Goal: Task Accomplishment & Management: Manage account settings

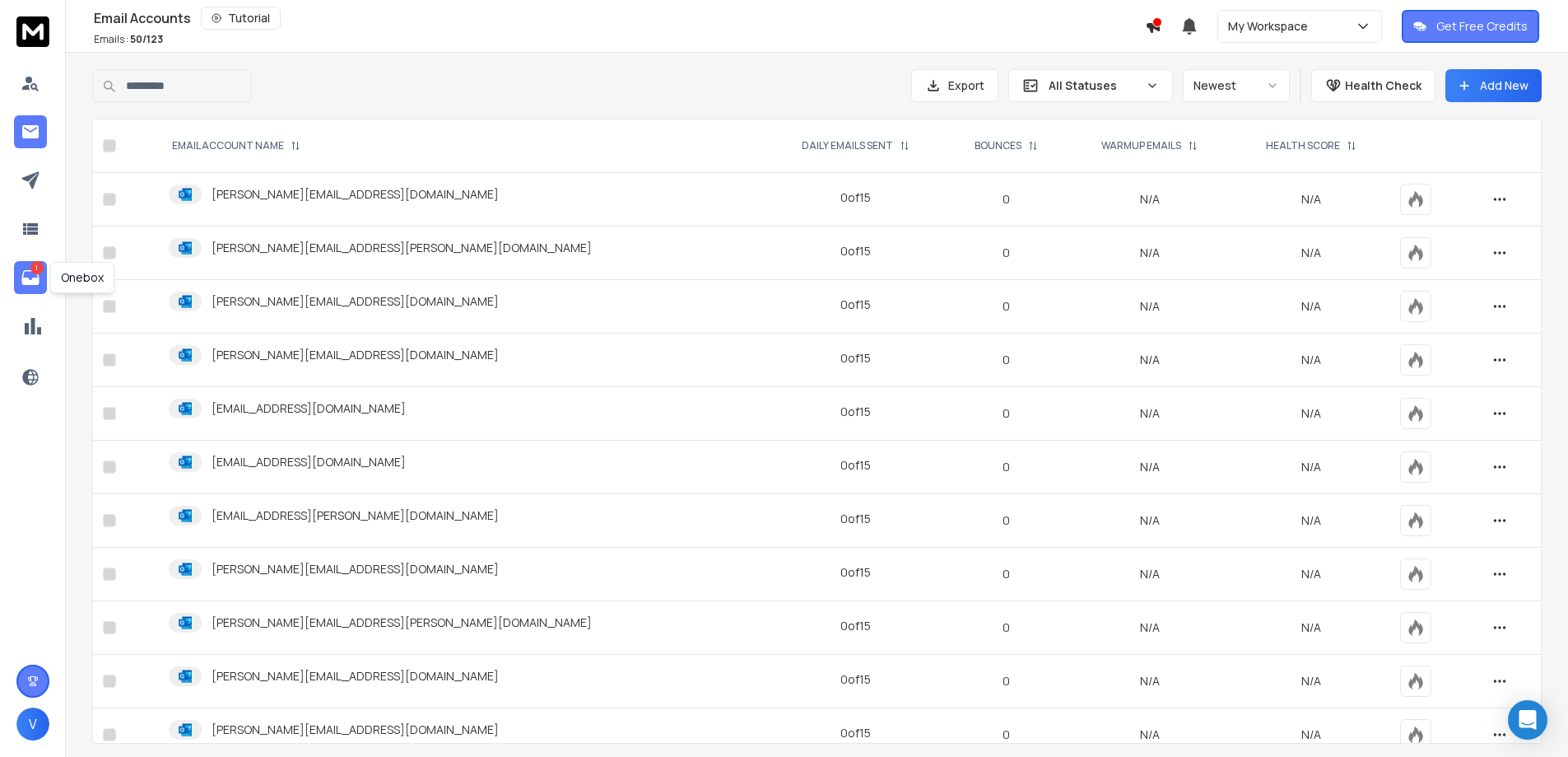
click at [33, 283] on icon at bounding box center [30, 277] width 17 height 15
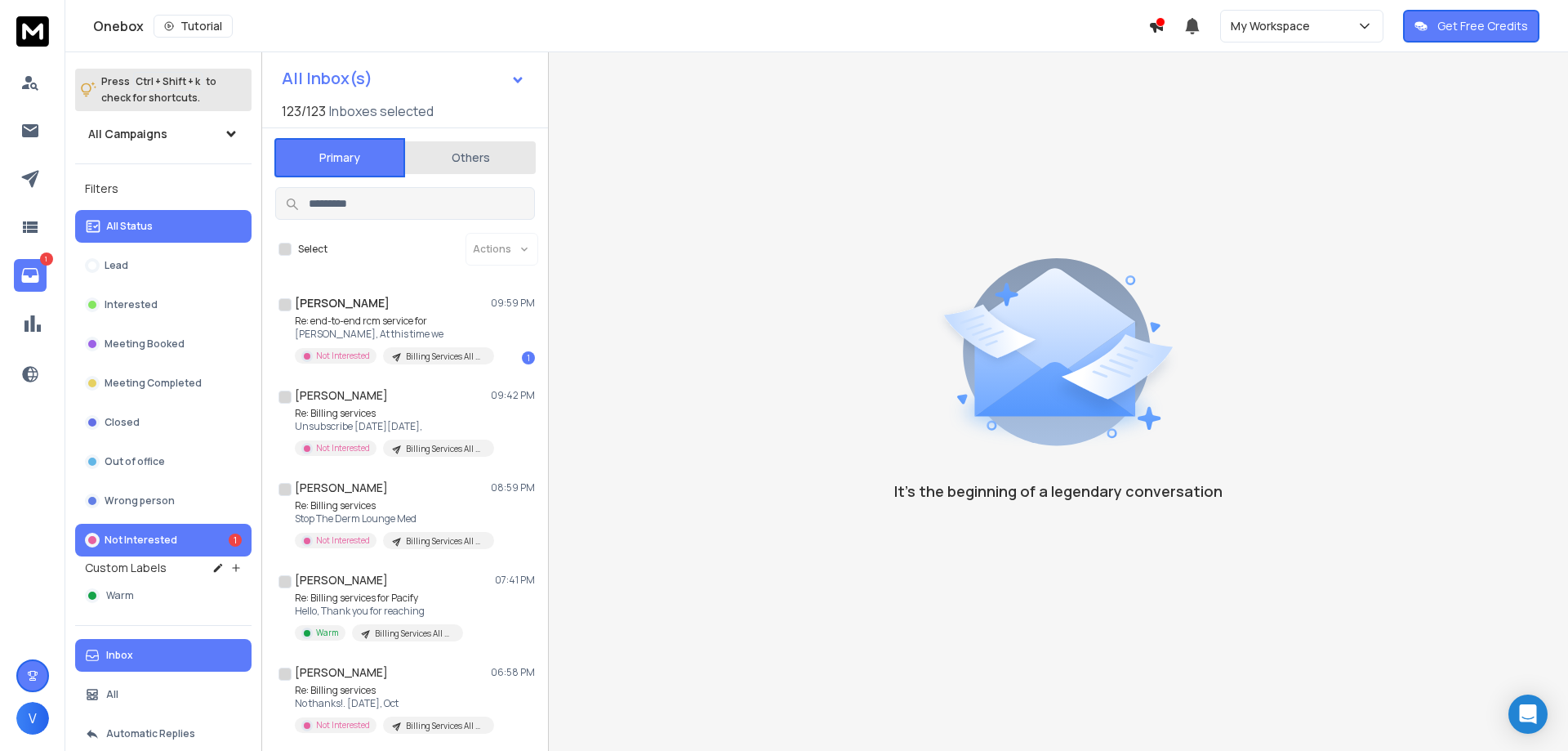
click at [171, 541] on p "Not Interested" at bounding box center [141, 540] width 73 height 13
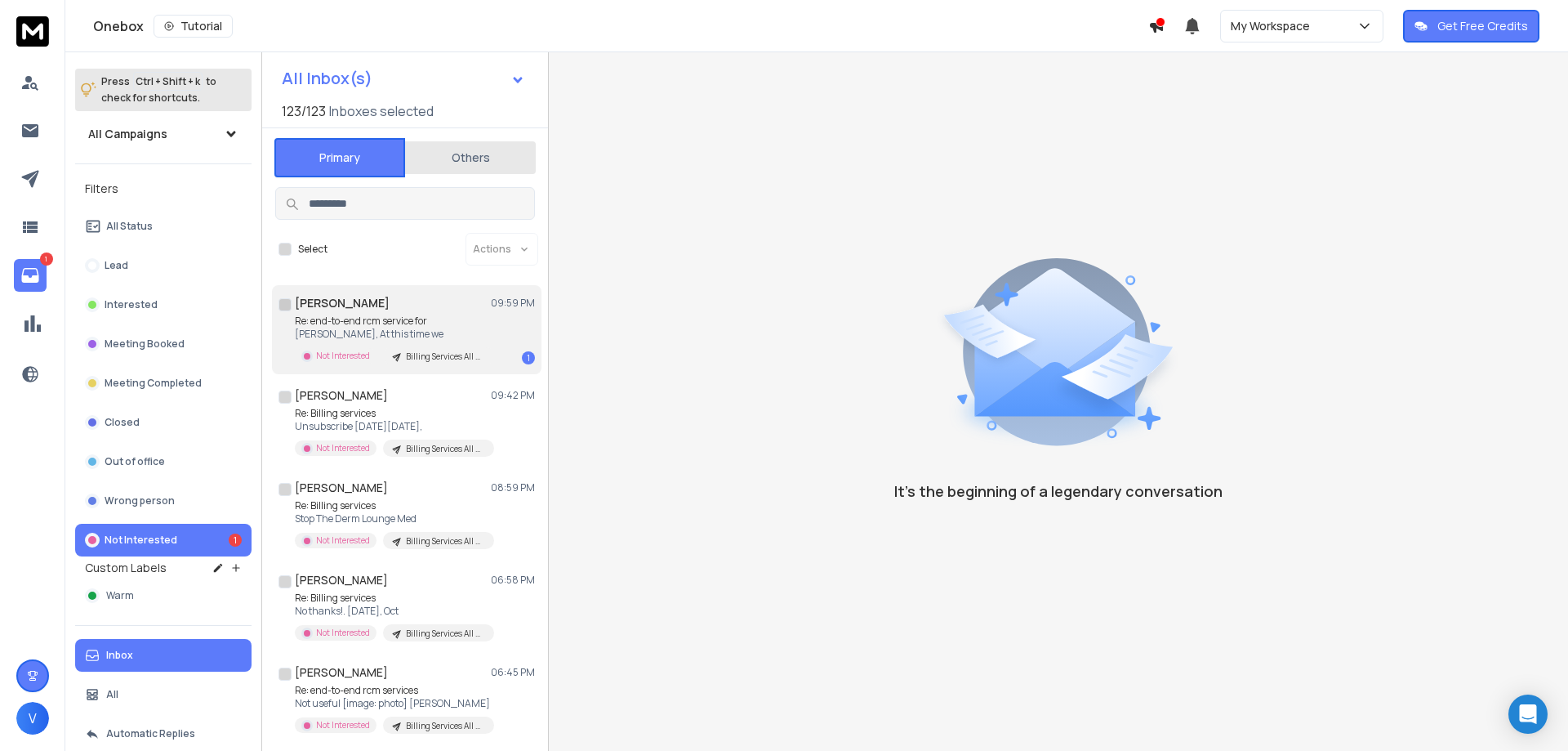
click at [384, 313] on div "[PERSON_NAME] 09:59 PM Re: end-to-end rcm service for [PERSON_NAME], At this ti…" at bounding box center [414, 329] width 240 height 70
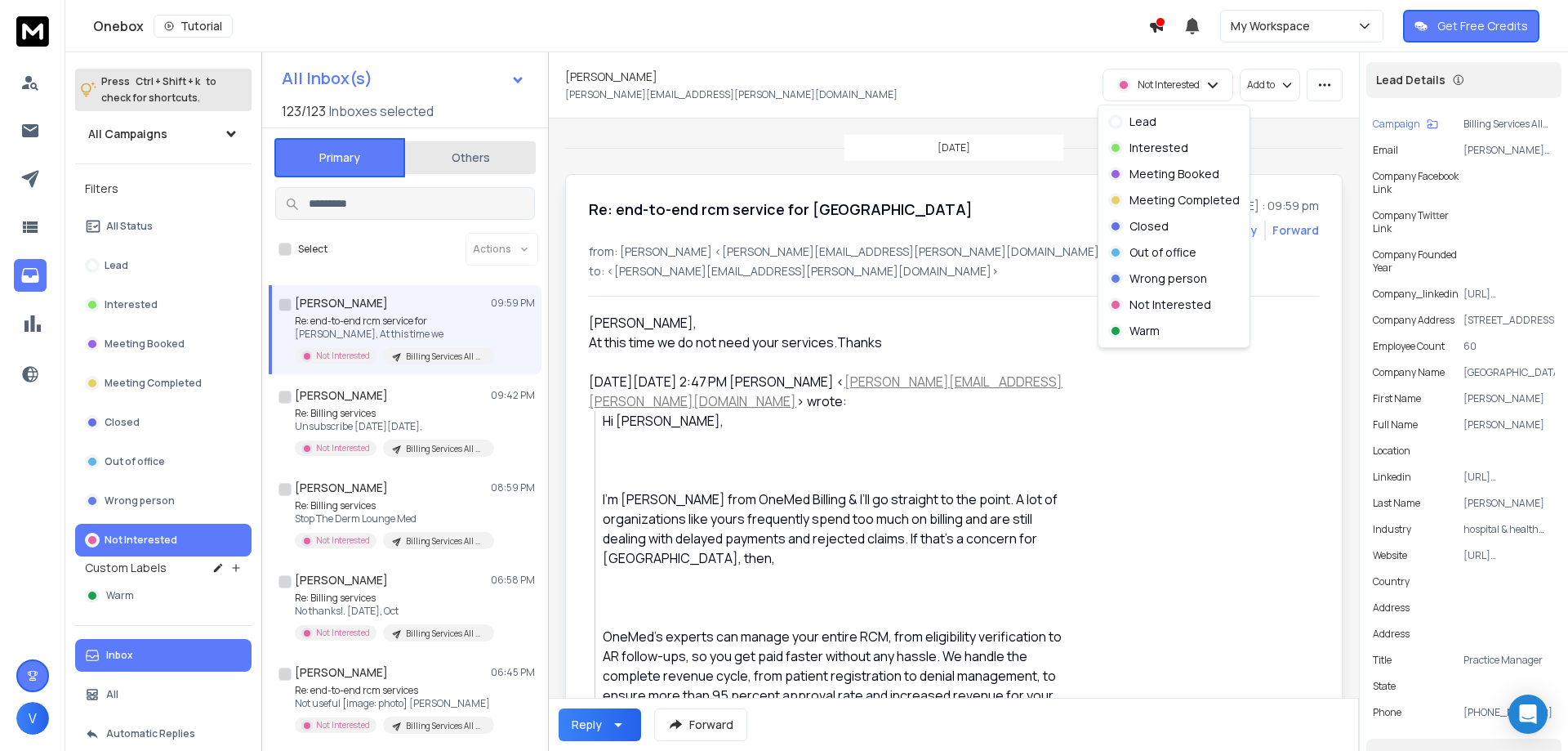
click at [1189, 88] on p "Not Interested" at bounding box center [1168, 85] width 62 height 13
drag, startPoint x: 1161, startPoint y: 328, endPoint x: 1150, endPoint y: 328, distance: 11.0
click at [1160, 329] on div "Warm" at bounding box center [1173, 331] width 145 height 26
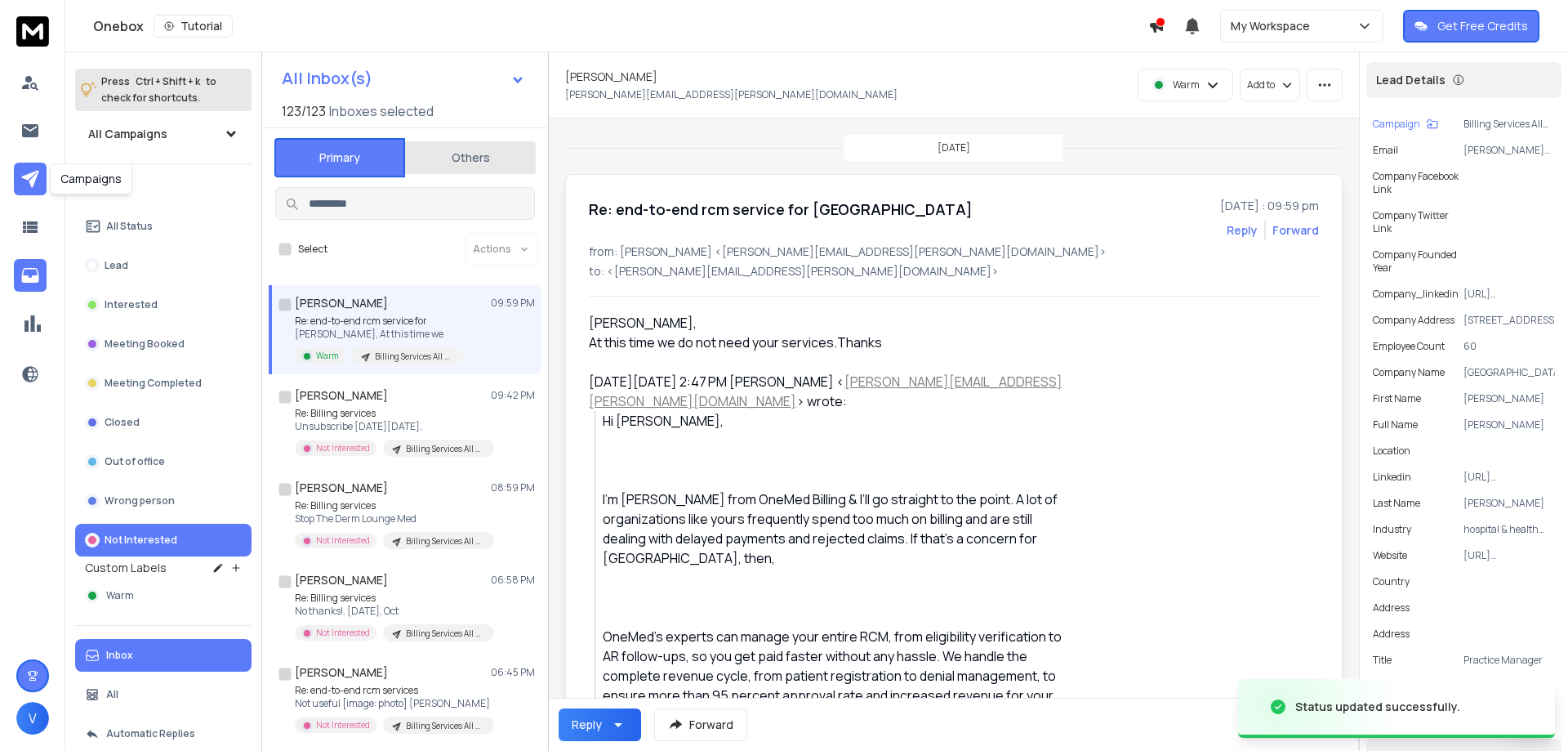
click at [33, 176] on icon at bounding box center [30, 179] width 20 height 20
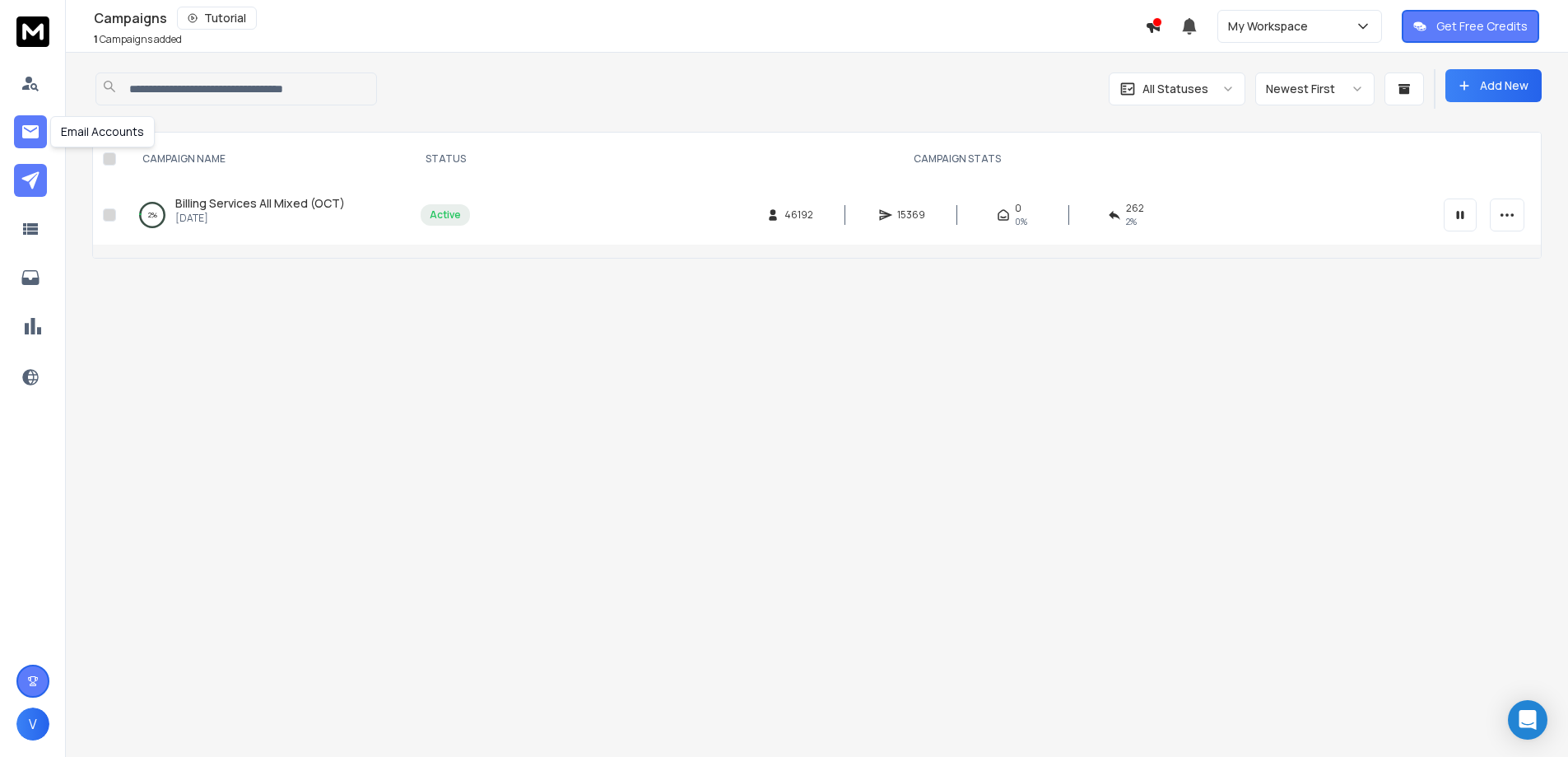
click at [27, 139] on icon at bounding box center [31, 132] width 17 height 13
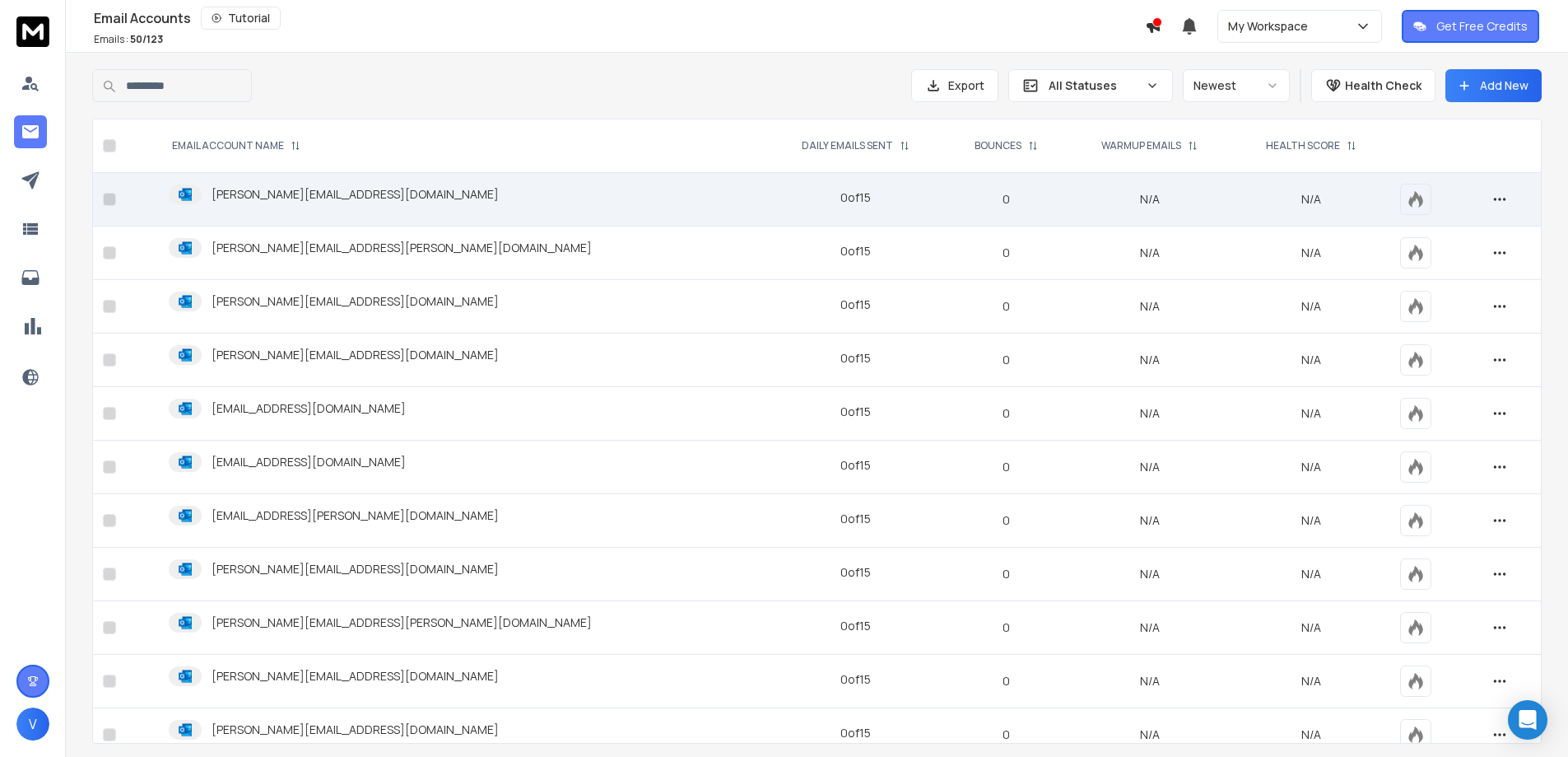
click at [108, 200] on button "button" at bounding box center [110, 199] width 13 height 13
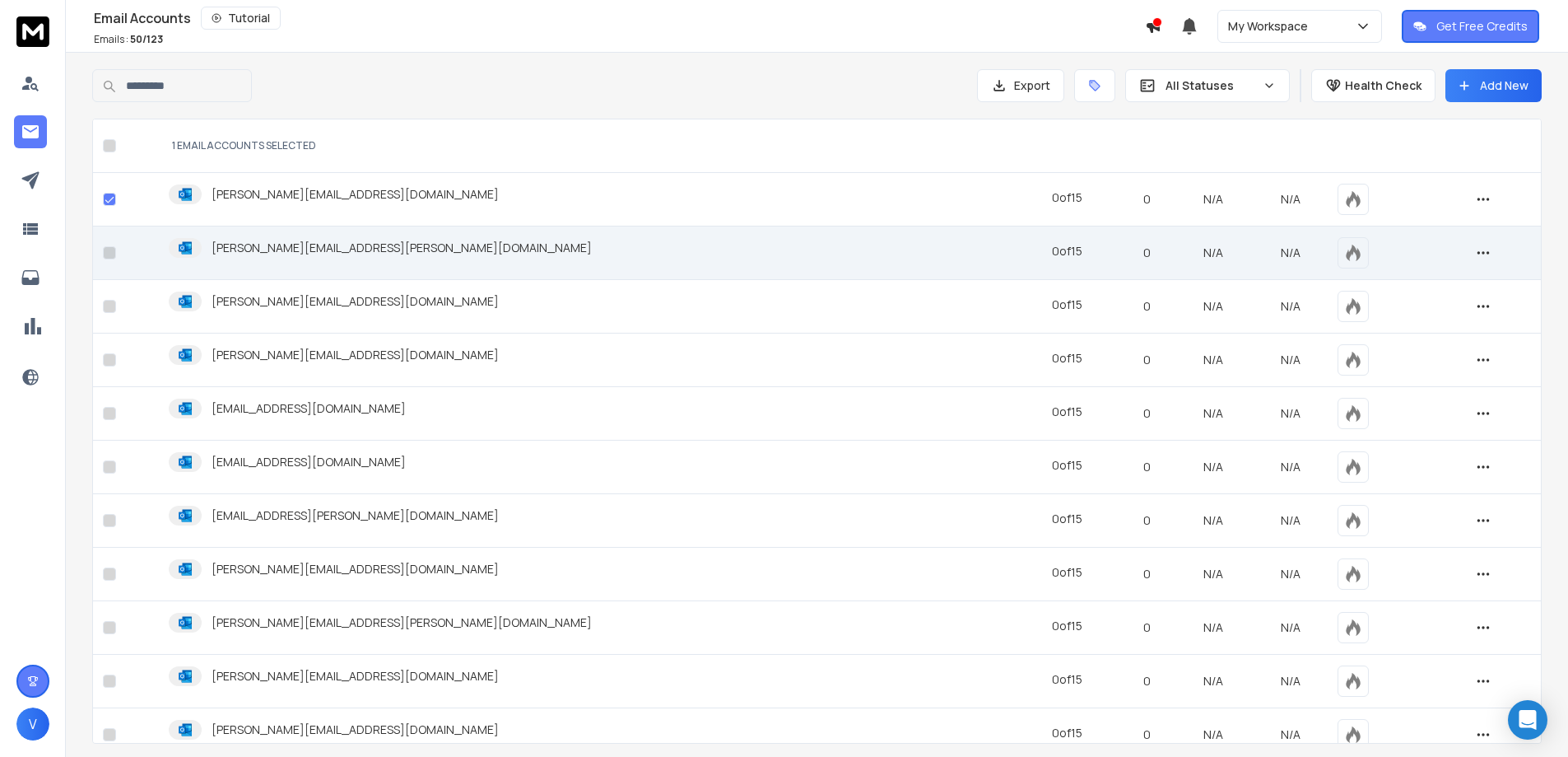
click at [111, 252] on button "button" at bounding box center [110, 253] width 13 height 13
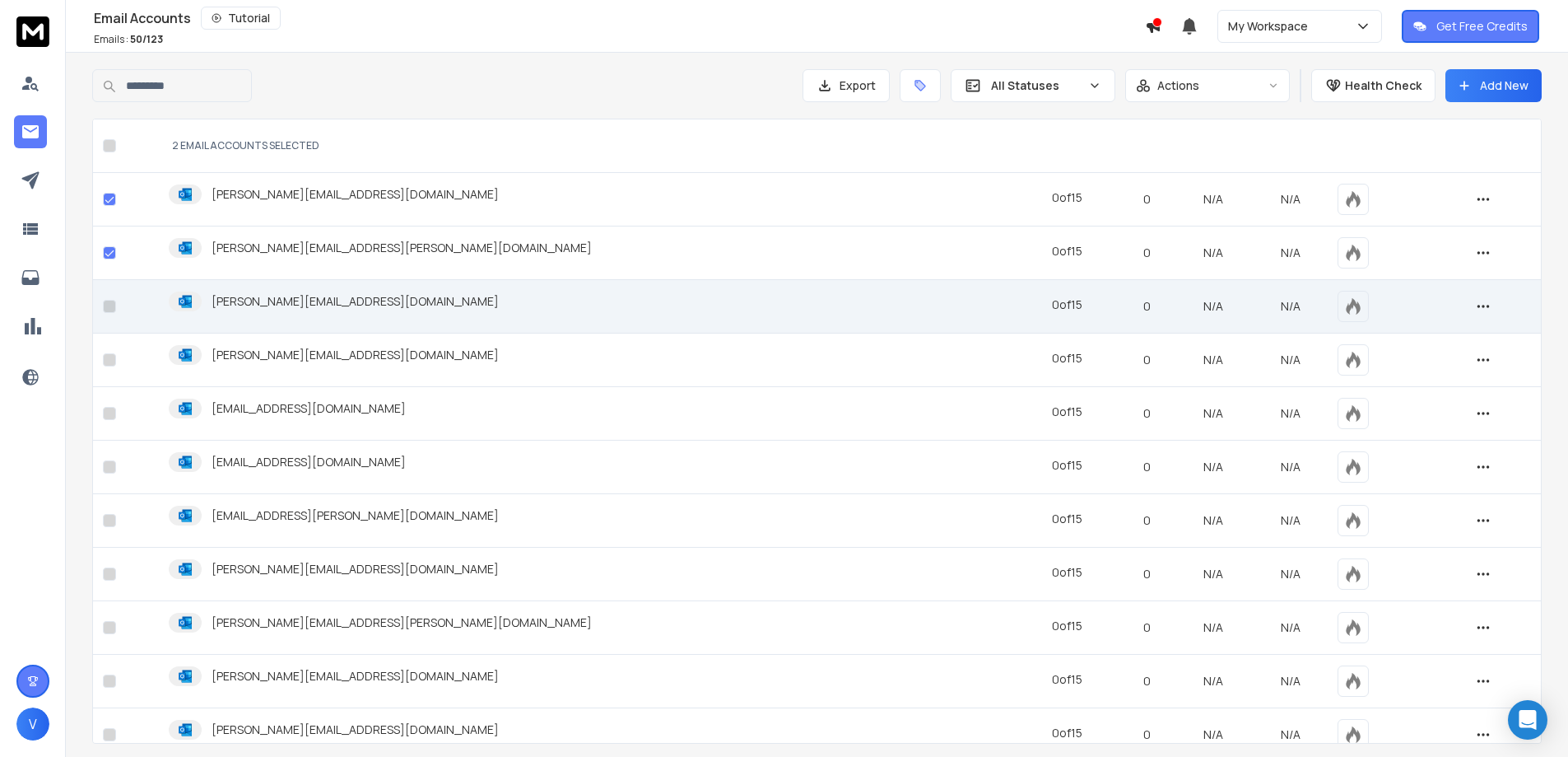
click at [109, 305] on button "button" at bounding box center [110, 306] width 13 height 13
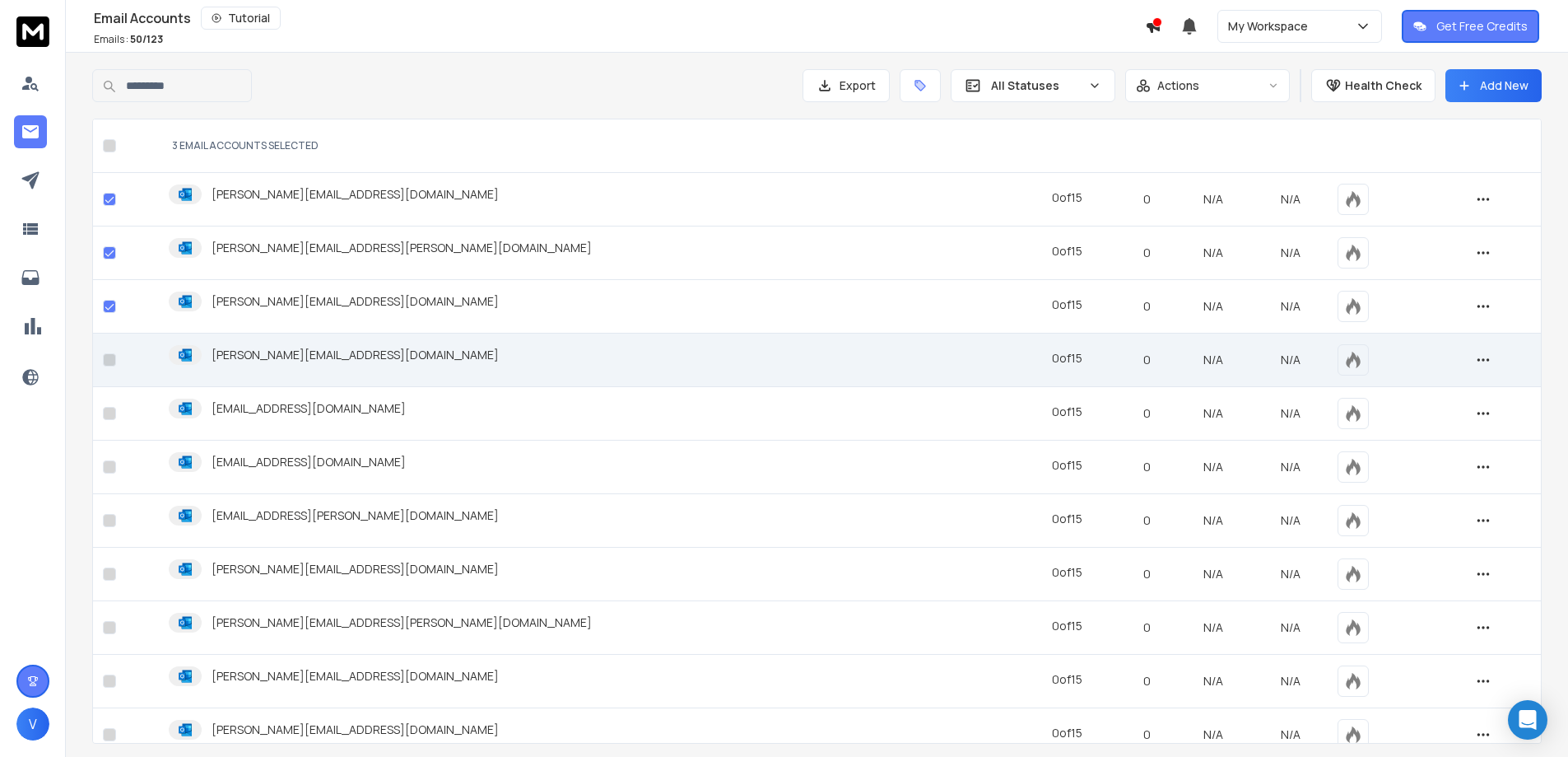
click at [112, 359] on button "button" at bounding box center [110, 360] width 13 height 13
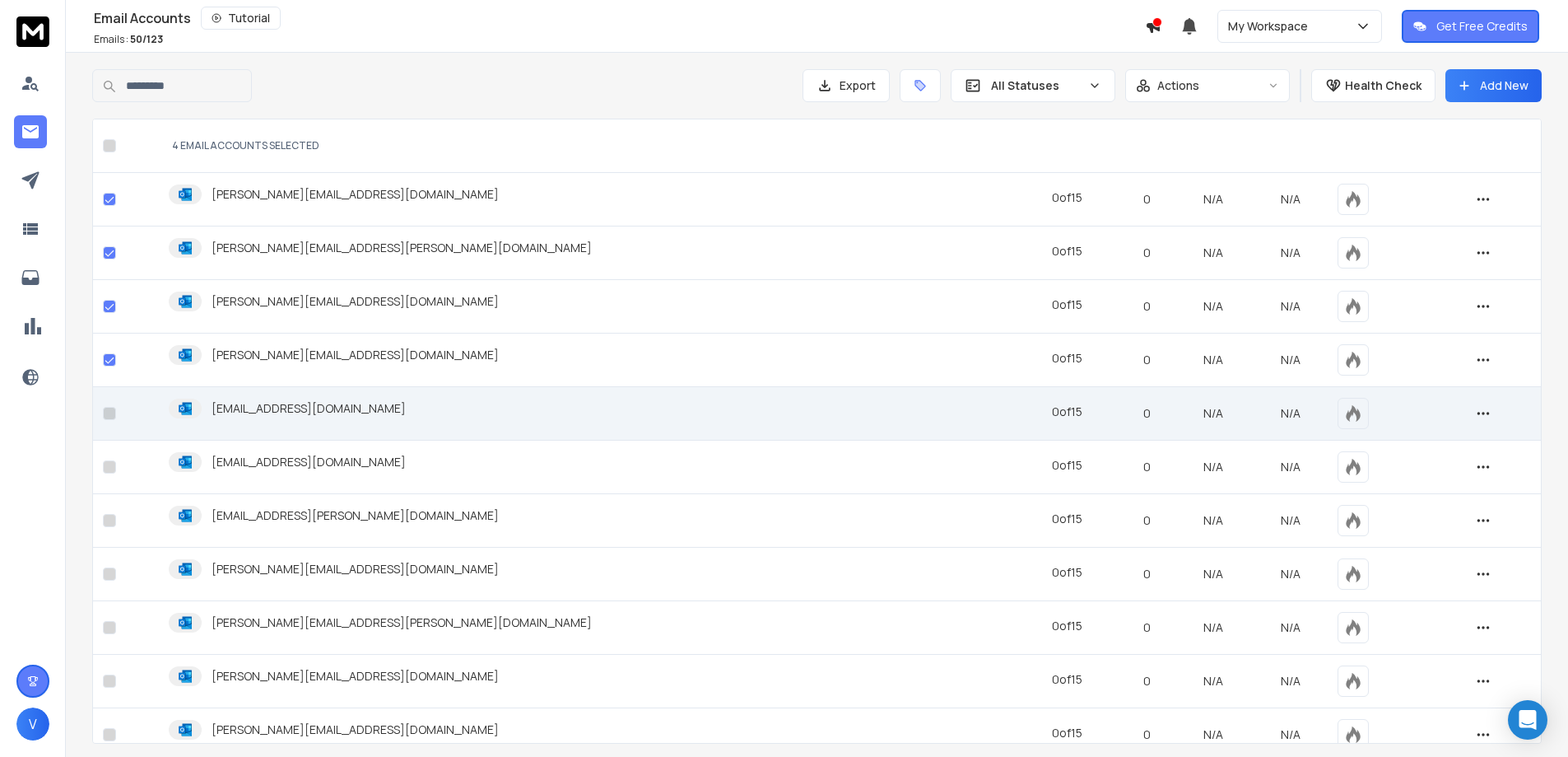
click at [109, 416] on button "button" at bounding box center [110, 414] width 13 height 13
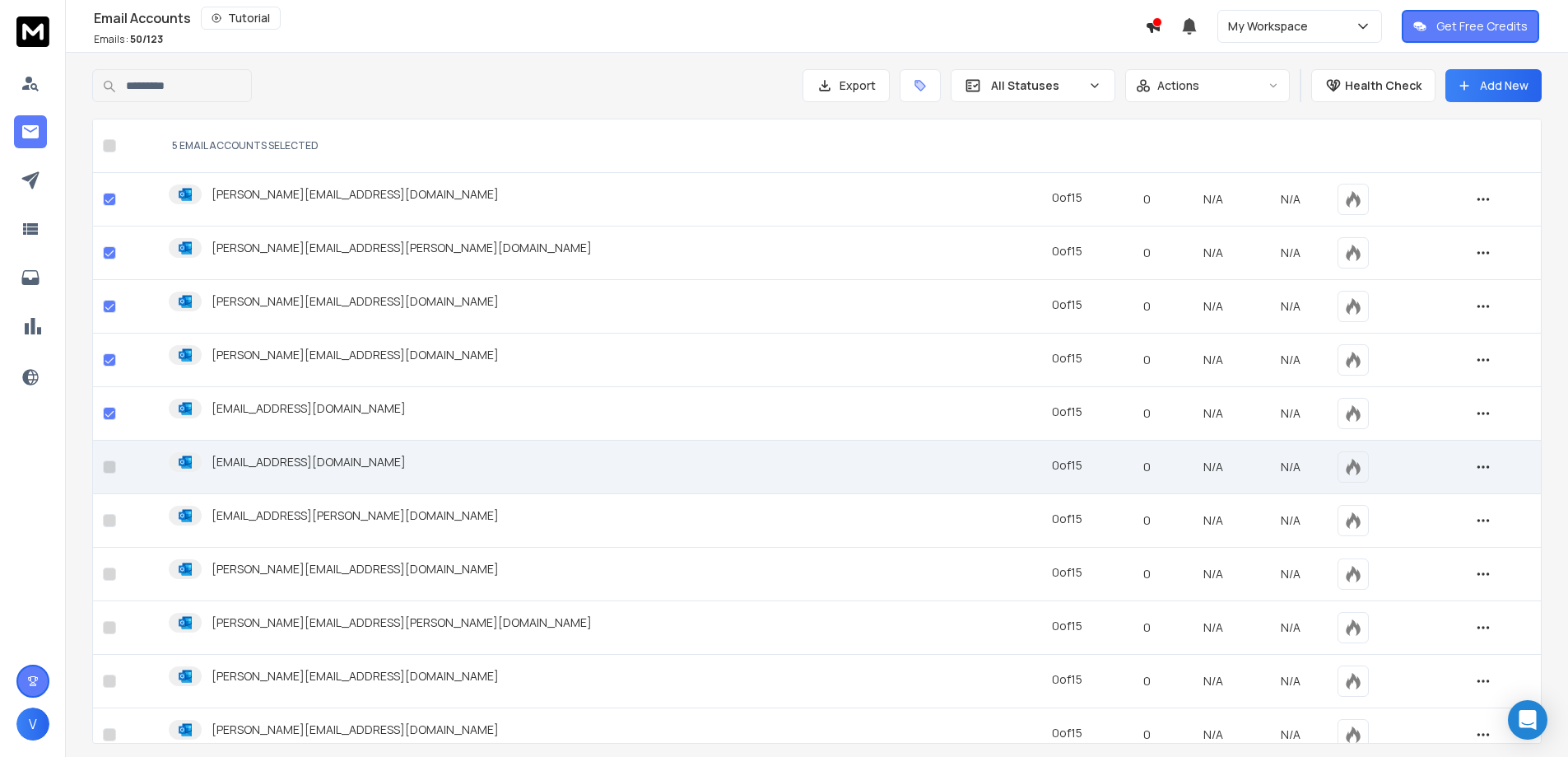
click at [111, 462] on button "button" at bounding box center [110, 466] width 13 height 13
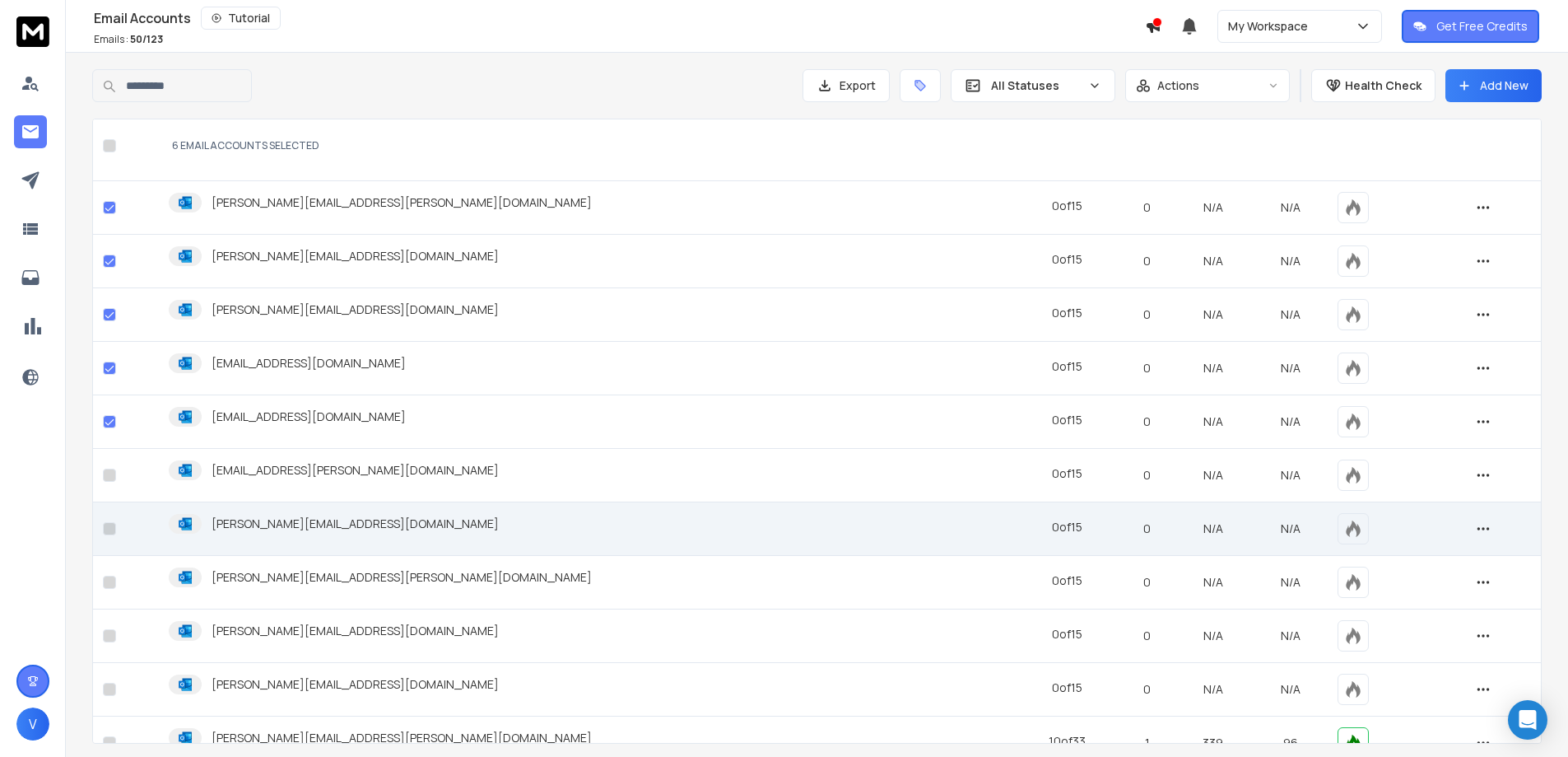
scroll to position [83, 0]
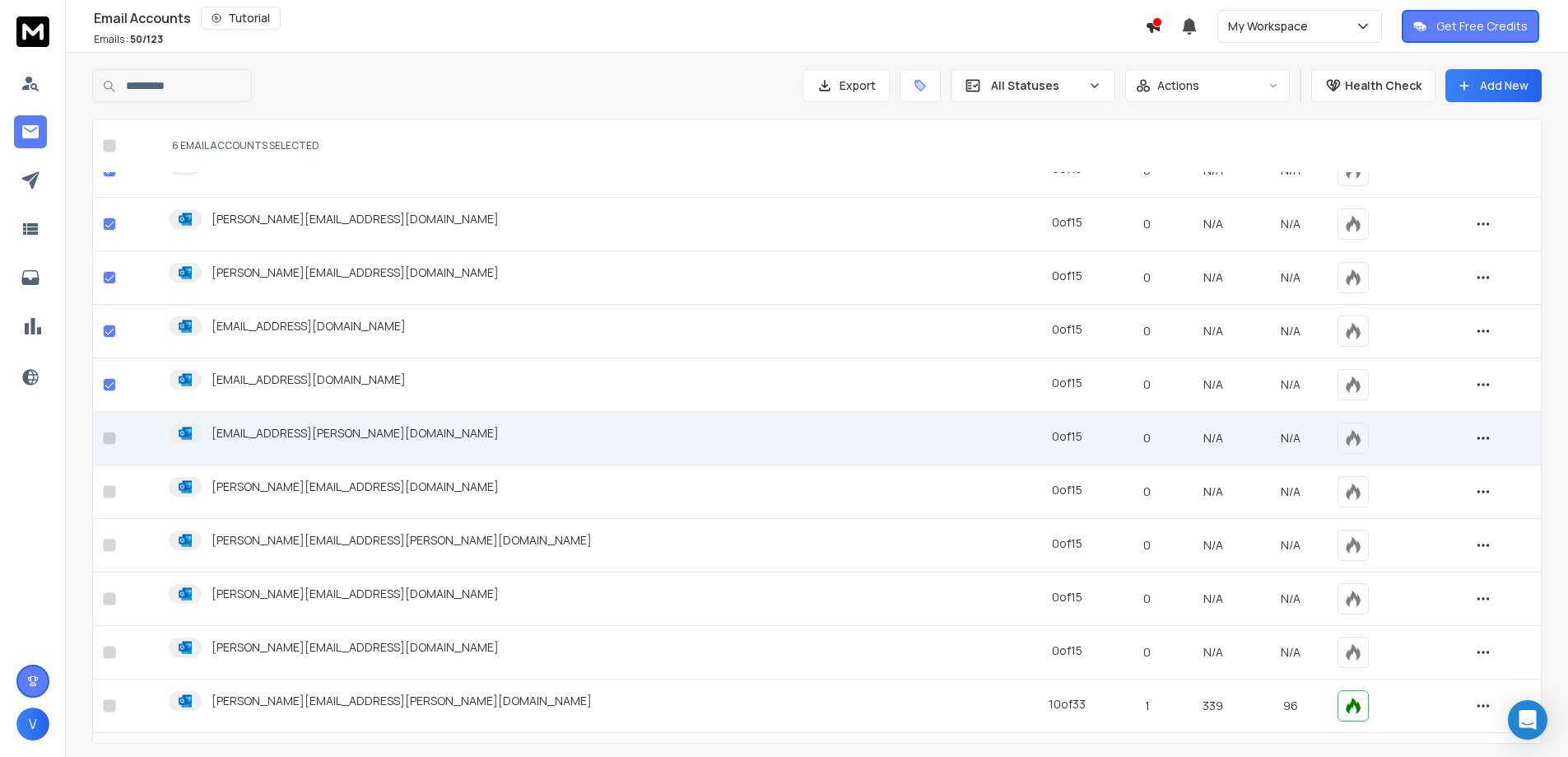
click at [110, 436] on button "button" at bounding box center [110, 438] width 13 height 13
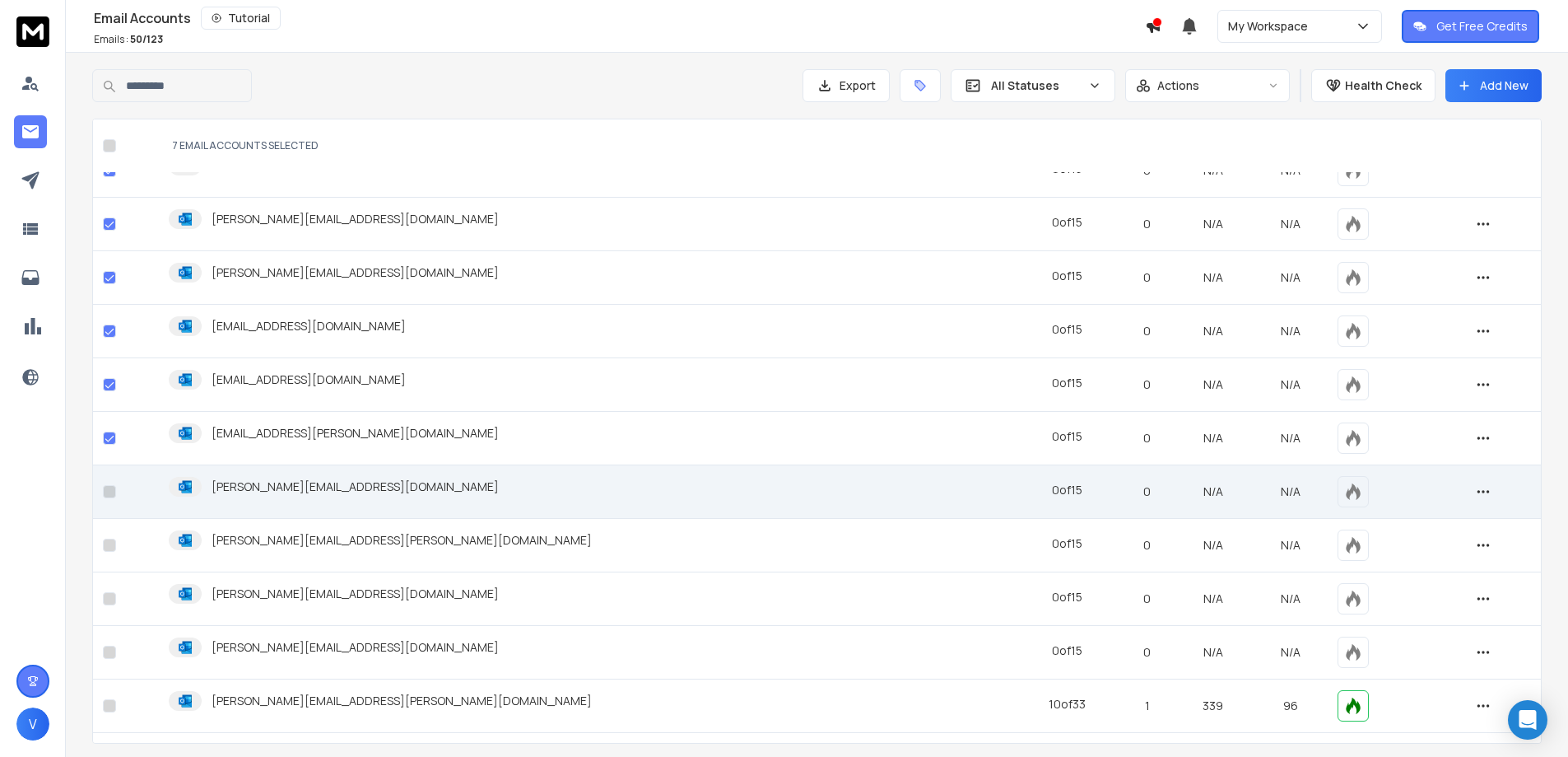
click at [109, 494] on button "button" at bounding box center [110, 491] width 13 height 13
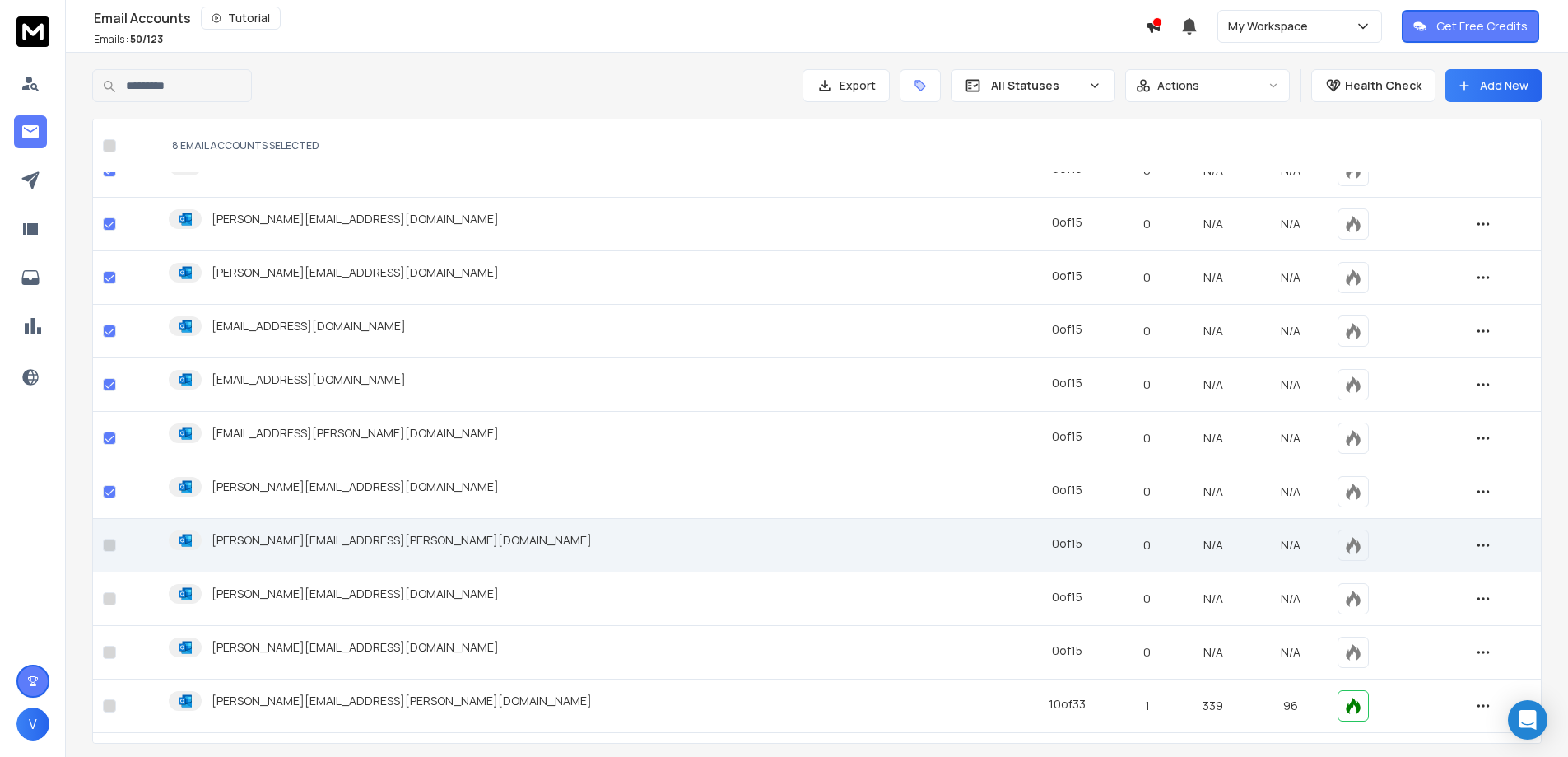
click at [110, 545] on button "button" at bounding box center [110, 545] width 13 height 13
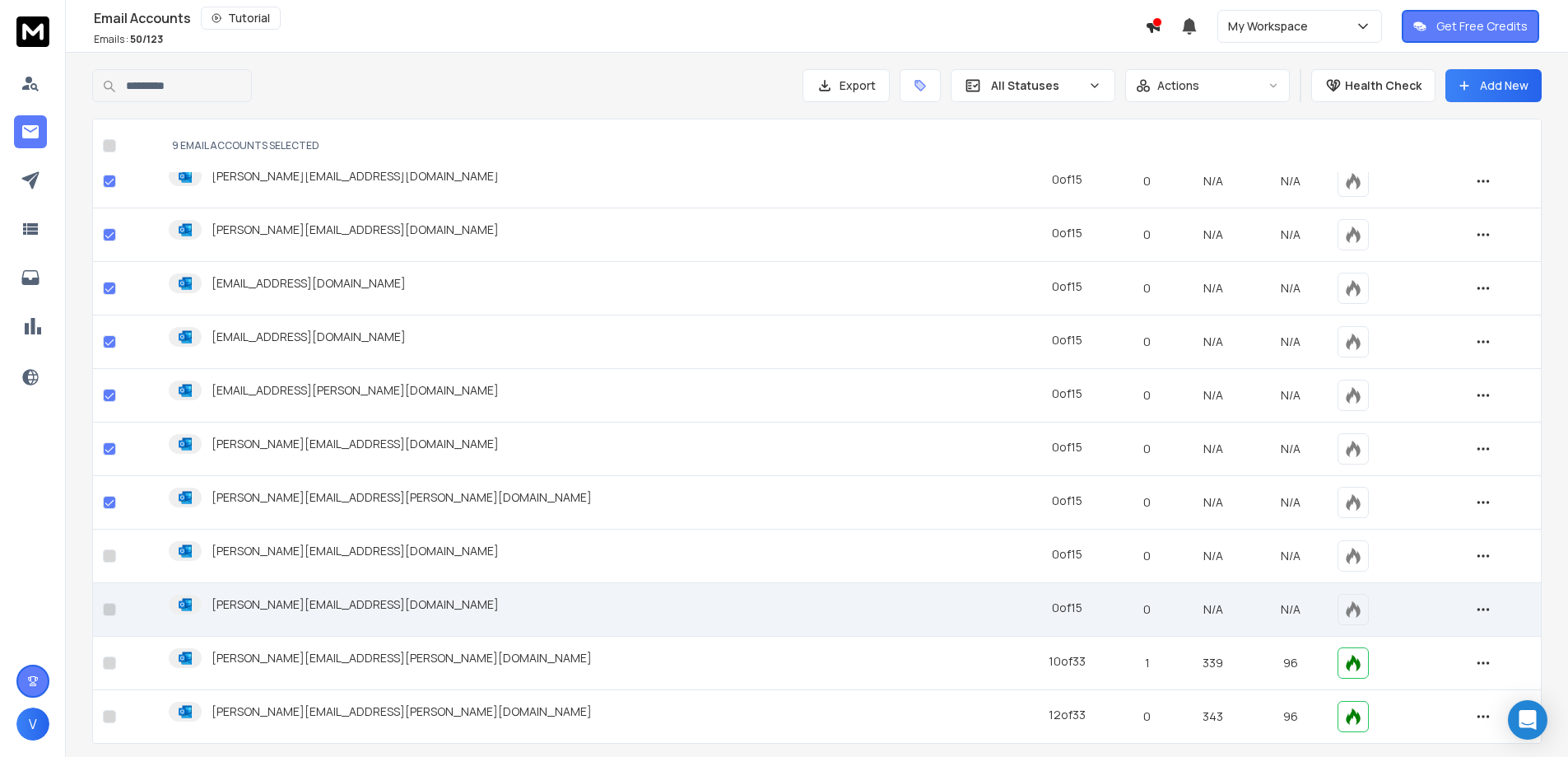
scroll to position [164, 0]
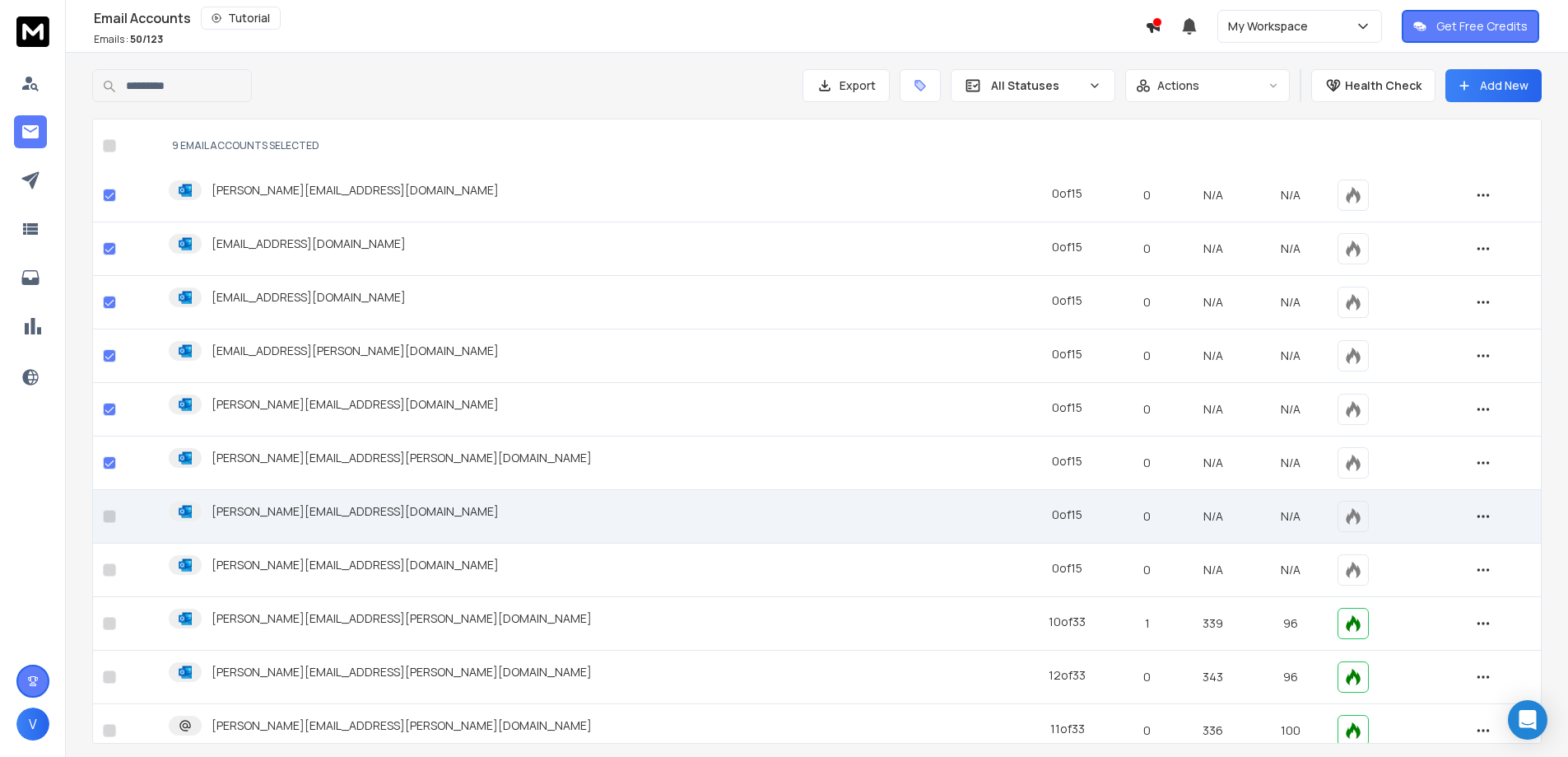
click at [108, 515] on button "button" at bounding box center [110, 516] width 13 height 13
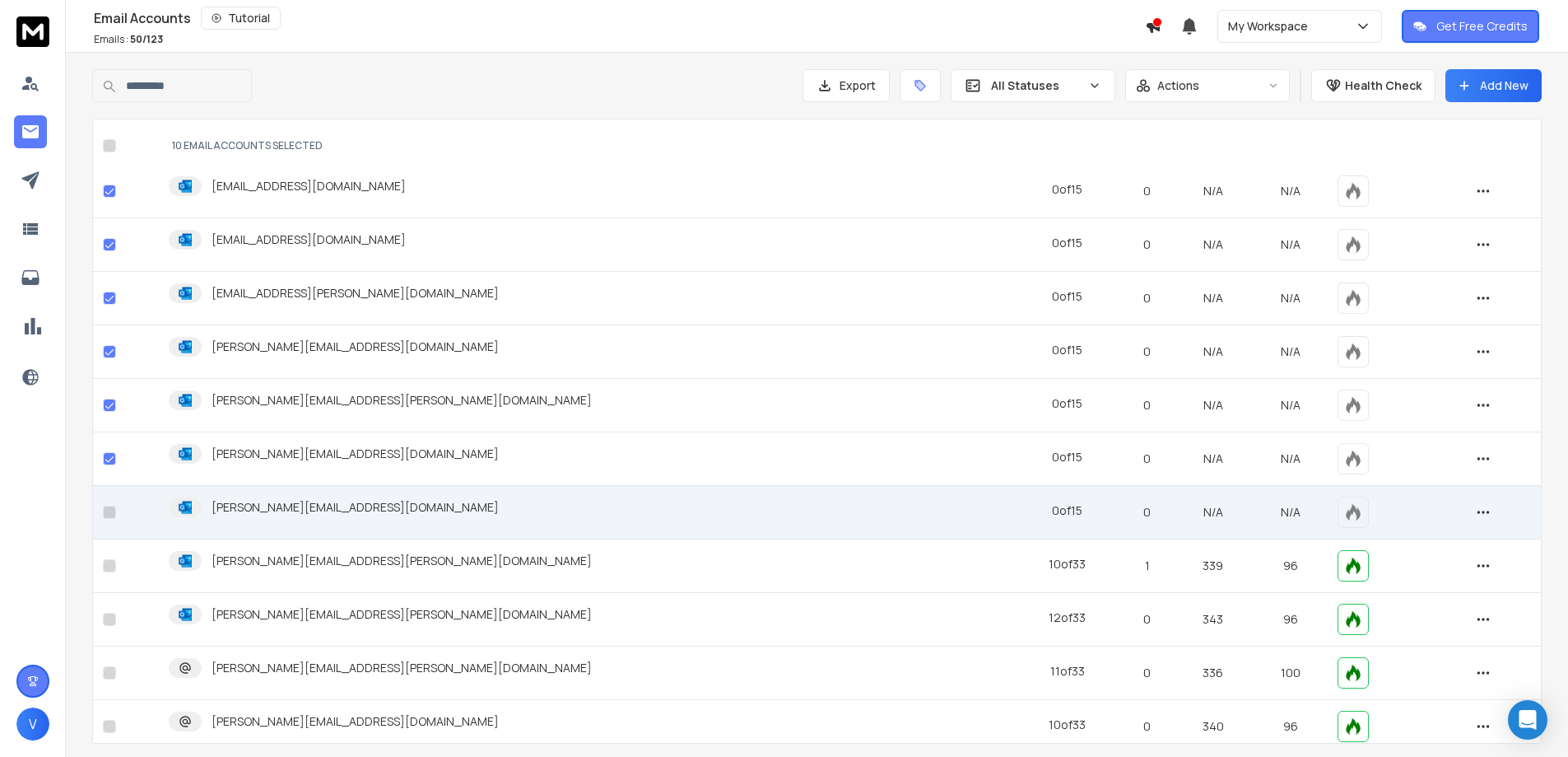
scroll to position [247, 0]
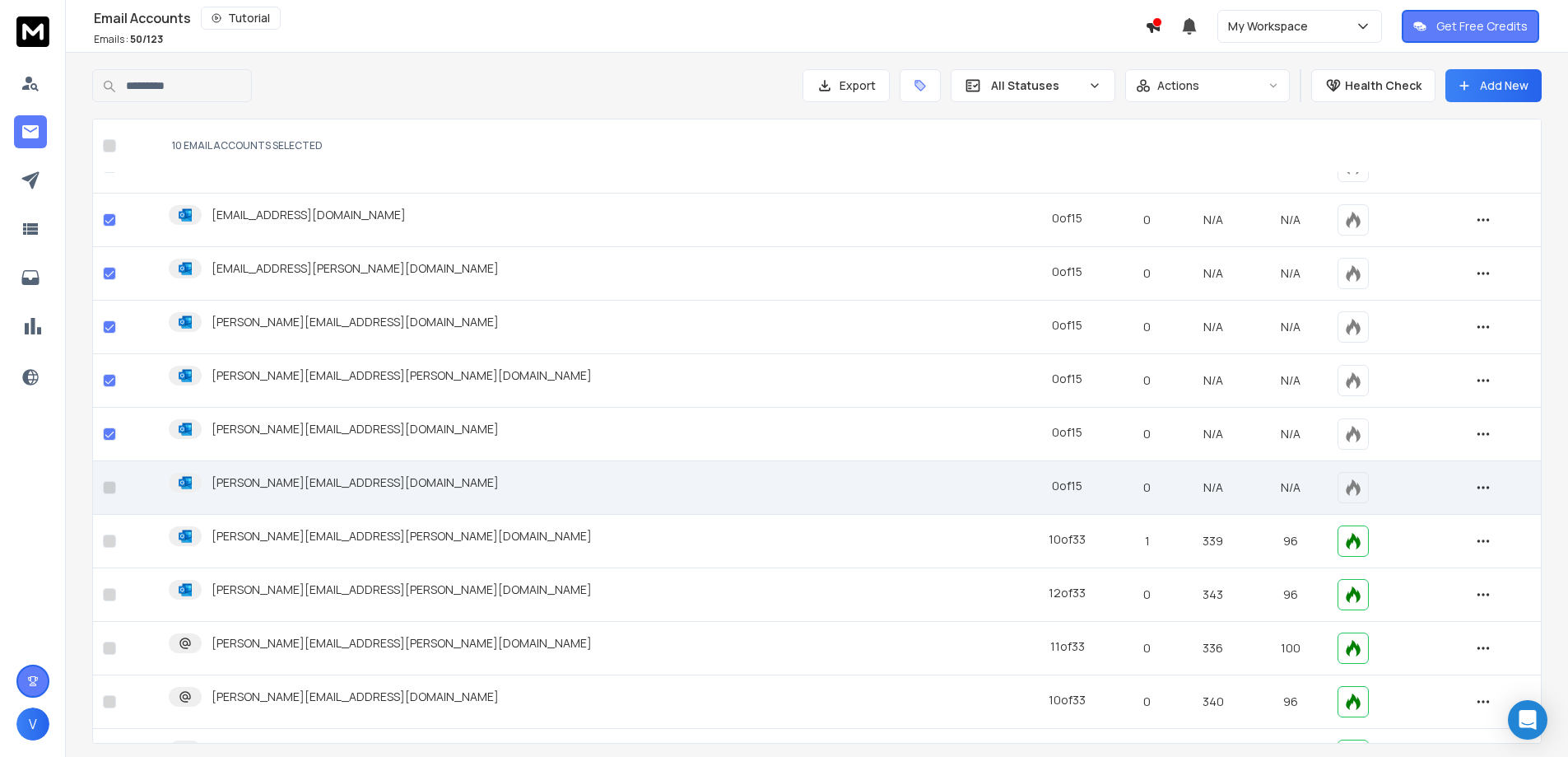
click at [106, 485] on button "button" at bounding box center [110, 487] width 13 height 13
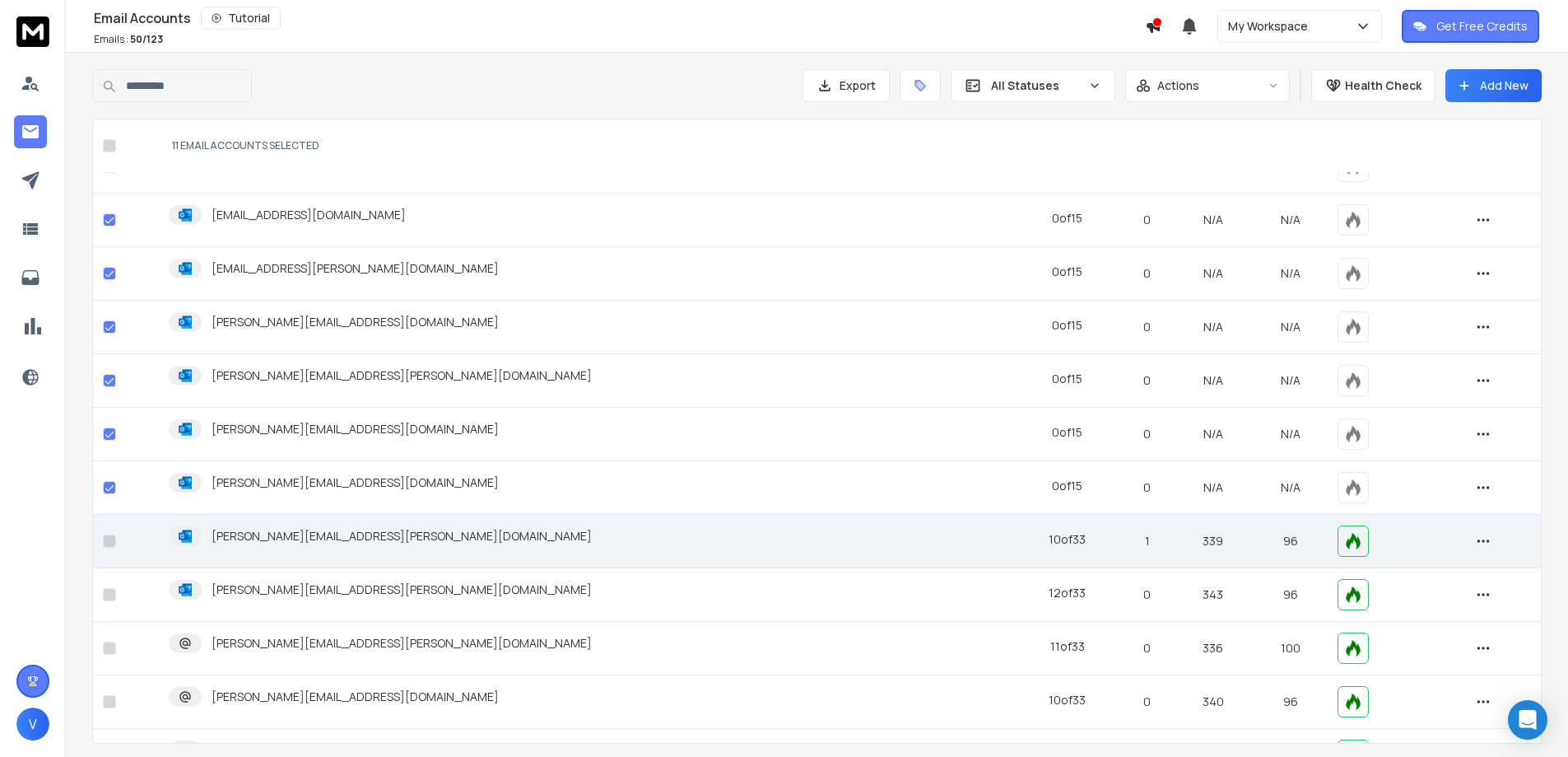
click at [113, 540] on button "button" at bounding box center [110, 541] width 13 height 13
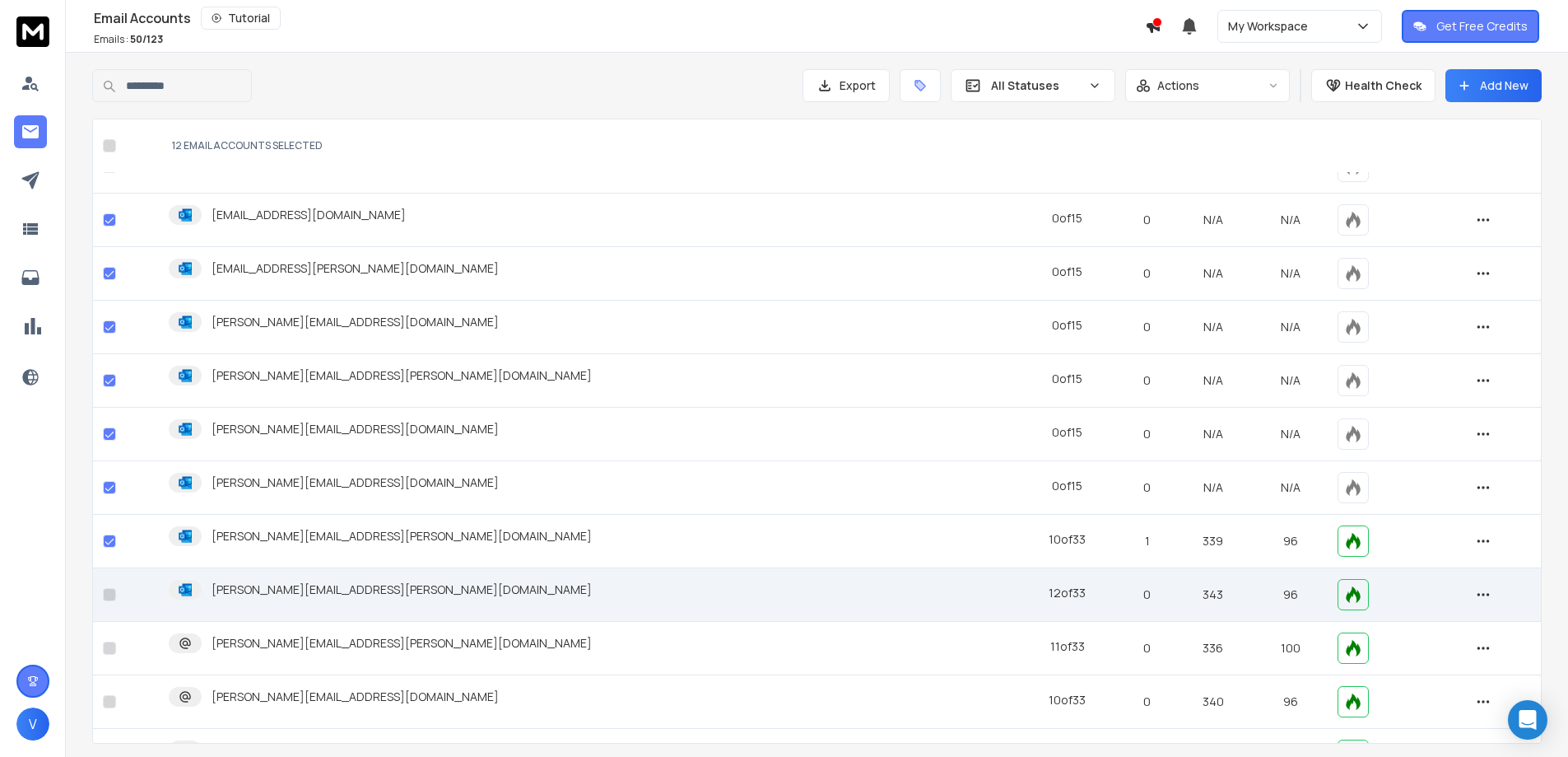
click at [109, 594] on button "button" at bounding box center [110, 594] width 13 height 13
drag, startPoint x: 110, startPoint y: 597, endPoint x: 110, endPoint y: 582, distance: 15.0
click at [111, 596] on button "button" at bounding box center [110, 594] width 13 height 13
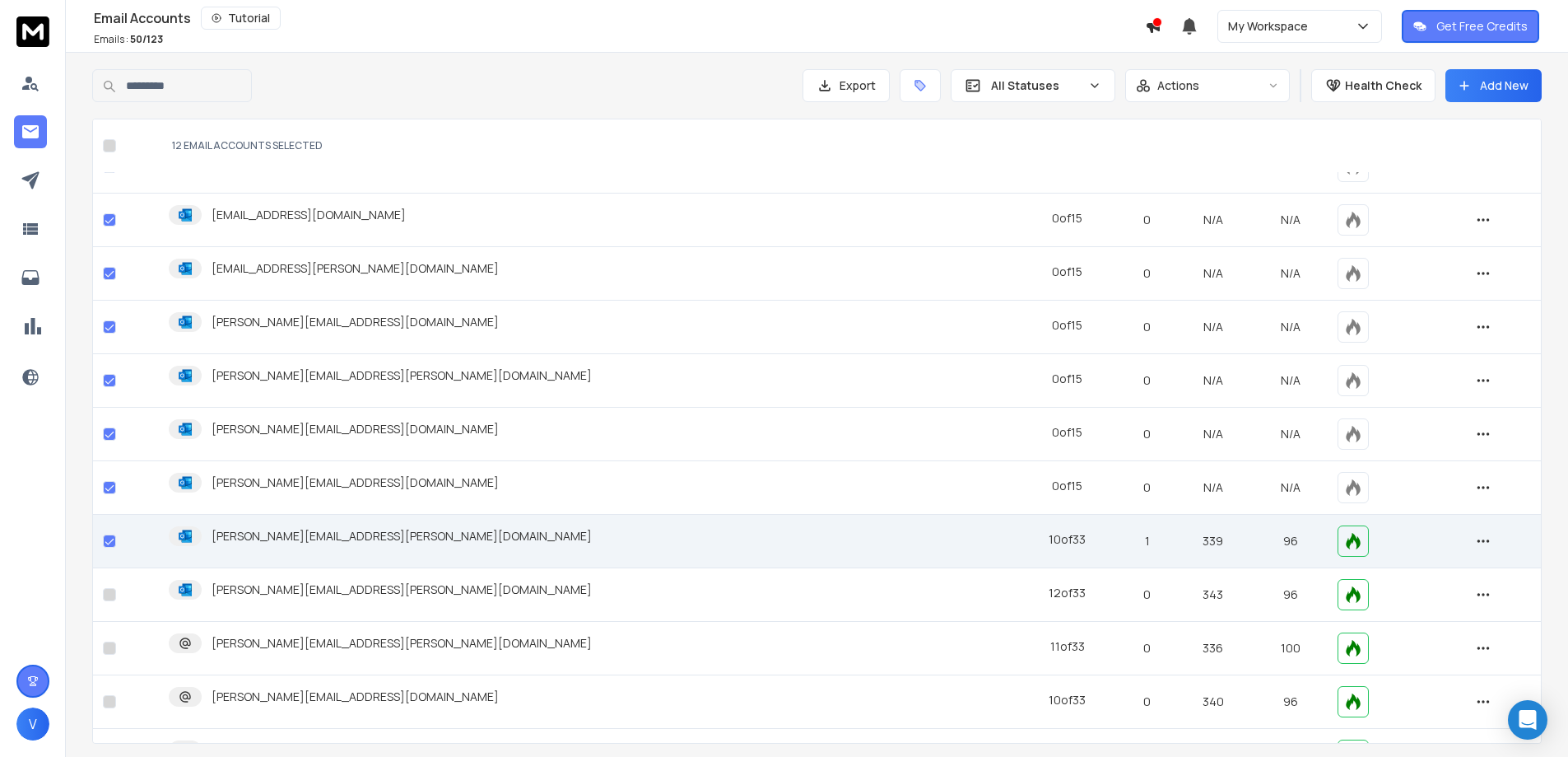
click at [107, 539] on button "button" at bounding box center [110, 541] width 13 height 13
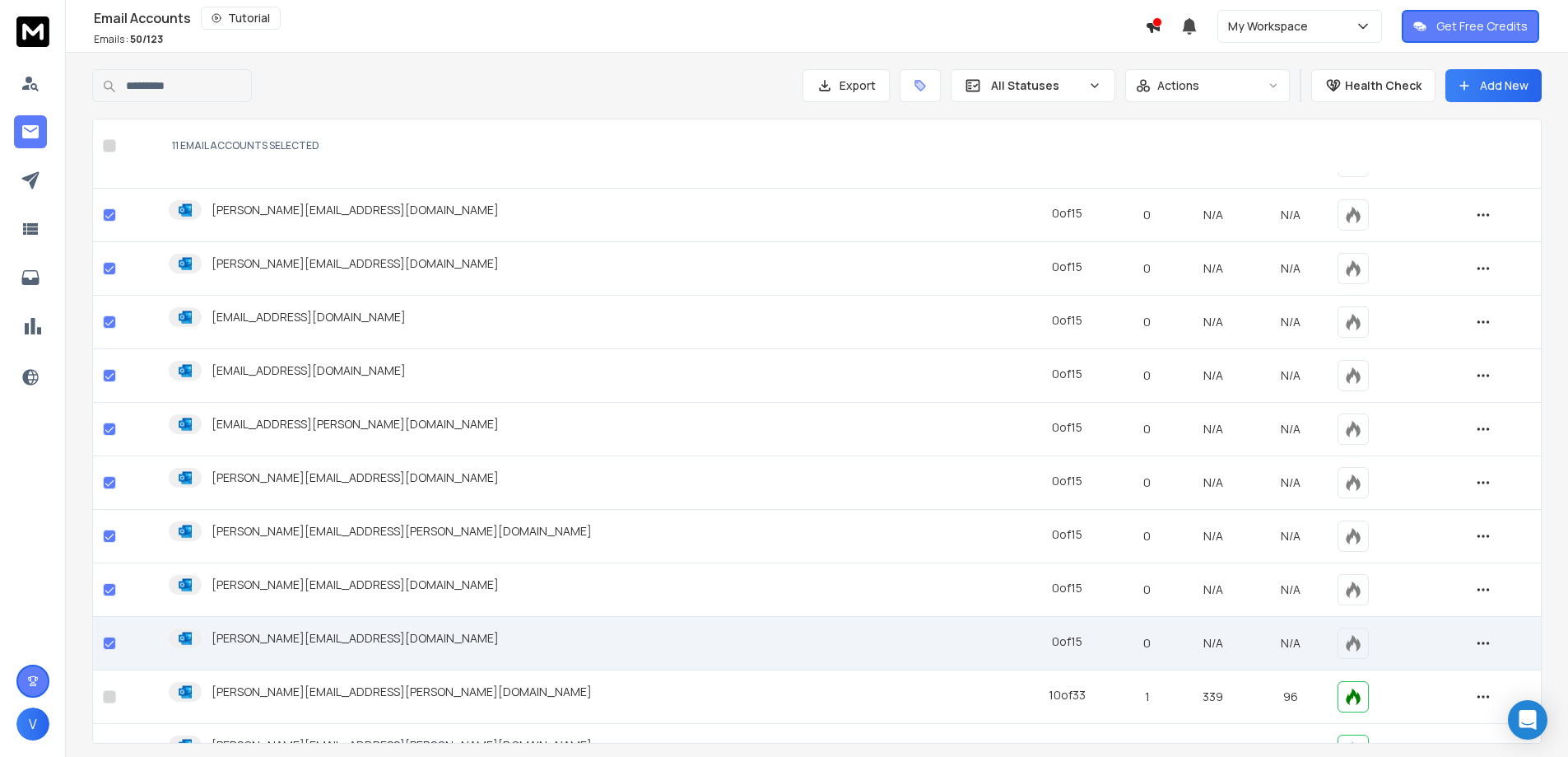
scroll to position [0, 0]
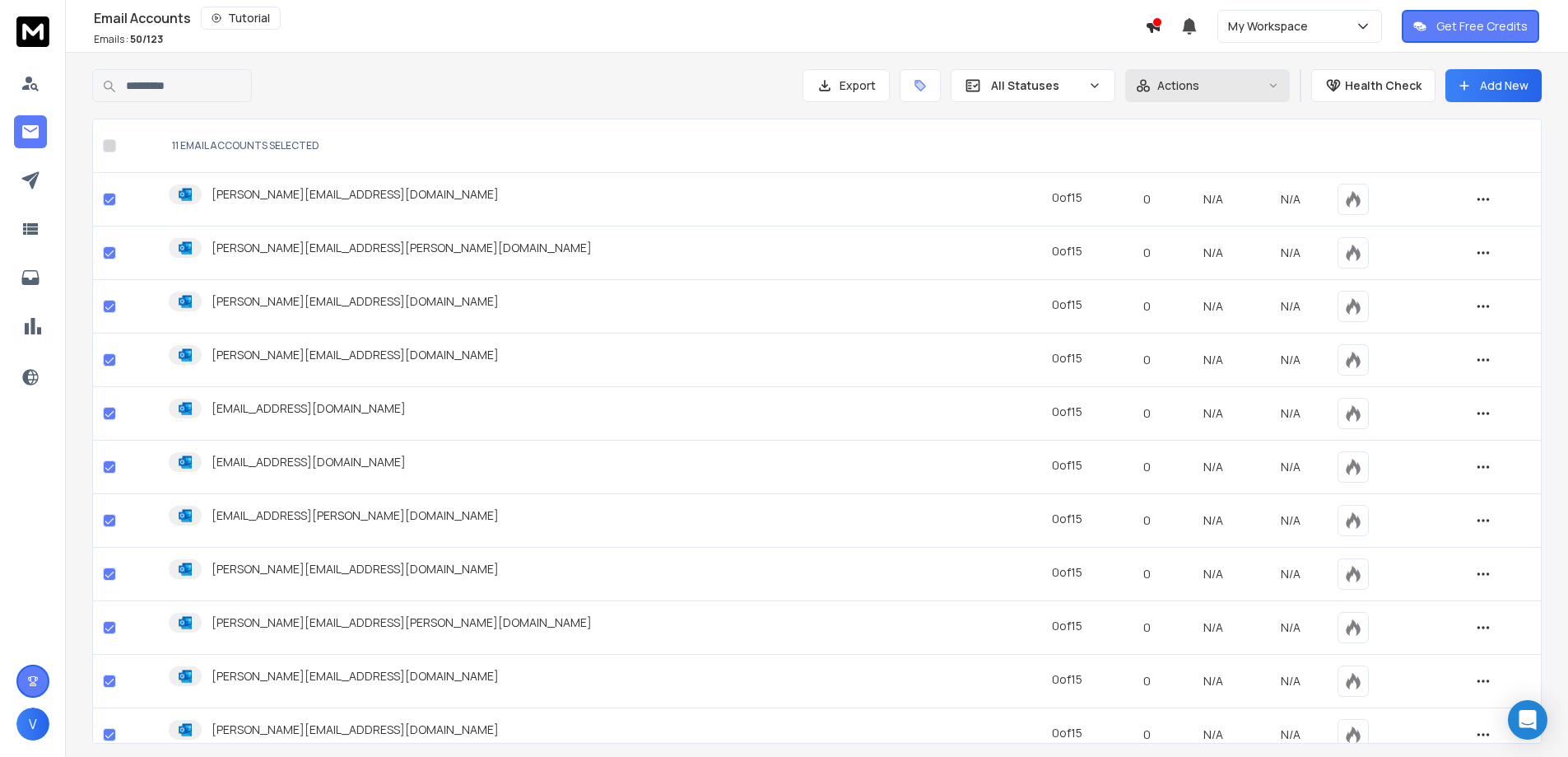
click at [1204, 89] on div "Actions" at bounding box center [1198, 86] width 125 height 17
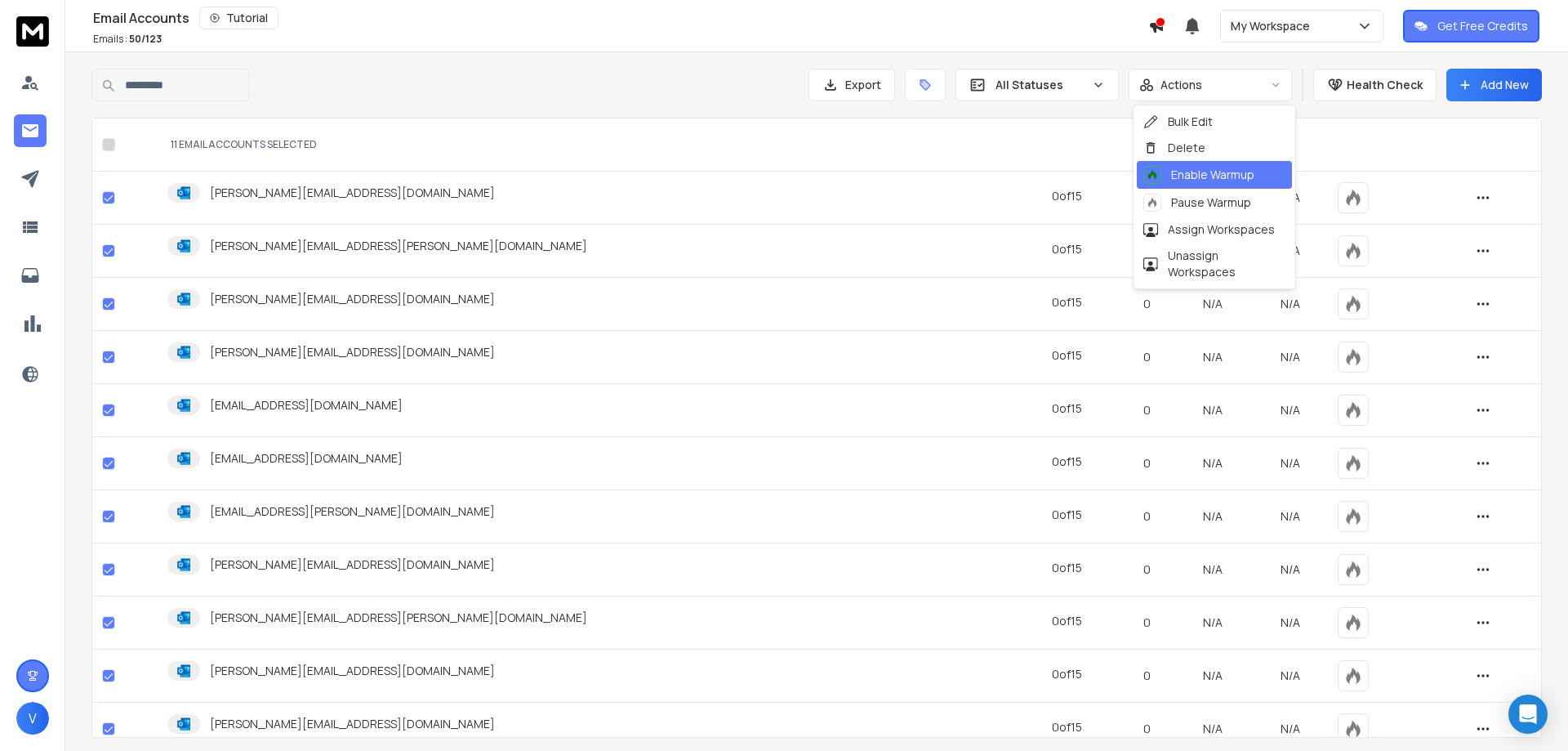
drag, startPoint x: 1196, startPoint y: 175, endPoint x: 1186, endPoint y: 175, distance: 10.0
click at [1195, 175] on div "Enable Warmup" at bounding box center [1199, 174] width 111 height 18
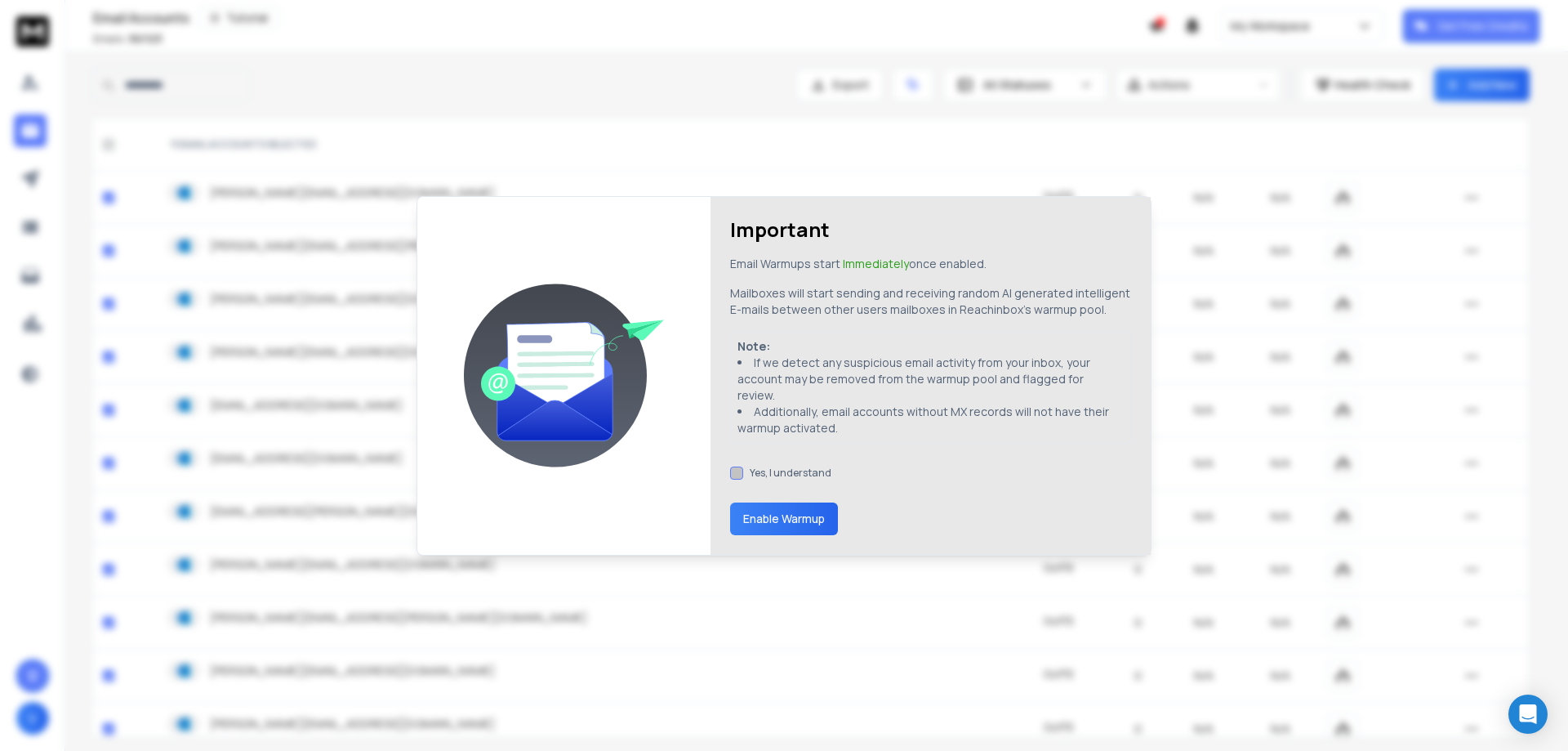
click at [734, 468] on button "Yes, I understand" at bounding box center [737, 473] width 13 height 13
click at [761, 502] on button "Enable Warmup" at bounding box center [784, 518] width 108 height 33
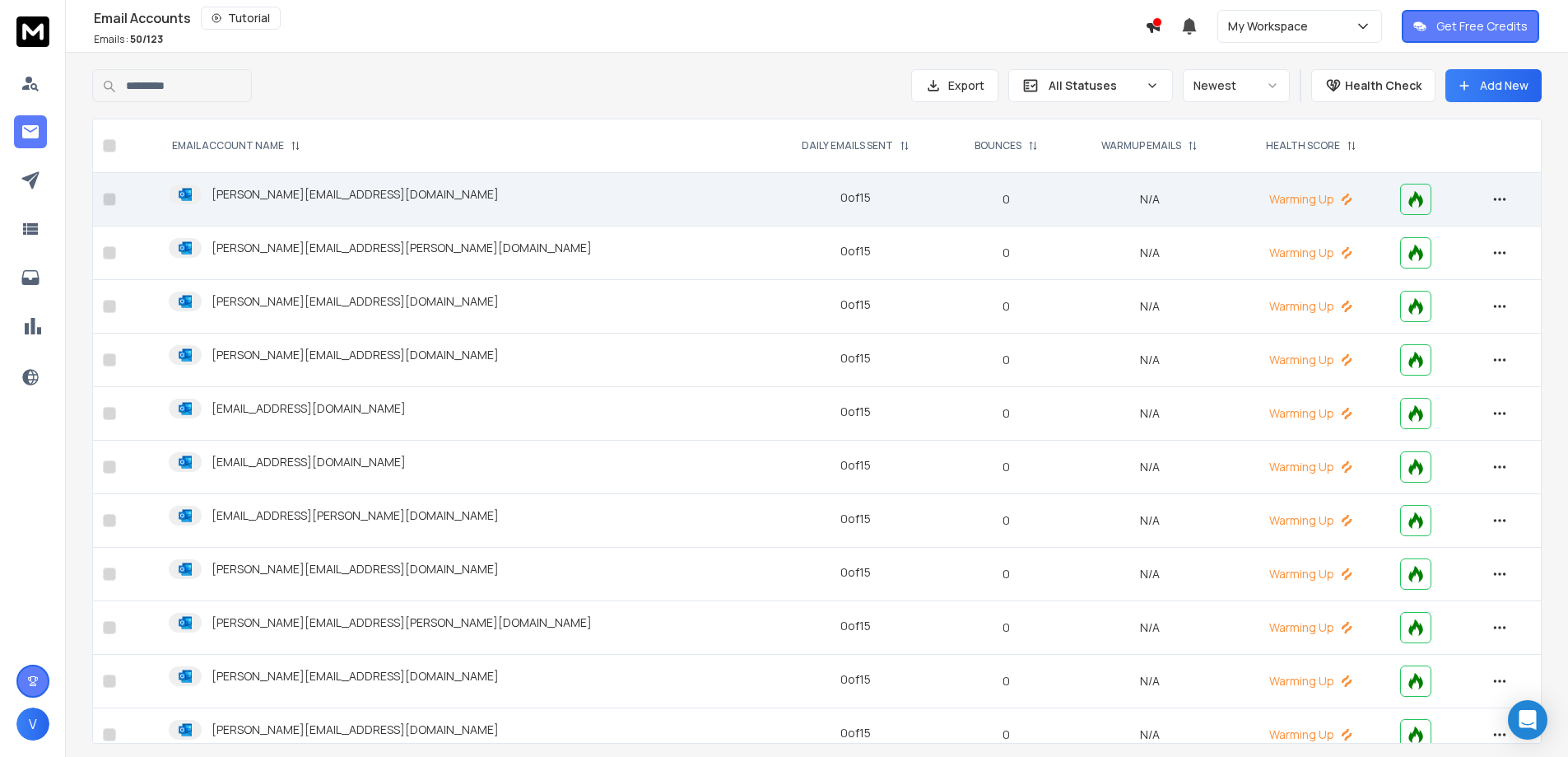
click at [106, 197] on button "button" at bounding box center [110, 199] width 13 height 13
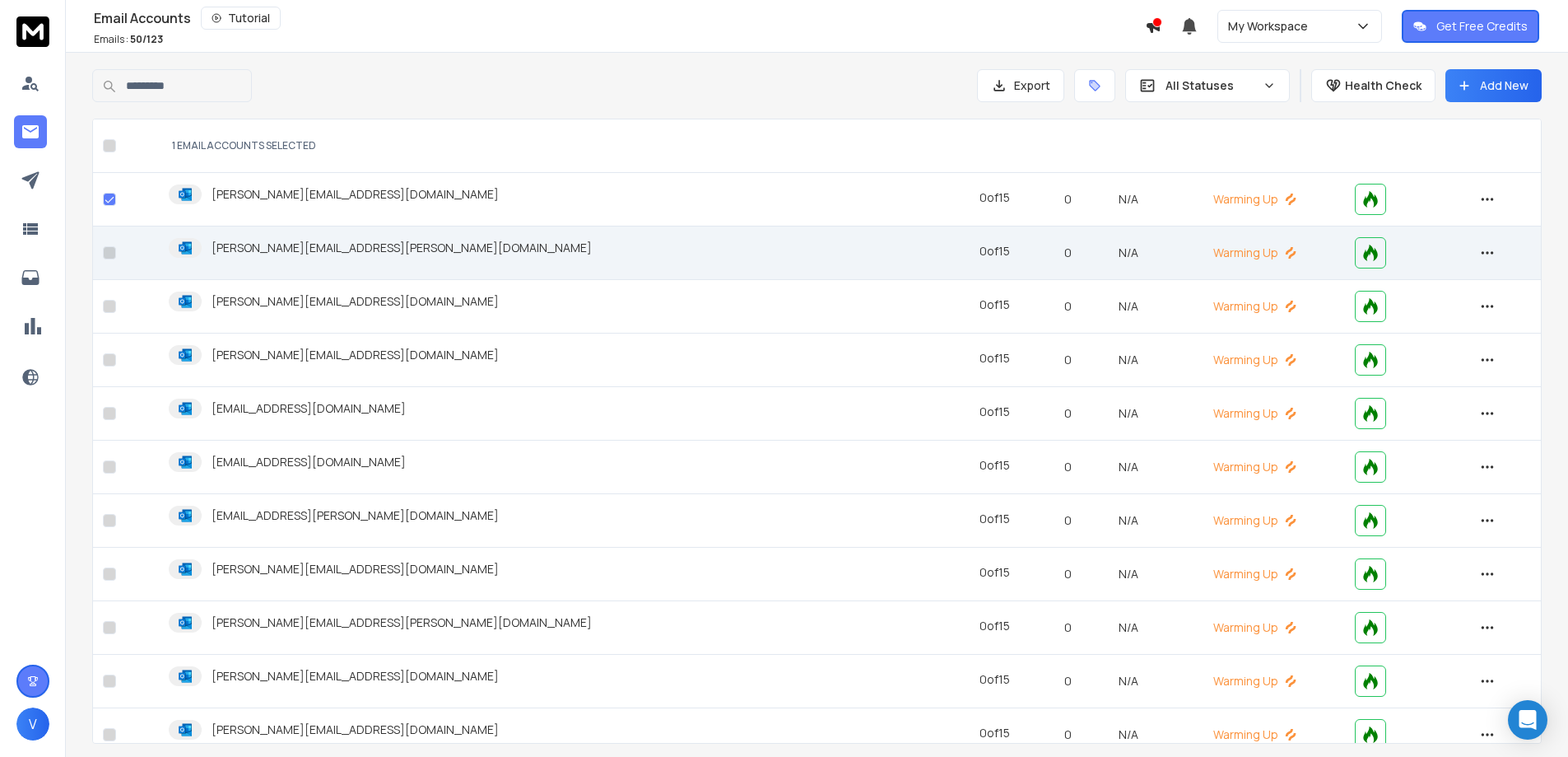
click at [109, 253] on button "button" at bounding box center [110, 253] width 13 height 13
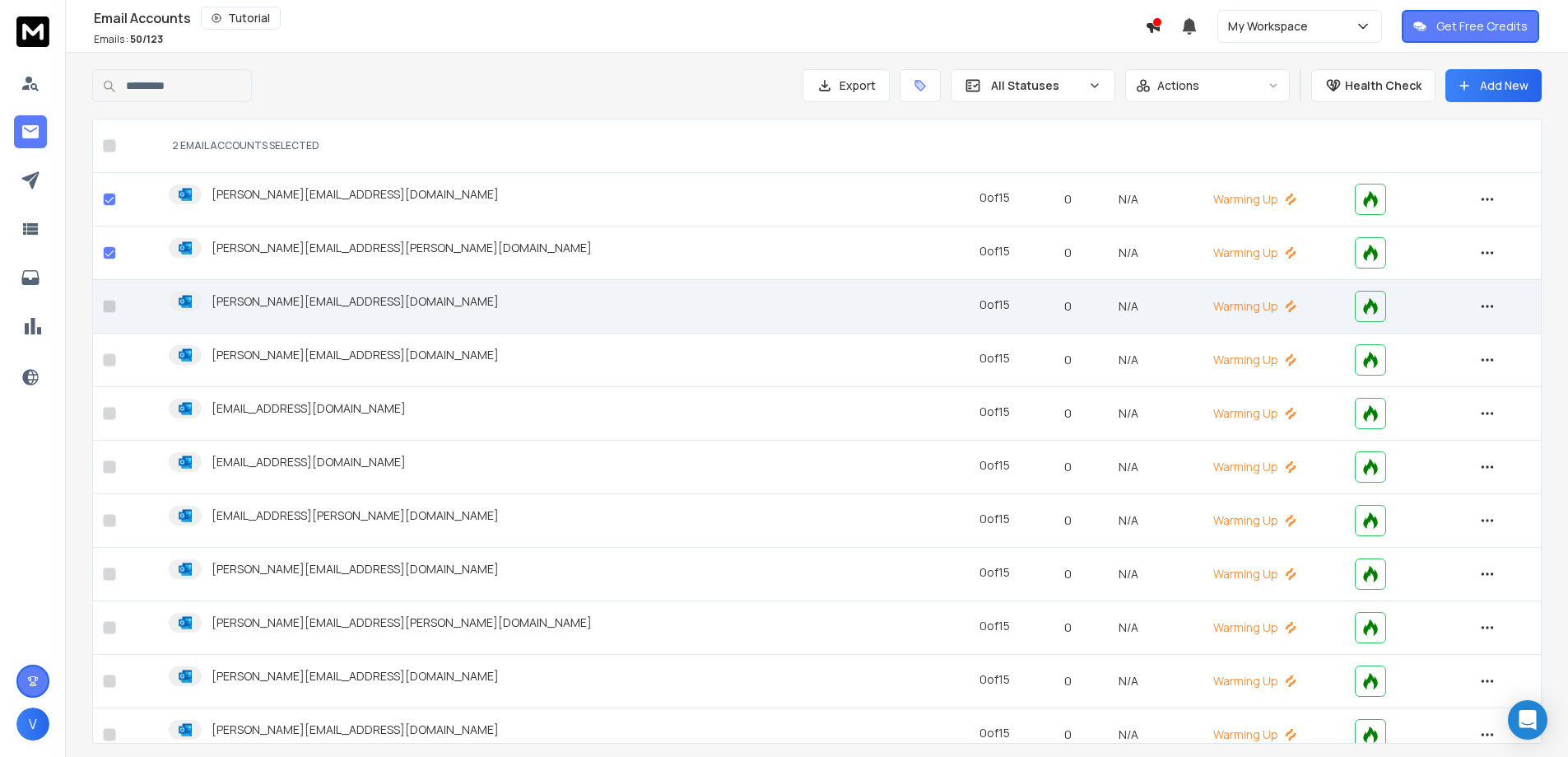
click at [106, 309] on button "button" at bounding box center [110, 306] width 13 height 13
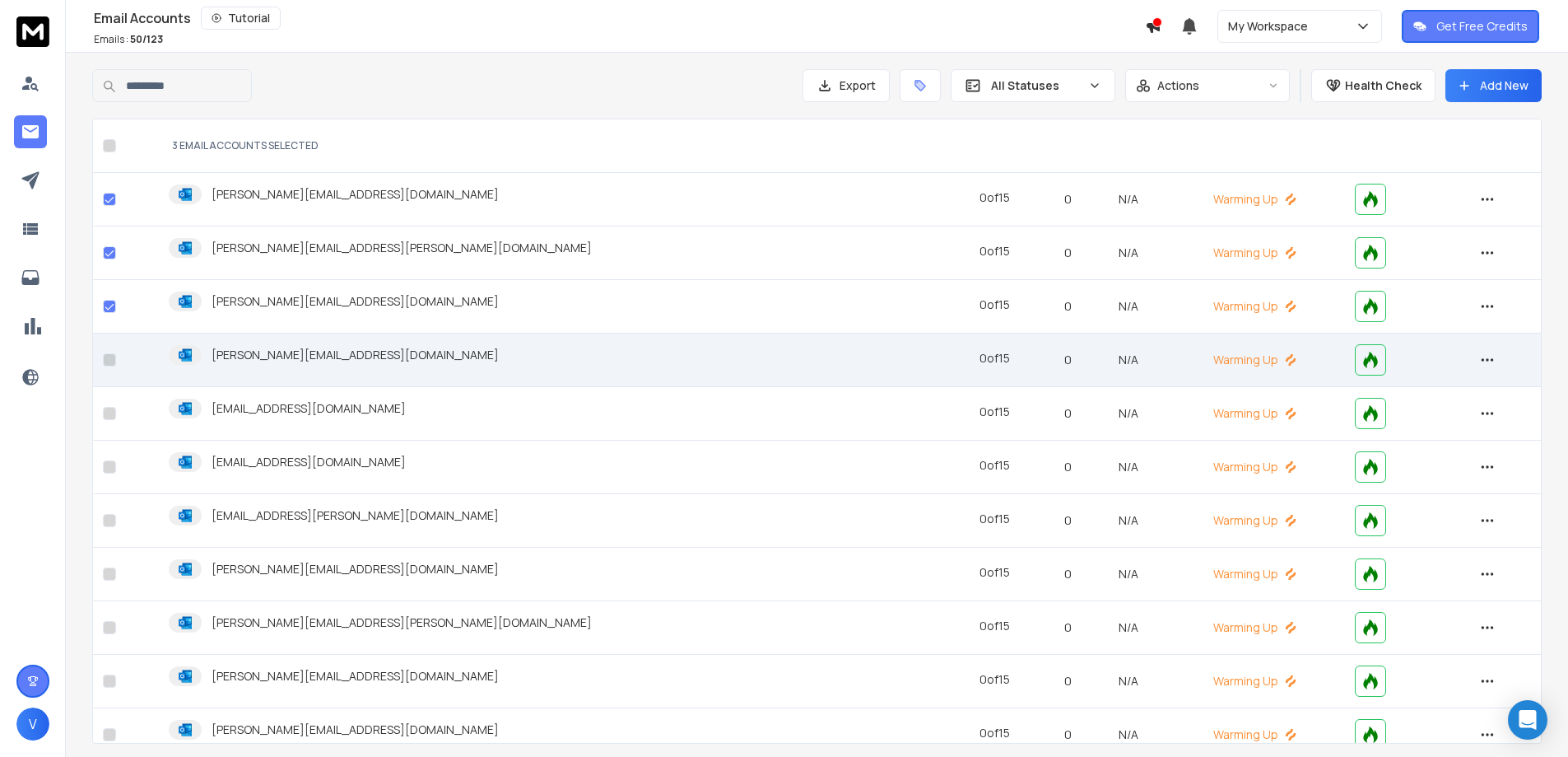
click at [111, 357] on button "button" at bounding box center [110, 360] width 13 height 13
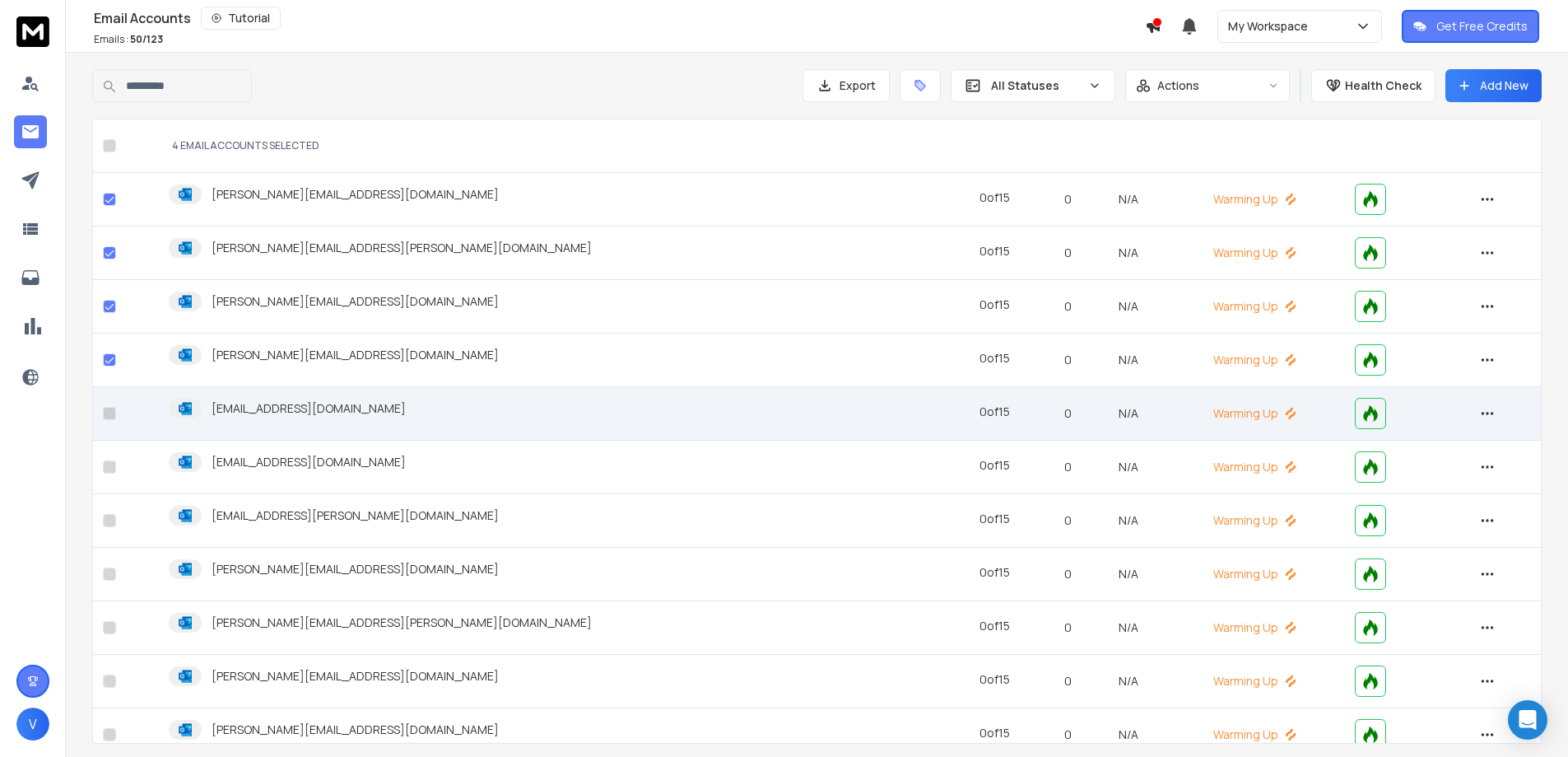
drag, startPoint x: 106, startPoint y: 409, endPoint x: 109, endPoint y: 425, distance: 16.3
click at [106, 409] on button "button" at bounding box center [110, 414] width 13 height 13
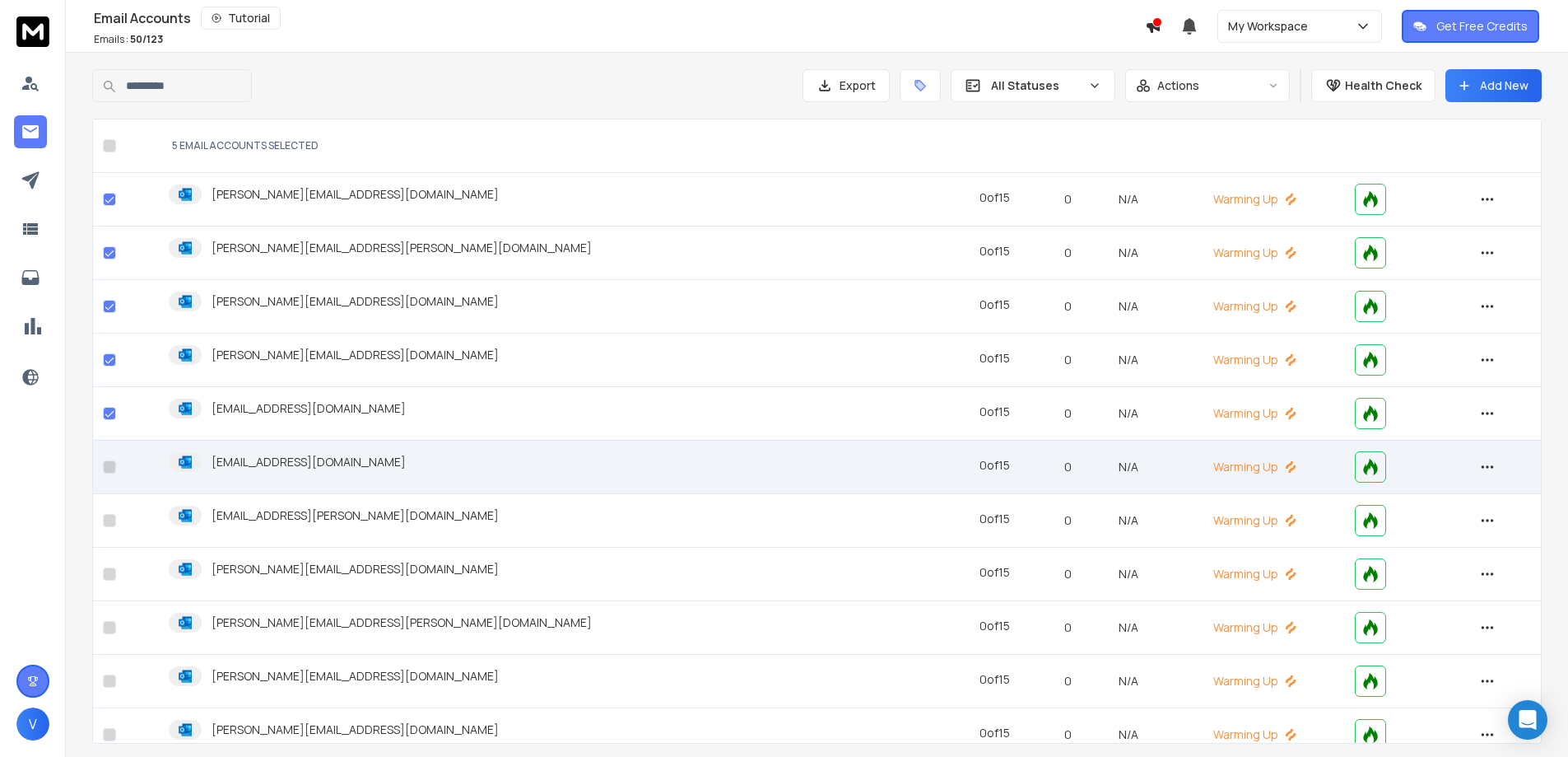
scroll to position [83, 0]
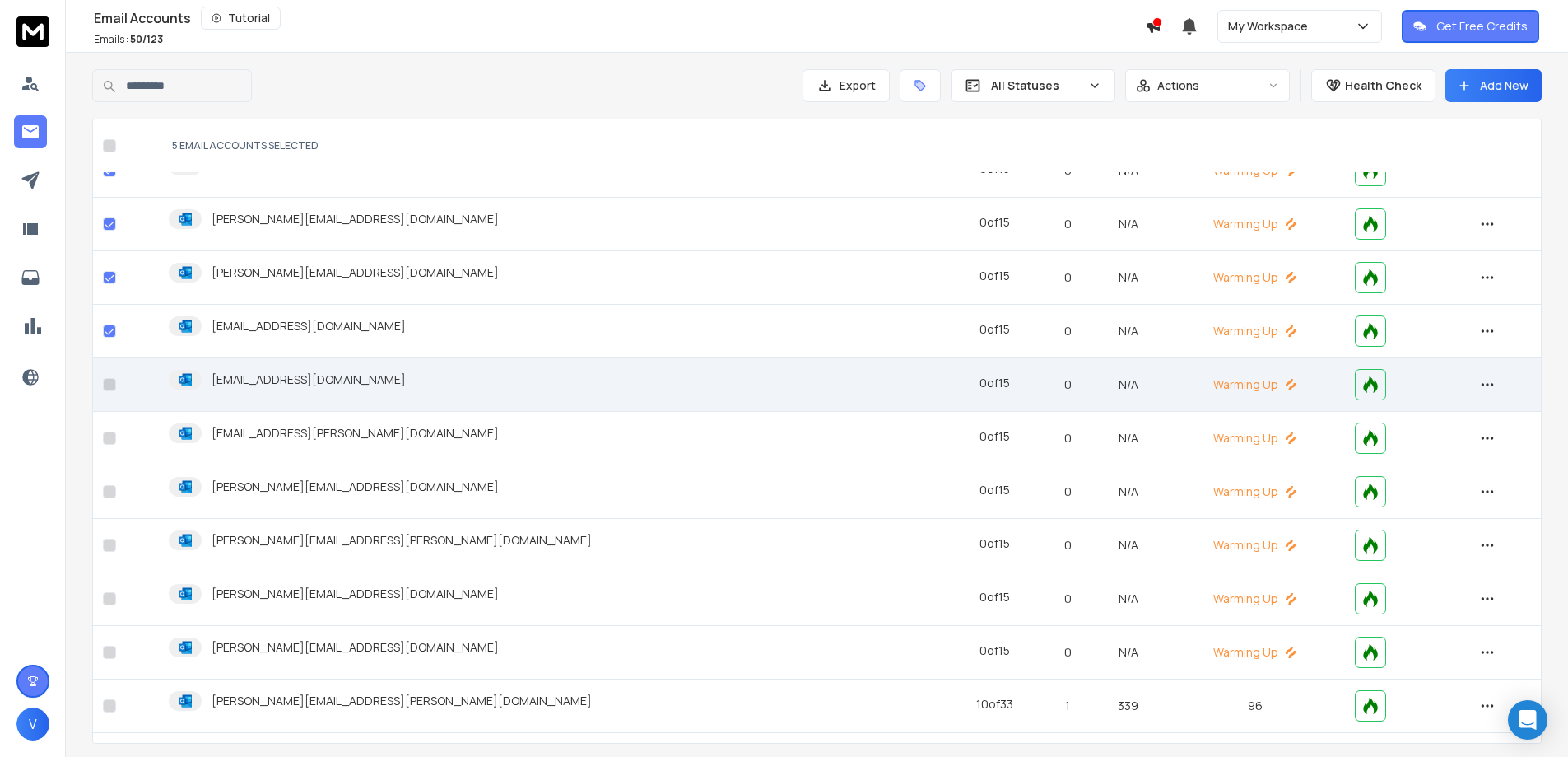
click at [107, 386] on button "button" at bounding box center [110, 385] width 13 height 13
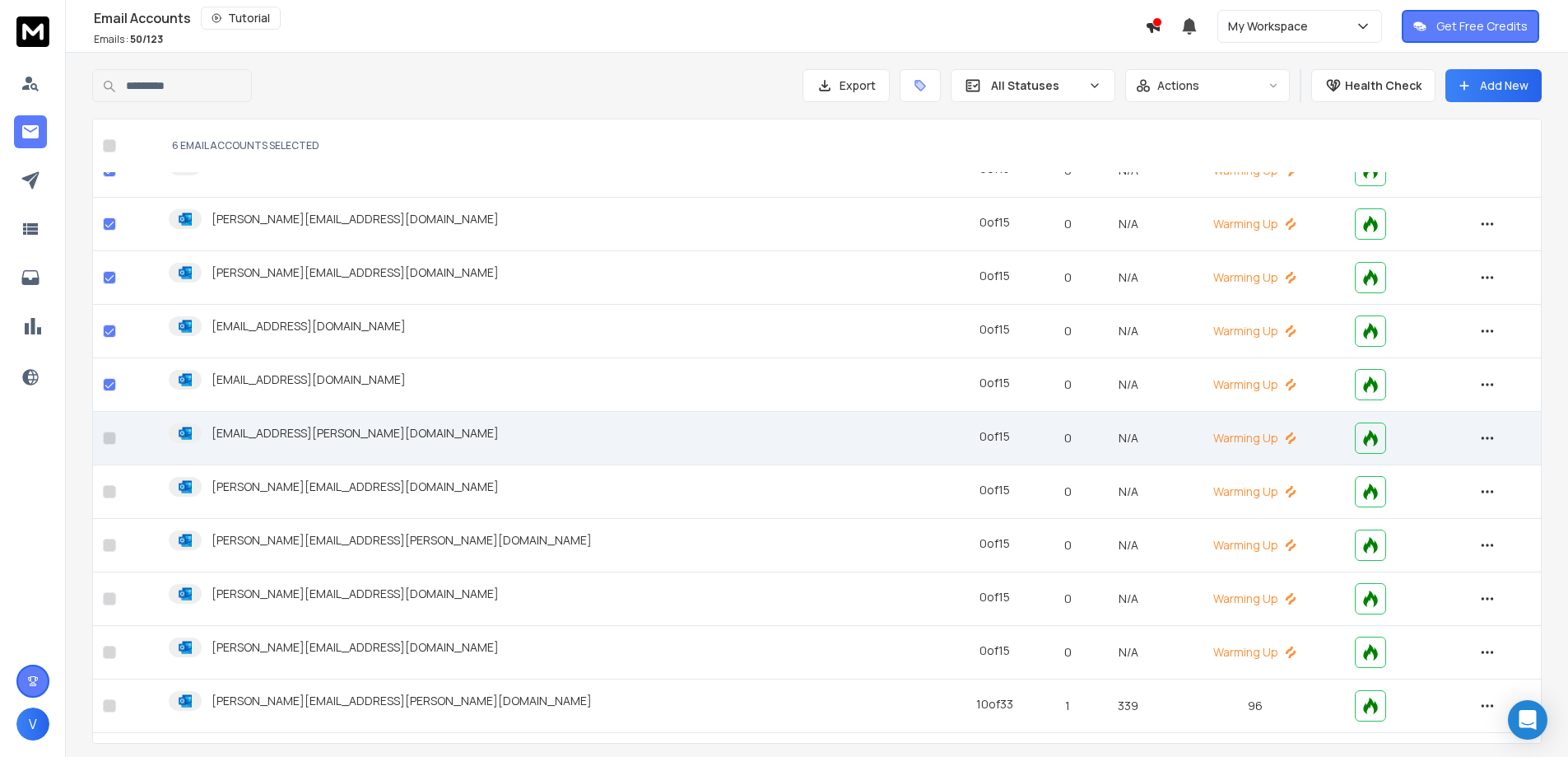
click at [112, 437] on button "button" at bounding box center [110, 438] width 13 height 13
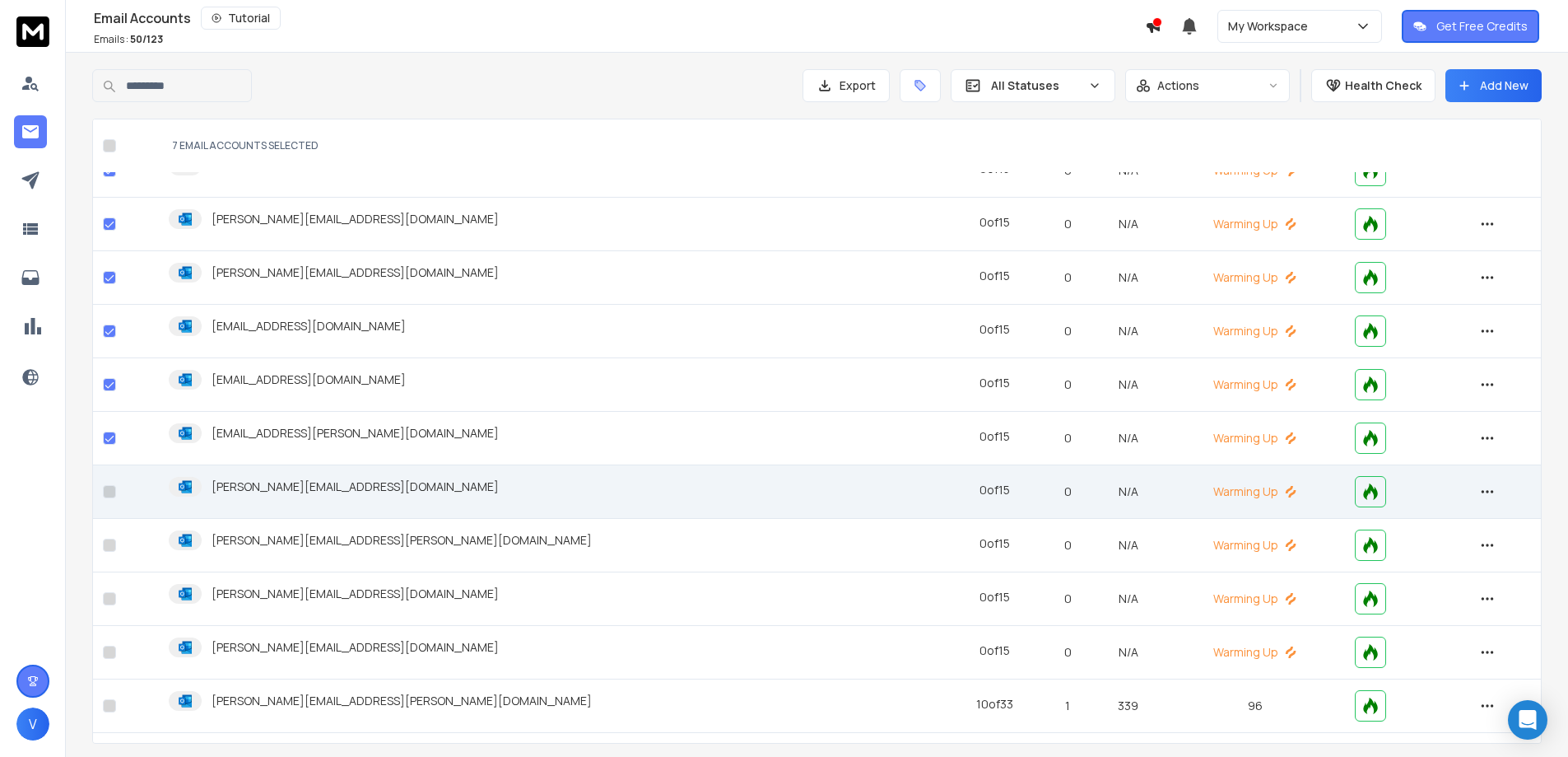
click at [106, 490] on button "button" at bounding box center [110, 491] width 13 height 13
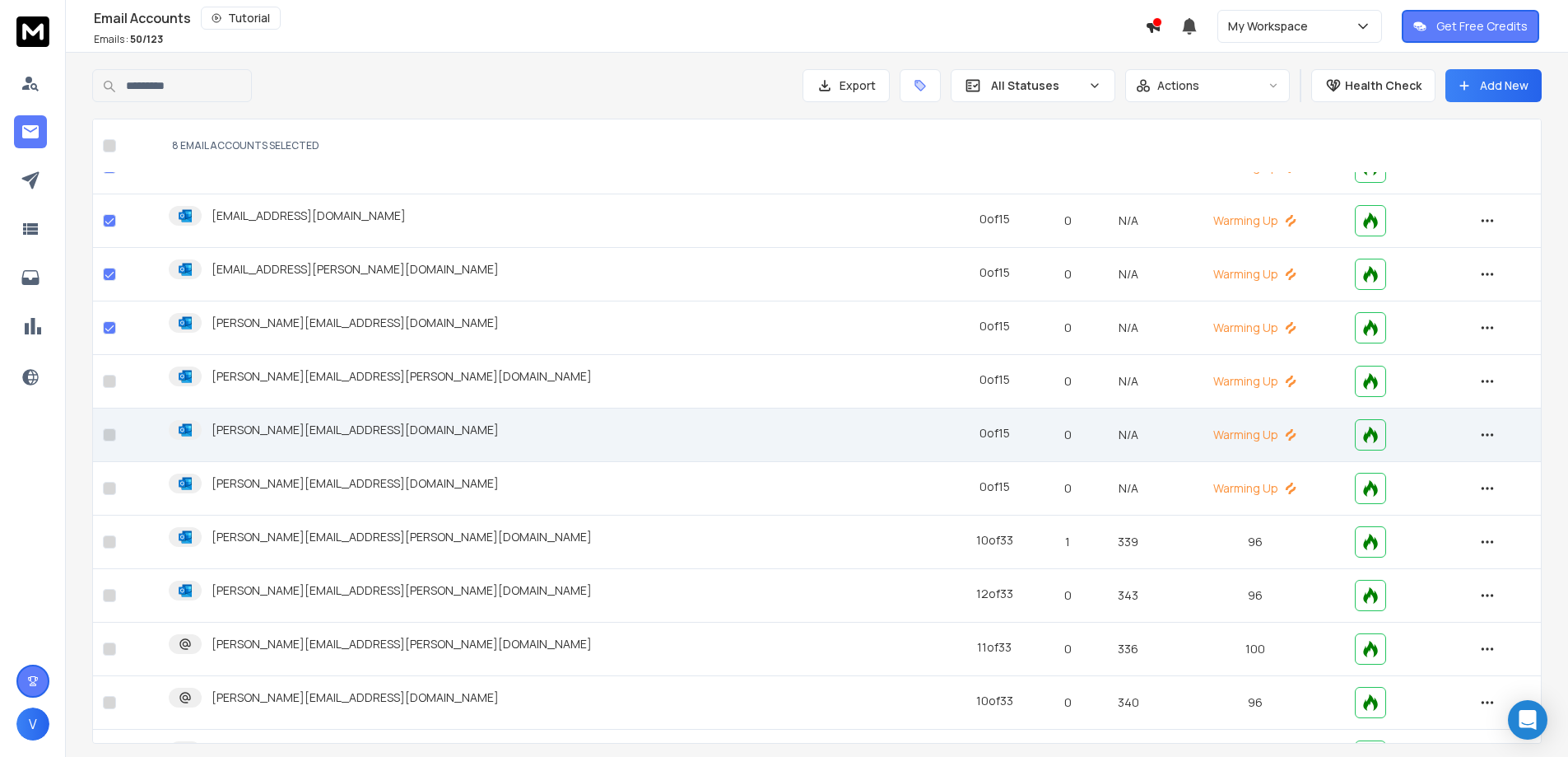
scroll to position [247, 0]
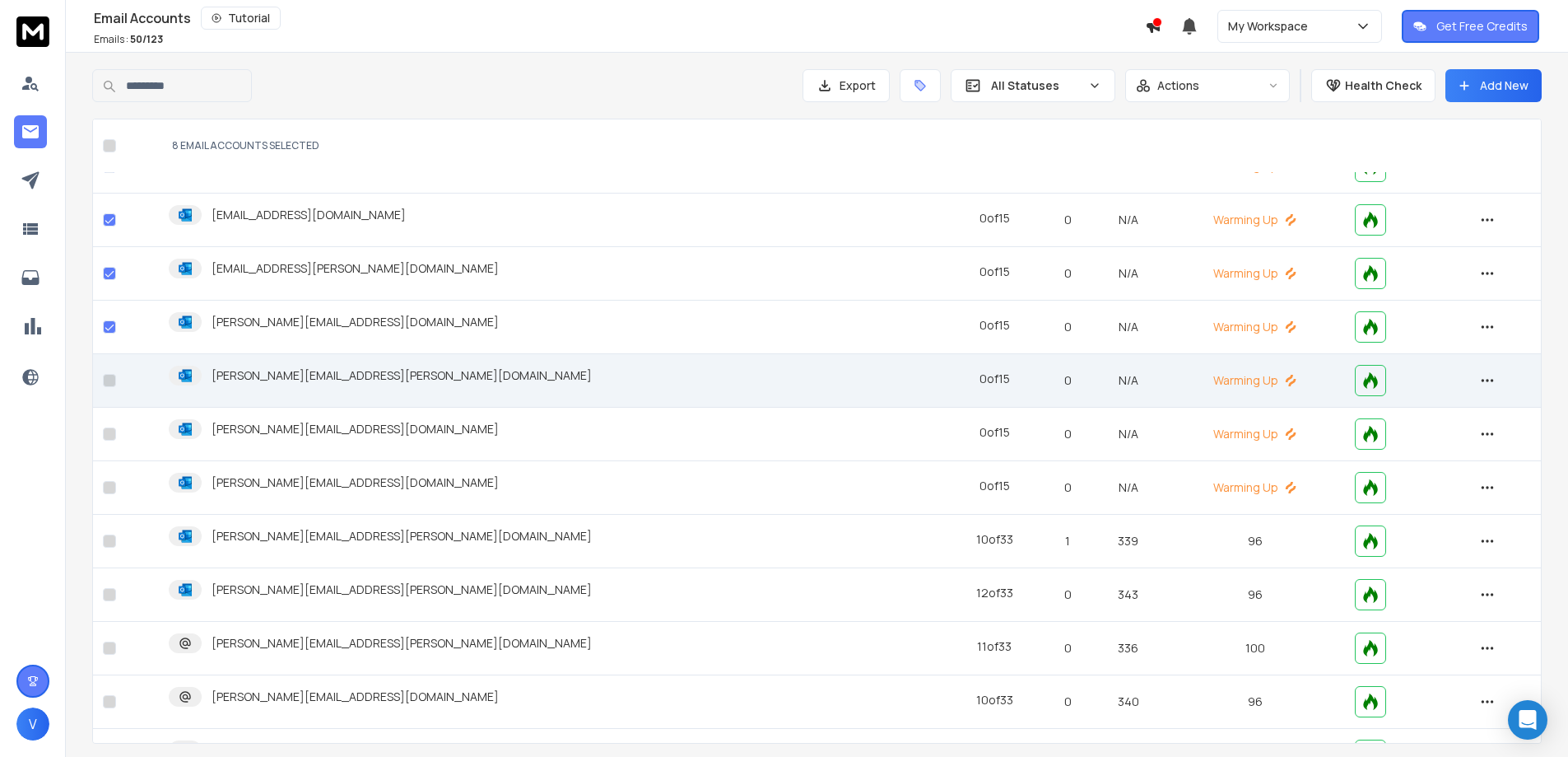
click at [108, 381] on button "button" at bounding box center [110, 381] width 13 height 13
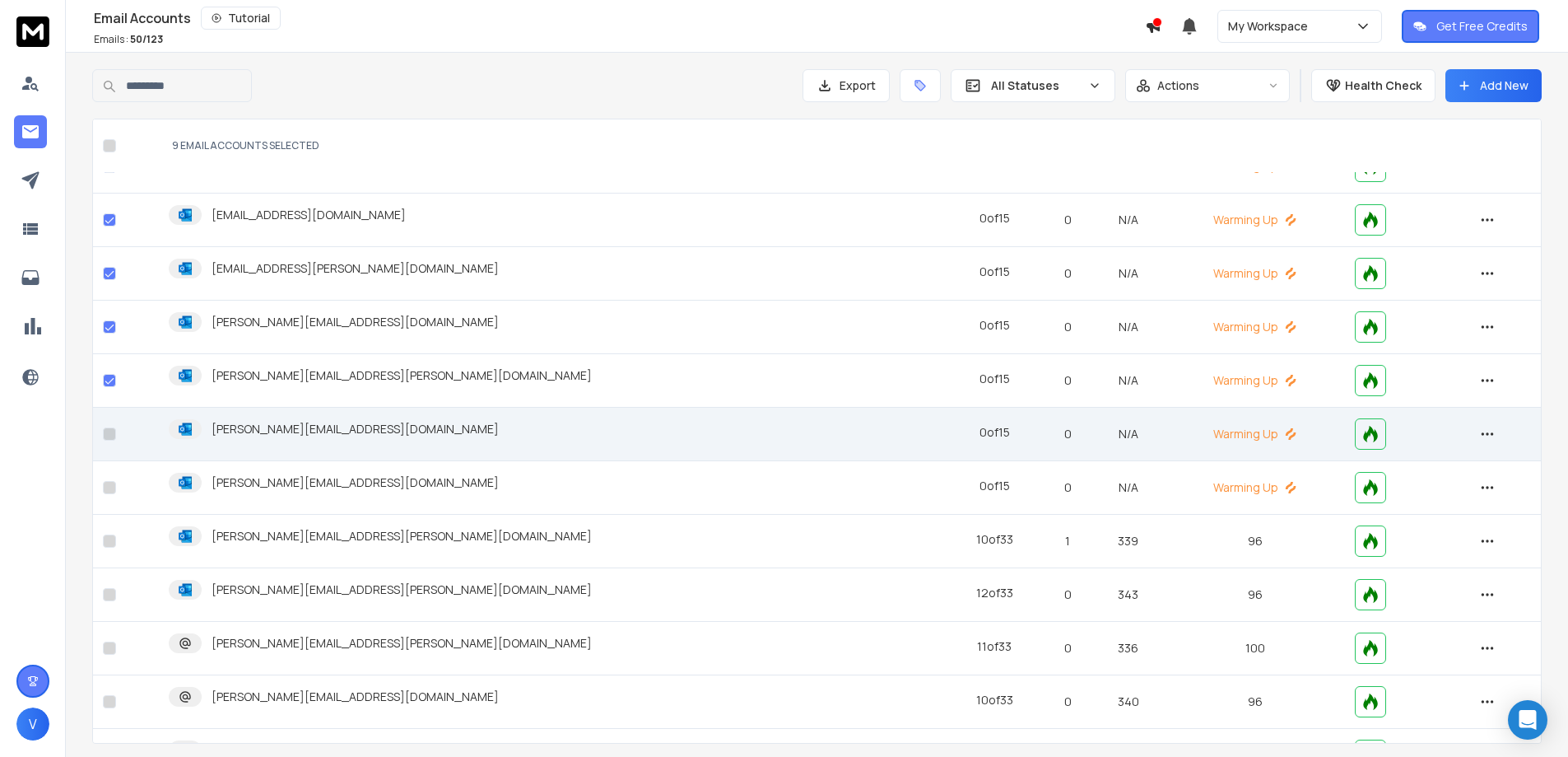
click at [116, 431] on button "button" at bounding box center [110, 434] width 13 height 13
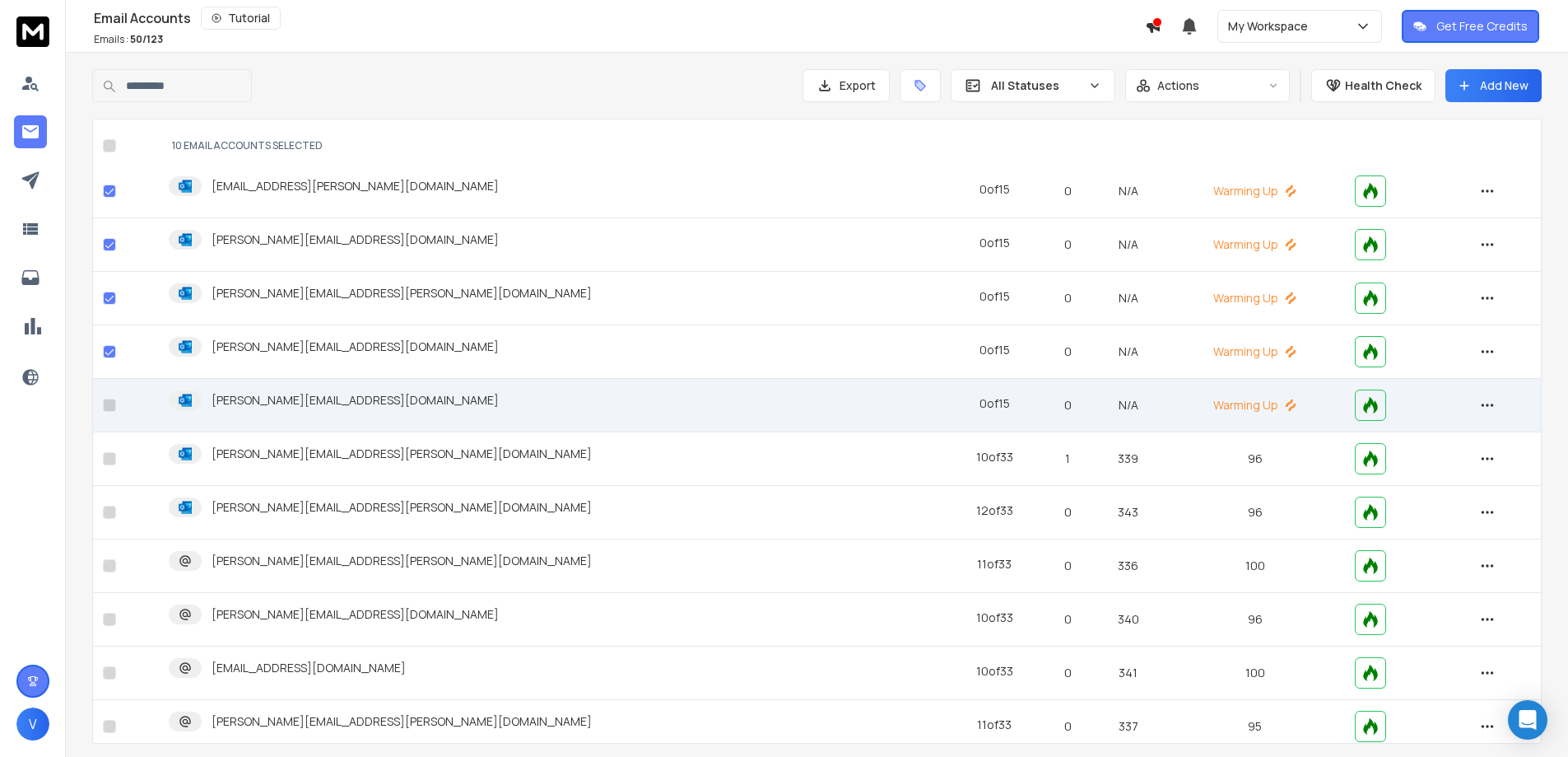
click at [111, 406] on button "button" at bounding box center [110, 405] width 13 height 13
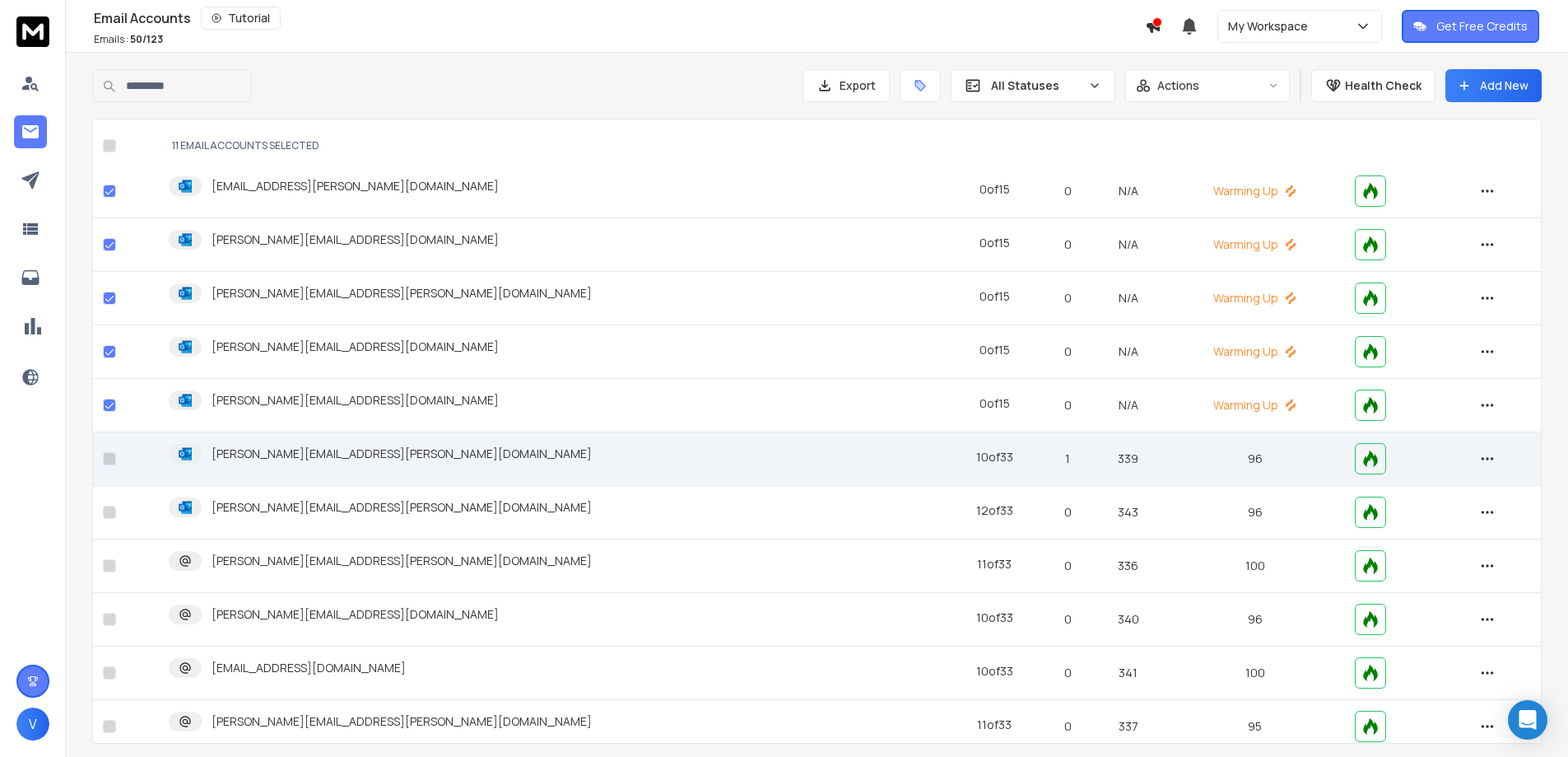
click at [106, 457] on button "button" at bounding box center [110, 459] width 13 height 13
click at [106, 459] on button "button" at bounding box center [110, 459] width 13 height 13
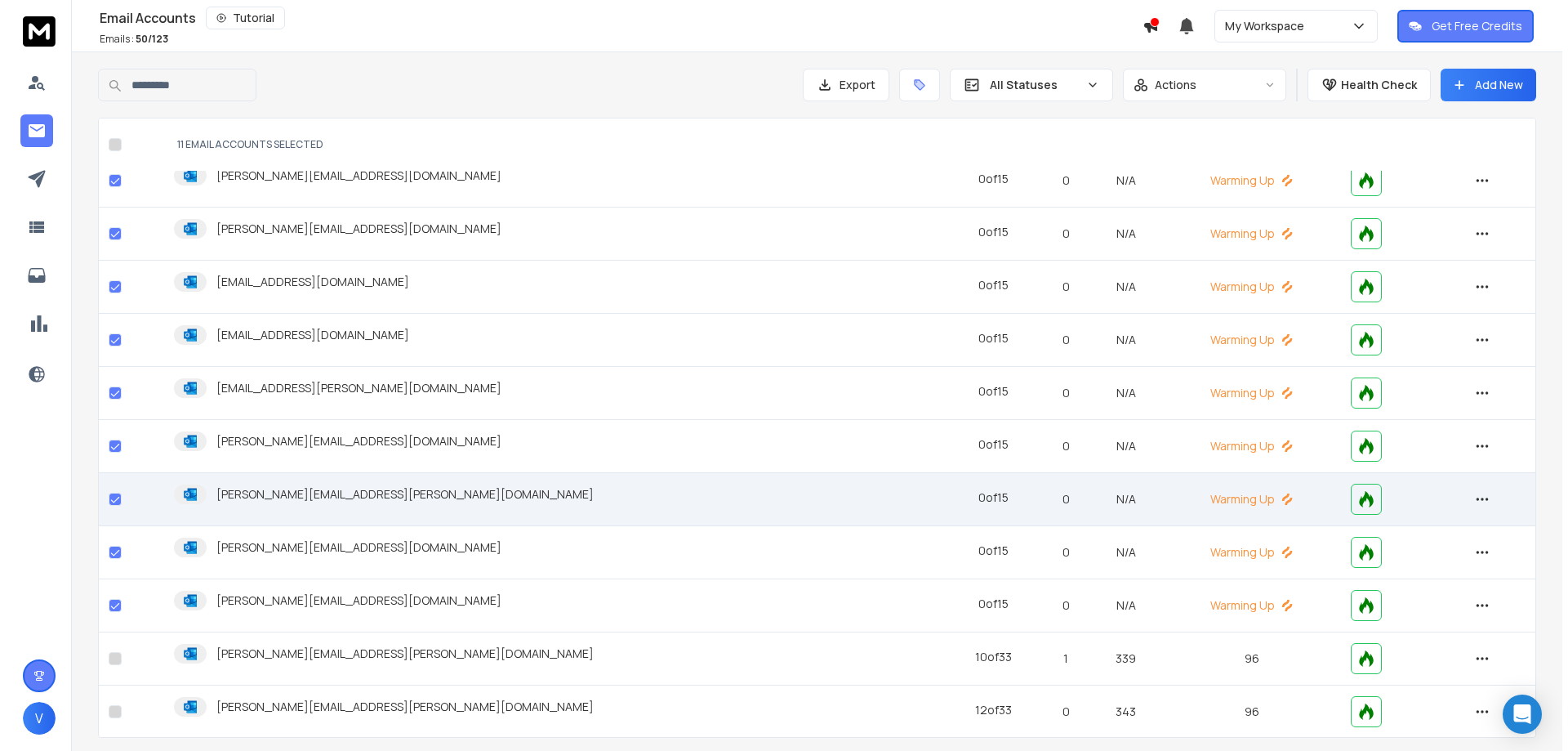
scroll to position [0, 0]
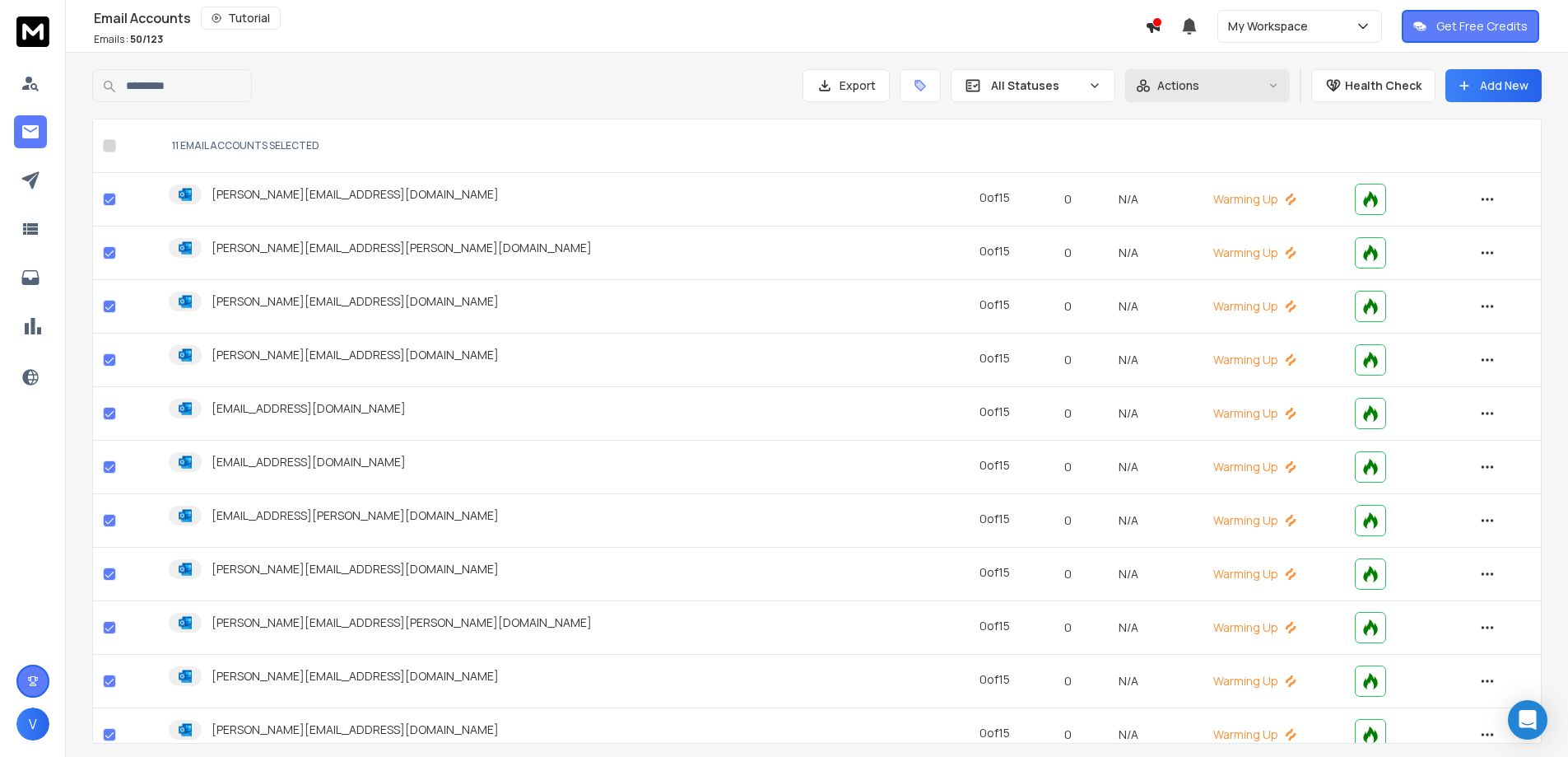
click at [1215, 90] on div "Actions" at bounding box center [1198, 86] width 125 height 17
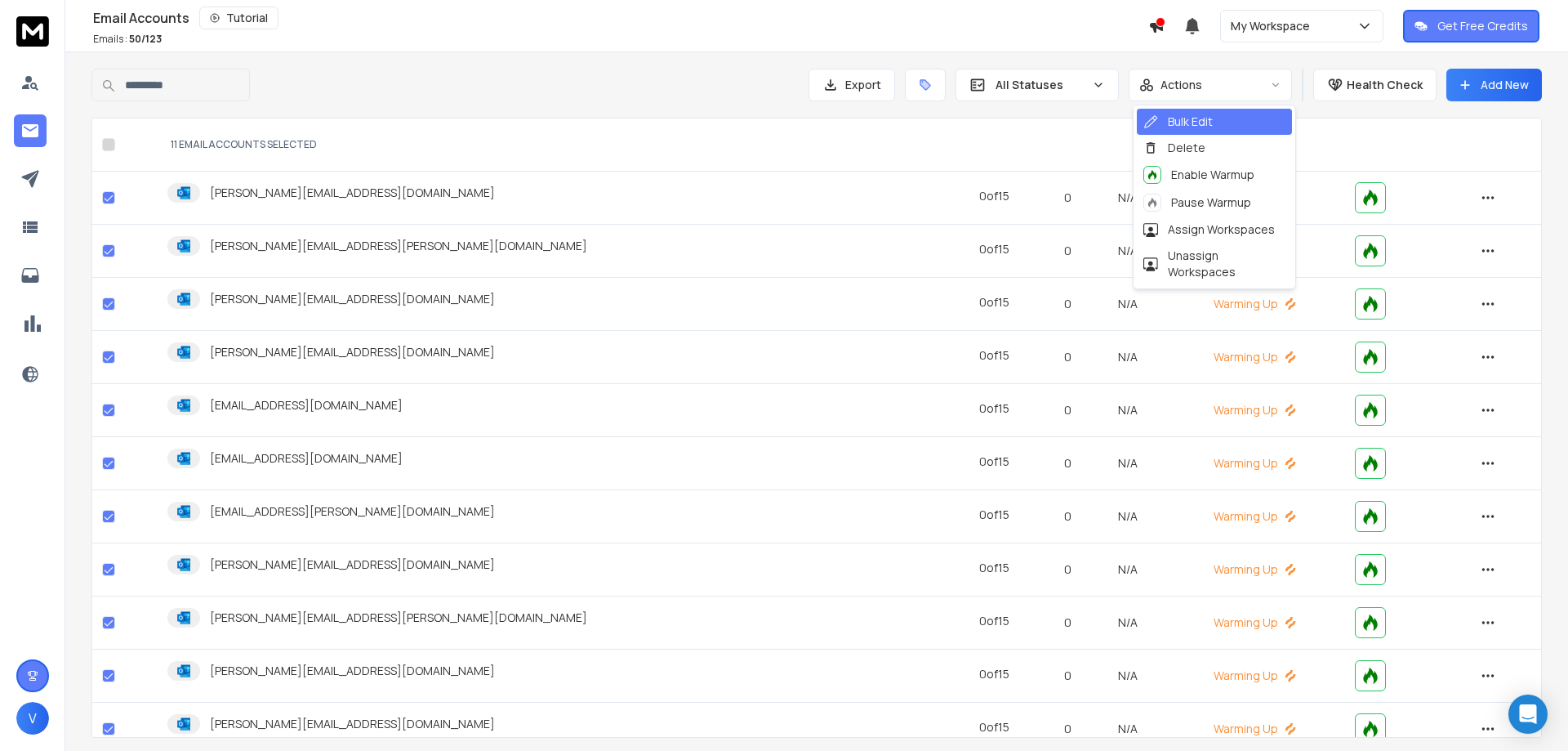
click at [1215, 118] on div "Bulk Edit" at bounding box center [1213, 122] width 155 height 26
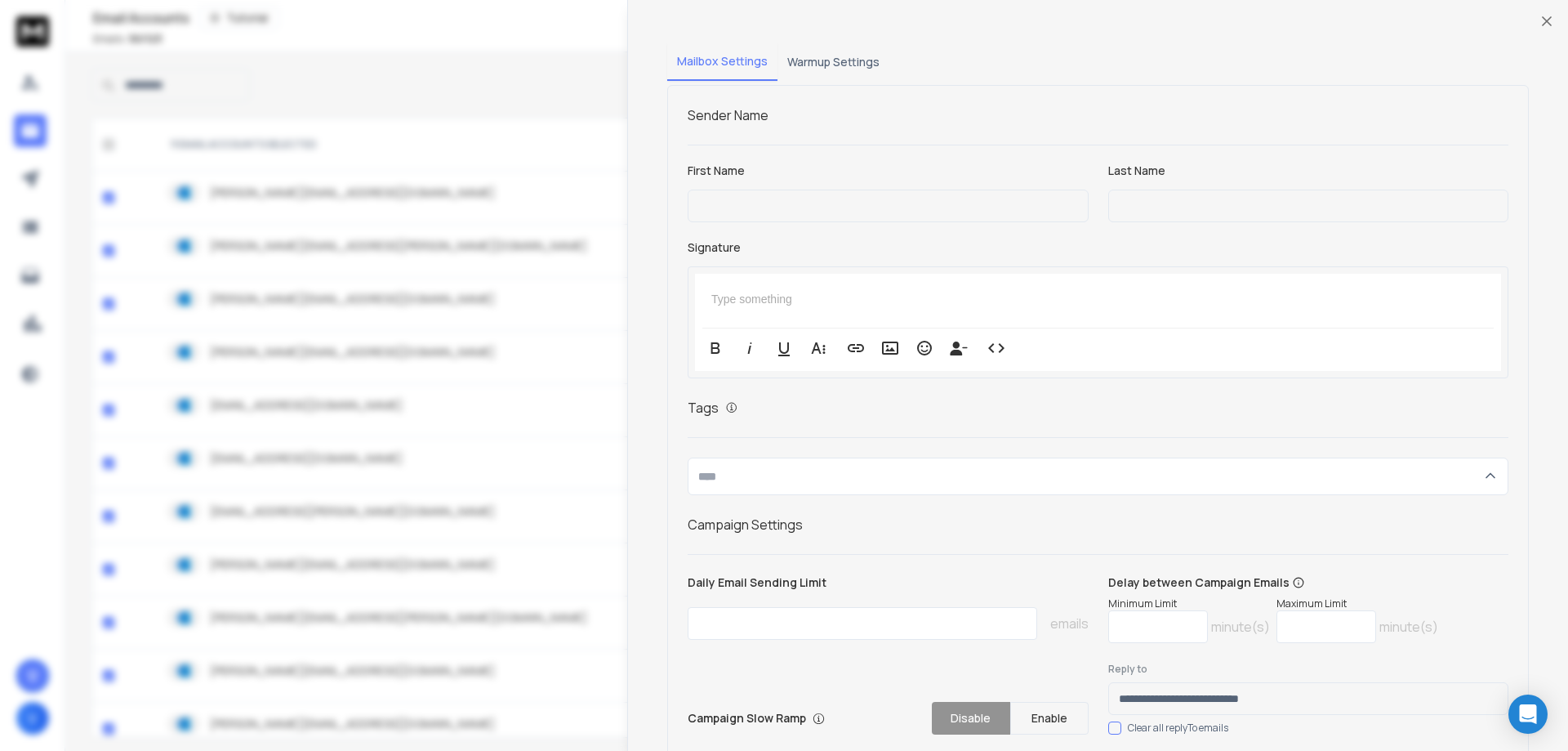
click at [834, 64] on button "Warmup Settings" at bounding box center [833, 62] width 112 height 36
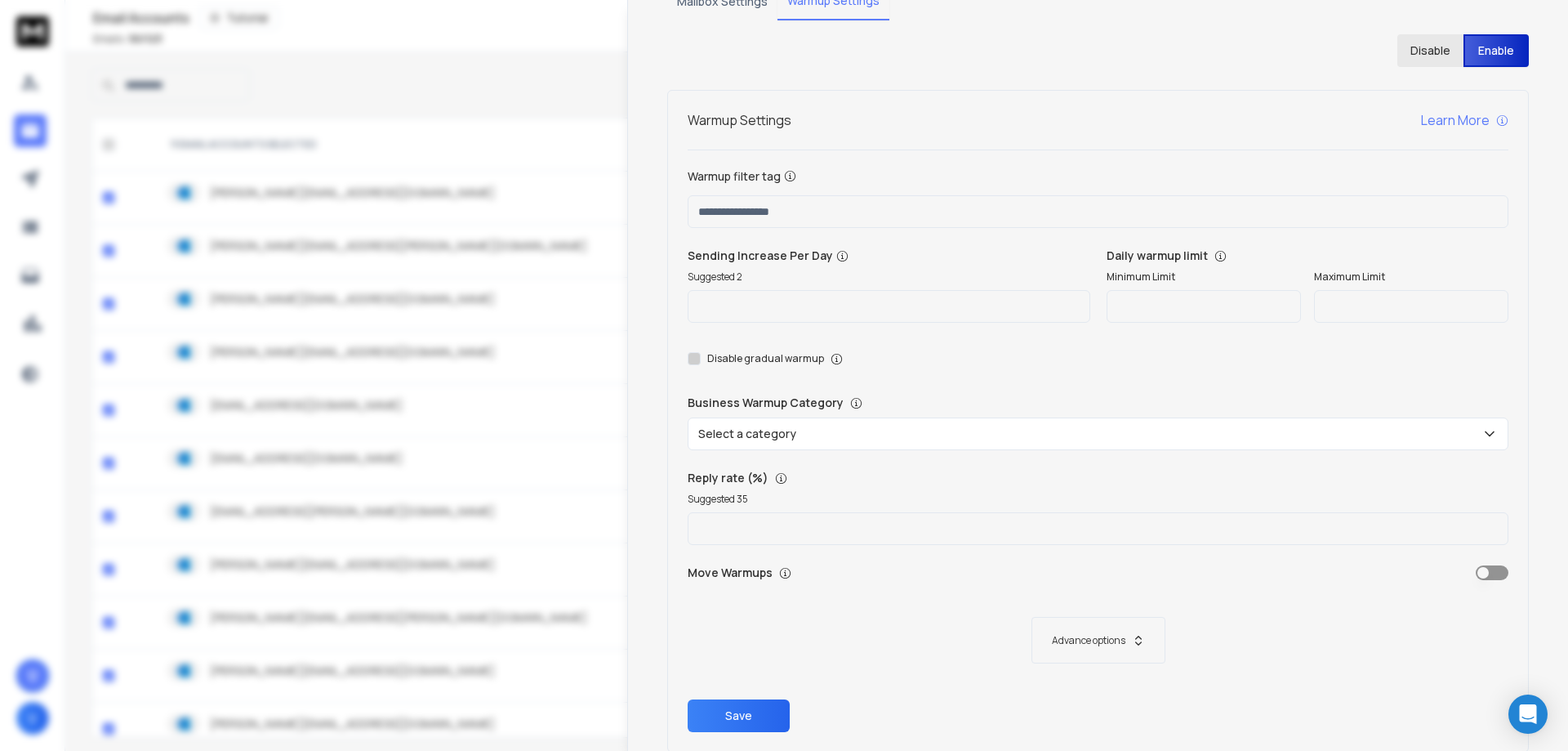
scroll to position [82, 0]
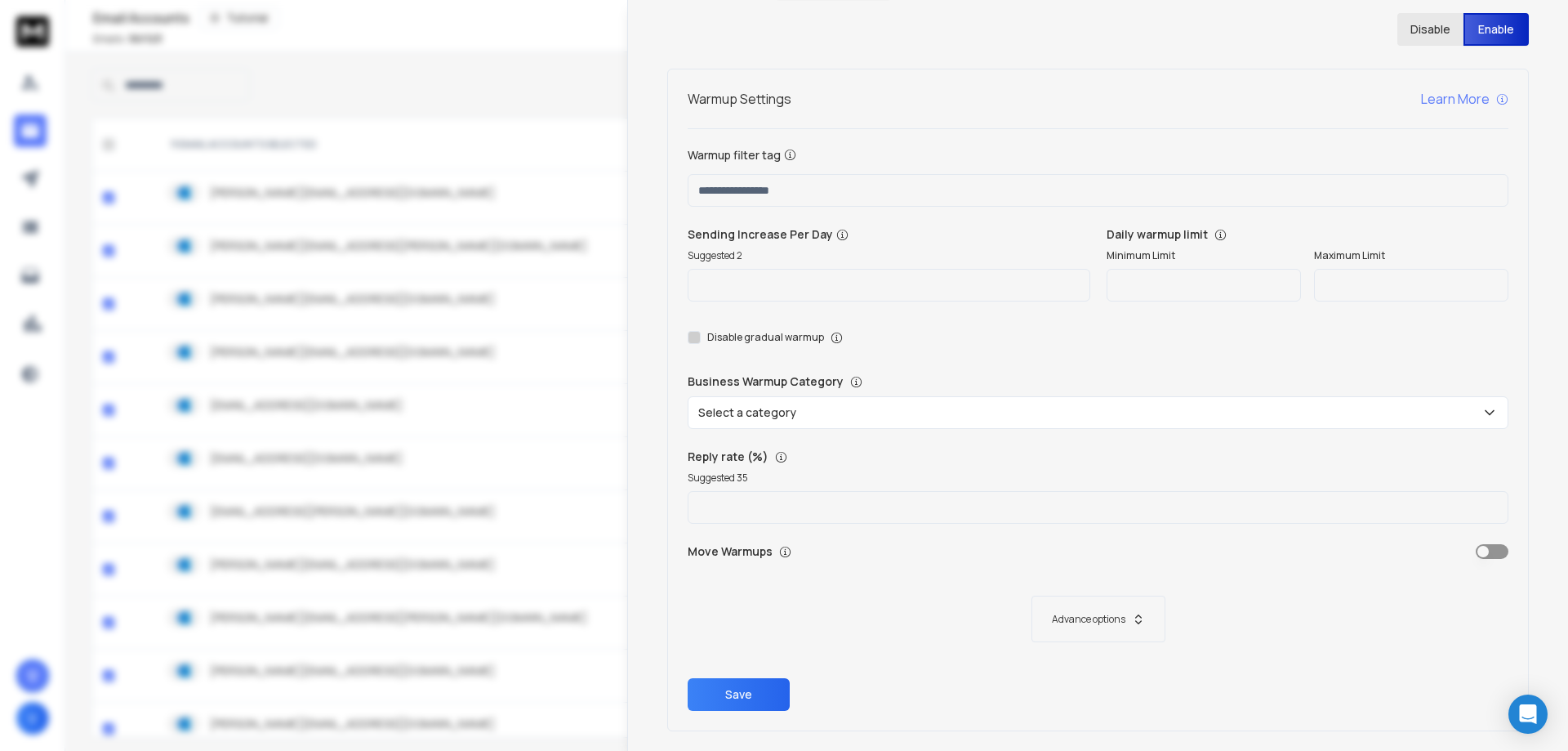
click at [695, 337] on button "Disable gradual warmup" at bounding box center [694, 337] width 13 height 13
click at [1148, 286] on input "number" at bounding box center [1203, 285] width 194 height 33
type input "**"
click at [1406, 296] on input "number" at bounding box center [1411, 285] width 194 height 33
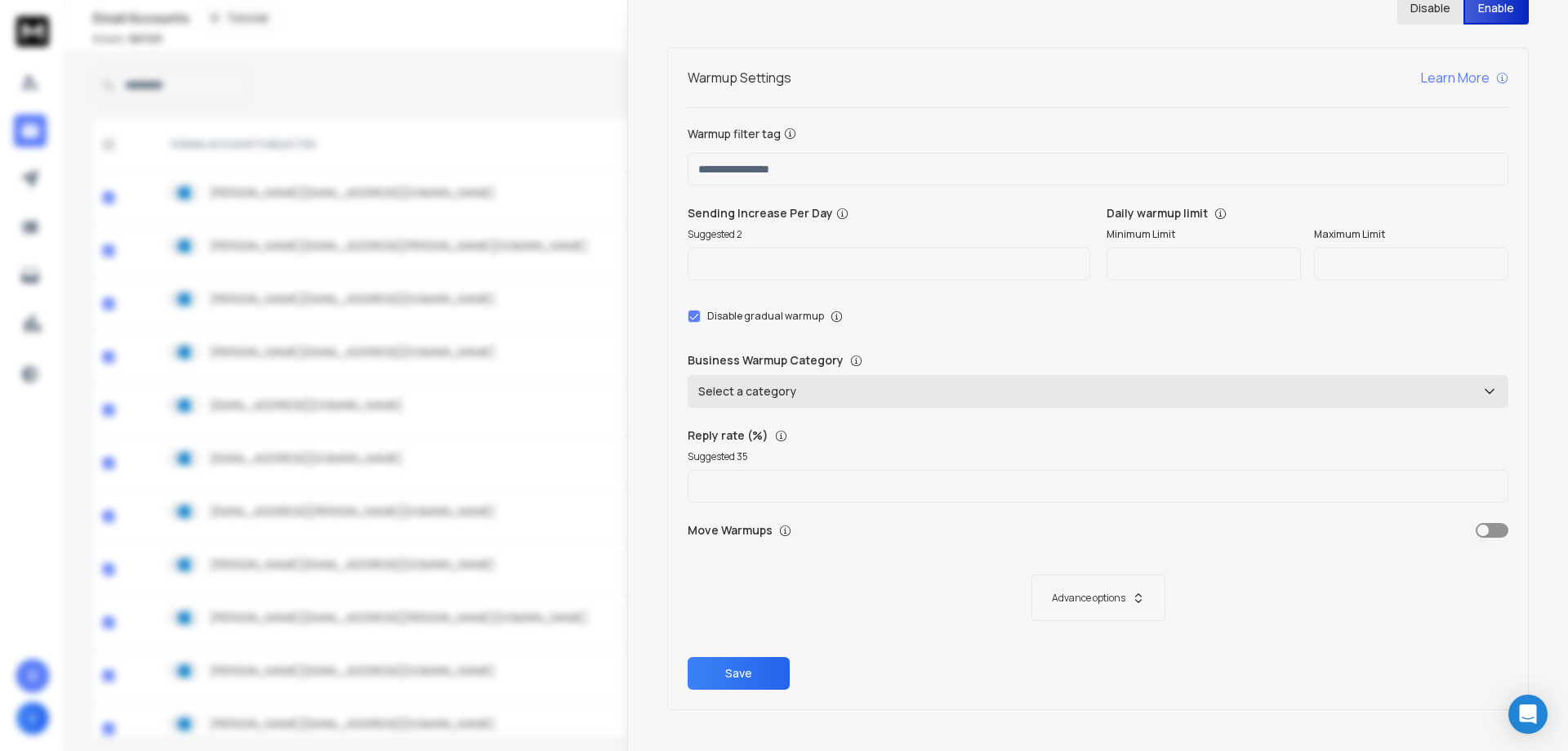
scroll to position [108, 0]
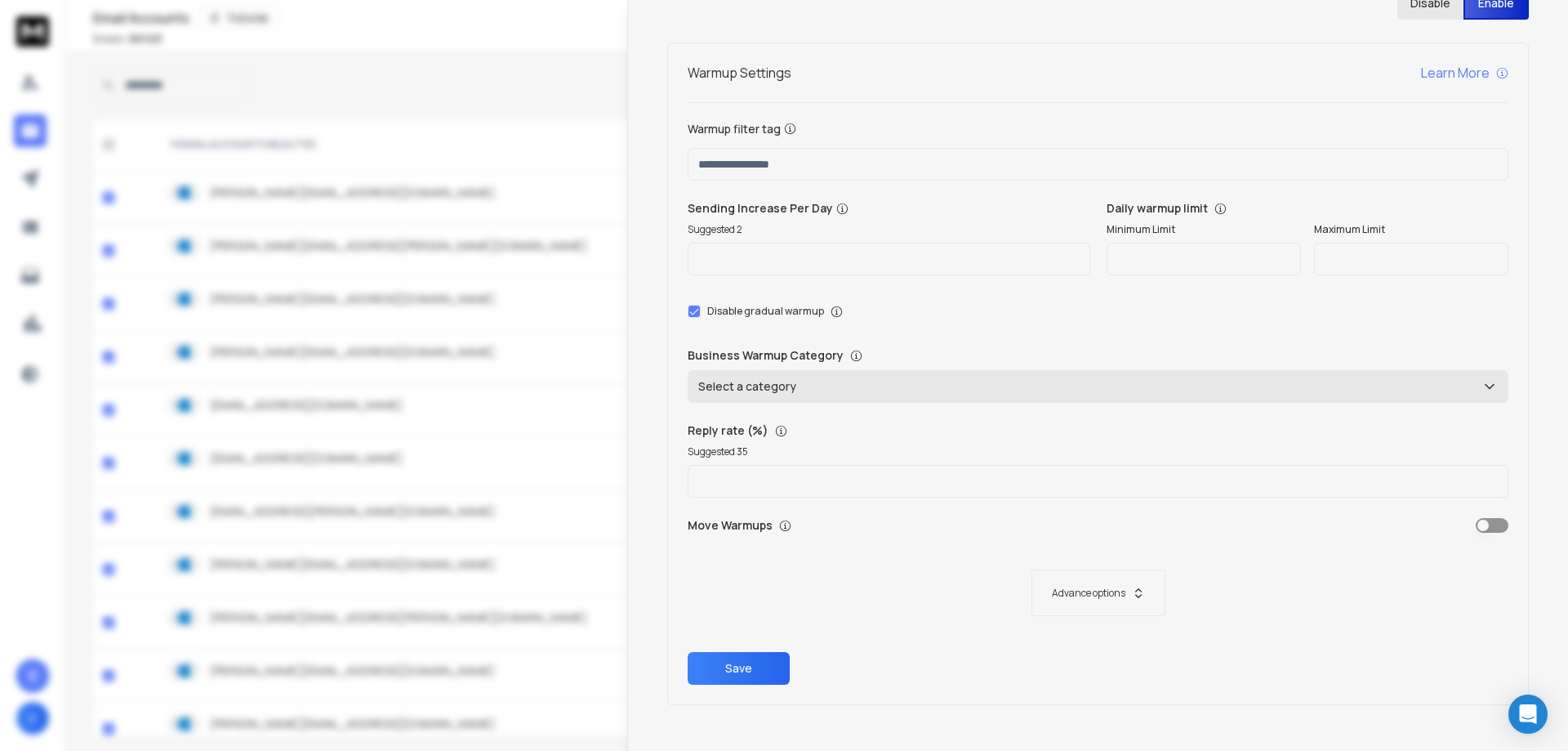
type input "**"
click at [809, 381] on div "Select a category" at bounding box center [1098, 387] width 799 height 16
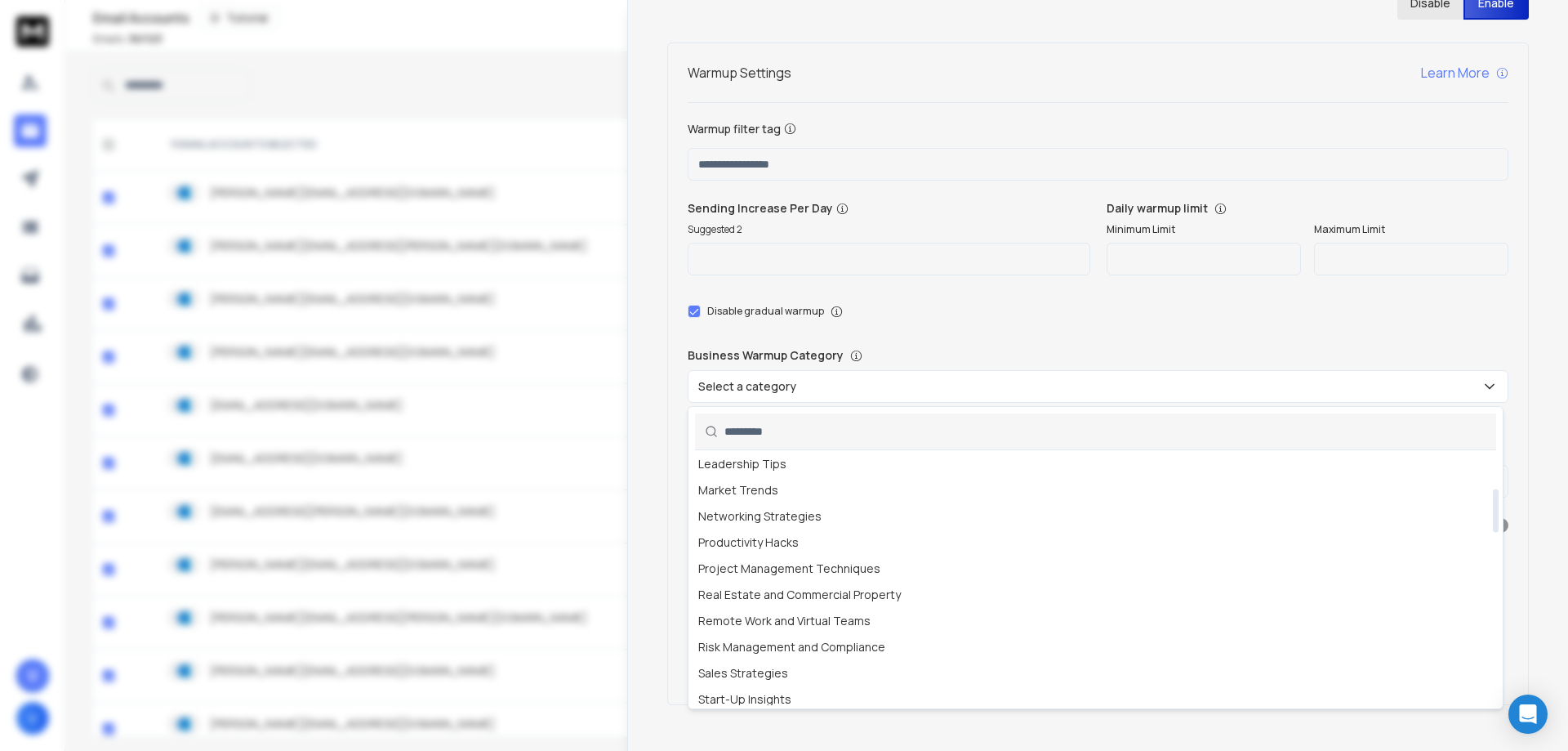
scroll to position [160, 0]
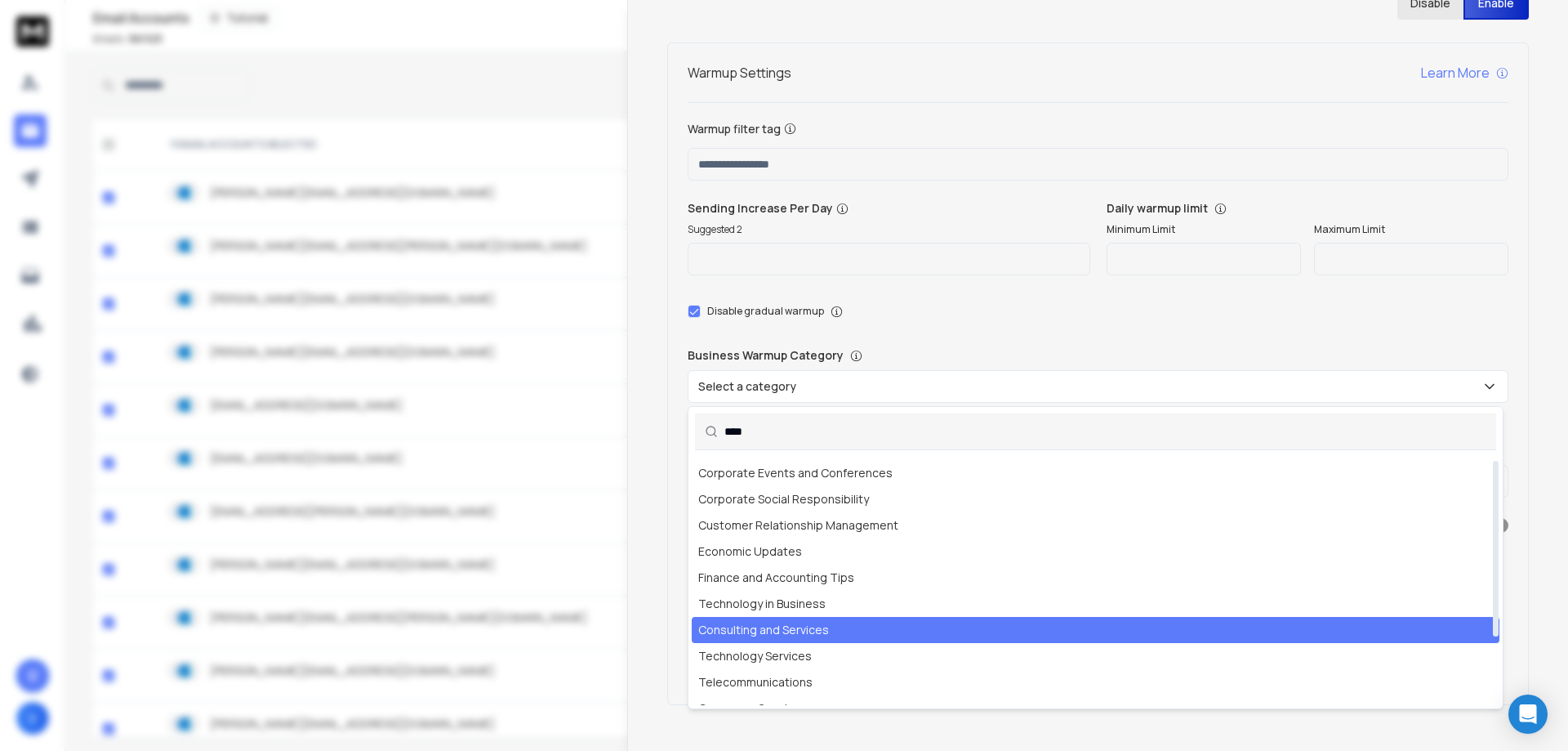
type input "****"
drag, startPoint x: 774, startPoint y: 628, endPoint x: 773, endPoint y: 617, distance: 11.0
click at [774, 627] on span "Consulting and Services" at bounding box center [764, 630] width 131 height 16
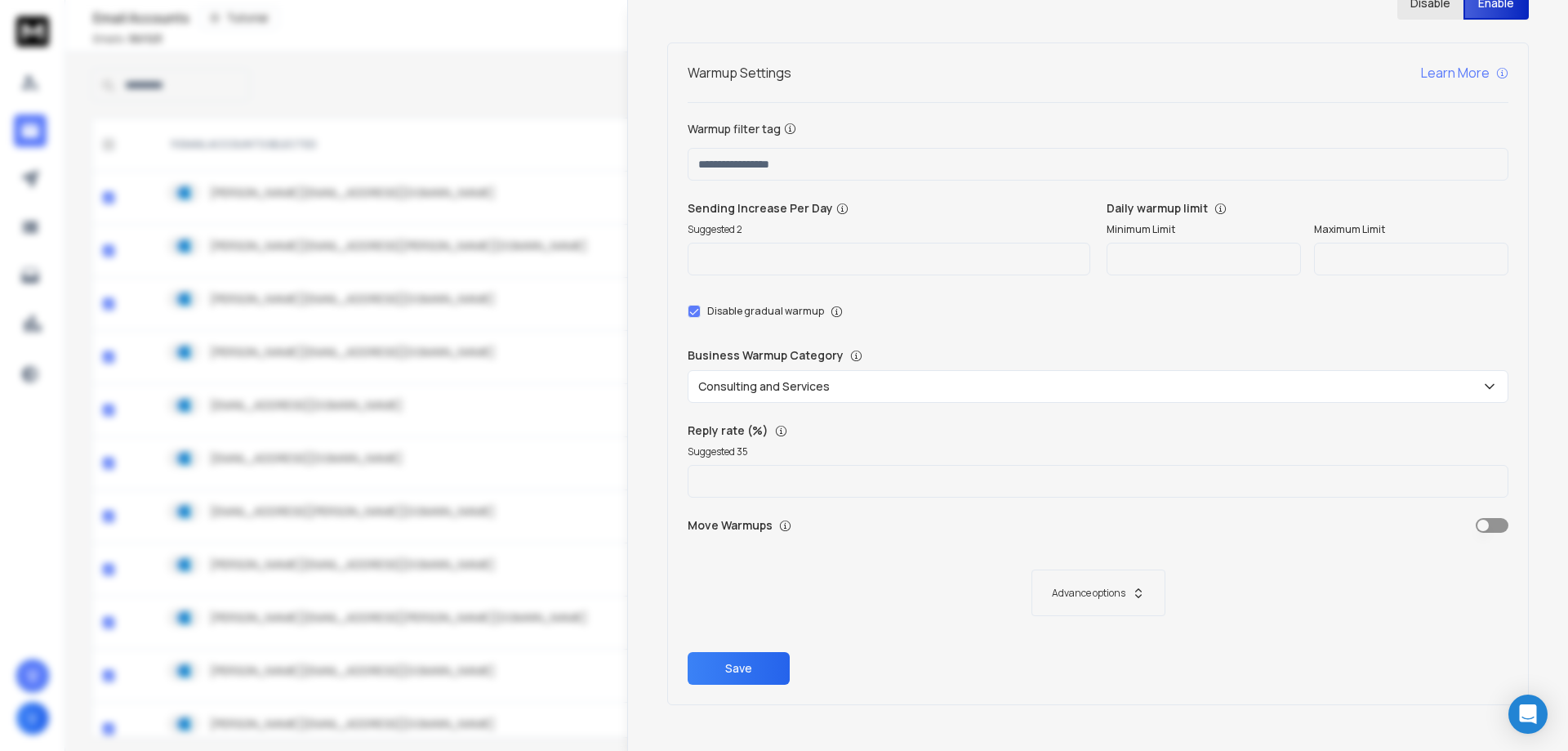
click at [752, 472] on input "number" at bounding box center [1098, 481] width 820 height 33
type input "**"
click at [1175, 543] on form "Warmup Settings Learn More Warmup filter tag Sending Increase Per Day Suggested…" at bounding box center [1098, 373] width 820 height 622
click at [1101, 601] on div "Advance options" at bounding box center [1099, 592] width 134 height 47
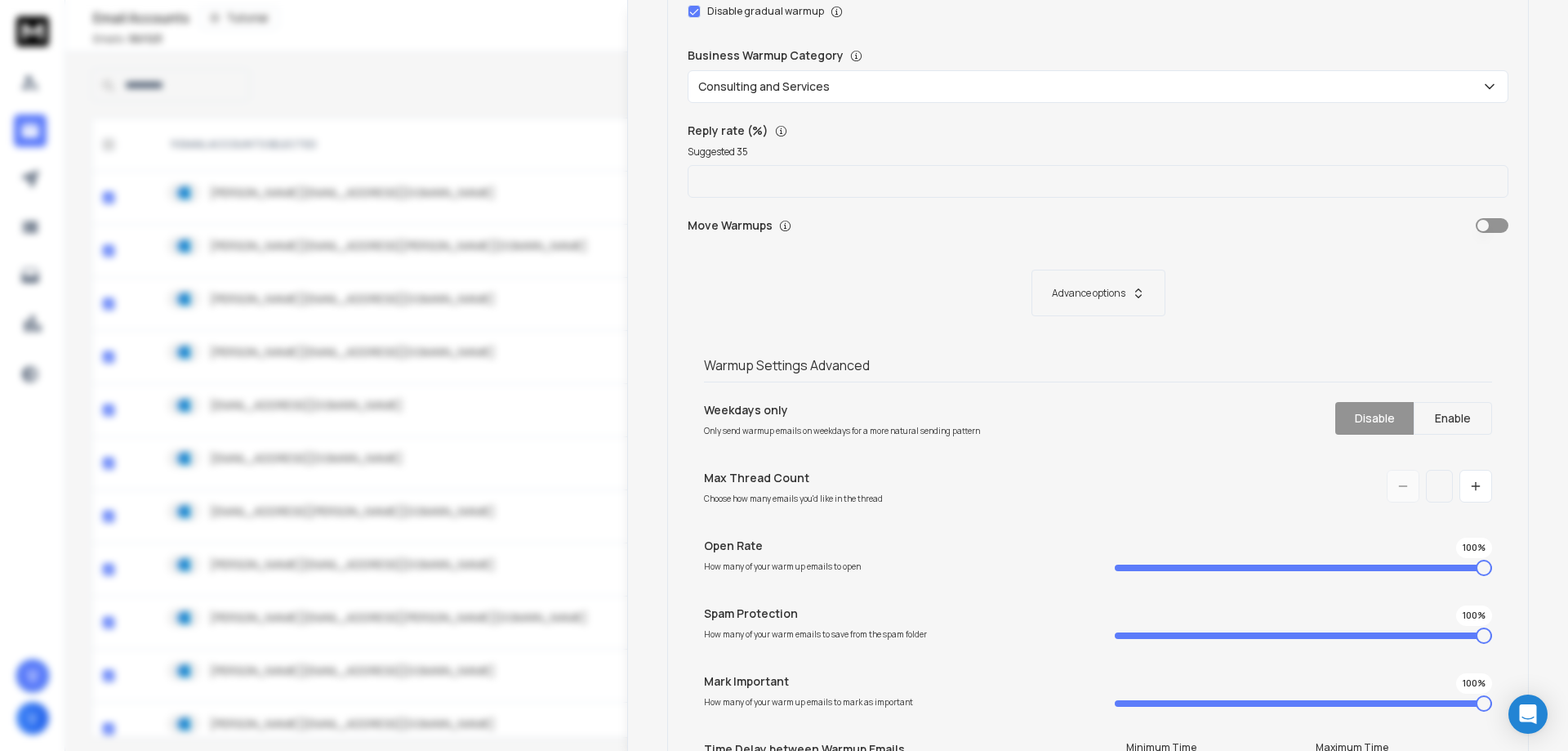
scroll to position [516, 0]
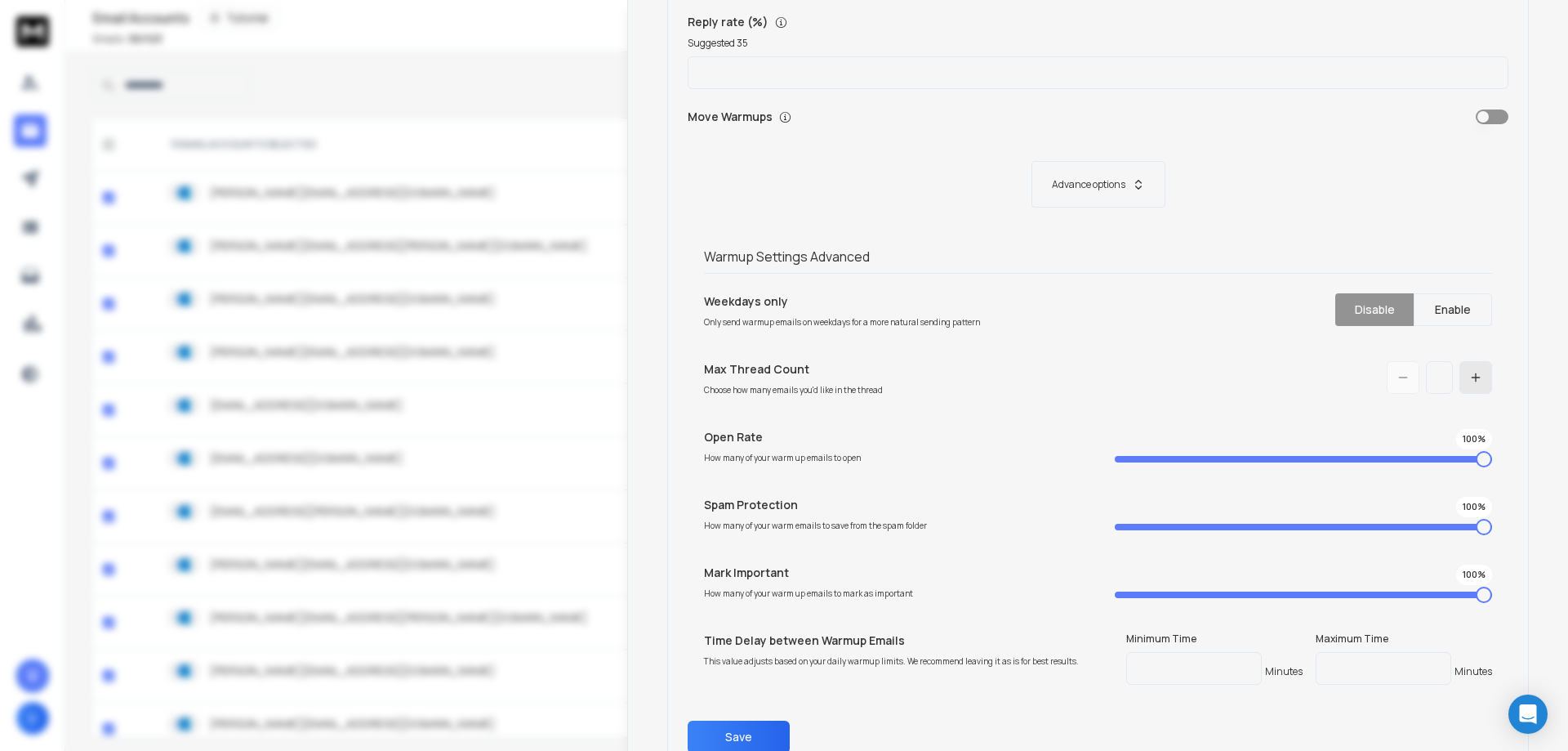
click at [1477, 385] on button "button" at bounding box center [1475, 378] width 33 height 33
type input "*"
click at [1392, 593] on span at bounding box center [1256, 595] width 283 height 7
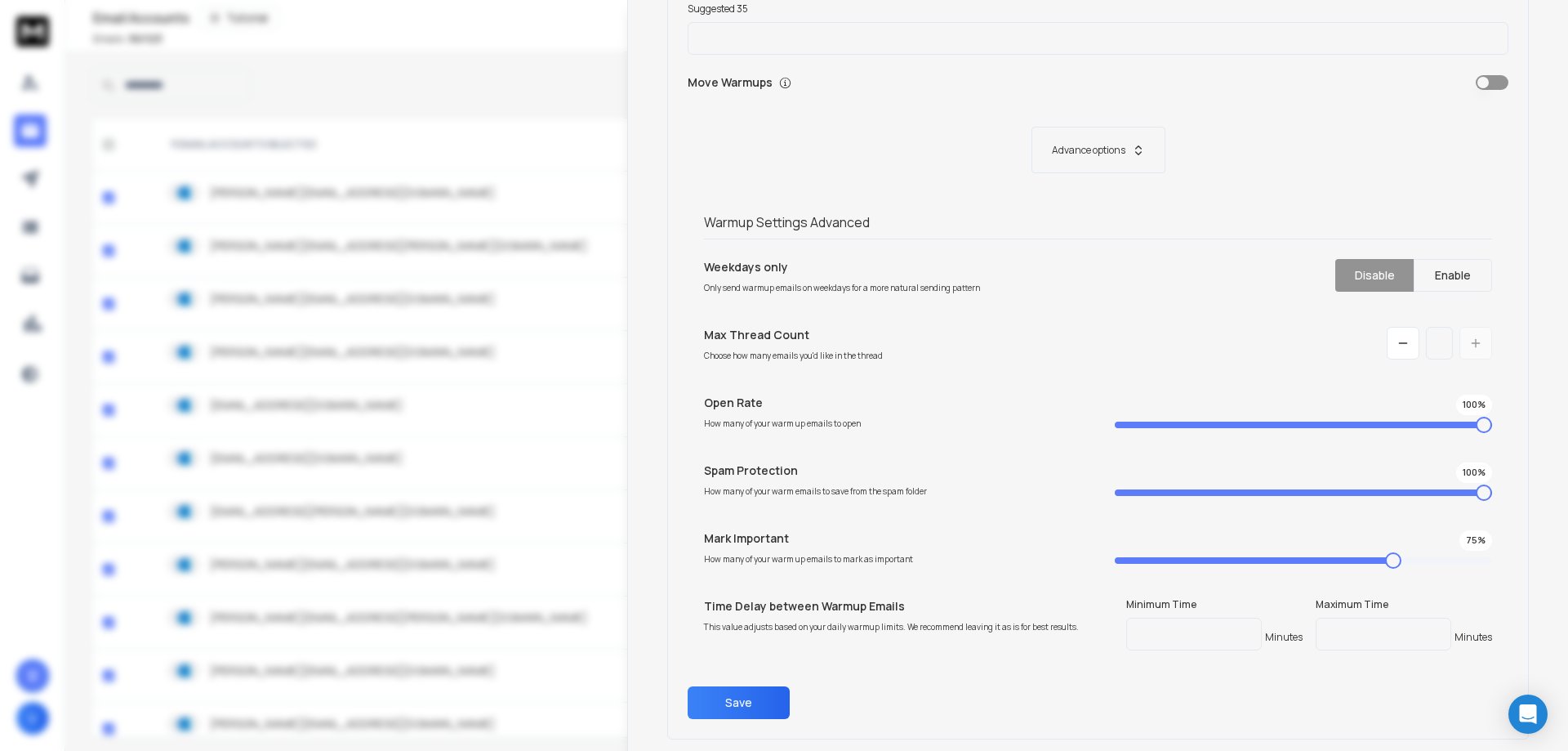
scroll to position [585, 0]
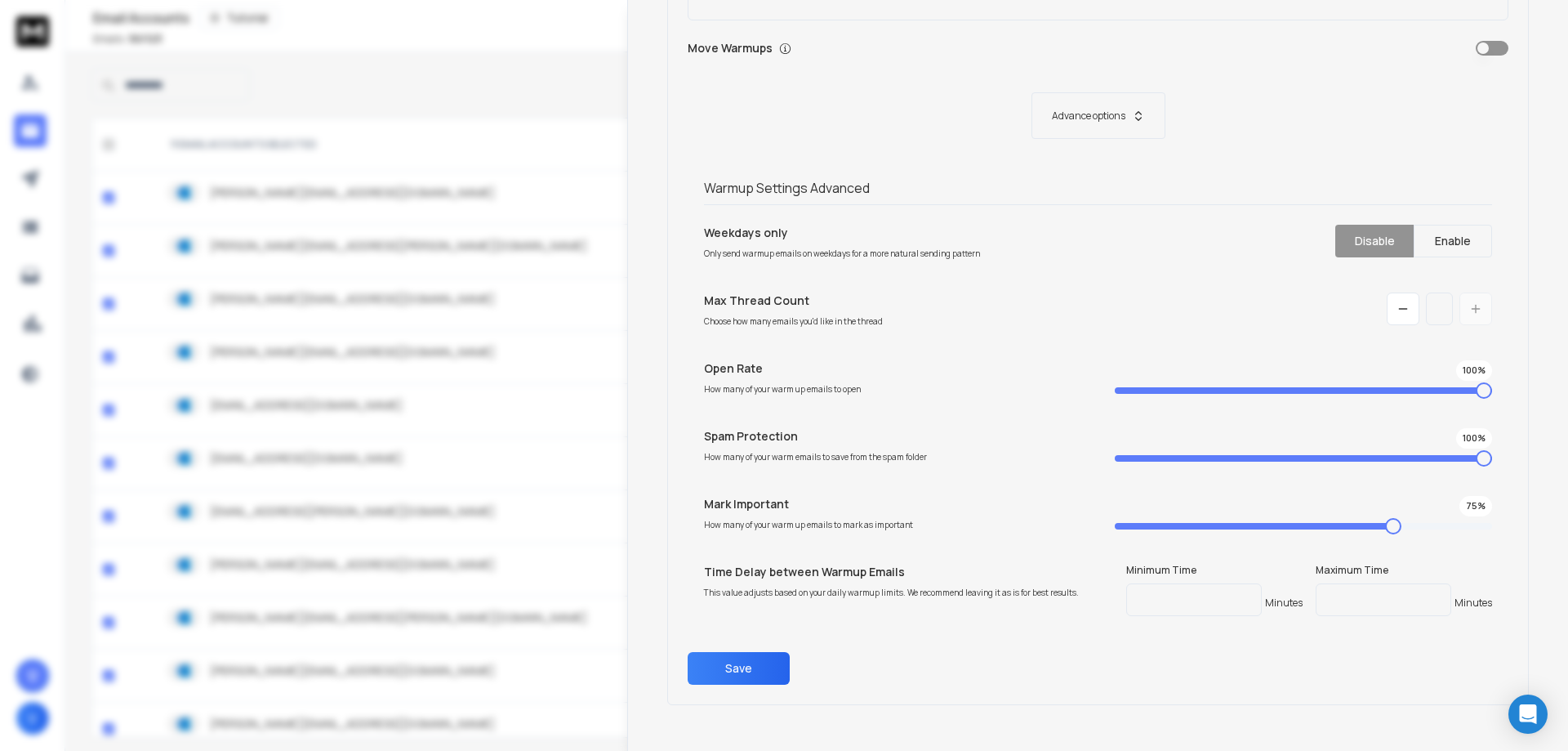
click at [725, 673] on button "Save" at bounding box center [739, 668] width 102 height 33
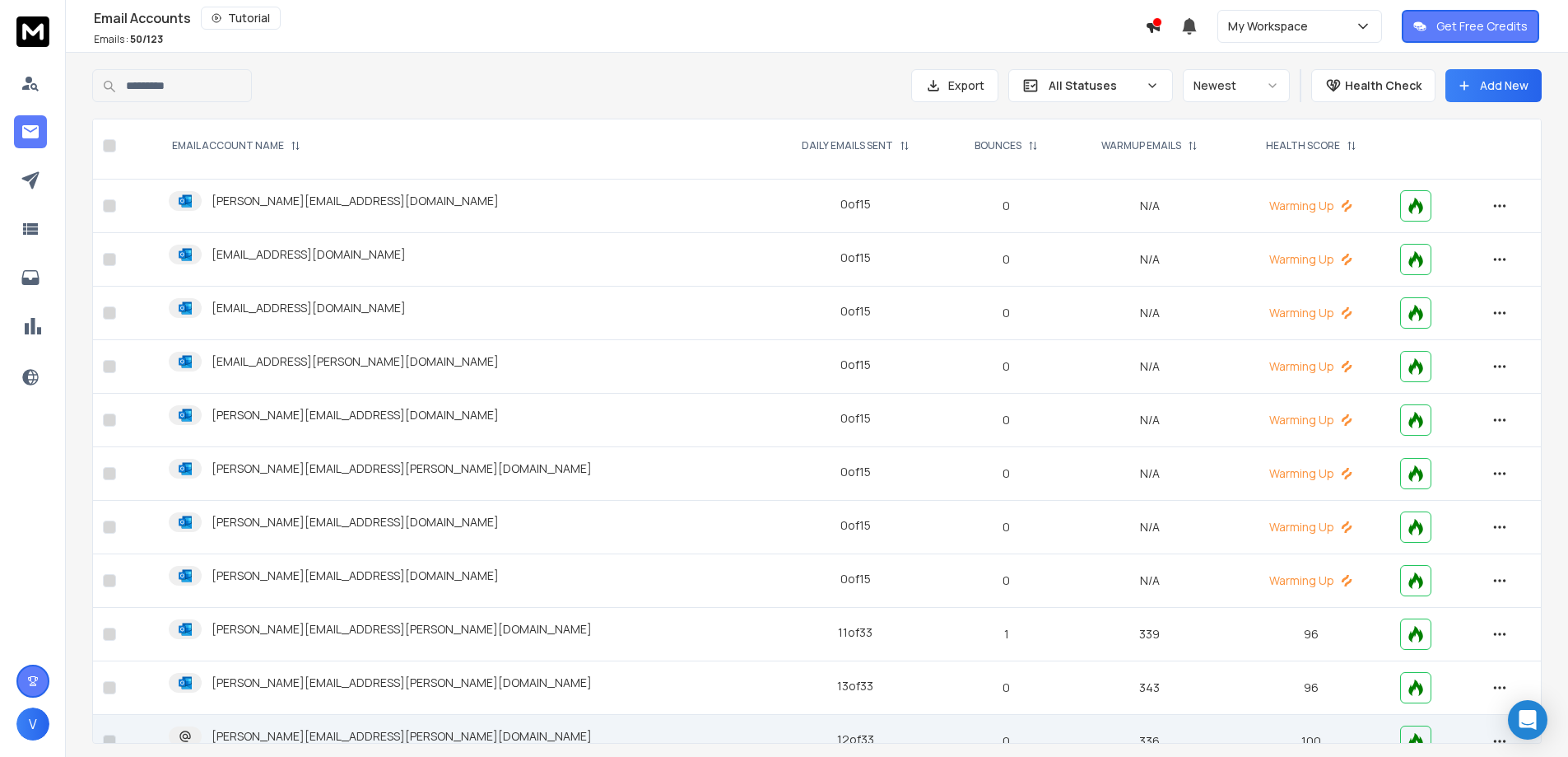
scroll to position [0, 0]
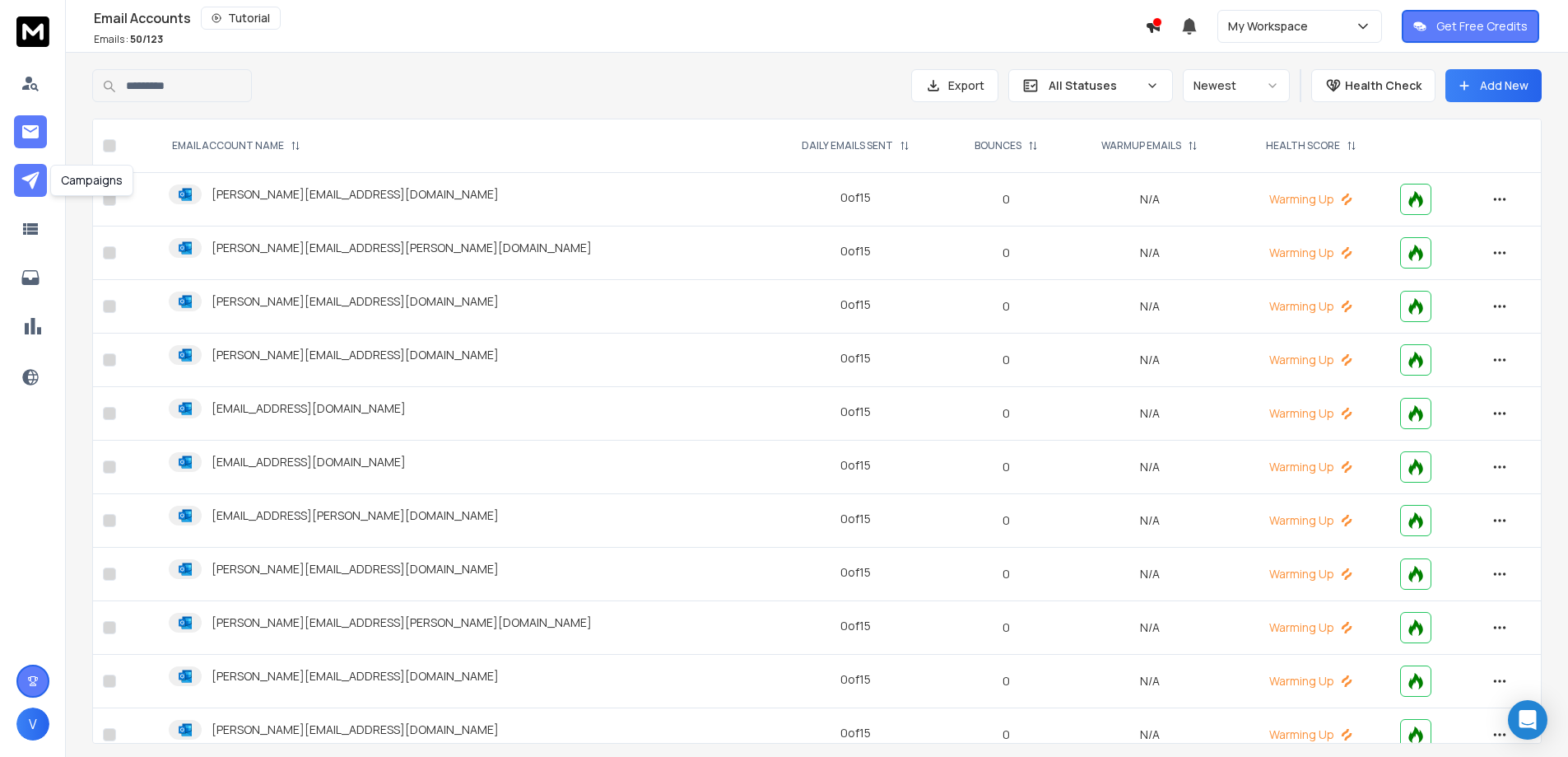
click at [24, 174] on icon at bounding box center [31, 180] width 20 height 20
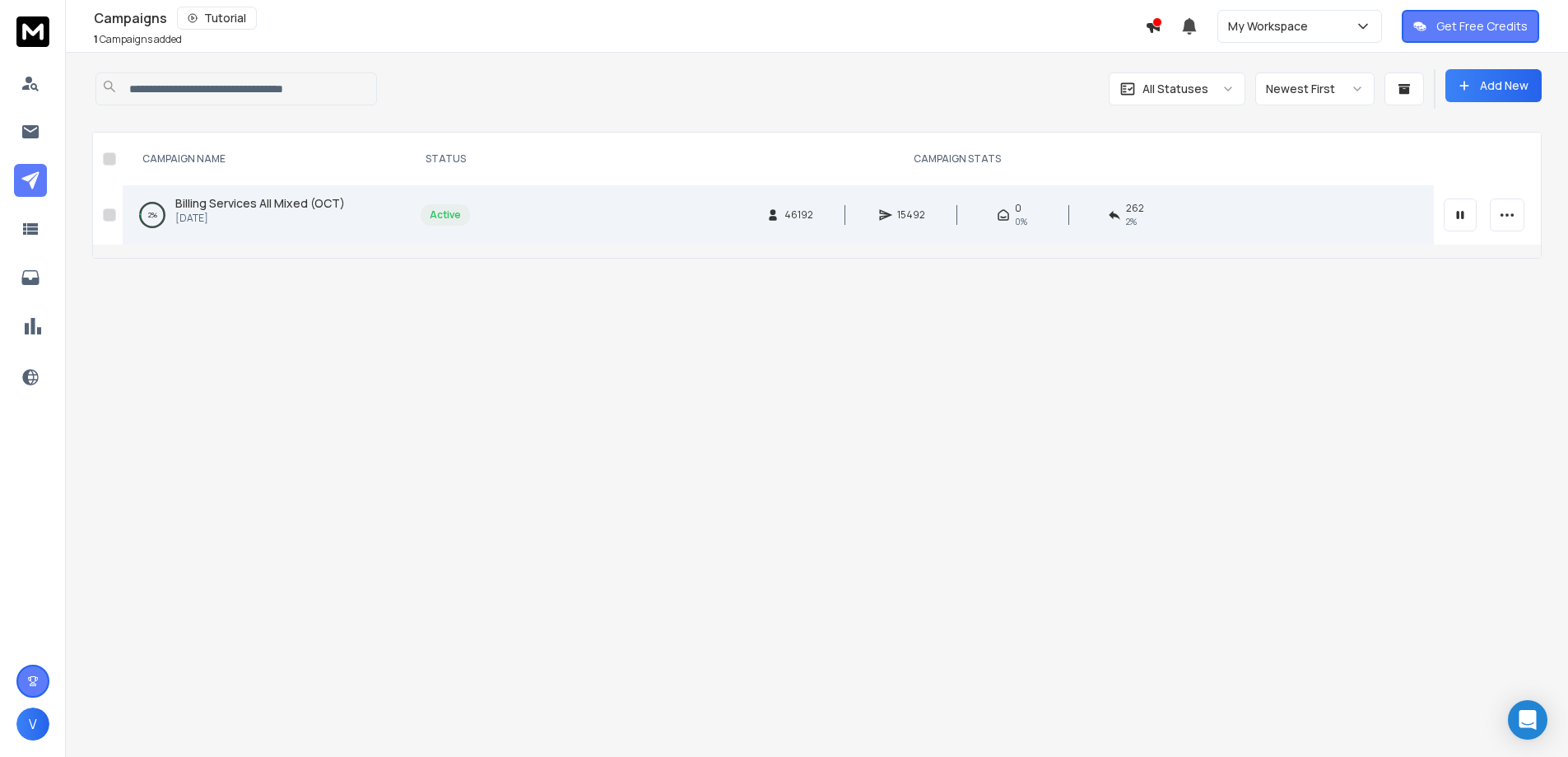
drag, startPoint x: 459, startPoint y: 225, endPoint x: 465, endPoint y: 207, distance: 19.0
click at [459, 224] on div "Active" at bounding box center [446, 215] width 50 height 21
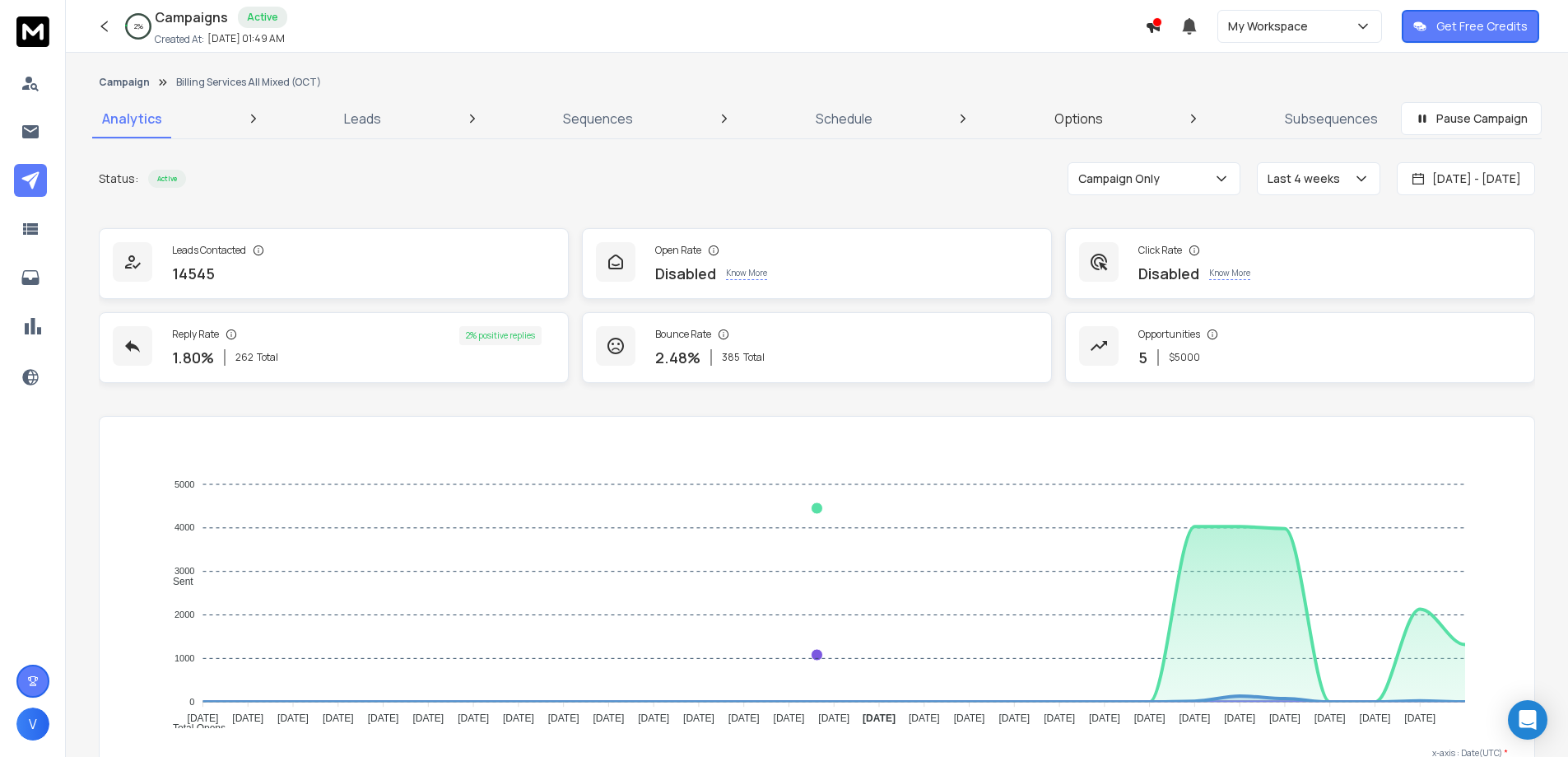
click at [1062, 124] on p "Options" at bounding box center [1079, 119] width 49 height 20
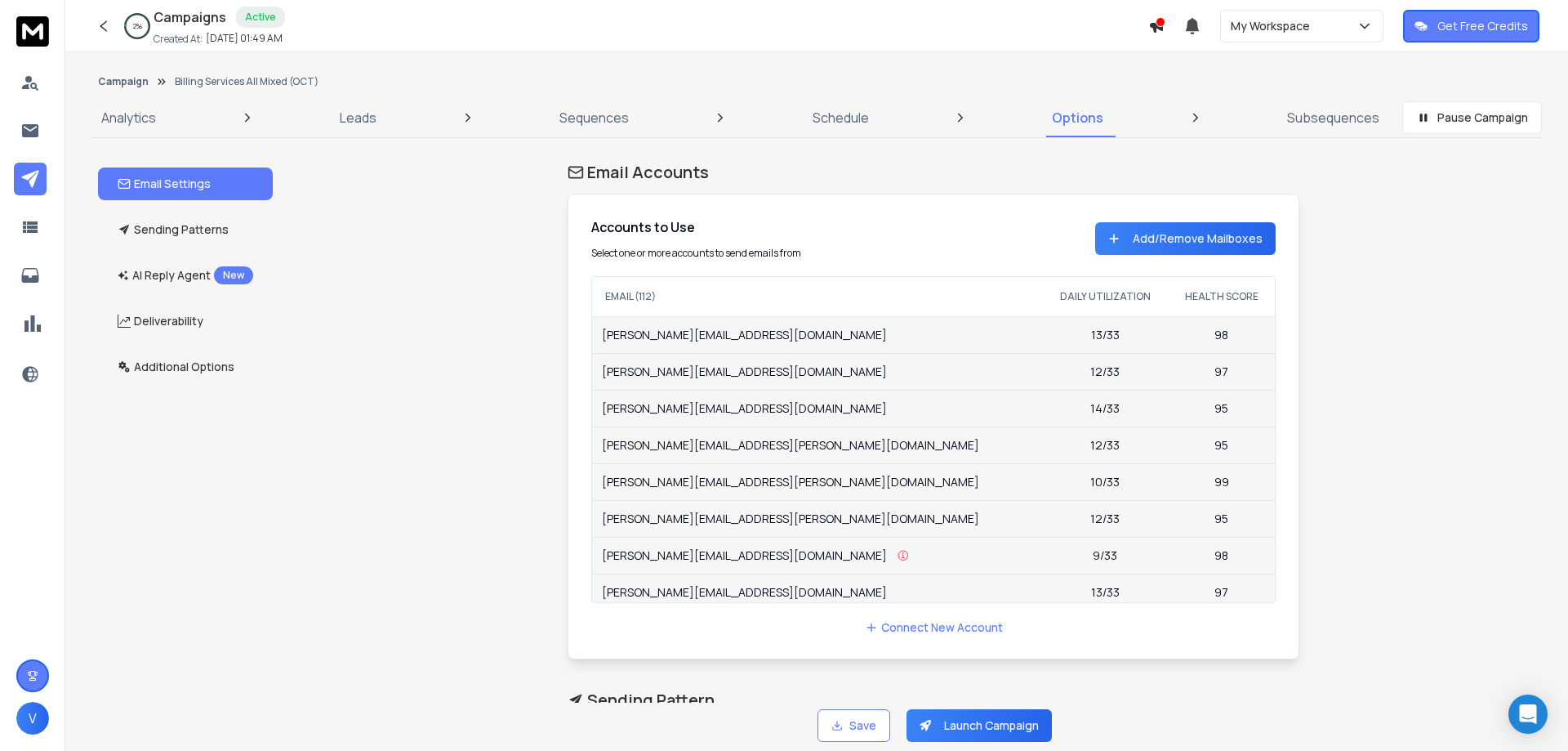
click at [1182, 231] on button "Add/Remove Mailboxes" at bounding box center [1185, 238] width 180 height 33
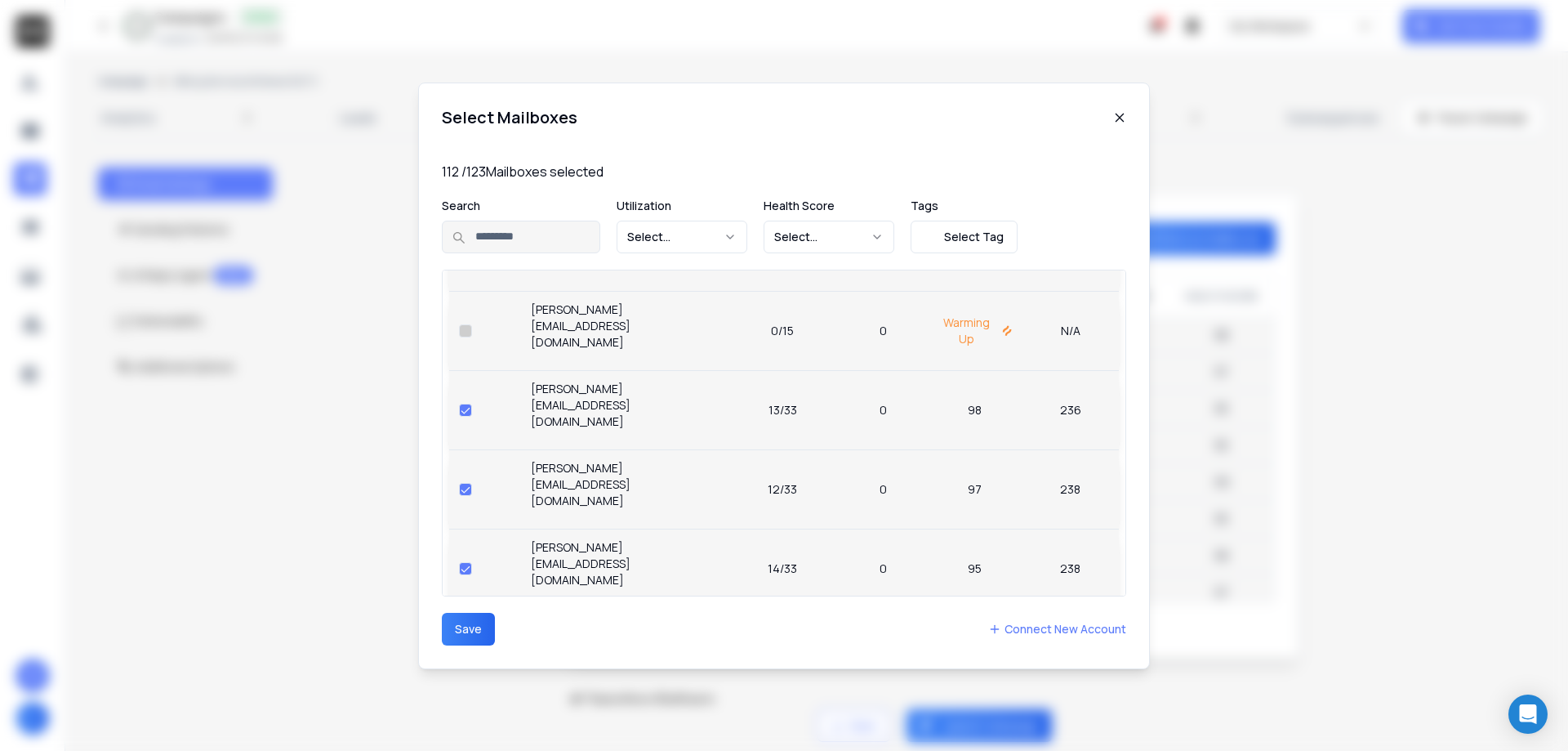
scroll to position [327, 0]
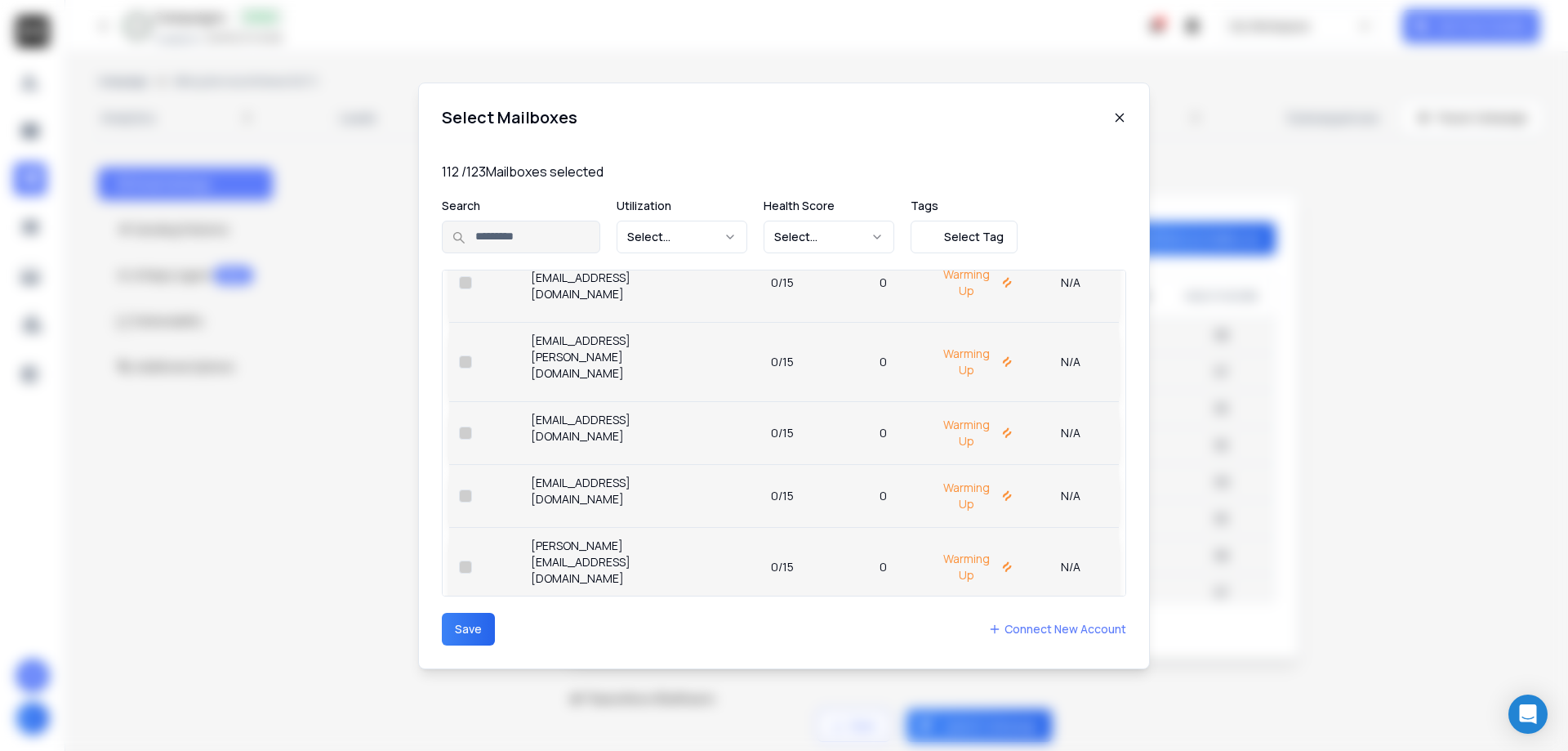
click at [467, 727] on button "button" at bounding box center [465, 734] width 13 height 13
click at [463, 640] on button "button" at bounding box center [465, 646] width 13 height 13
click at [463, 560] on button "button" at bounding box center [465, 567] width 13 height 13
click at [467, 489] on button "button" at bounding box center [465, 495] width 13 height 13
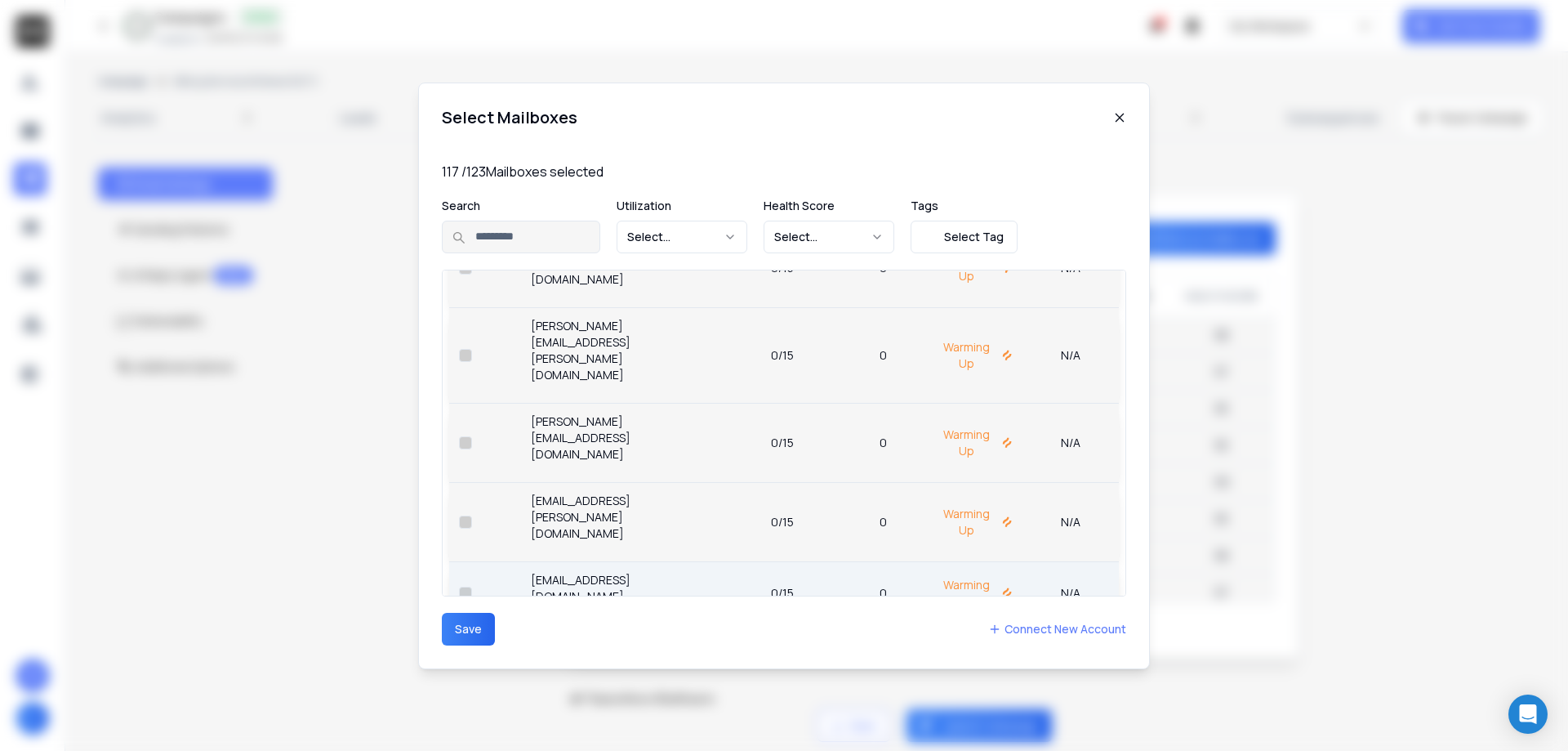
scroll to position [163, 0]
drag, startPoint x: 464, startPoint y: 445, endPoint x: 464, endPoint y: 403, distance: 42.0
click at [464, 590] on button "button" at bounding box center [465, 596] width 13 height 13
drag, startPoint x: 462, startPoint y: 393, endPoint x: 469, endPoint y: 359, distance: 34.7
click at [462, 518] on button "button" at bounding box center [465, 525] width 13 height 13
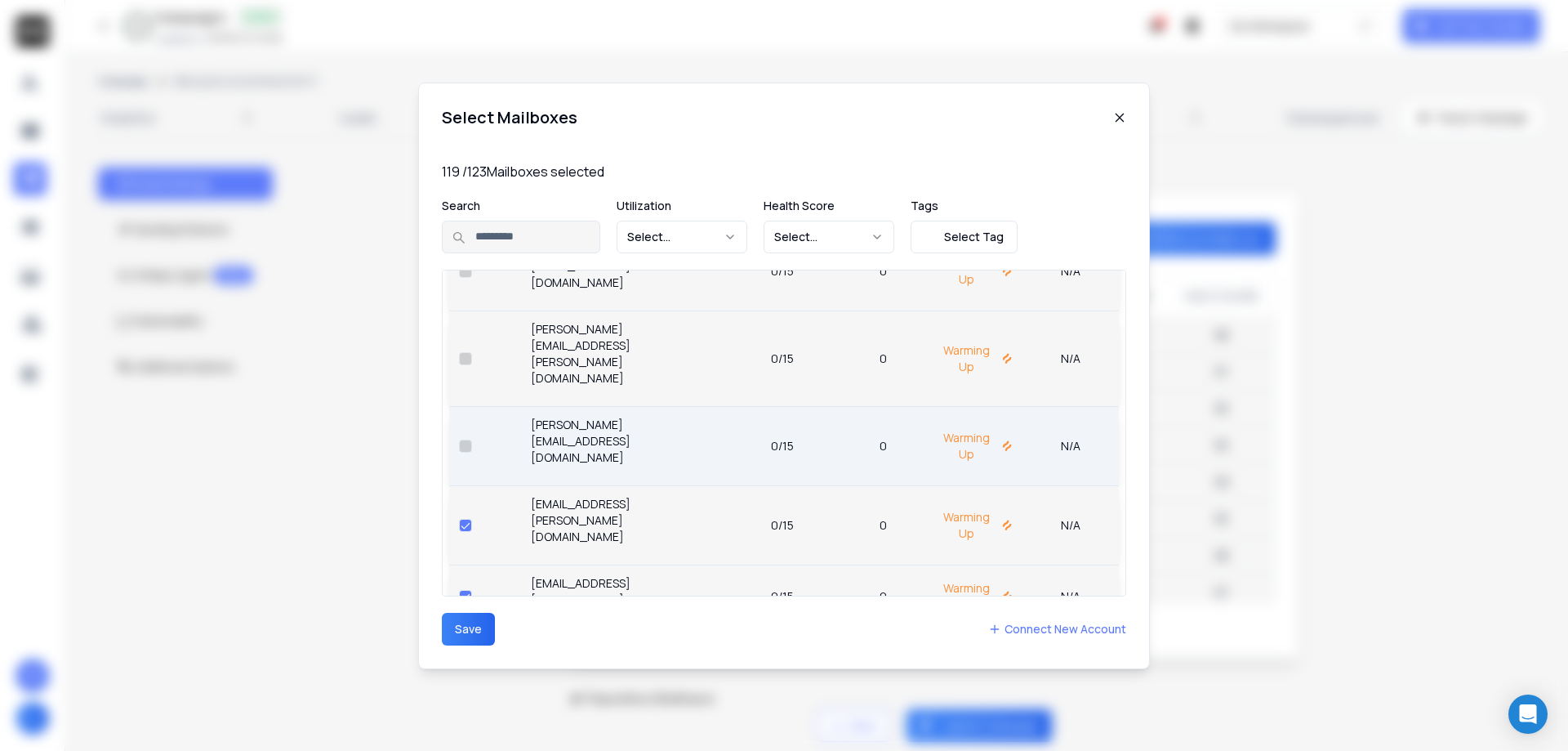
click at [463, 440] on button "button" at bounding box center [465, 446] width 13 height 13
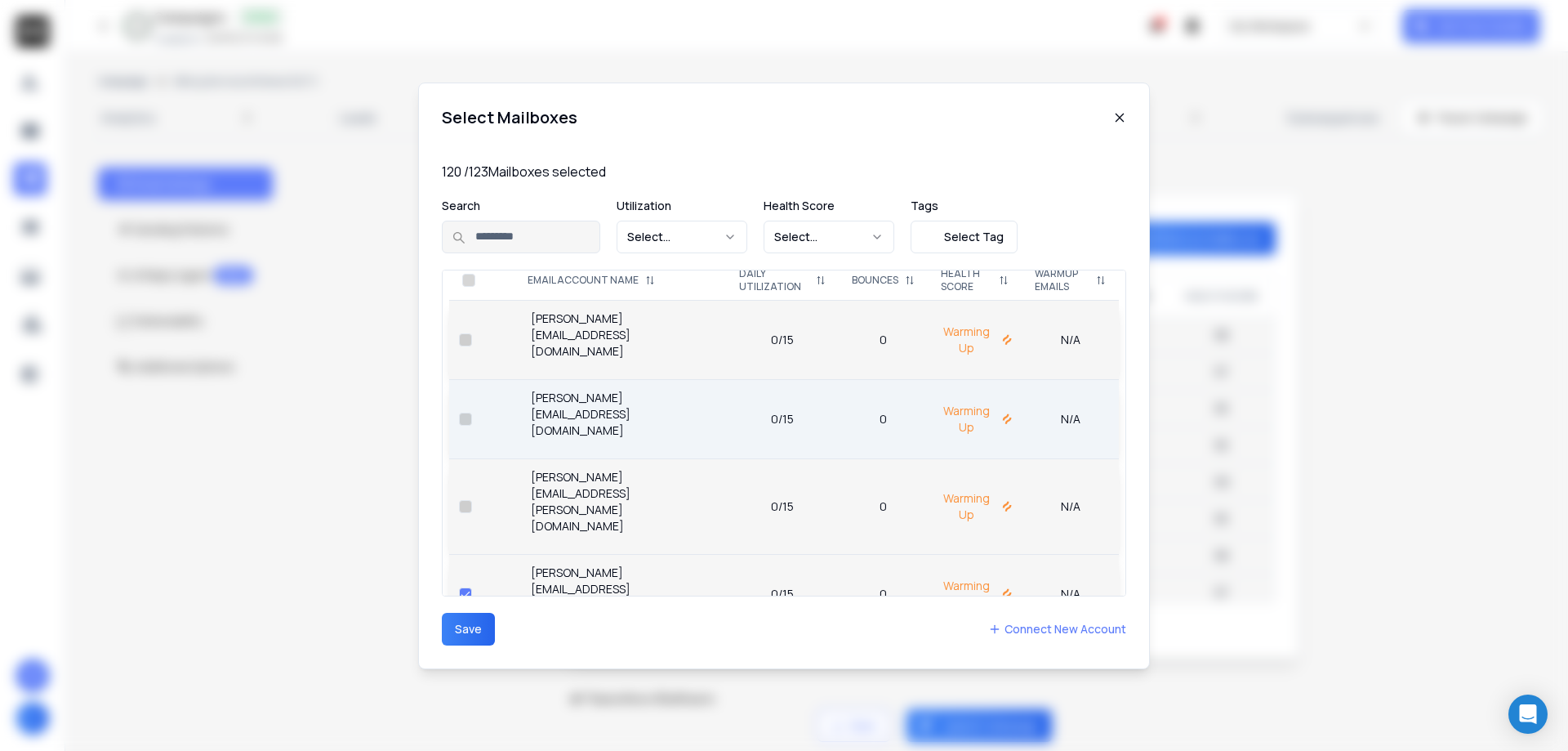
scroll to position [0, 0]
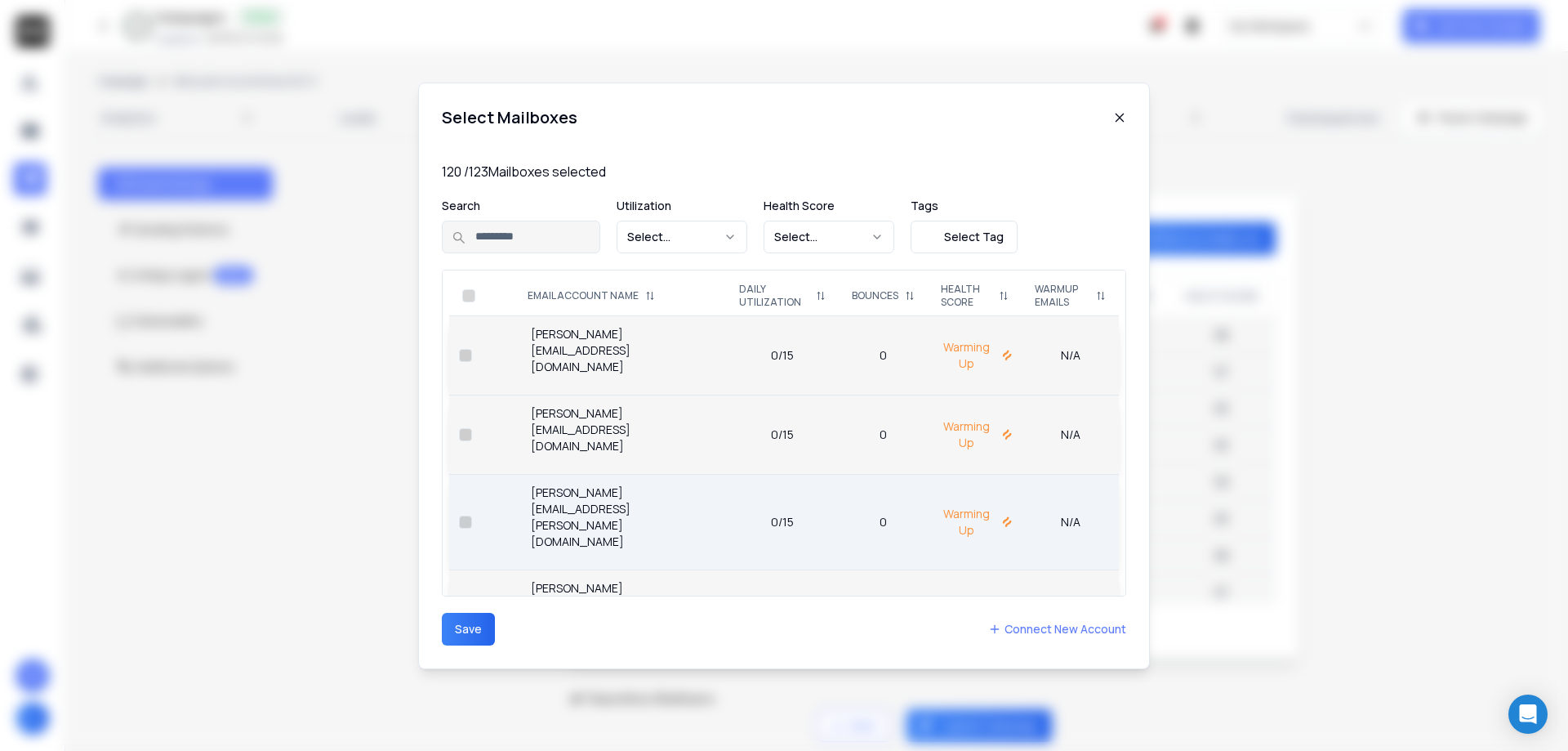
click at [467, 515] on button "button" at bounding box center [465, 522] width 13 height 13
drag, startPoint x: 463, startPoint y: 395, endPoint x: 468, endPoint y: 358, distance: 37.3
click at [463, 428] on button "button" at bounding box center [465, 435] width 13 height 13
click at [468, 349] on button "button" at bounding box center [465, 355] width 13 height 13
click at [477, 622] on button "Save" at bounding box center [468, 629] width 53 height 33
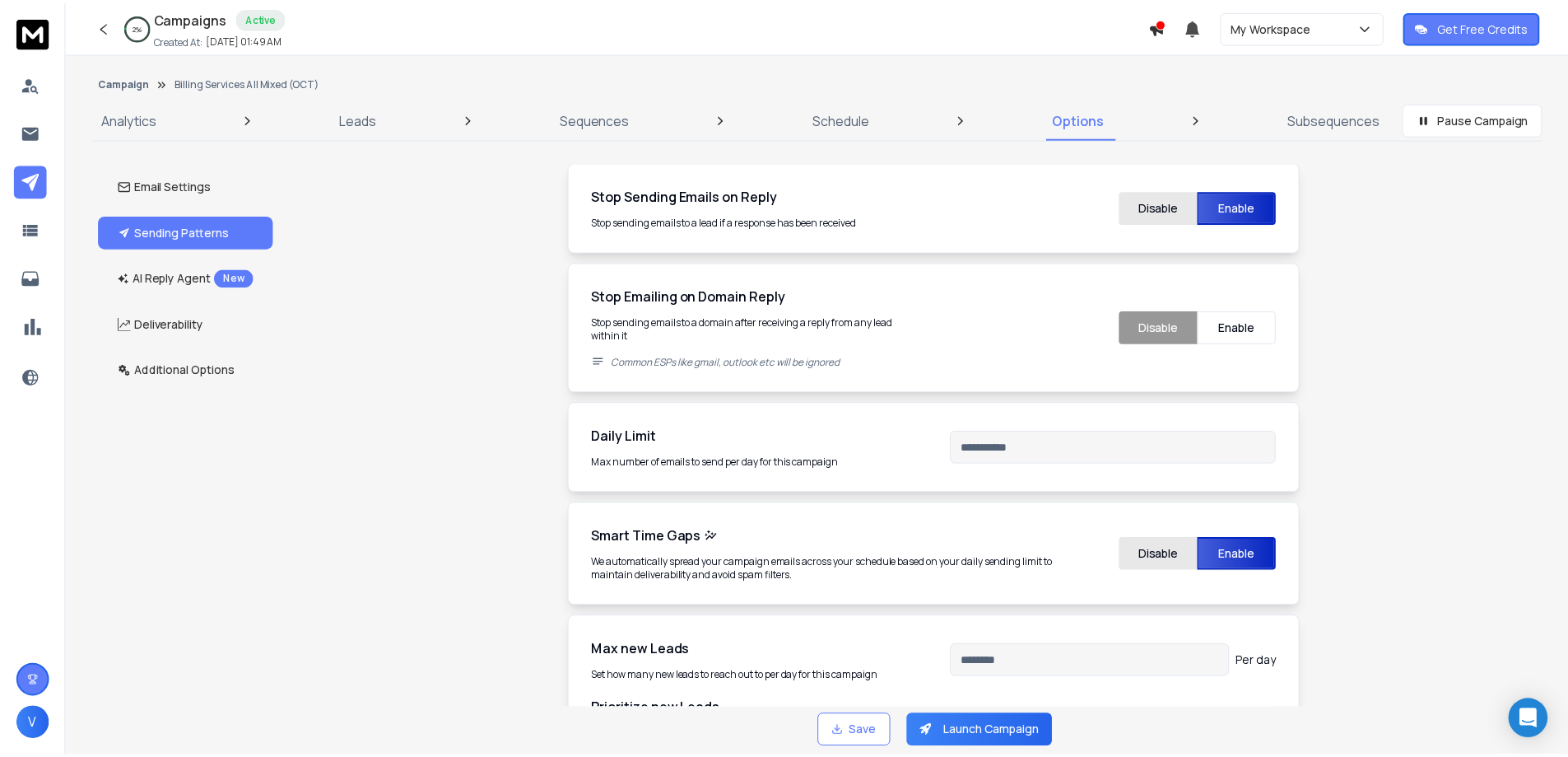
scroll to position [823, 0]
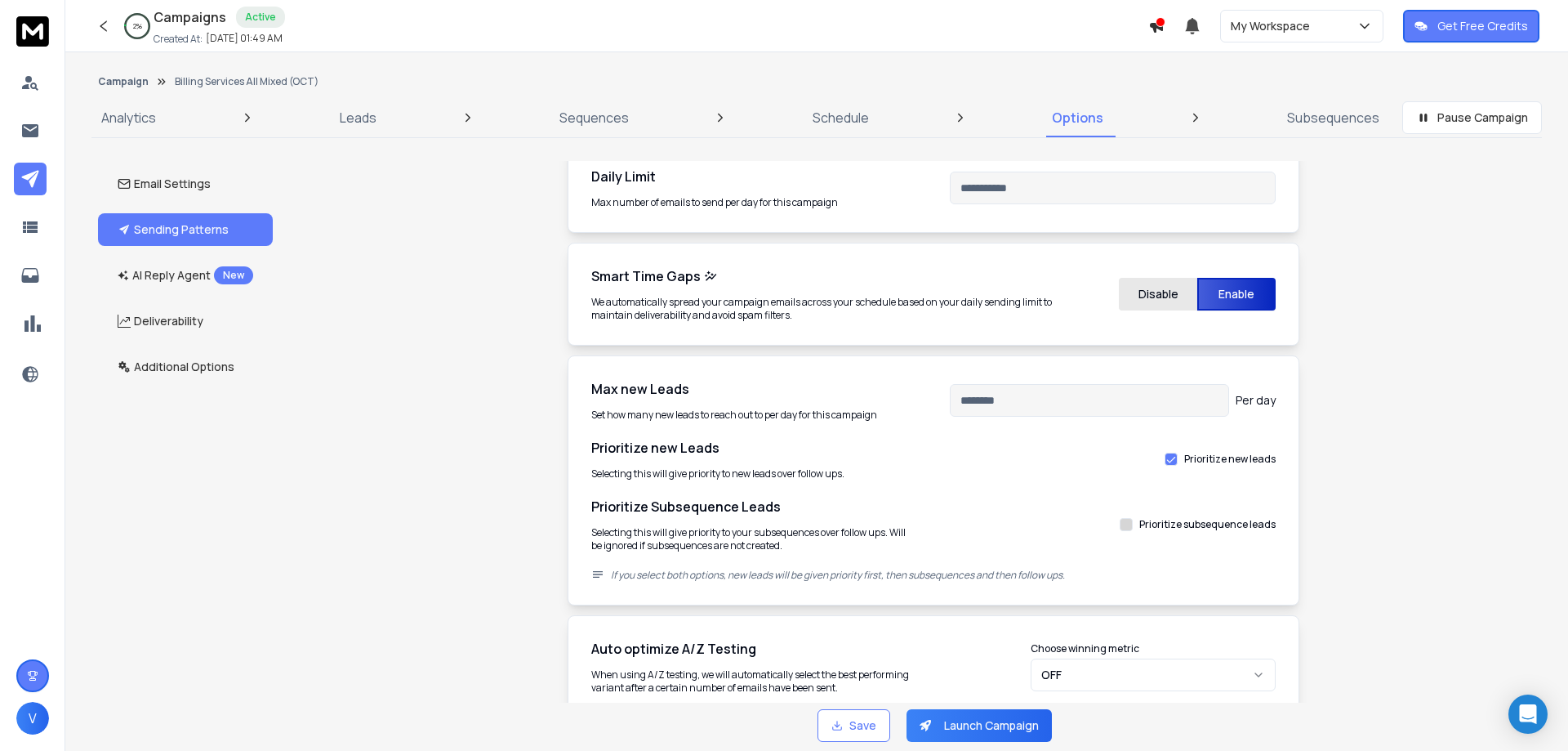
drag, startPoint x: 997, startPoint y: 396, endPoint x: 915, endPoint y: 400, distance: 82.1
click at [915, 400] on div "Max new Leads Set how many new leads to reach out to per day for this campaign …" at bounding box center [933, 400] width 685 height 43
type input "***"
click at [861, 727] on button "Save" at bounding box center [853, 726] width 73 height 33
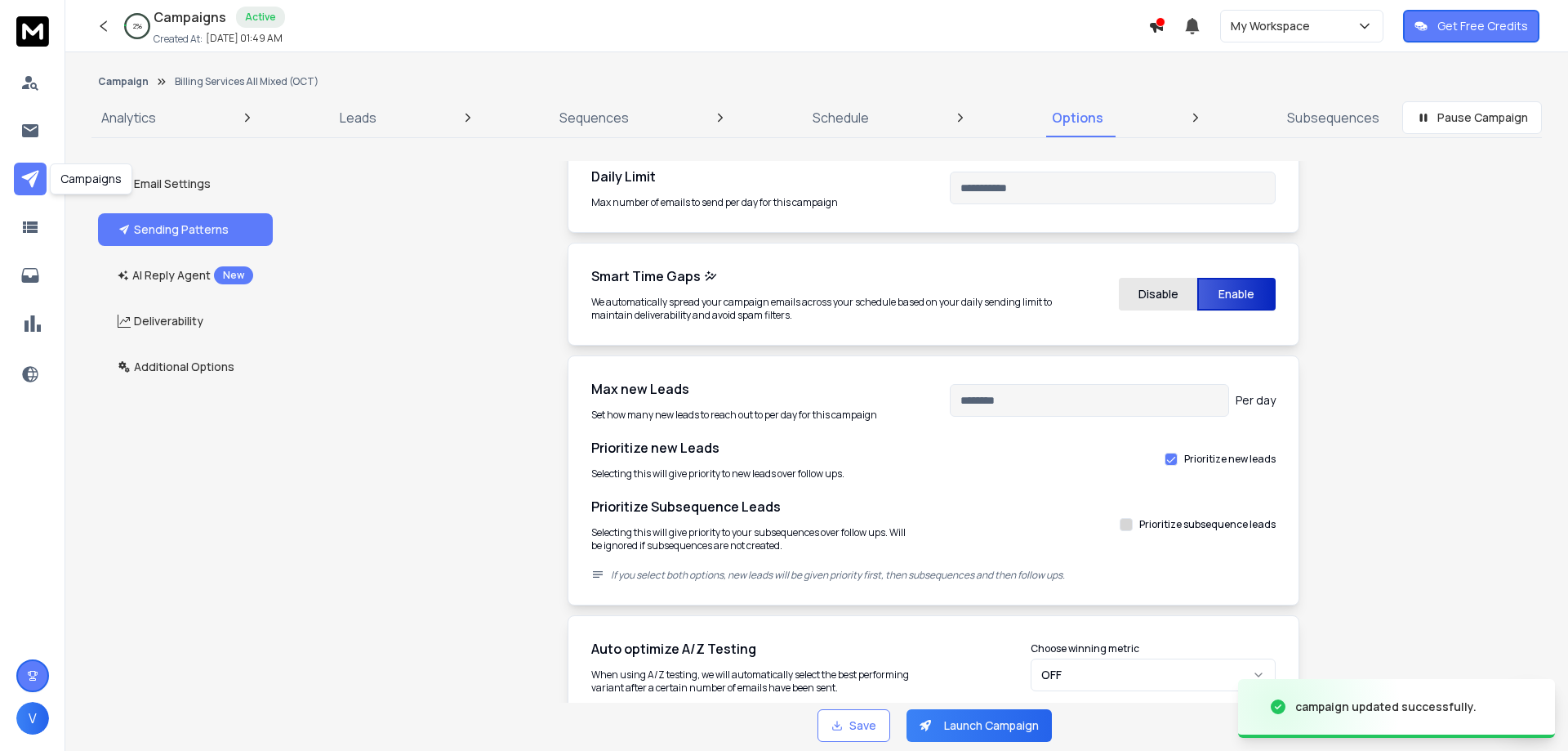
click at [25, 171] on icon at bounding box center [30, 179] width 20 height 20
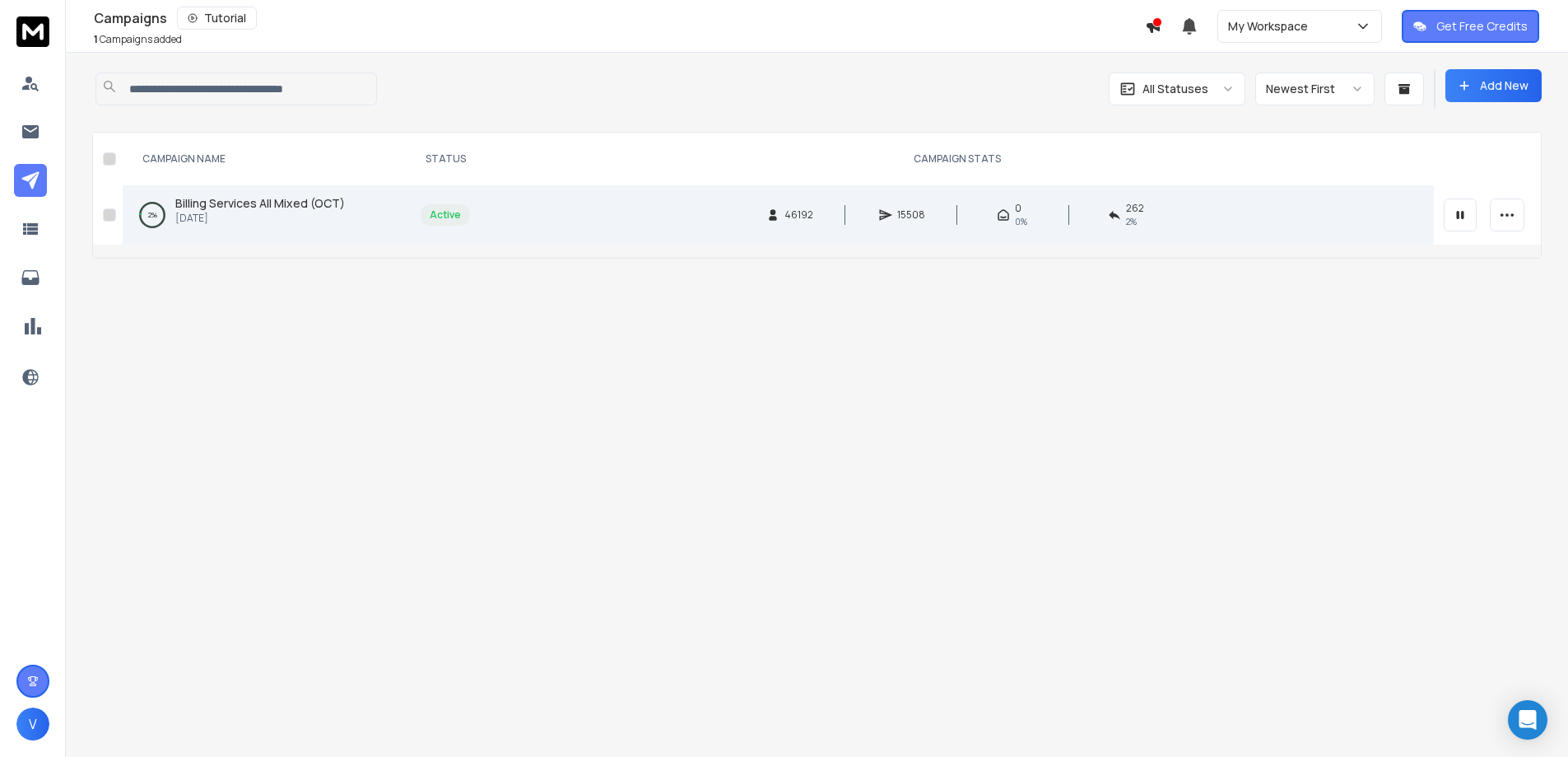
click at [307, 202] on span "Billing Services All Mixed (OCT)" at bounding box center [259, 202] width 169 height 16
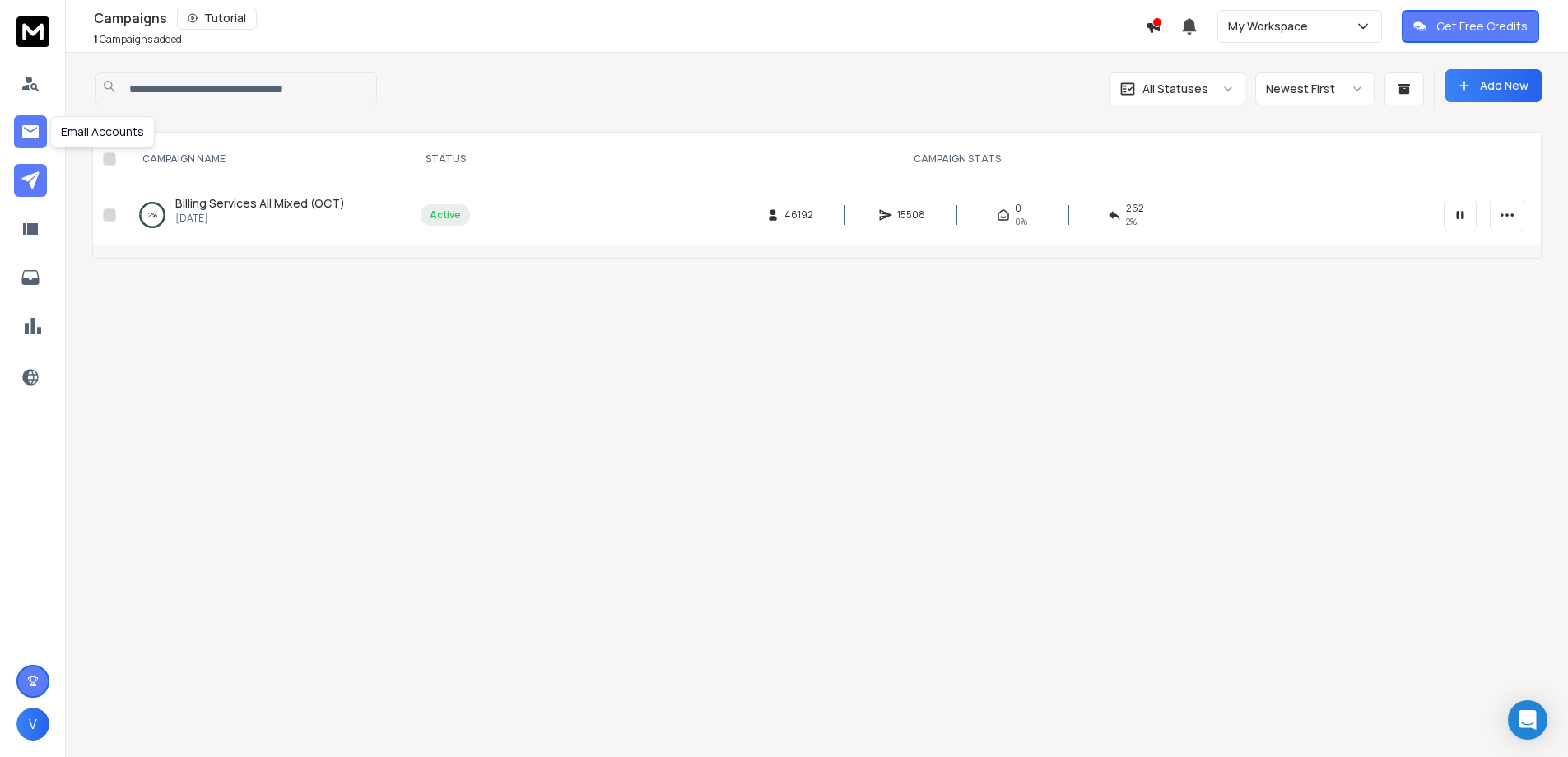
click at [23, 133] on icon at bounding box center [31, 132] width 17 height 13
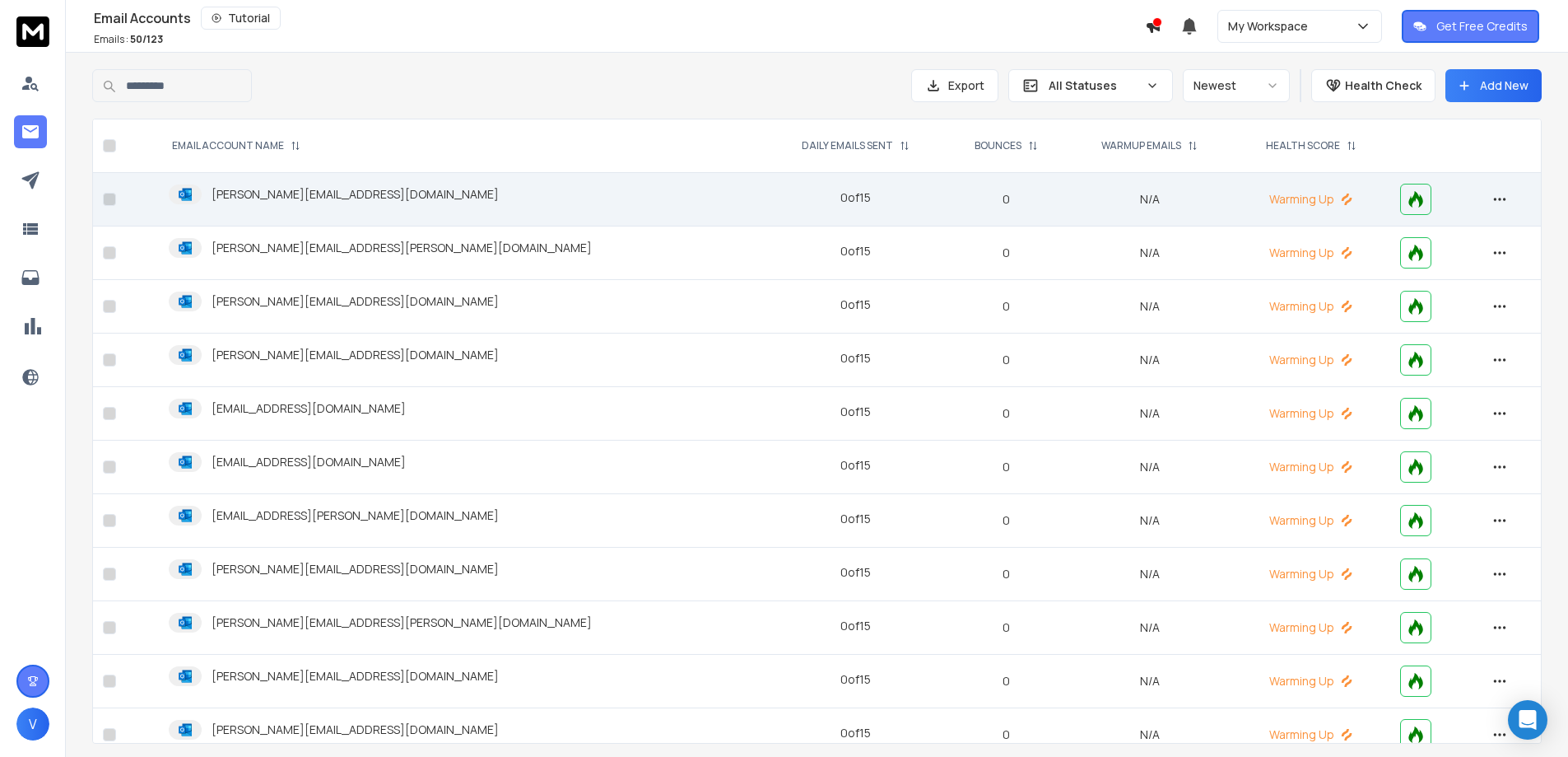
click at [460, 197] on div "[PERSON_NAME][EMAIL_ADDRESS][DOMAIN_NAME]" at bounding box center [461, 194] width 586 height 20
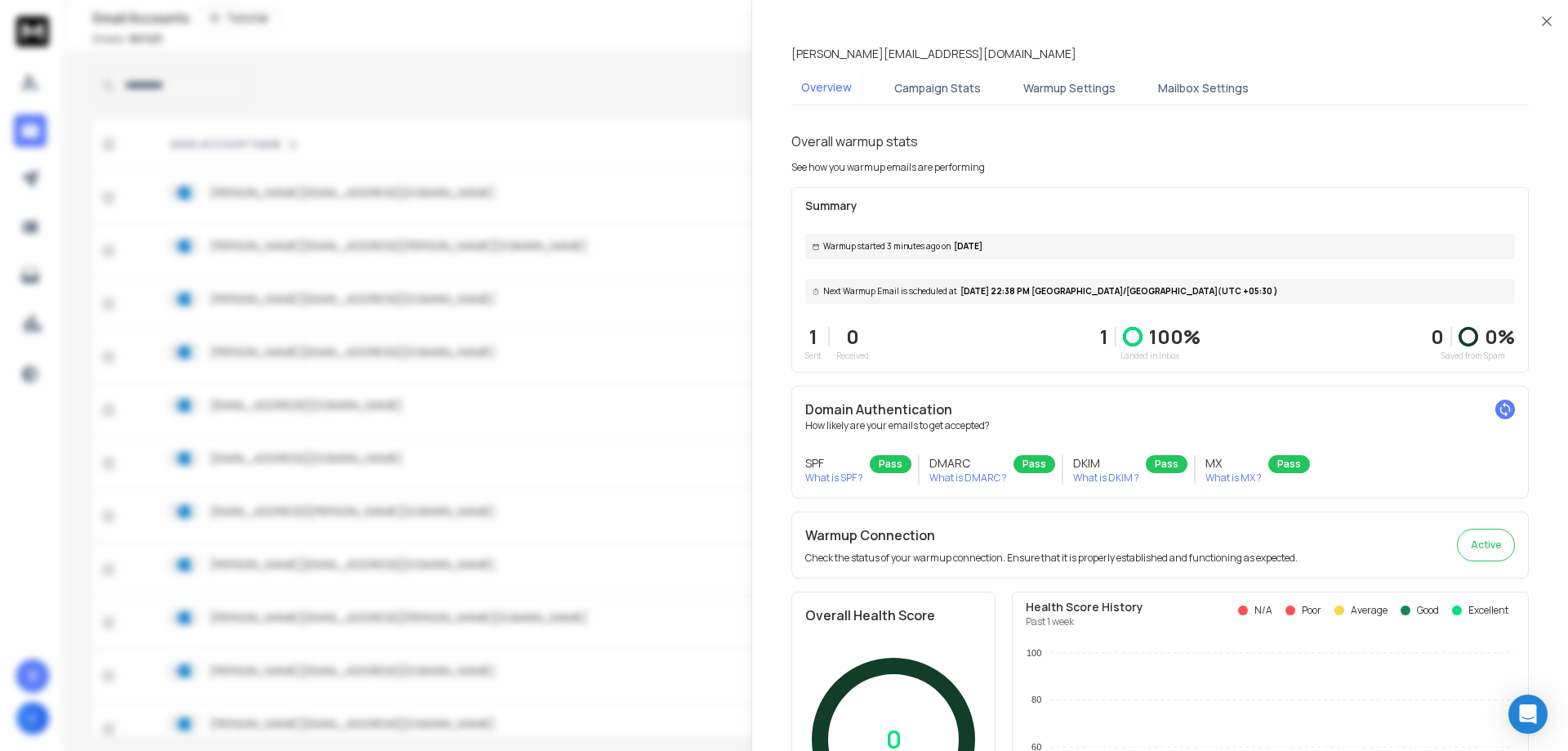
click at [1209, 78] on button "Mailbox Settings" at bounding box center [1203, 88] width 111 height 36
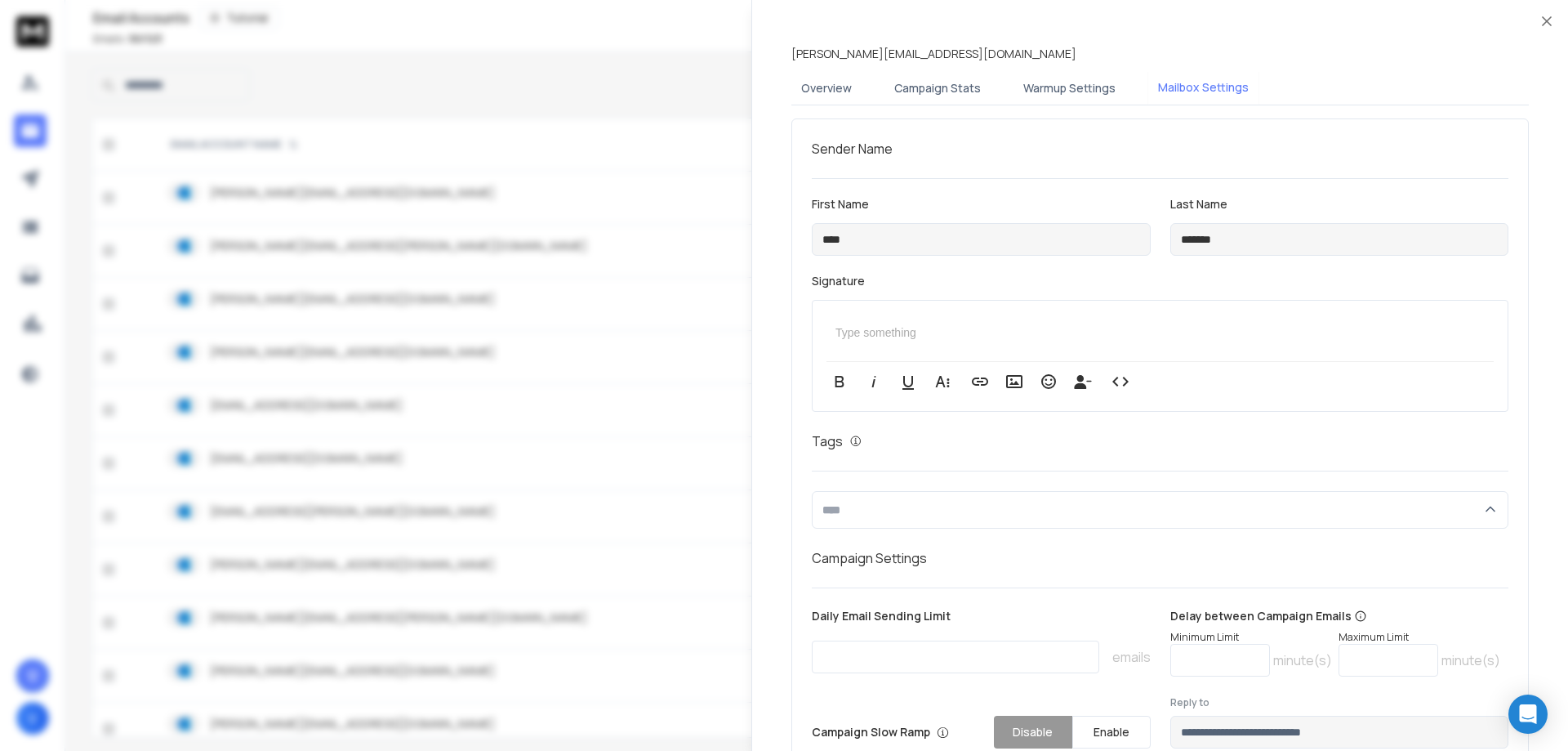
click at [319, 213] on div at bounding box center [784, 375] width 1568 height 751
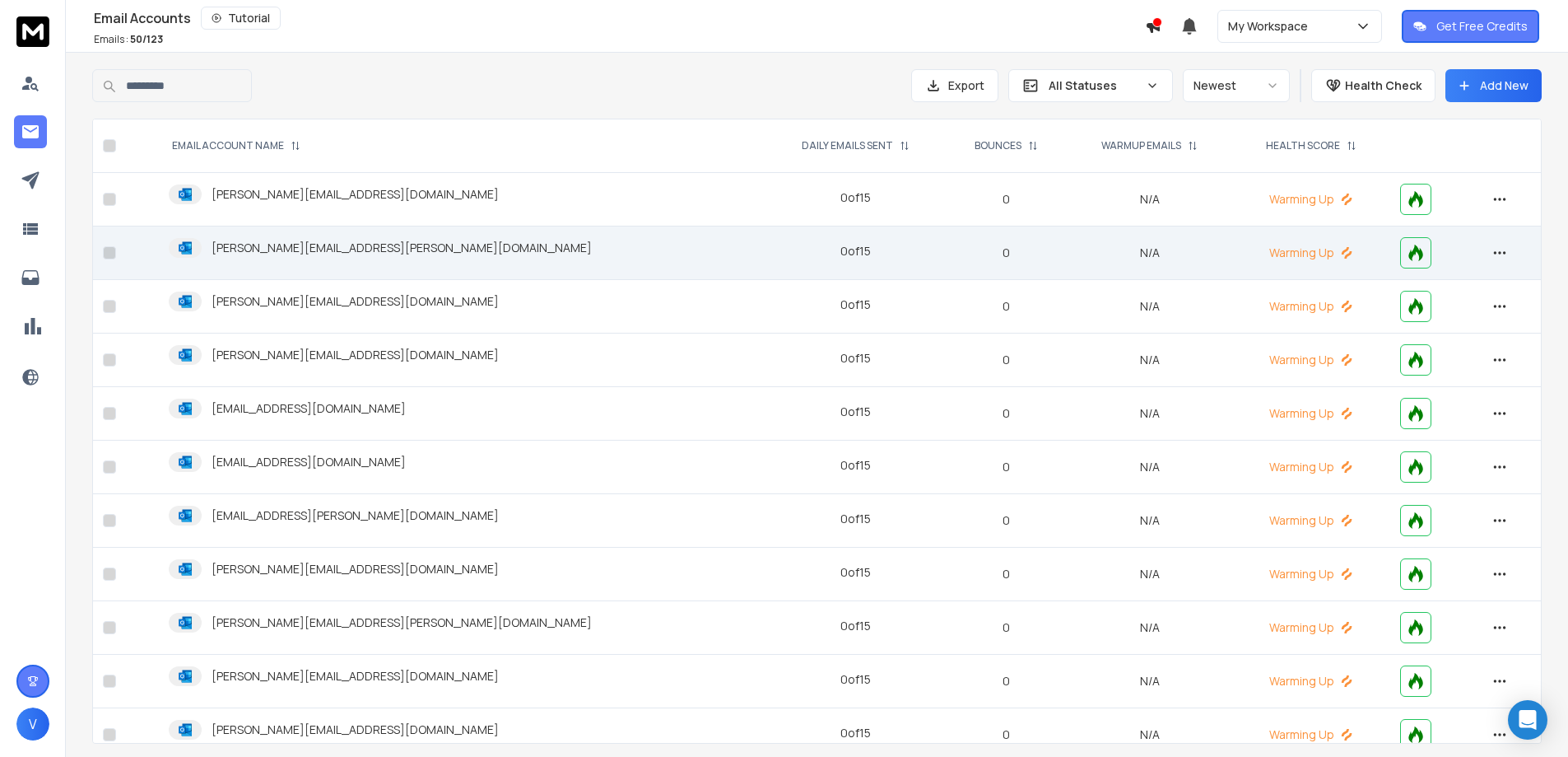
click at [361, 253] on p "[PERSON_NAME][EMAIL_ADDRESS][PERSON_NAME][DOMAIN_NAME]" at bounding box center [401, 248] width 380 height 17
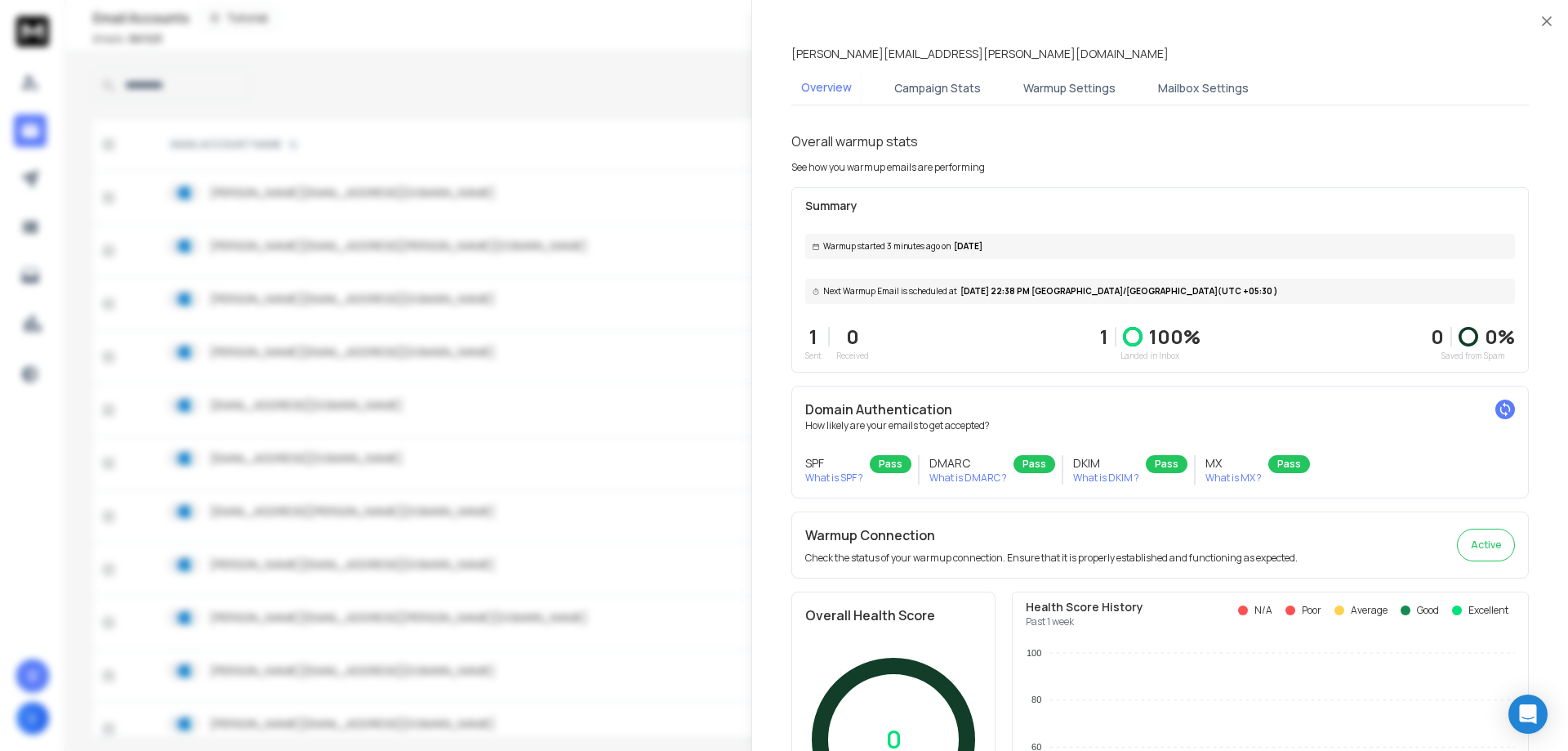
click at [1216, 88] on button "Mailbox Settings" at bounding box center [1203, 88] width 111 height 36
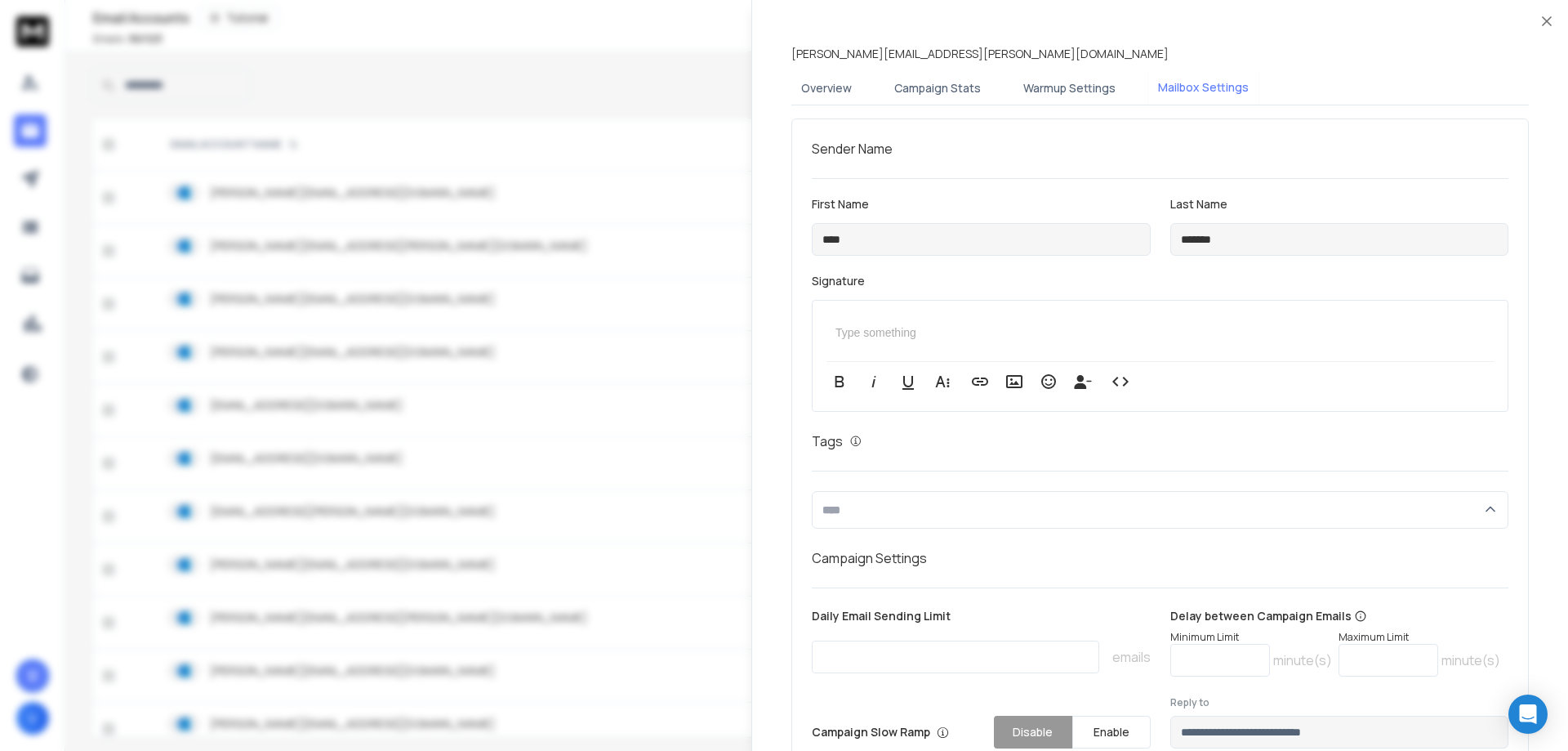
click at [427, 257] on div at bounding box center [784, 375] width 1568 height 751
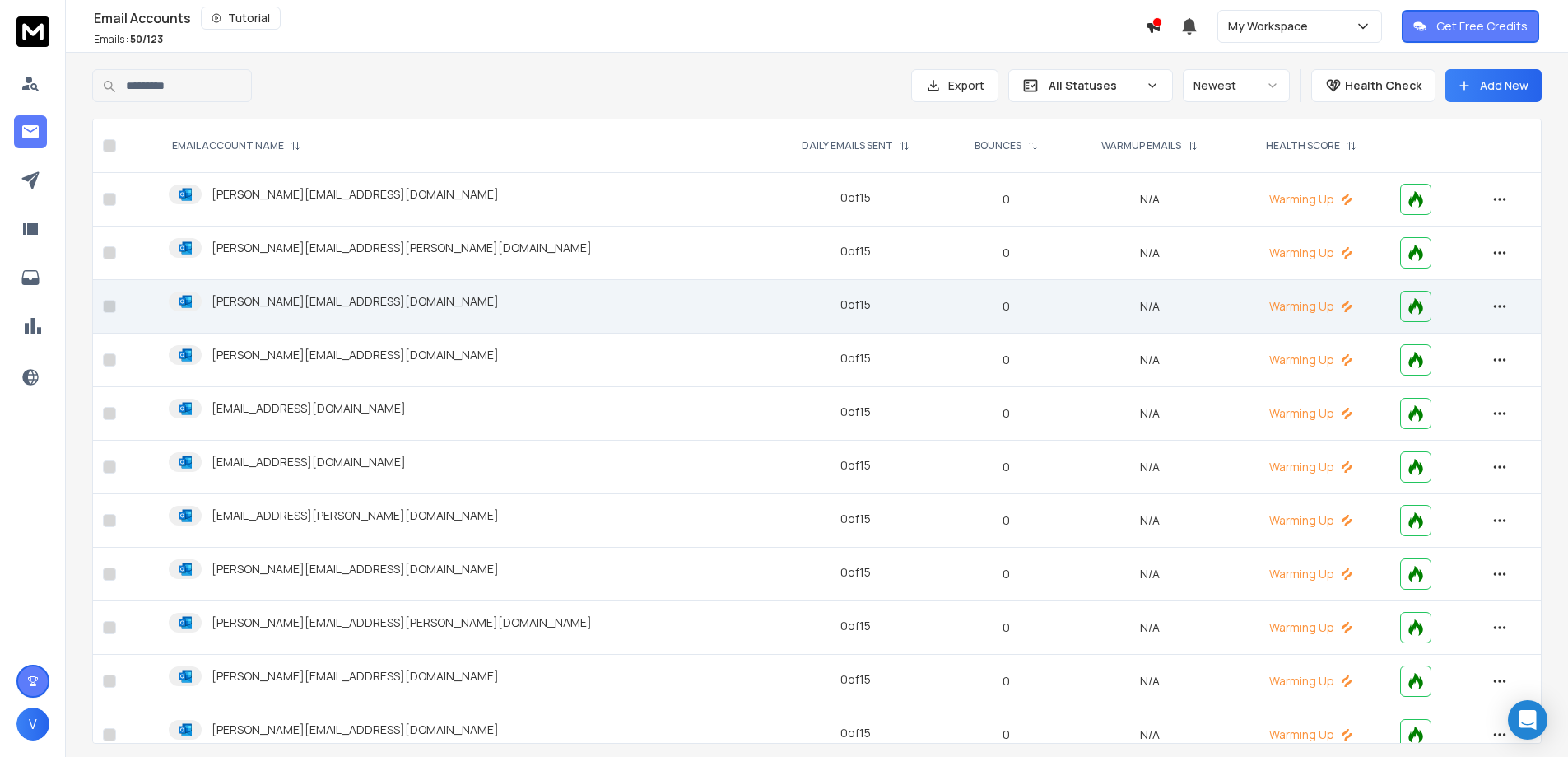
click at [317, 300] on p "[PERSON_NAME][EMAIL_ADDRESS][DOMAIN_NAME]" at bounding box center [355, 301] width 287 height 17
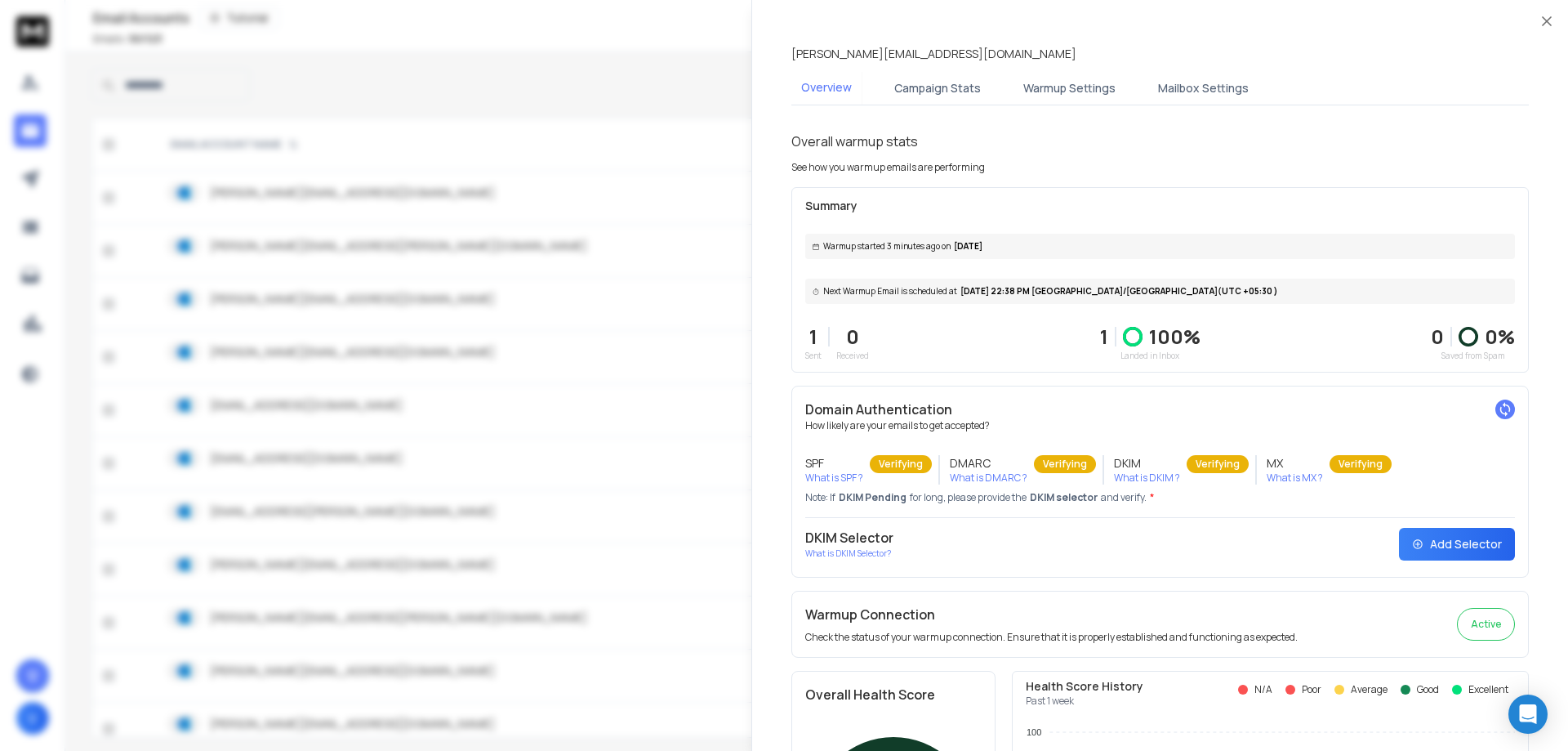
click at [1214, 93] on div "Overview Campaign Stats Warmup Settings Mailbox Settings" at bounding box center [1159, 88] width 738 height 33
click at [1214, 88] on button "Mailbox Settings" at bounding box center [1203, 88] width 111 height 36
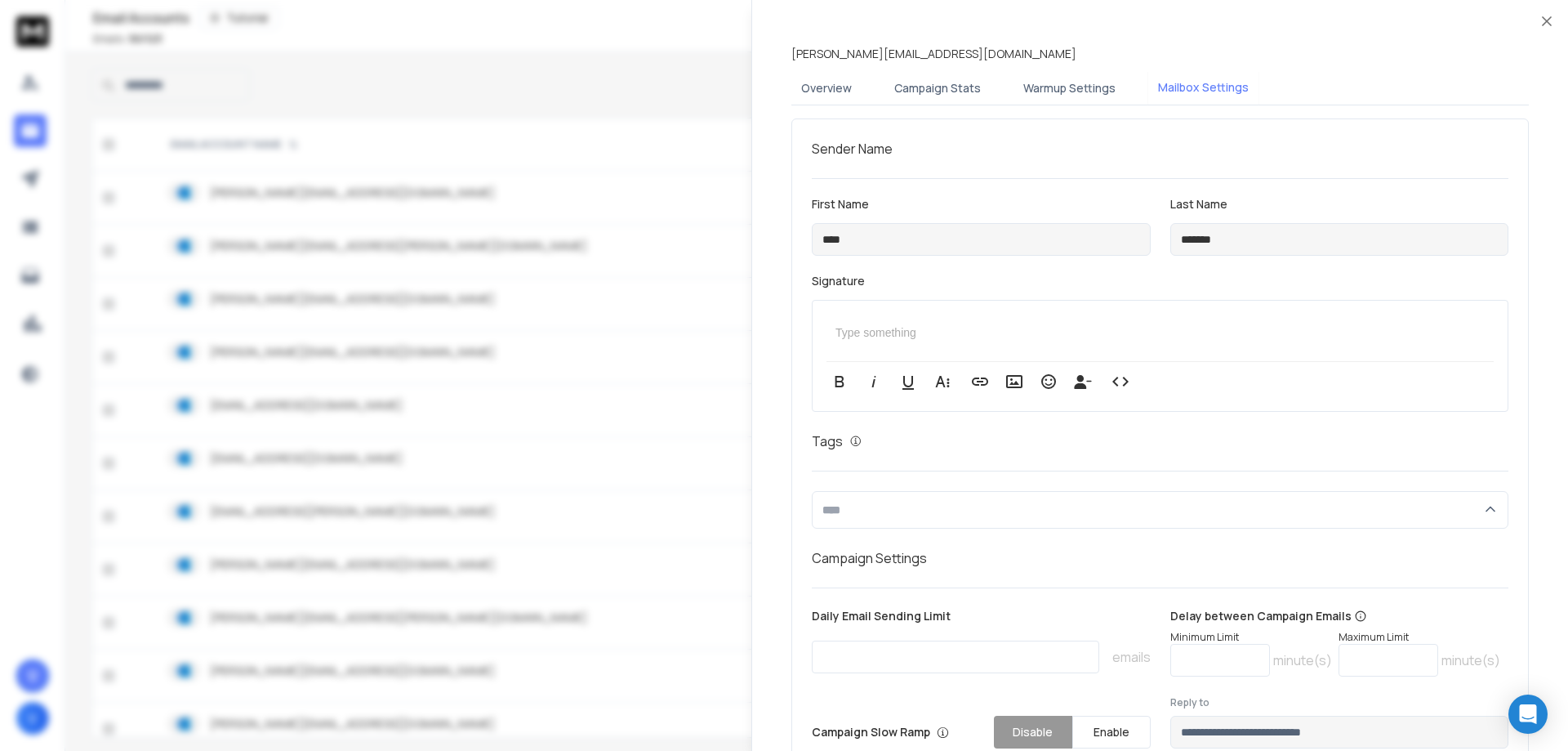
click at [393, 346] on div at bounding box center [784, 375] width 1568 height 751
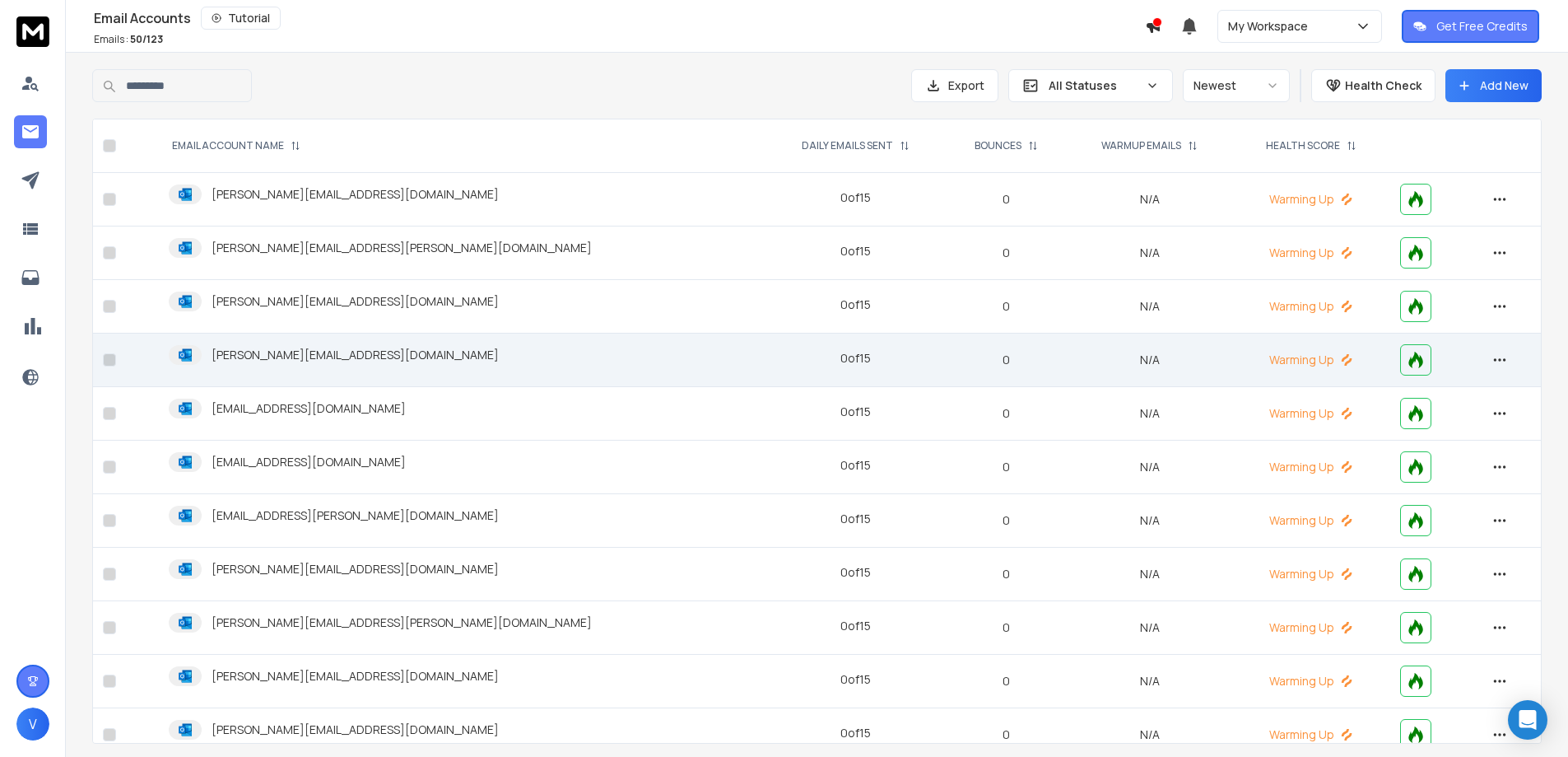
click at [329, 360] on div "[PERSON_NAME][EMAIL_ADDRESS][DOMAIN_NAME]" at bounding box center [461, 355] width 586 height 20
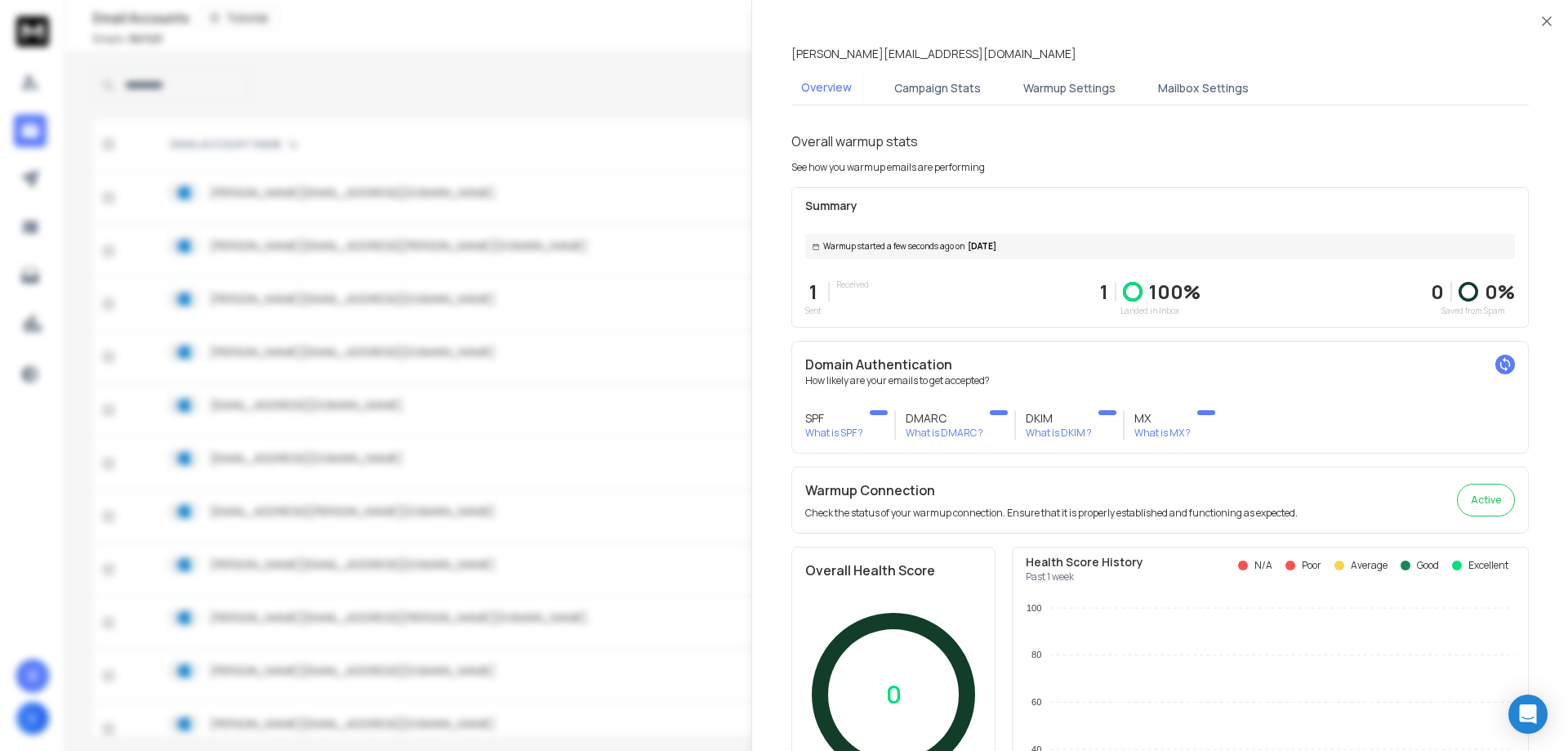
click at [1193, 84] on button "Mailbox Settings" at bounding box center [1203, 88] width 111 height 36
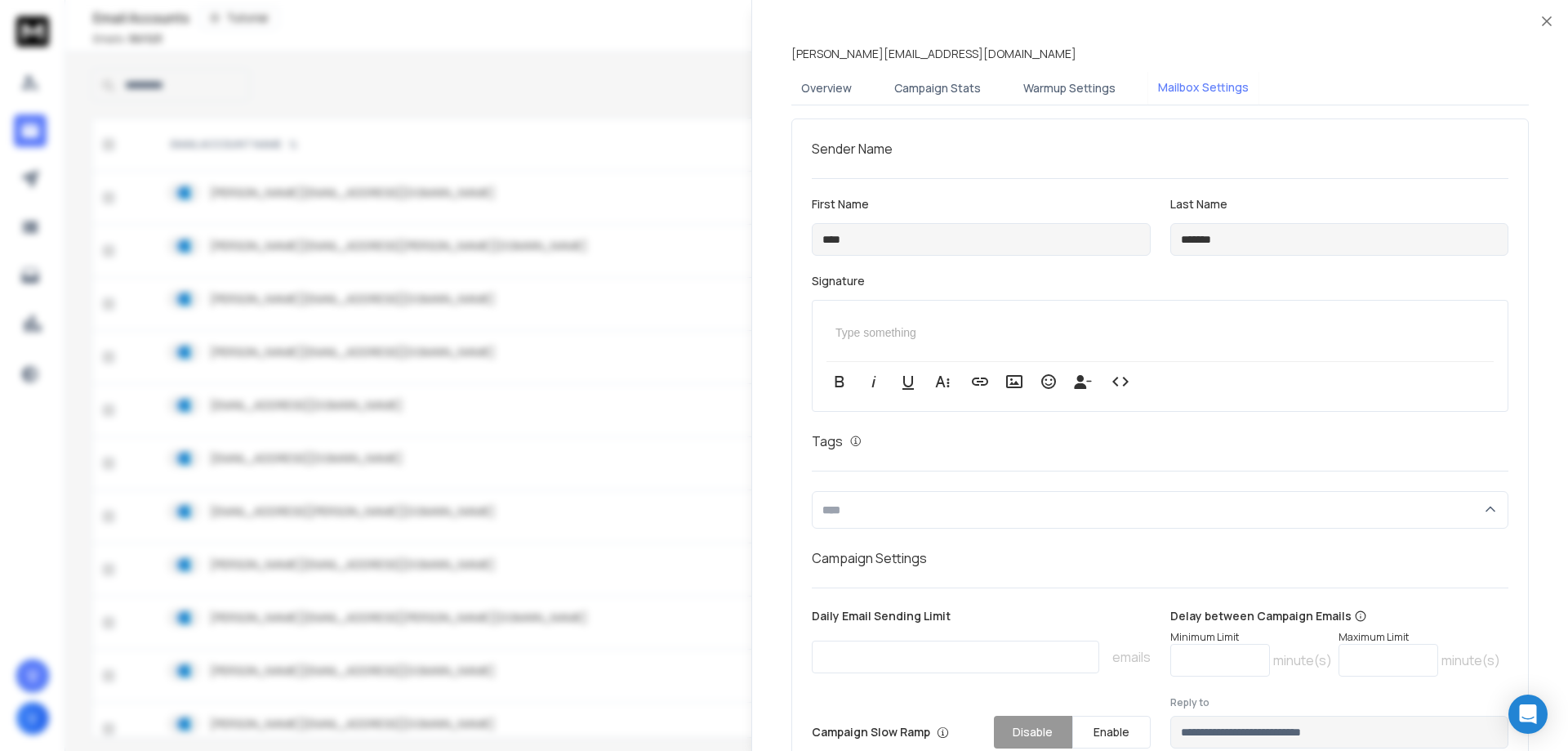
click at [496, 319] on div at bounding box center [784, 375] width 1568 height 751
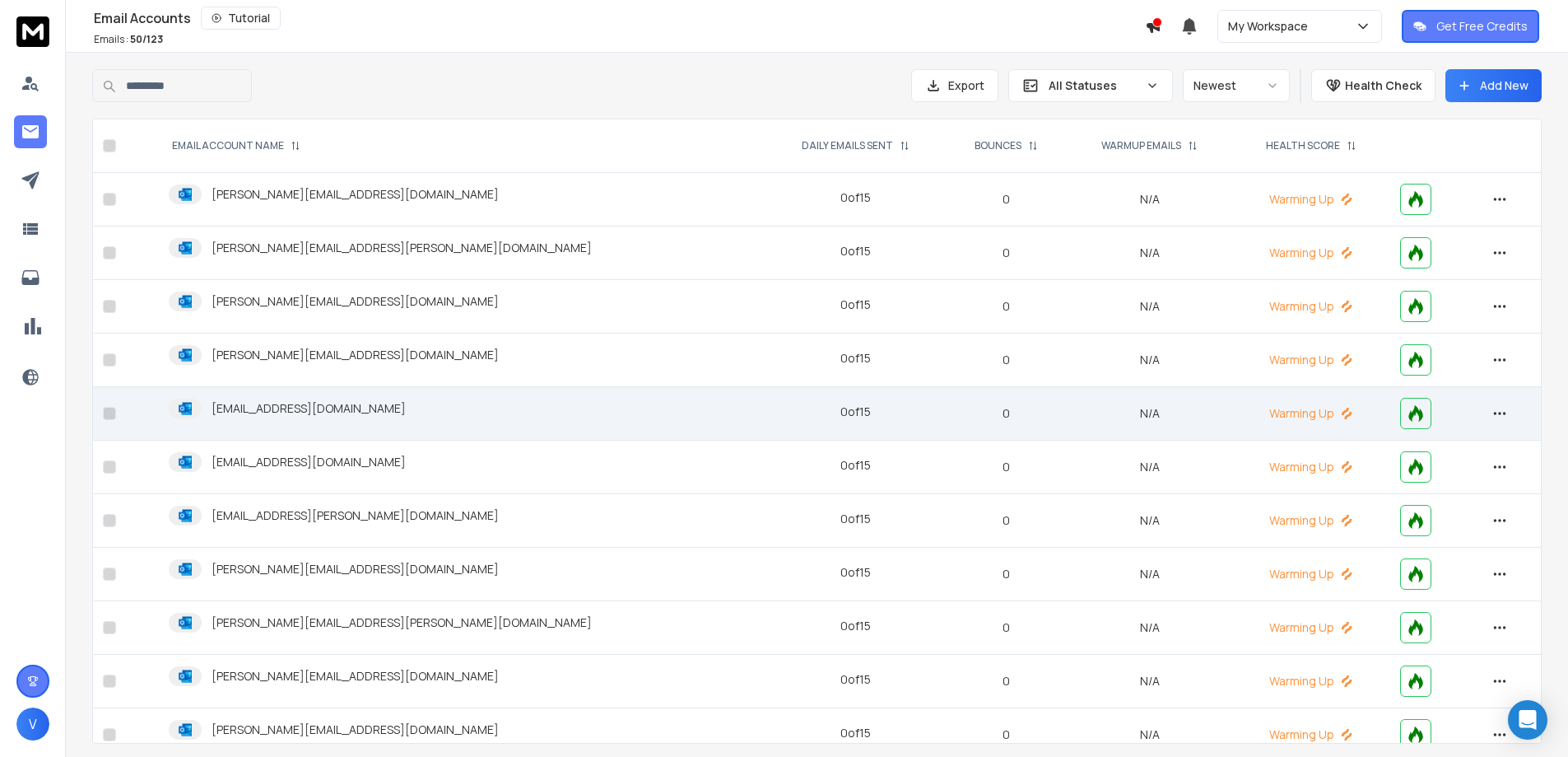
click at [296, 412] on p "[EMAIL_ADDRESS][DOMAIN_NAME]" at bounding box center [308, 409] width 194 height 17
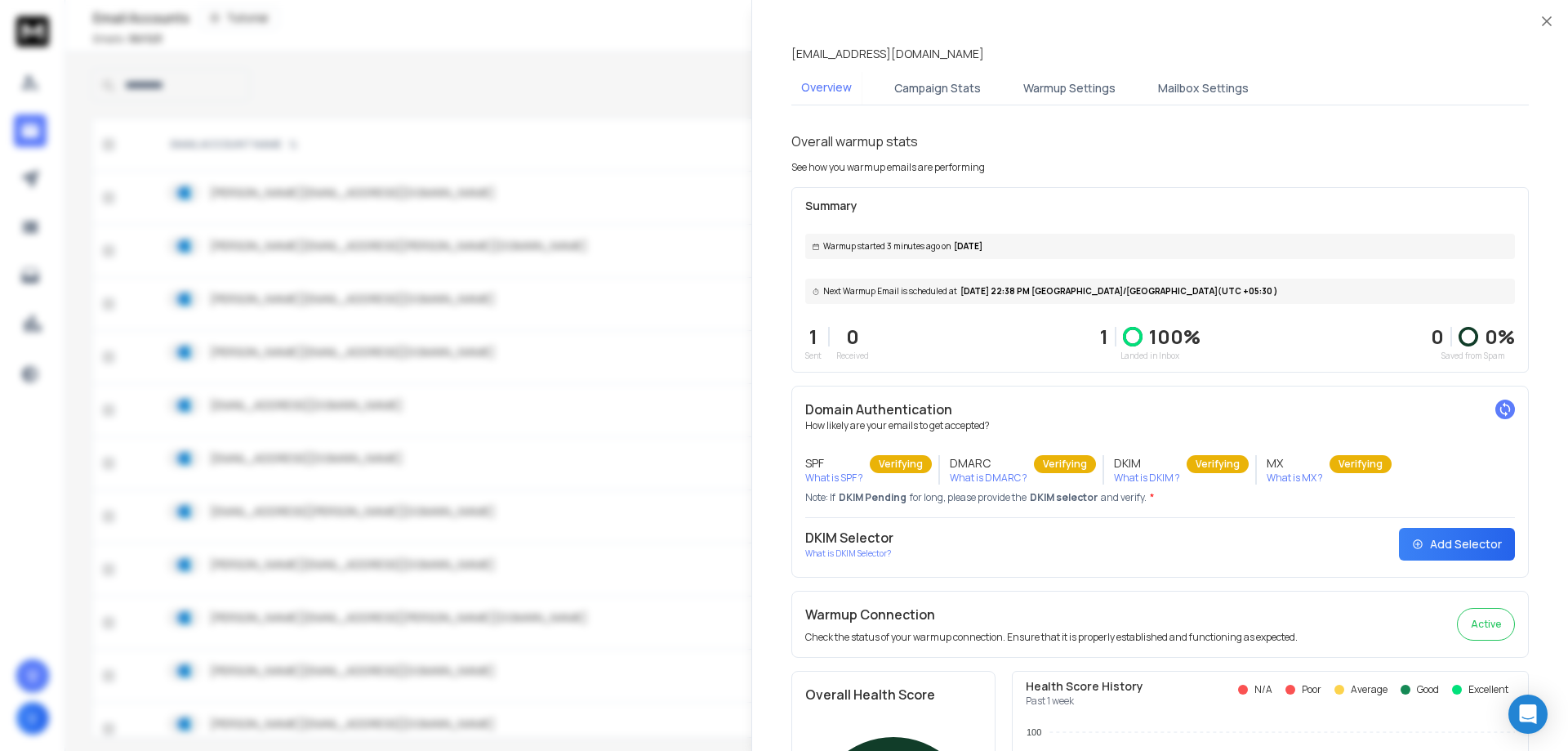
click at [1186, 88] on button "Mailbox Settings" at bounding box center [1203, 88] width 111 height 36
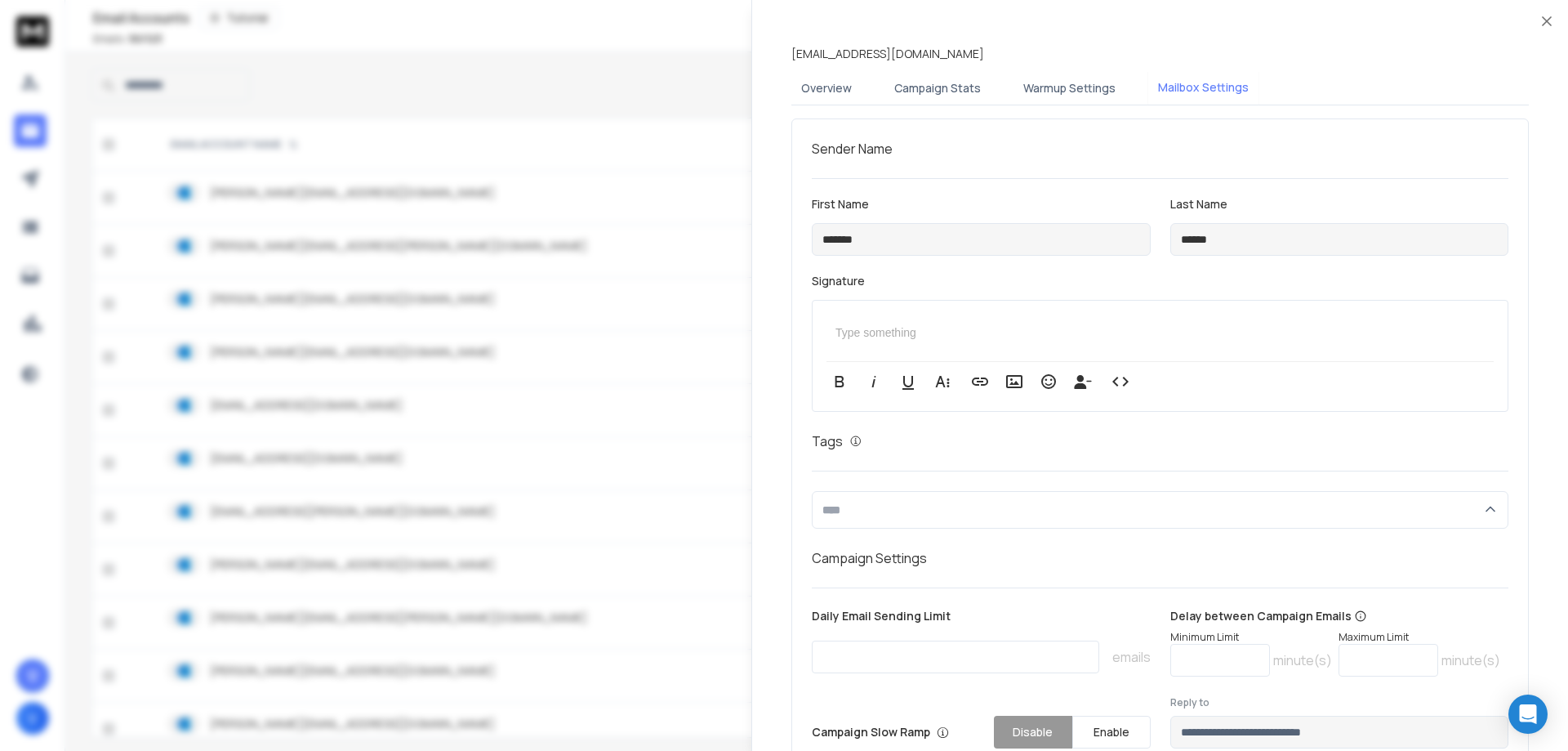
click at [456, 308] on div at bounding box center [784, 375] width 1568 height 751
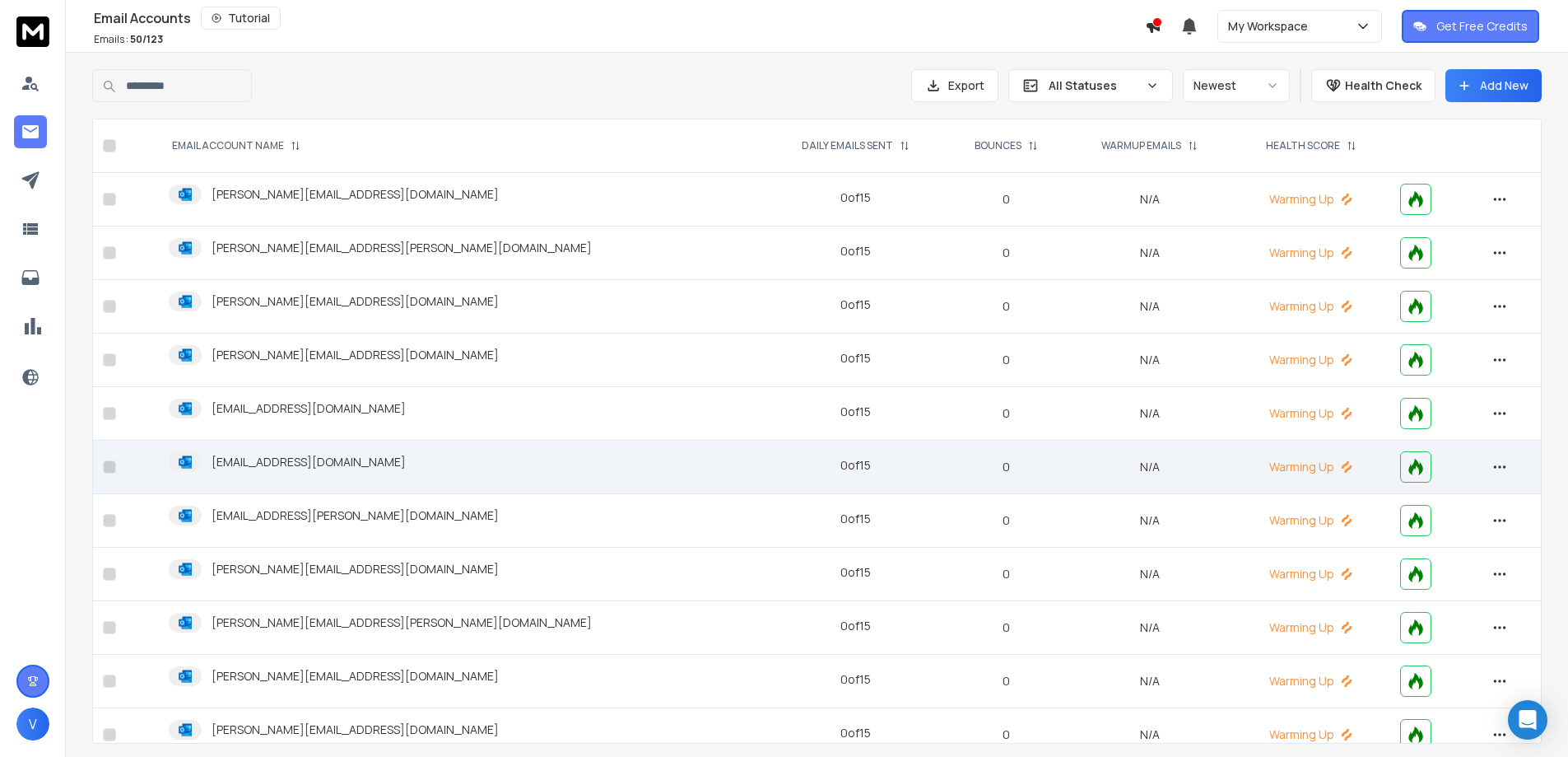
click at [359, 460] on p "[EMAIL_ADDRESS][DOMAIN_NAME]" at bounding box center [308, 462] width 194 height 17
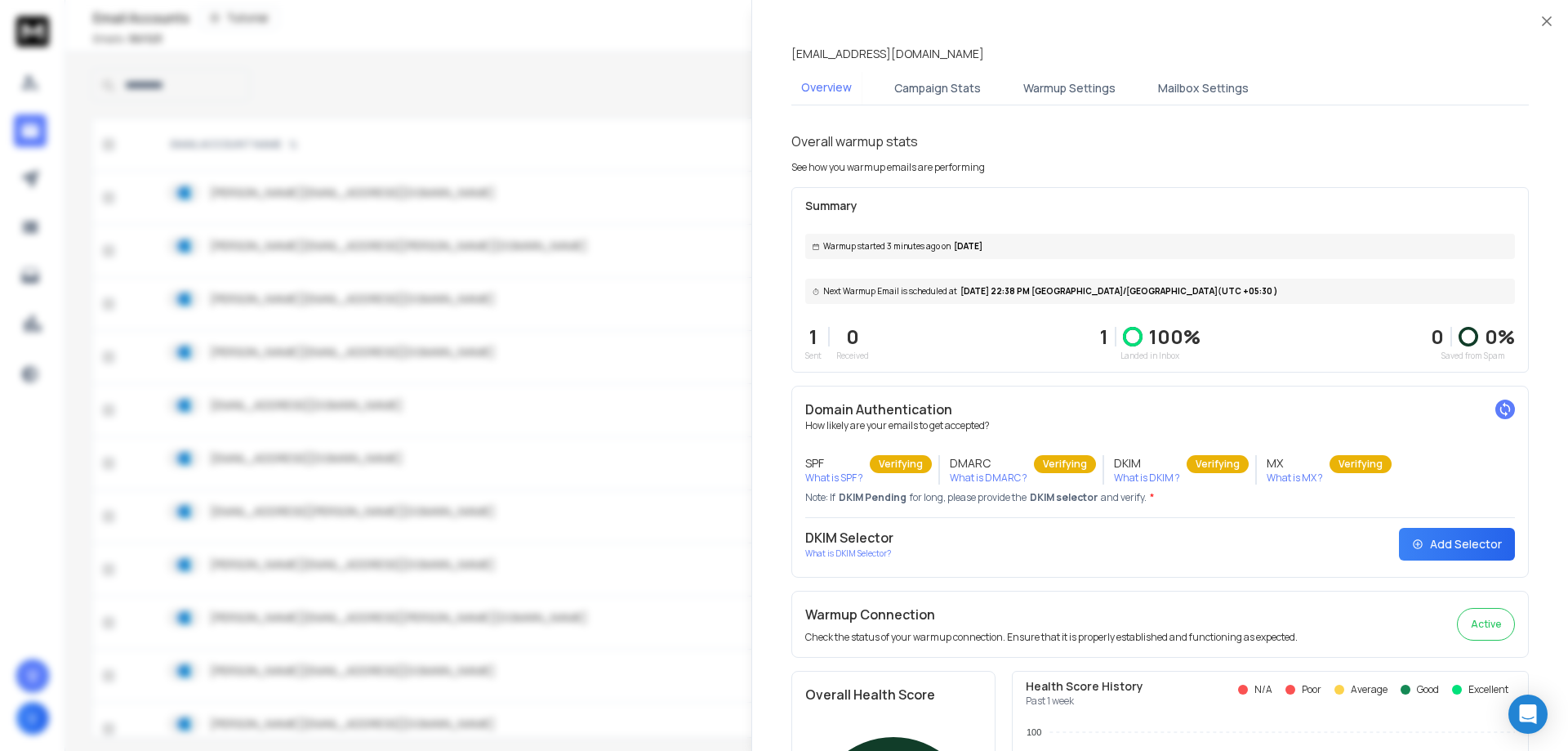
click at [1182, 86] on button "Mailbox Settings" at bounding box center [1203, 88] width 111 height 36
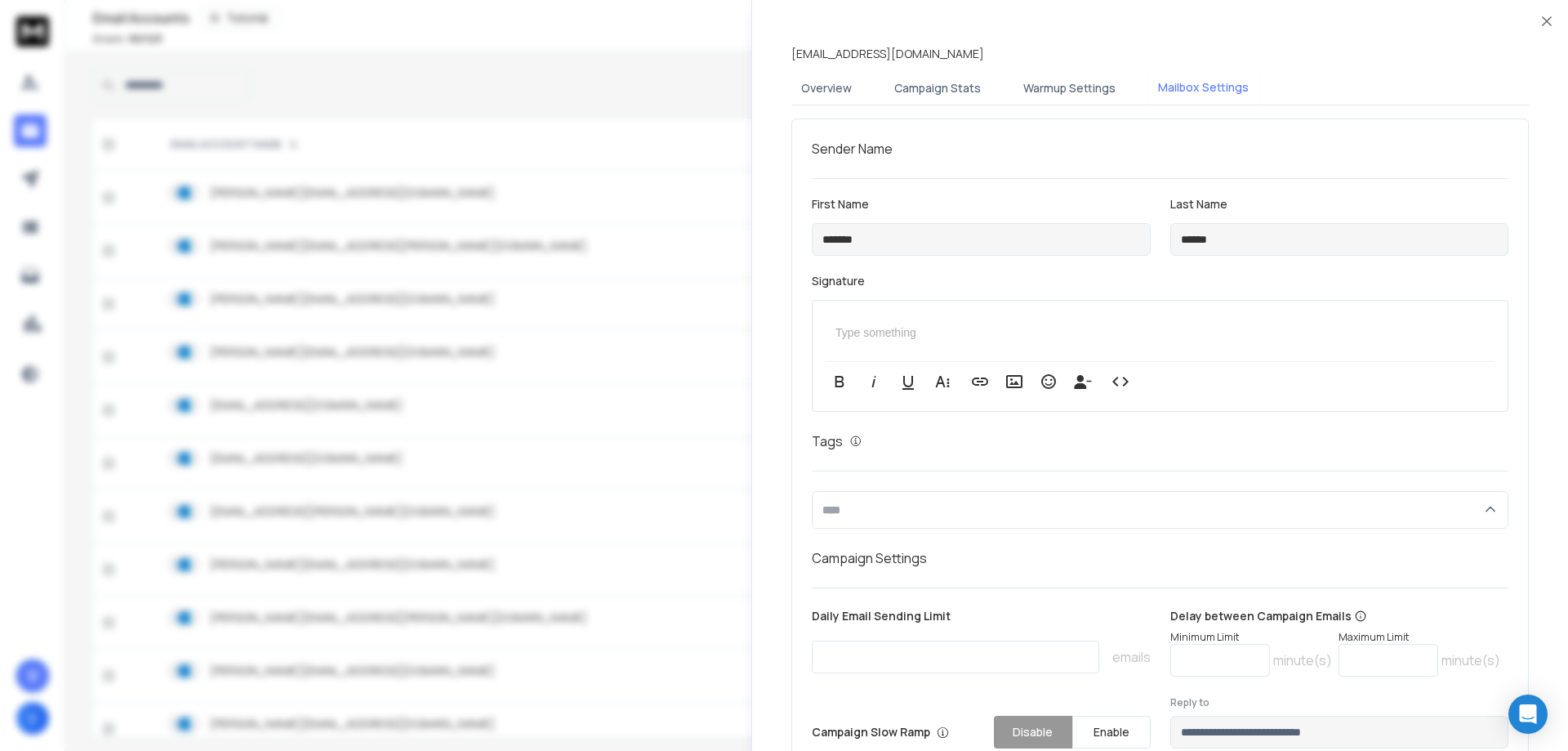
click at [473, 436] on div at bounding box center [784, 375] width 1568 height 751
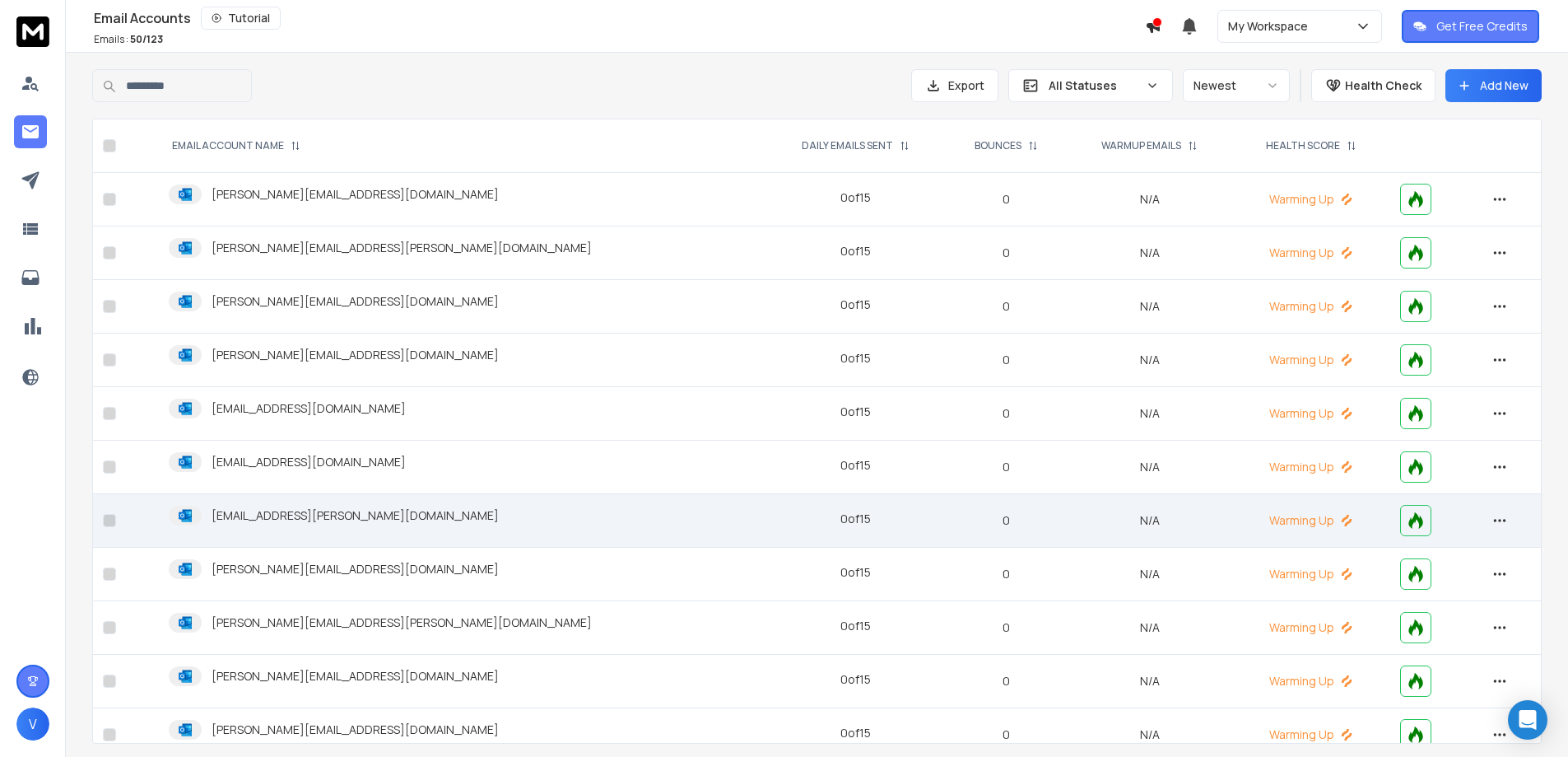
scroll to position [83, 0]
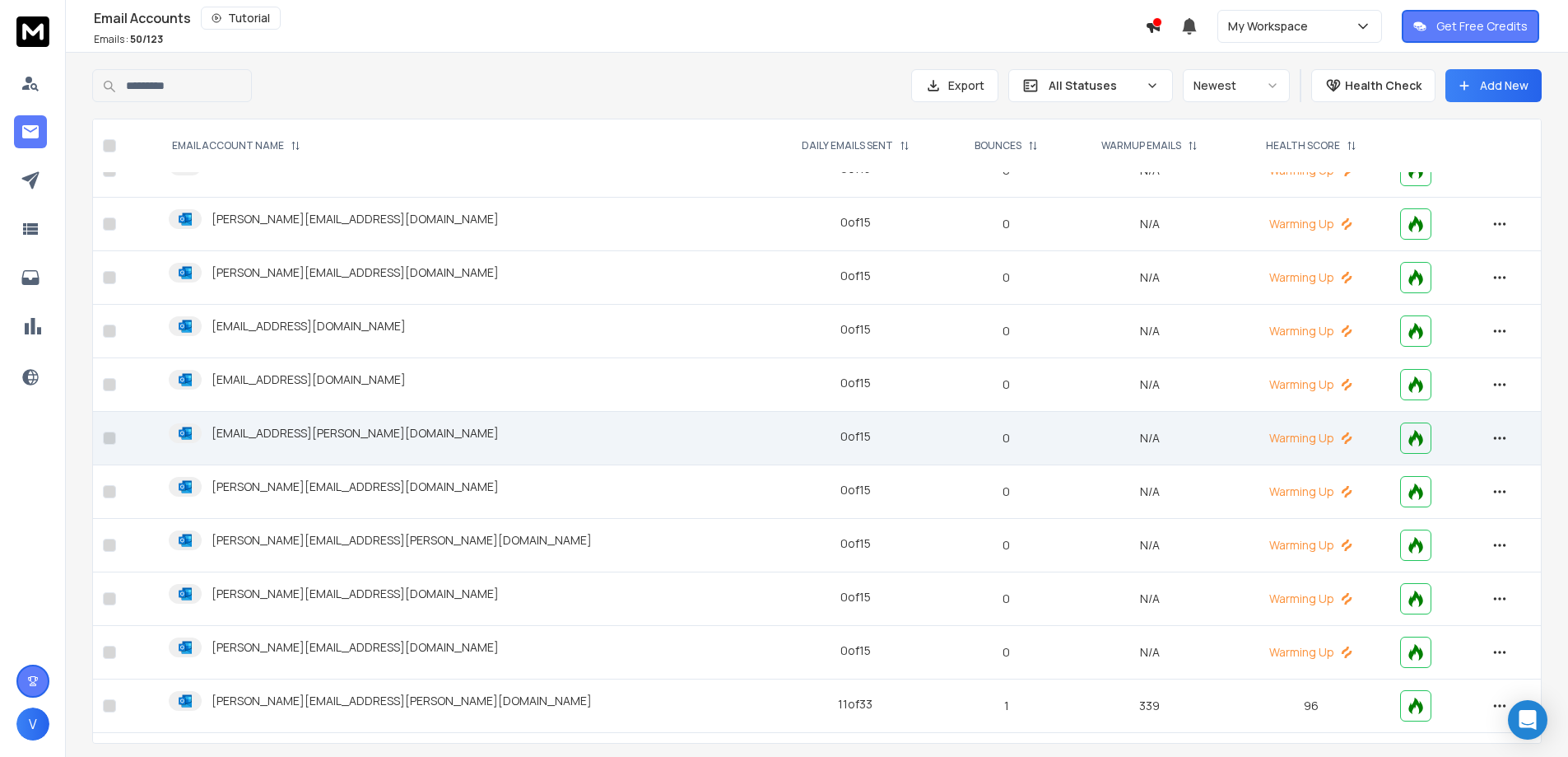
click at [376, 420] on td "[EMAIL_ADDRESS][PERSON_NAME][DOMAIN_NAME]" at bounding box center [461, 438] width 606 height 54
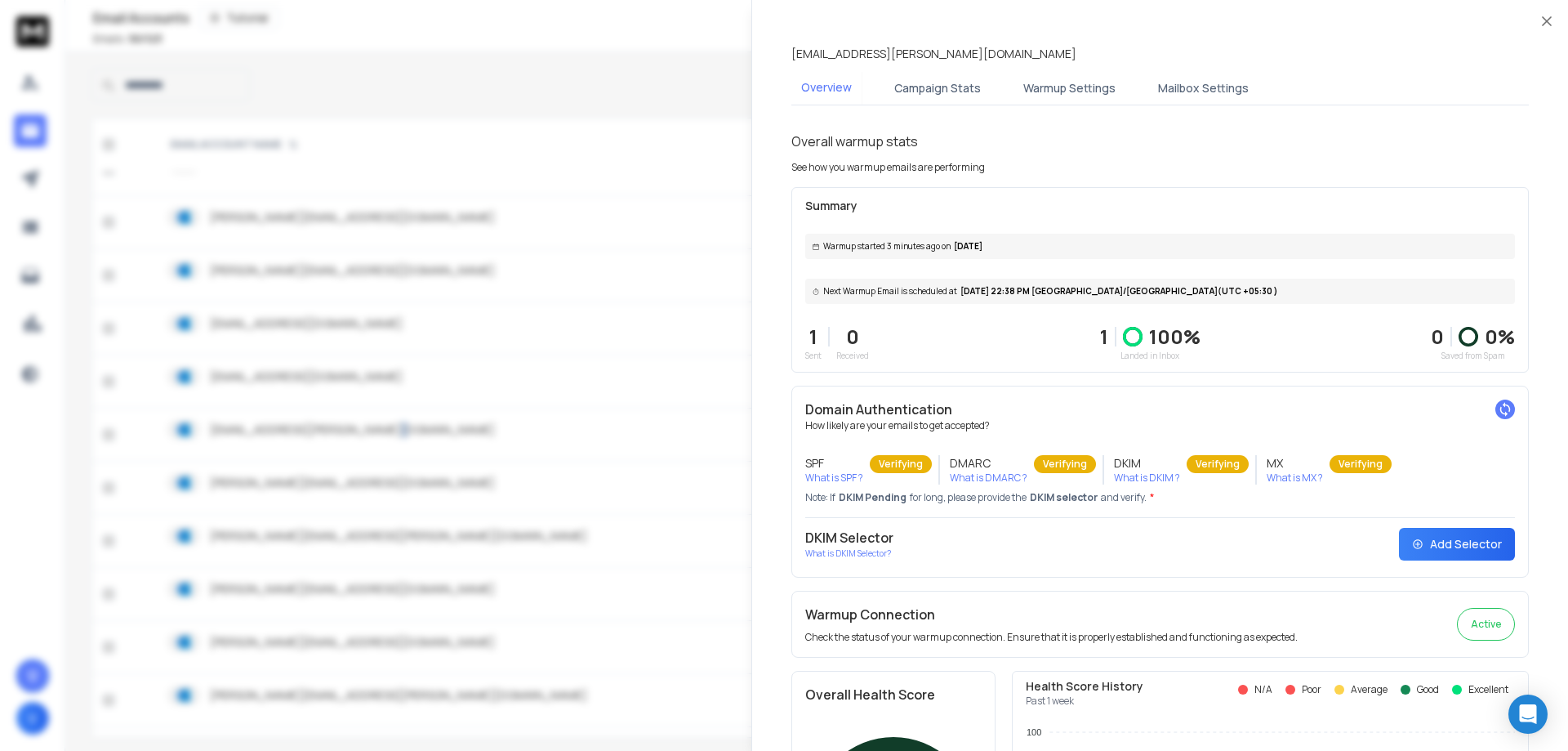
click at [1196, 81] on button "Mailbox Settings" at bounding box center [1203, 88] width 111 height 36
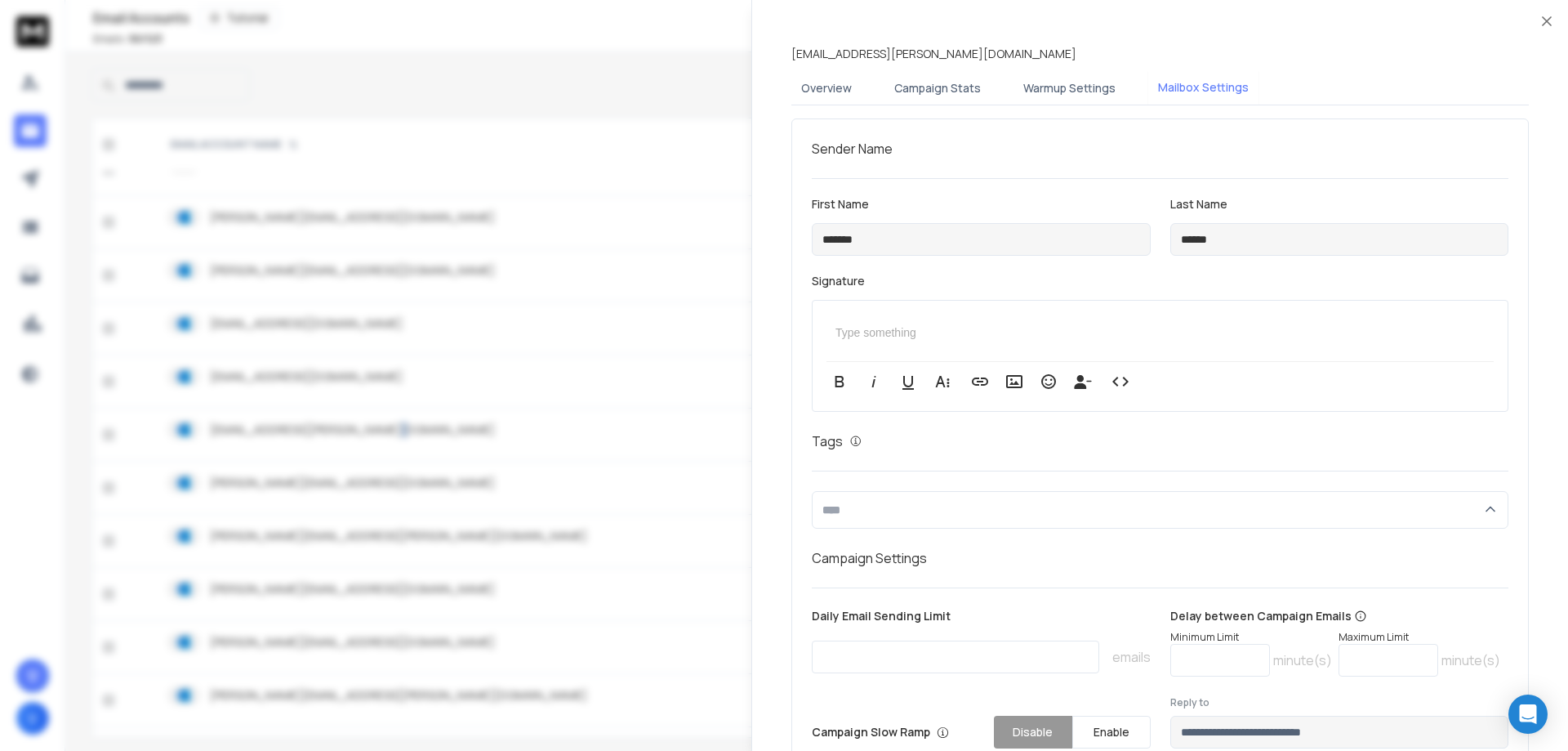
click at [513, 379] on div at bounding box center [784, 375] width 1568 height 751
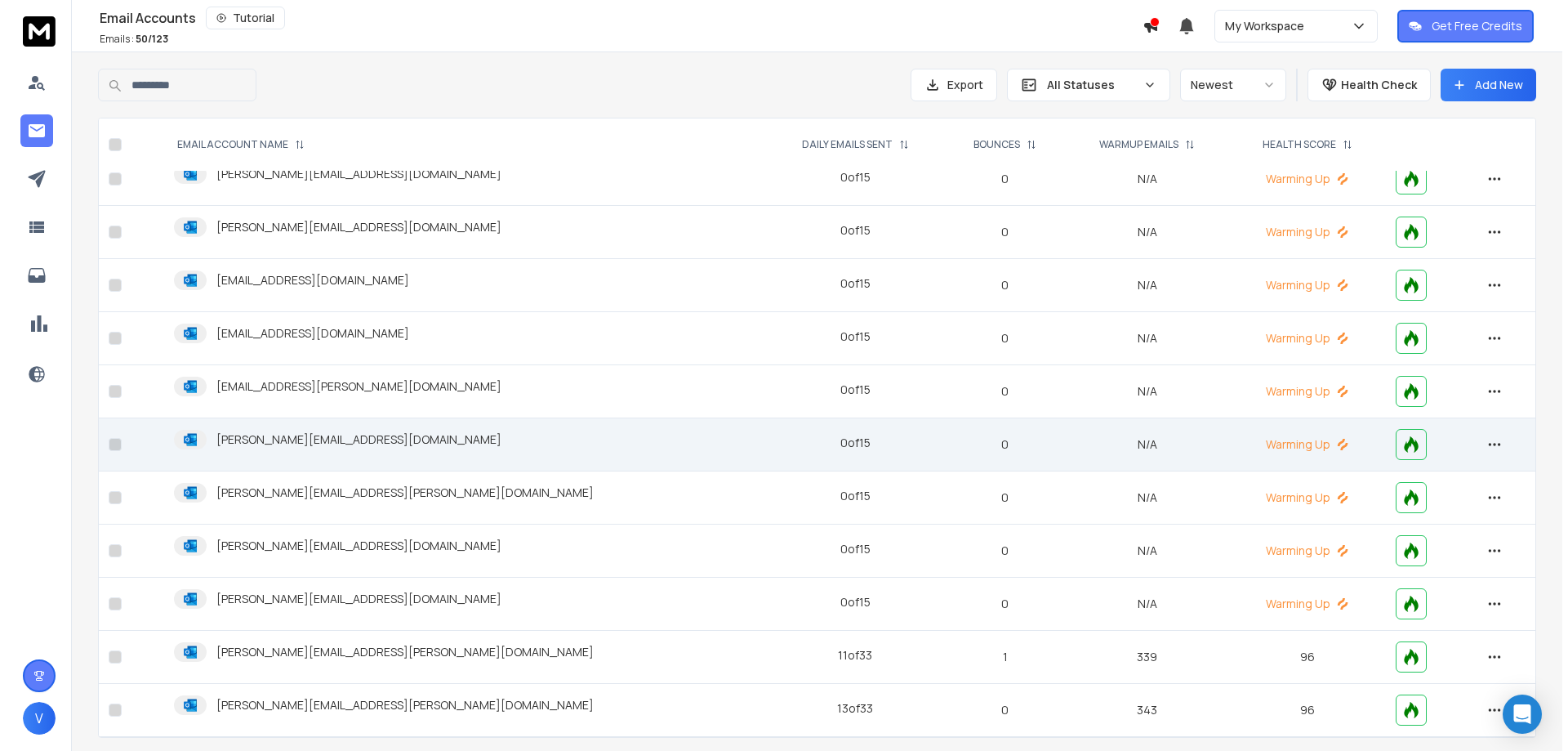
scroll to position [163, 0]
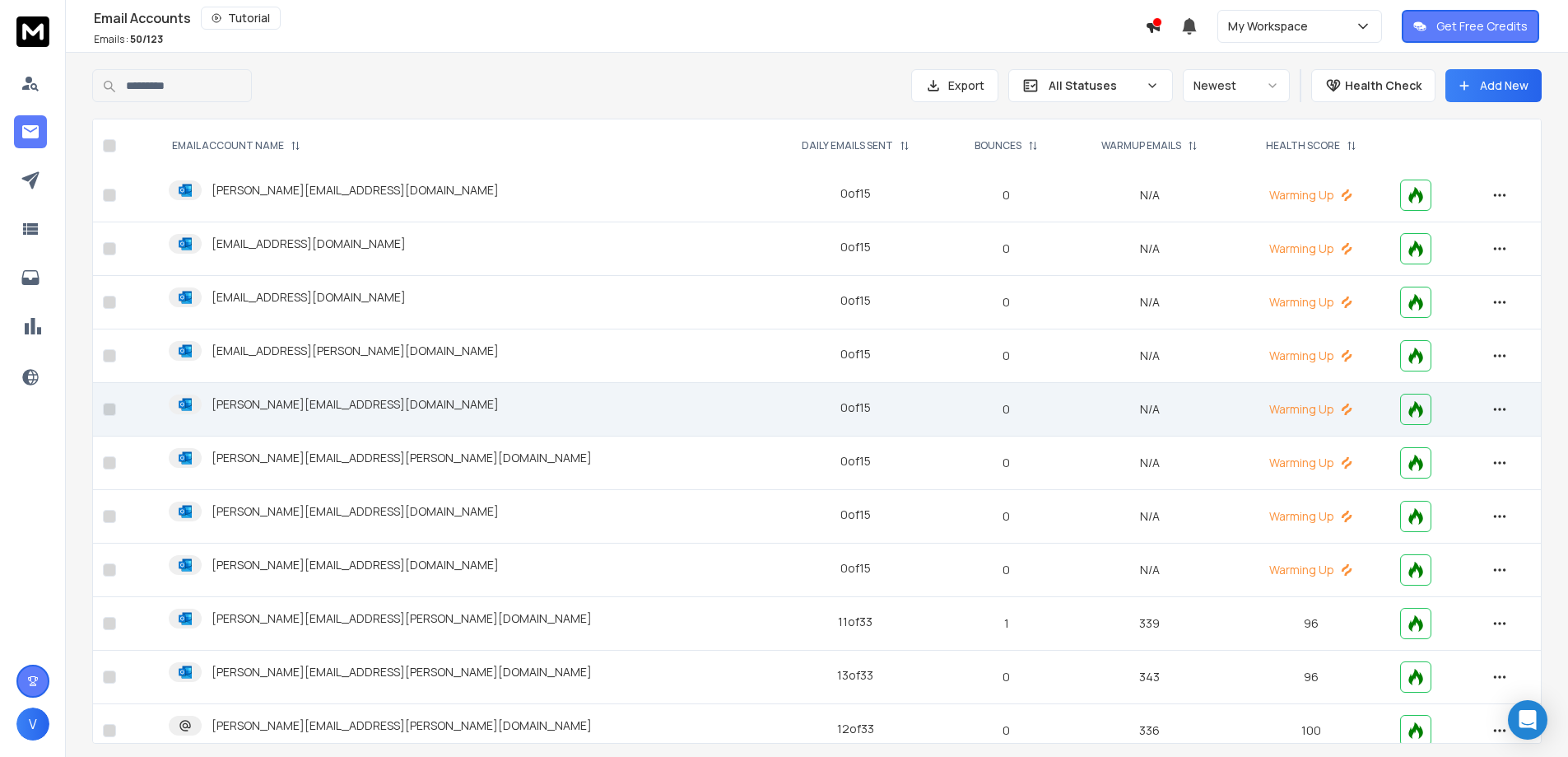
click at [366, 404] on div "[PERSON_NAME][EMAIL_ADDRESS][DOMAIN_NAME]" at bounding box center [461, 405] width 586 height 20
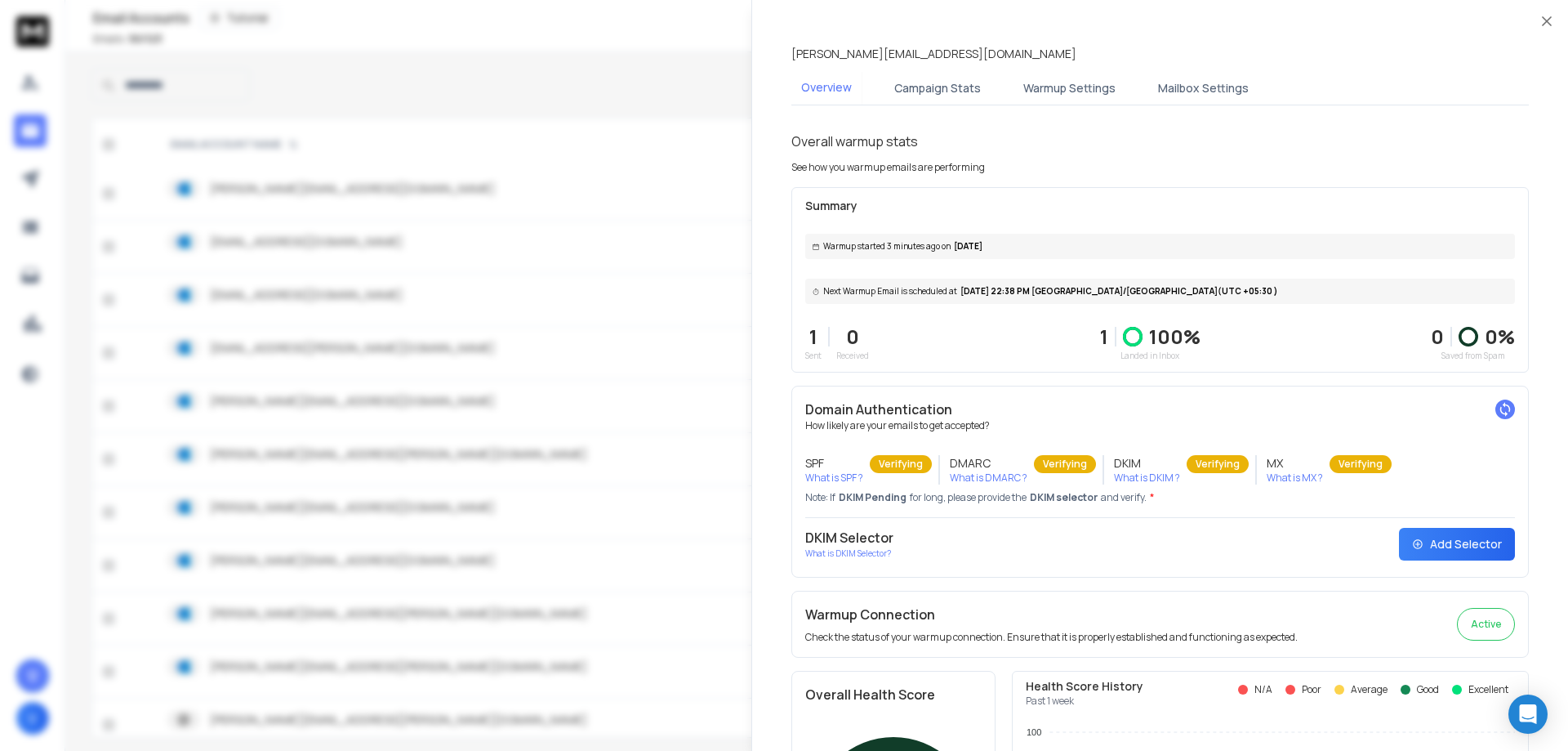
click at [1191, 88] on button "Mailbox Settings" at bounding box center [1203, 88] width 111 height 36
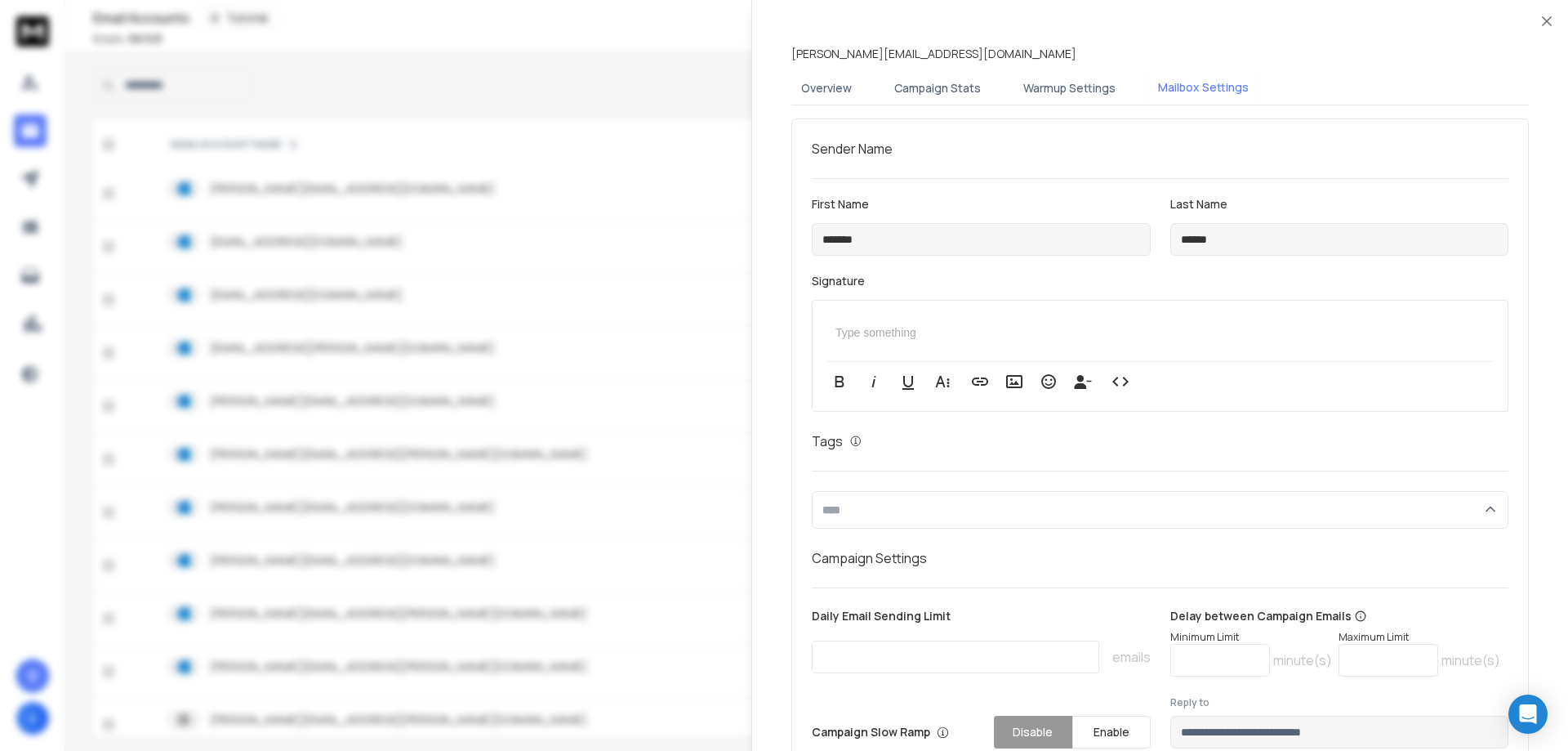
click at [506, 325] on div at bounding box center [784, 375] width 1568 height 751
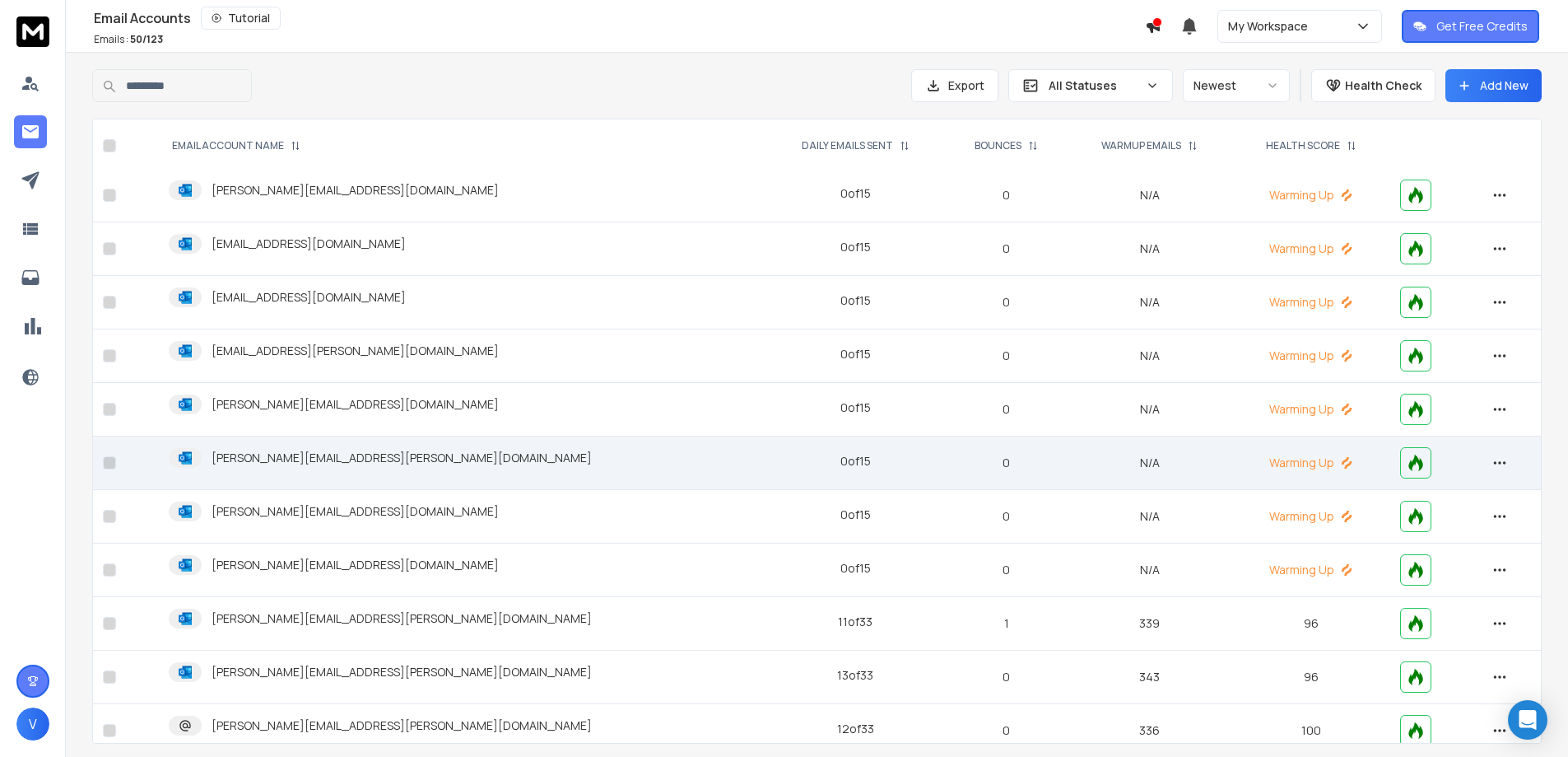
click at [301, 466] on div "[PERSON_NAME][EMAIL_ADDRESS][PERSON_NAME][DOMAIN_NAME]" at bounding box center [380, 458] width 423 height 20
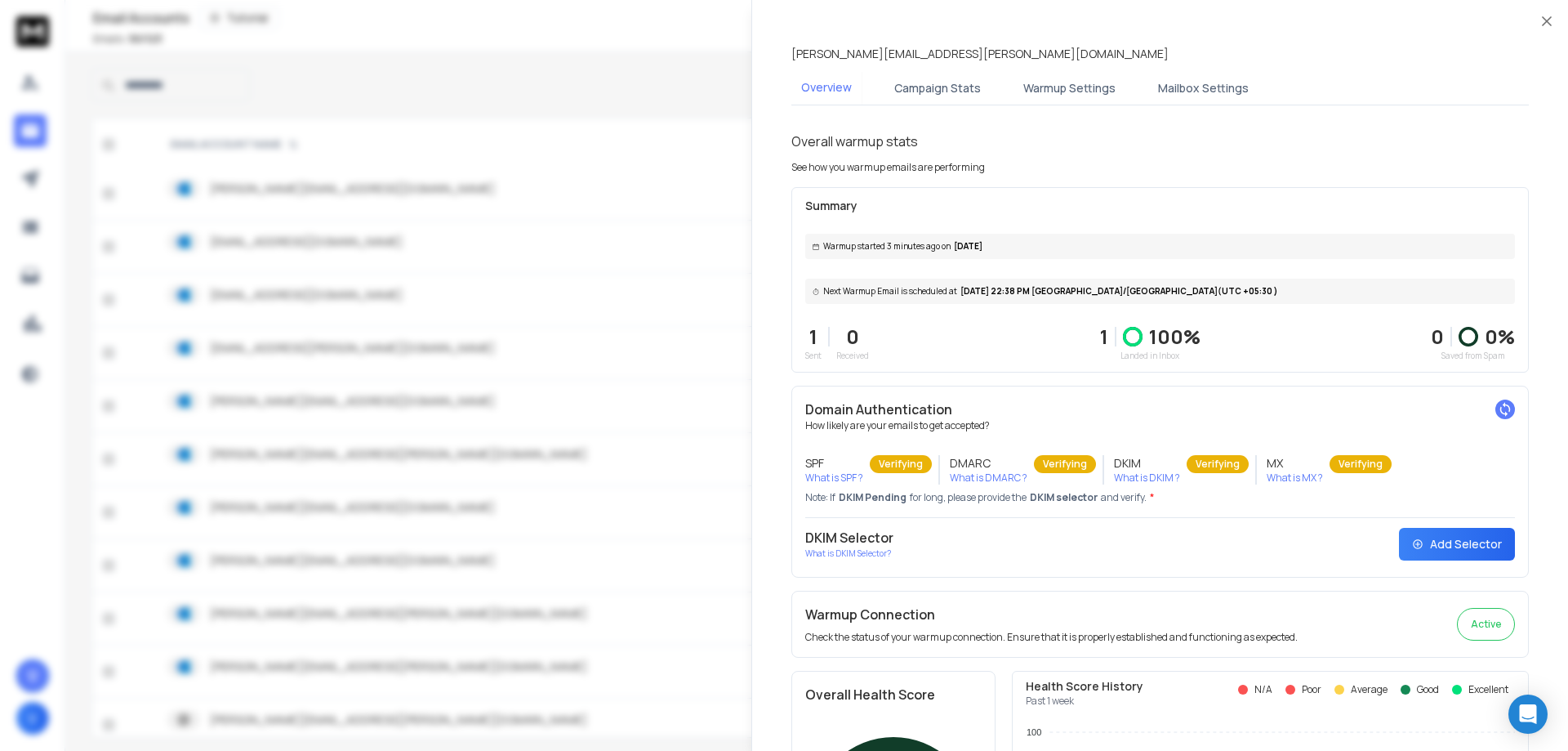
click at [1200, 84] on button "Mailbox Settings" at bounding box center [1203, 88] width 111 height 36
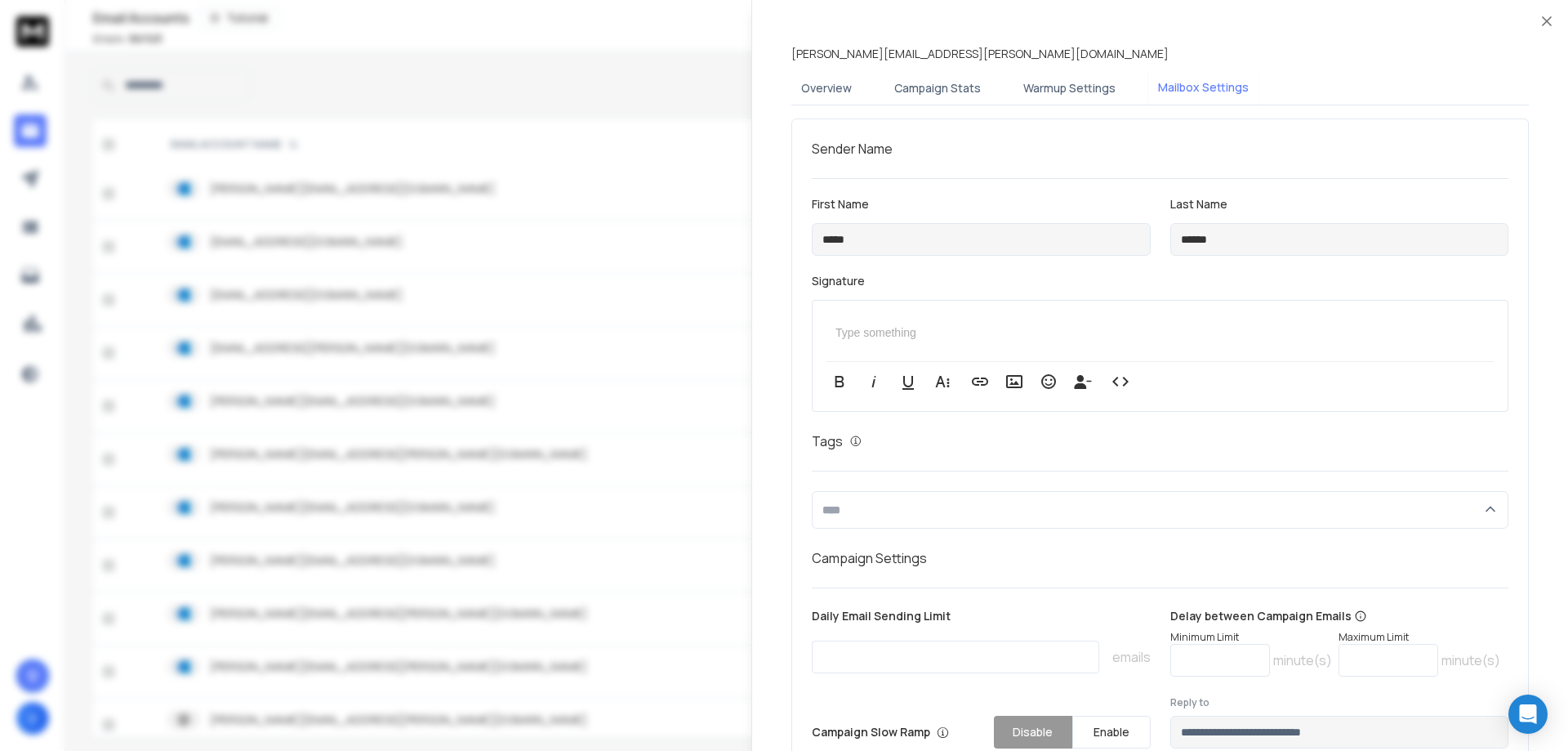
drag, startPoint x: 827, startPoint y: 238, endPoint x: 863, endPoint y: 238, distance: 36.0
click at [827, 238] on input "*****" at bounding box center [981, 239] width 339 height 33
type input "*****"
click at [1184, 240] on input "******" at bounding box center [1340, 239] width 339 height 33
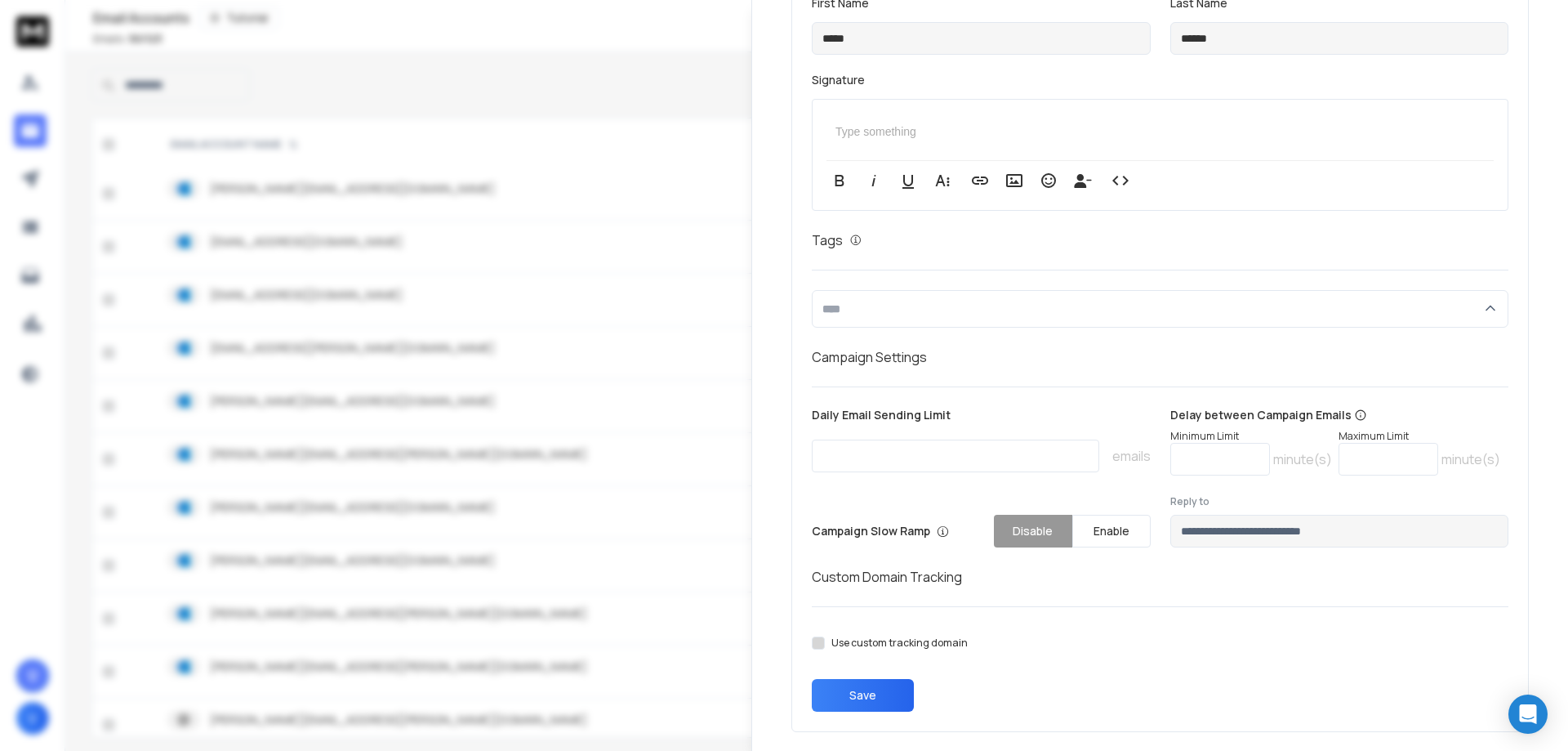
scroll to position [228, 0]
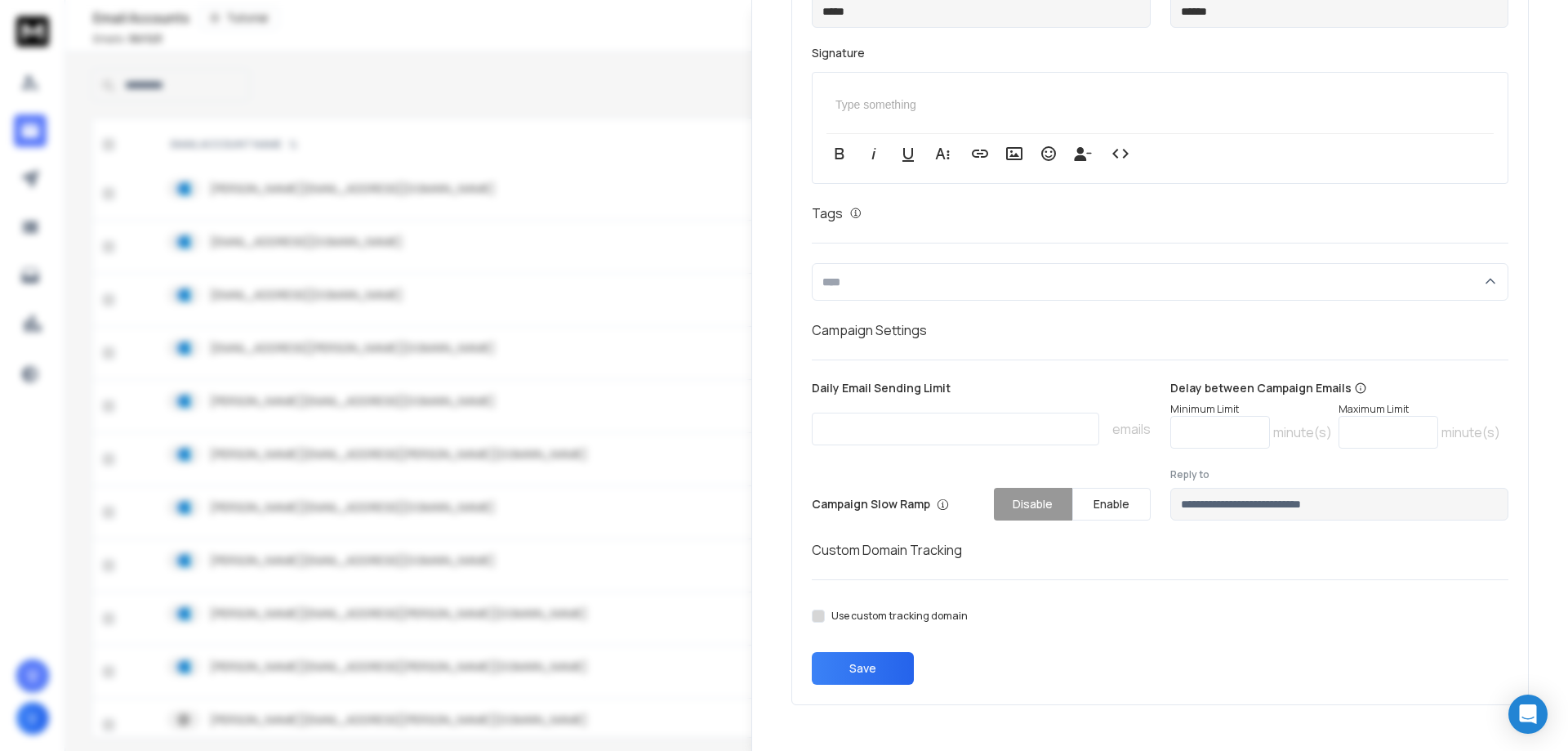
type input "******"
click at [875, 665] on button "Save" at bounding box center [862, 668] width 102 height 33
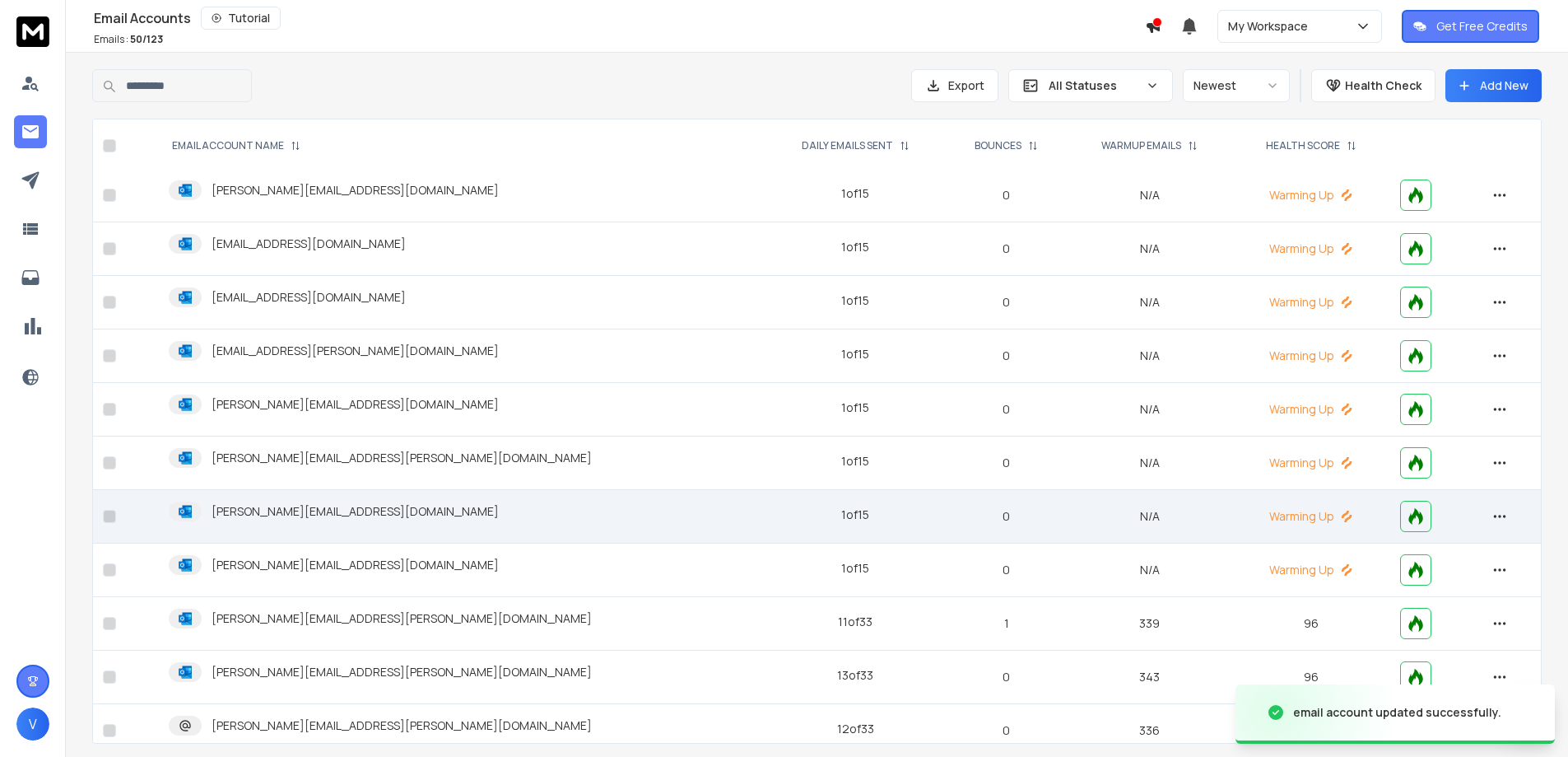
click at [365, 515] on div "[PERSON_NAME][EMAIL_ADDRESS][DOMAIN_NAME]" at bounding box center [461, 511] width 586 height 20
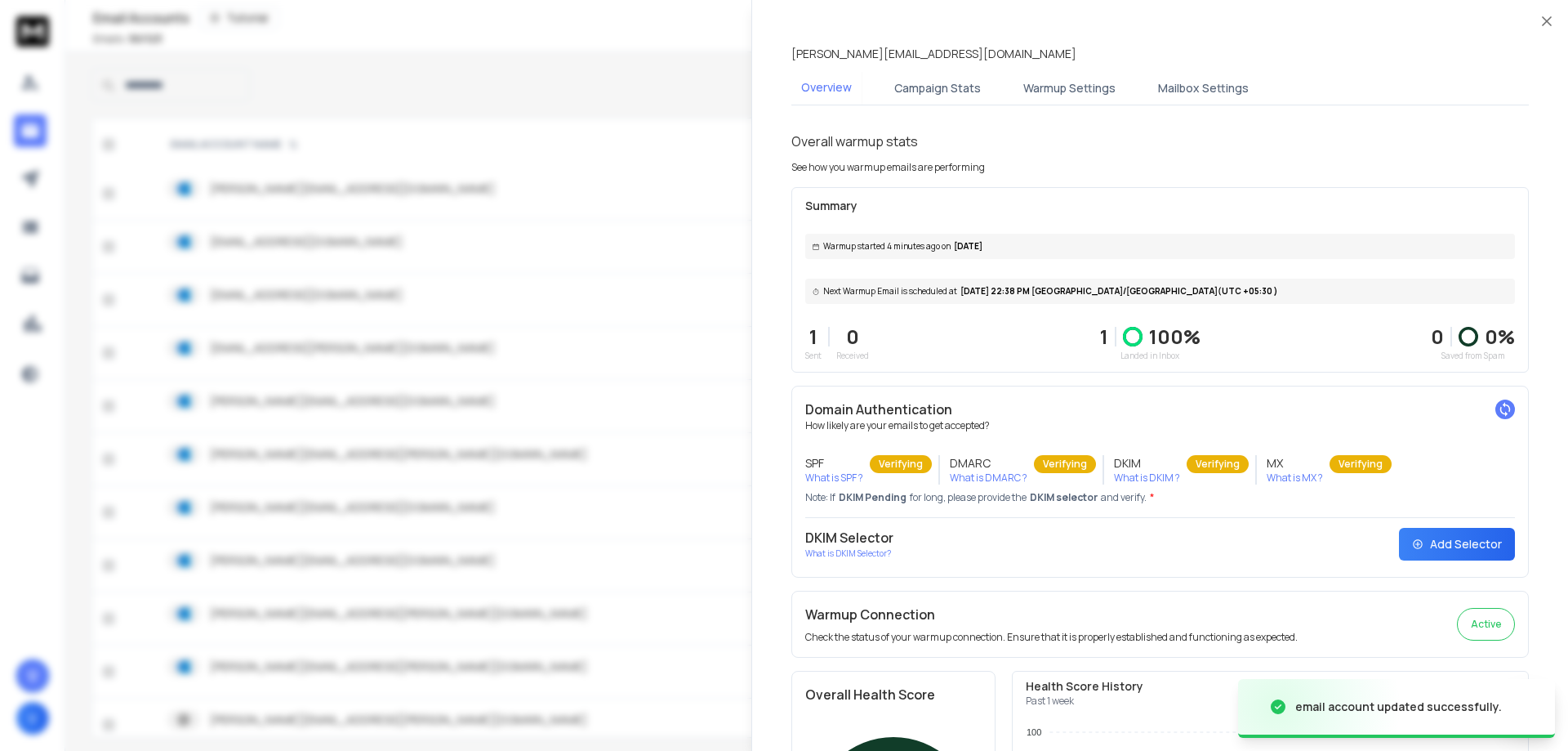
click at [1227, 88] on button "Mailbox Settings" at bounding box center [1203, 88] width 111 height 36
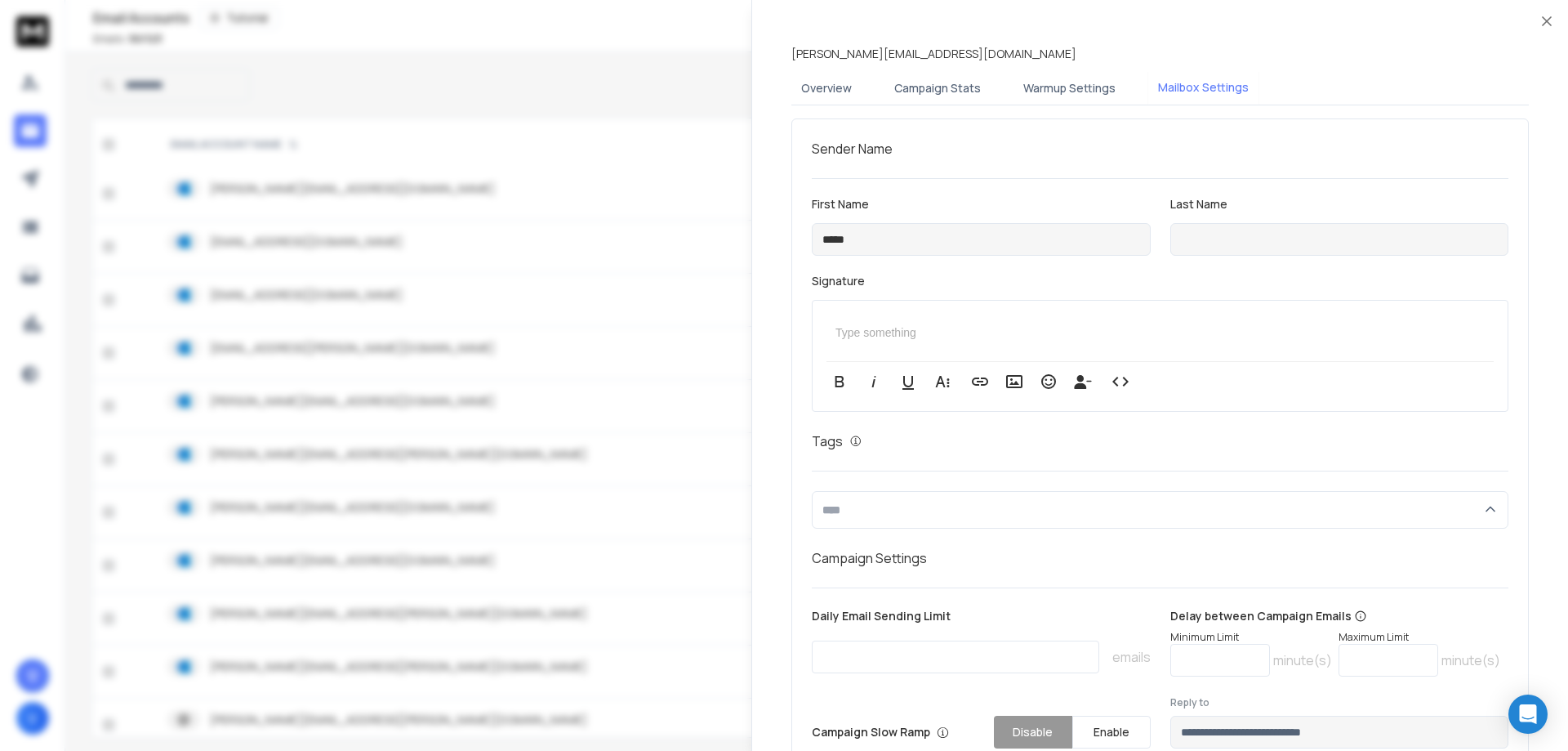
drag, startPoint x: 926, startPoint y: 249, endPoint x: 820, endPoint y: 246, distance: 106.0
click at [820, 246] on input "*****" at bounding box center [981, 239] width 339 height 33
type input "*****"
click at [1288, 244] on input "text" at bounding box center [1340, 239] width 339 height 33
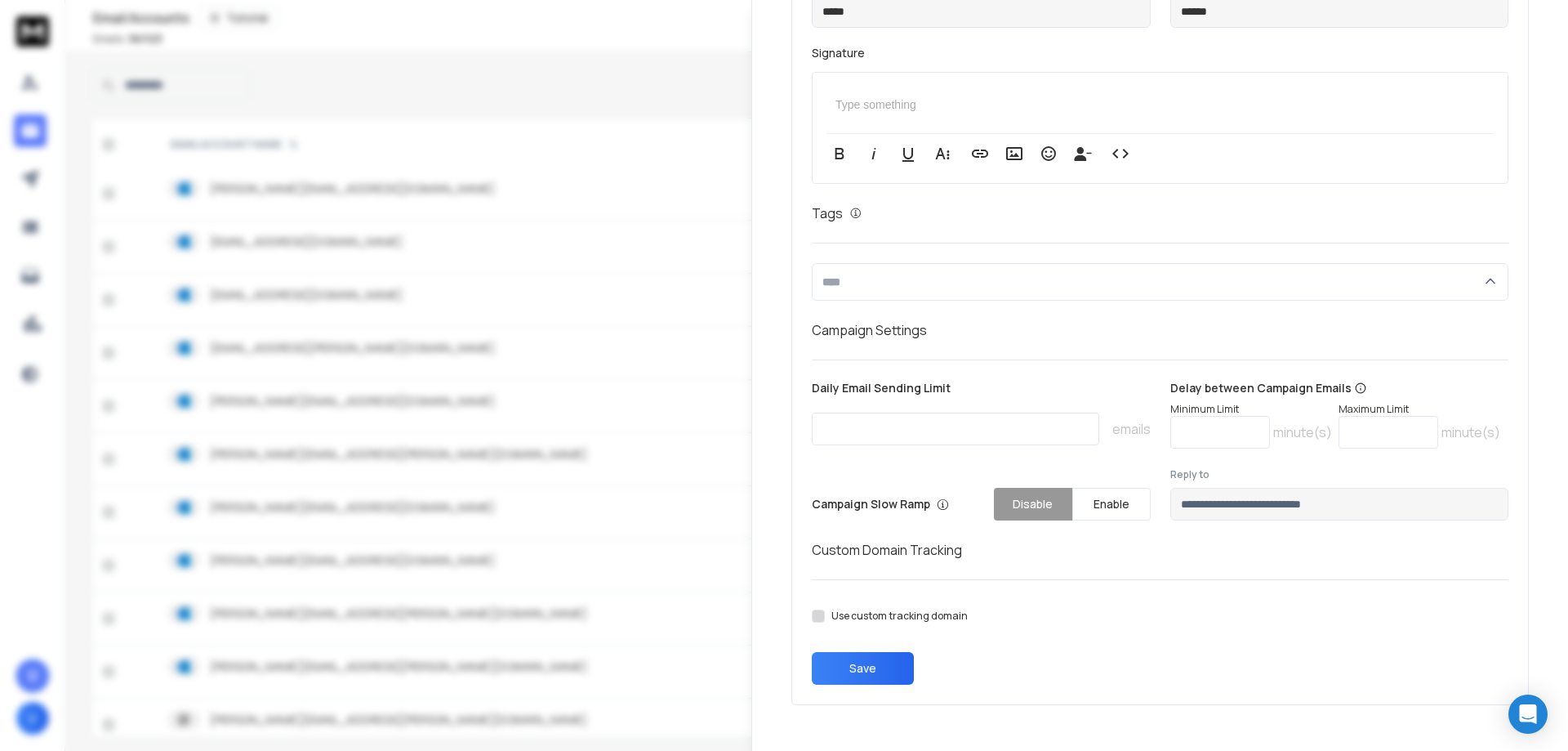
type input "******"
click at [836, 677] on button "Save" at bounding box center [862, 668] width 102 height 33
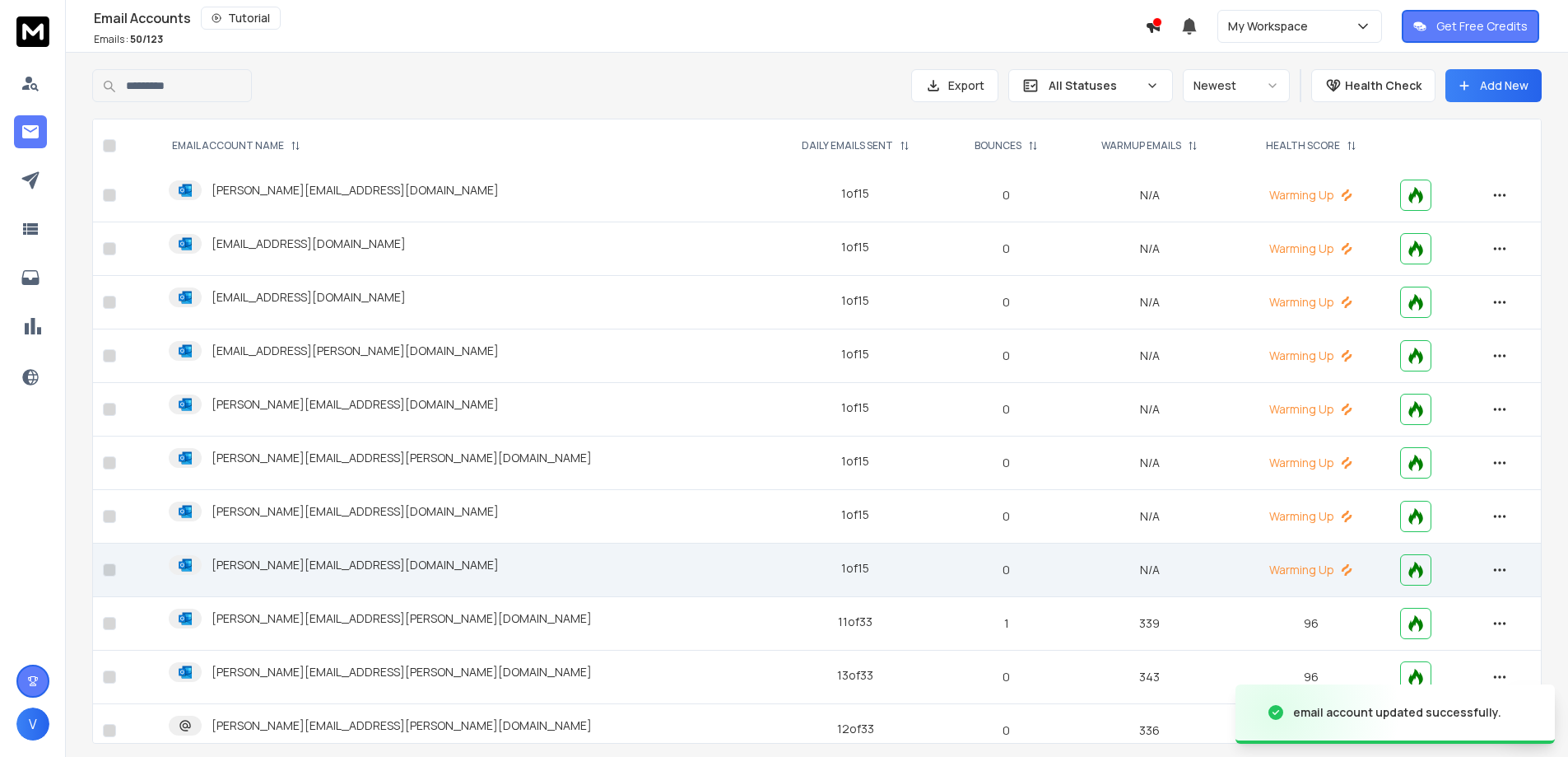
click at [334, 570] on p "[PERSON_NAME][EMAIL_ADDRESS][DOMAIN_NAME]" at bounding box center [355, 565] width 287 height 17
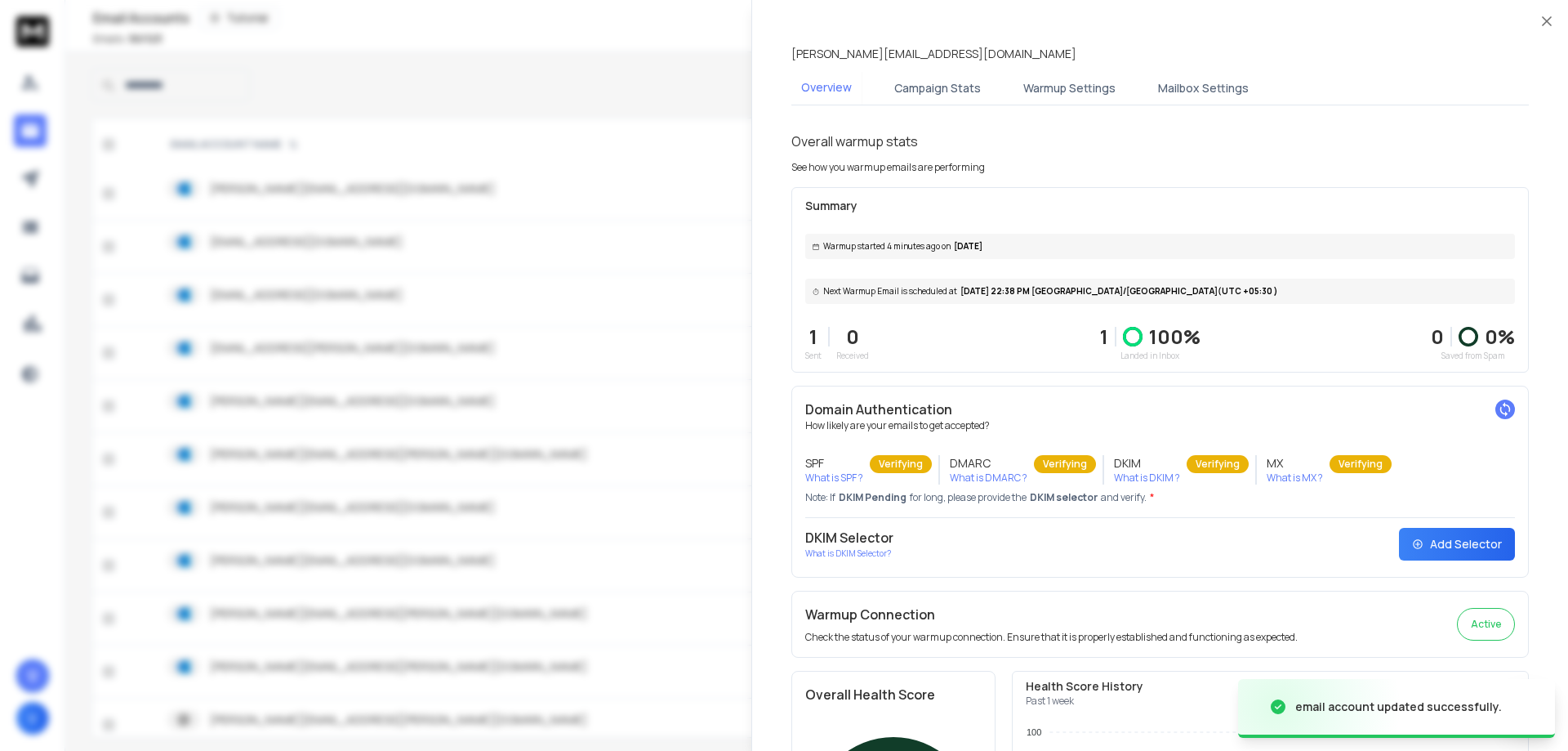
click at [1202, 81] on button "Mailbox Settings" at bounding box center [1203, 88] width 111 height 36
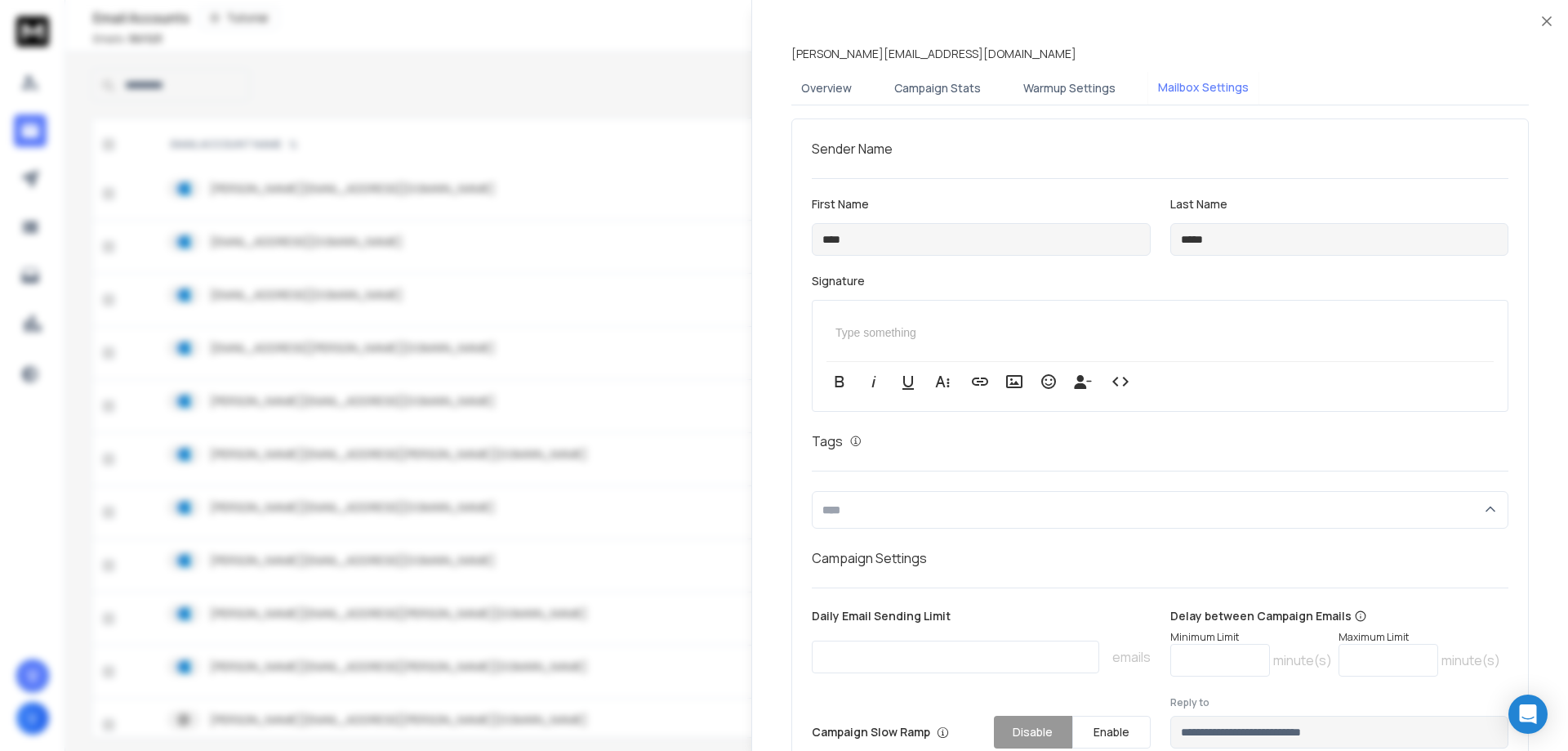
click at [353, 390] on div at bounding box center [784, 375] width 1568 height 751
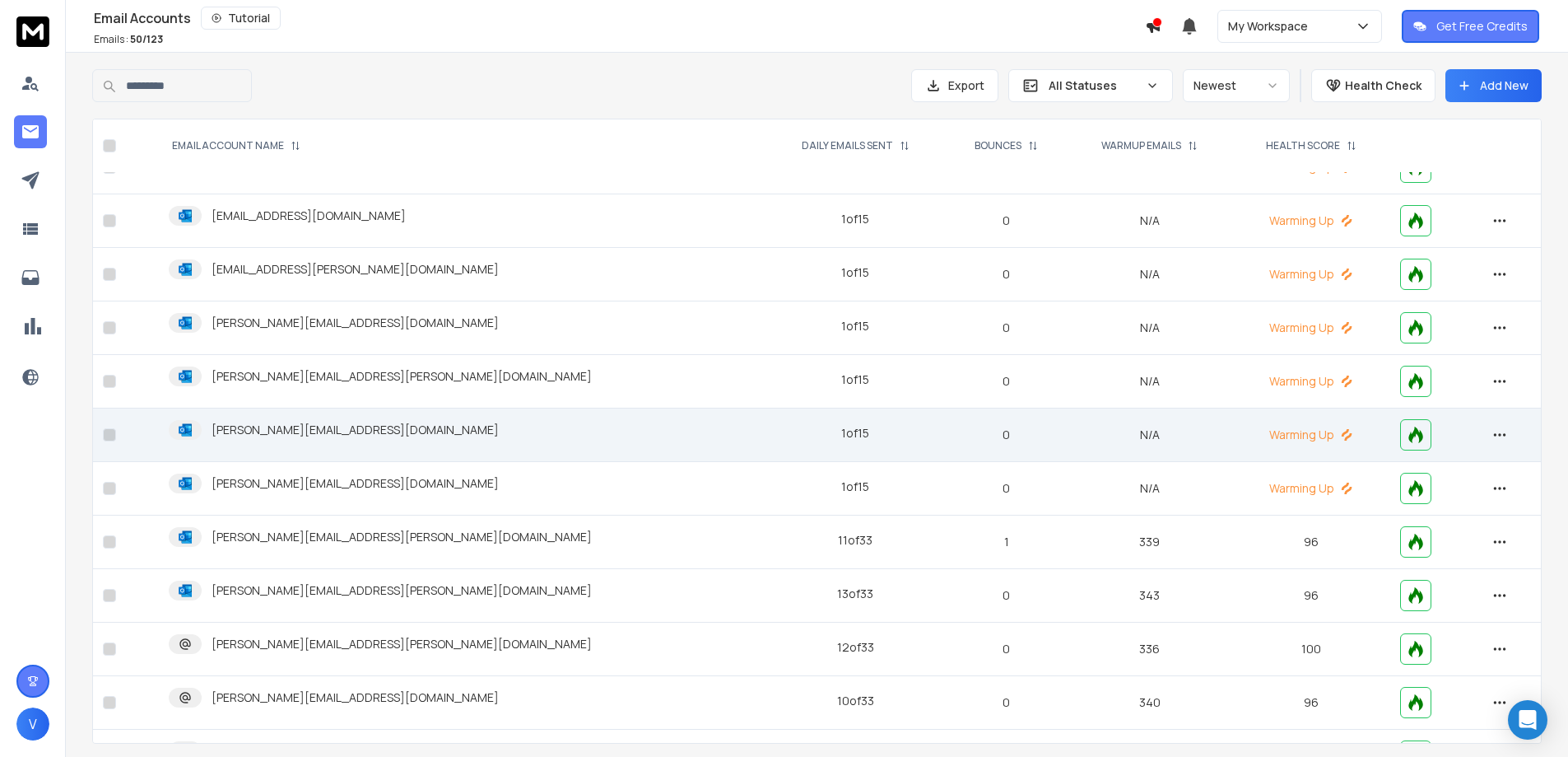
scroll to position [247, 0]
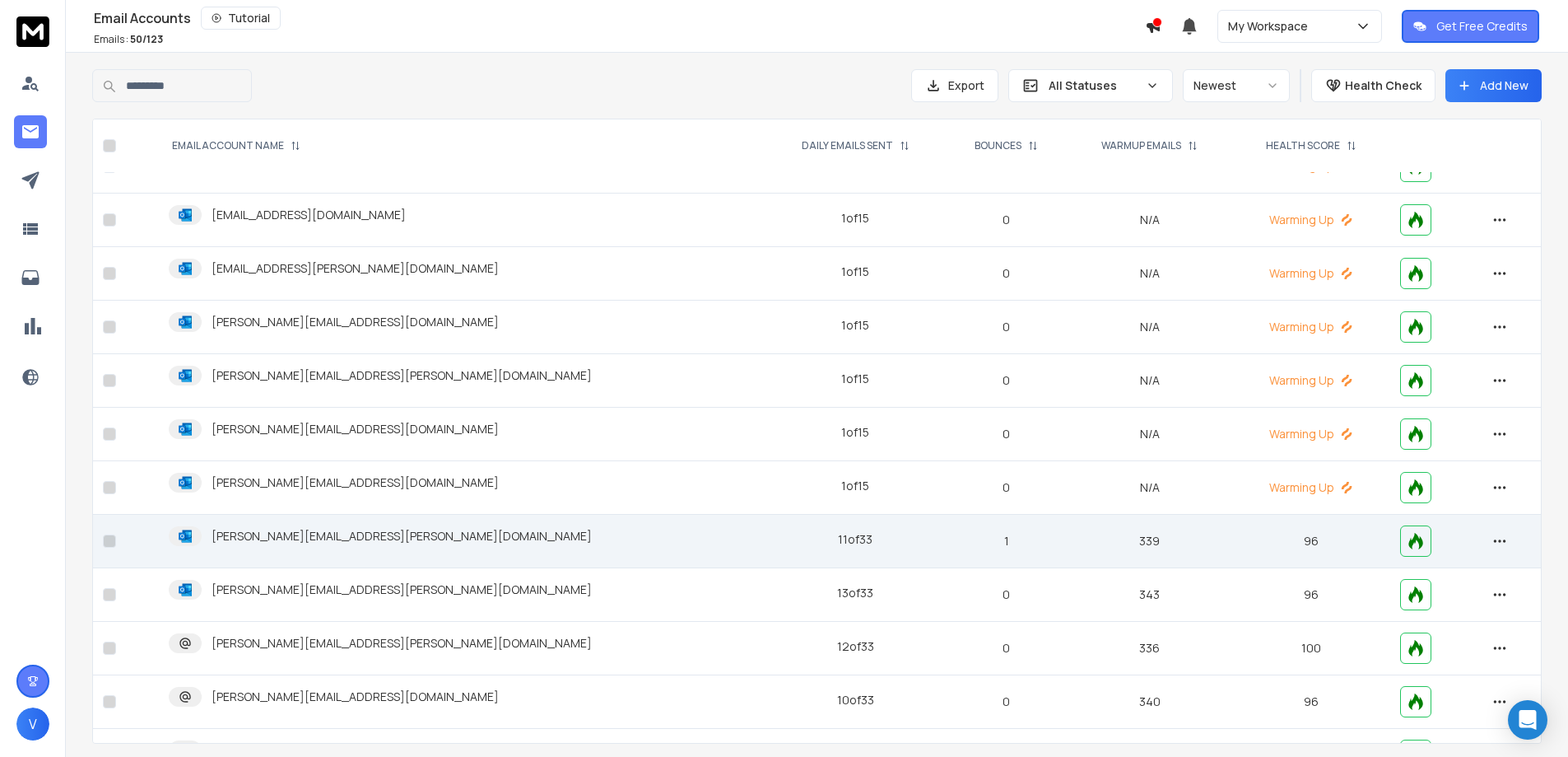
click at [308, 540] on p "[PERSON_NAME][EMAIL_ADDRESS][PERSON_NAME][DOMAIN_NAME]" at bounding box center [401, 536] width 380 height 17
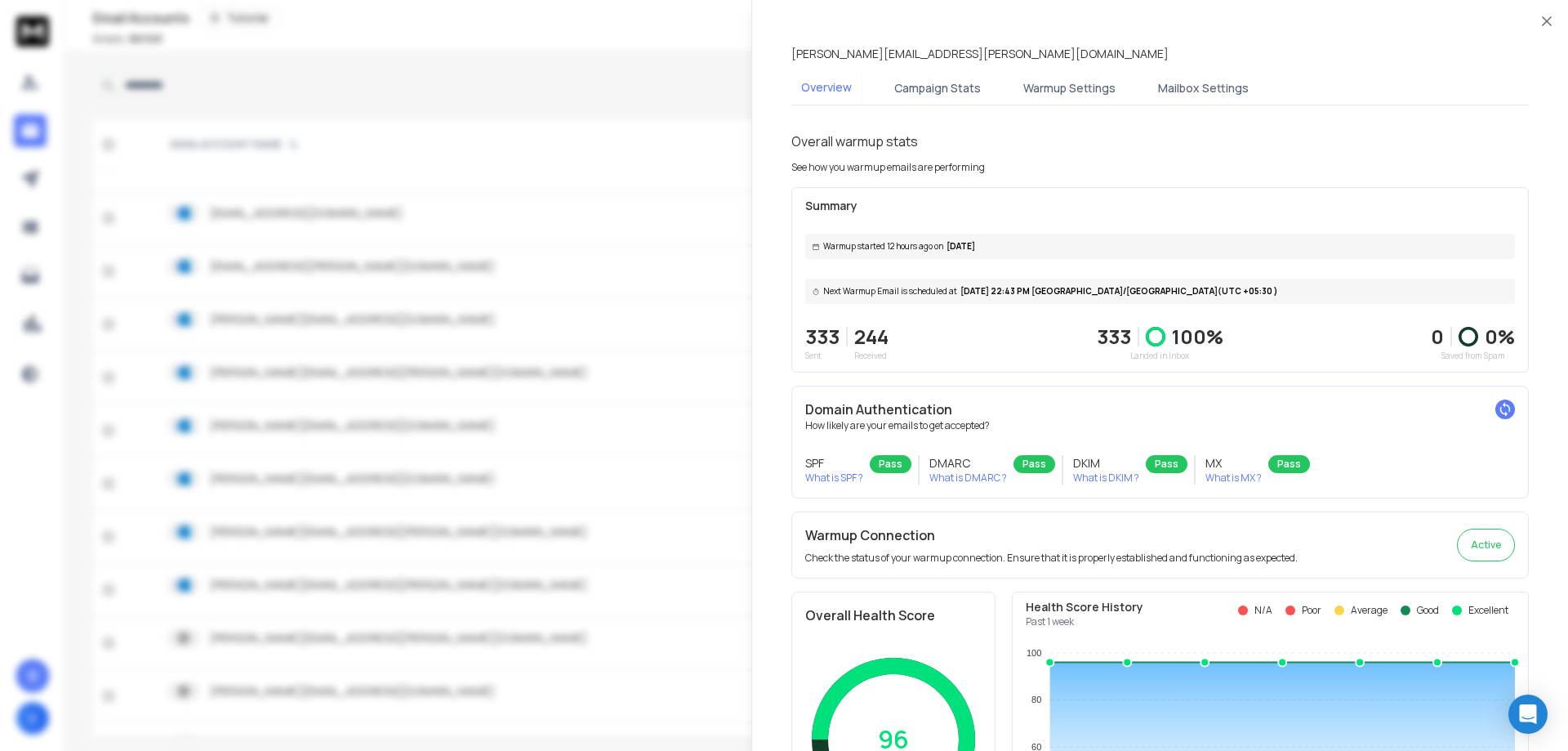
click at [296, 203] on div at bounding box center [784, 375] width 1568 height 751
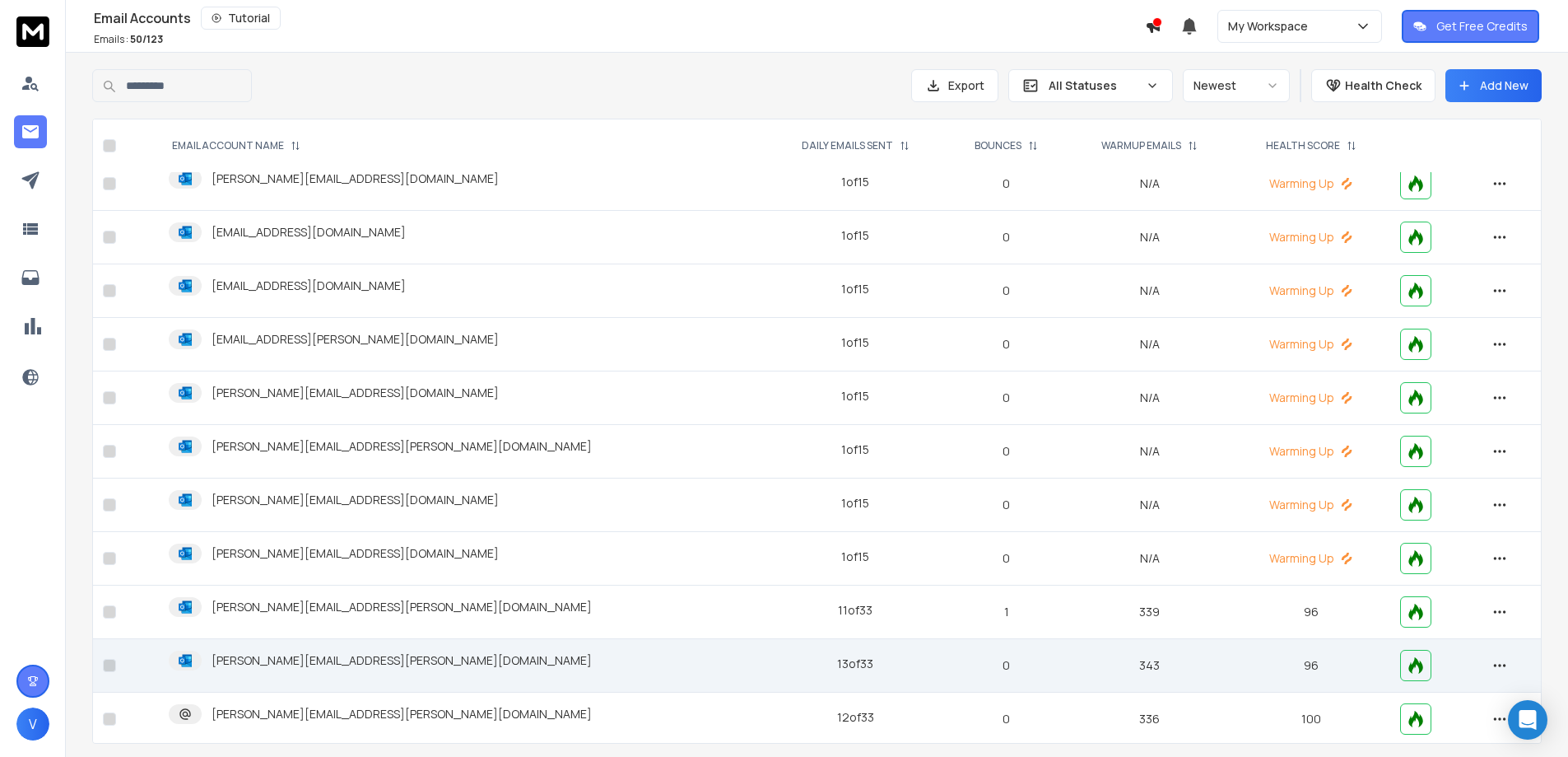
scroll to position [0, 0]
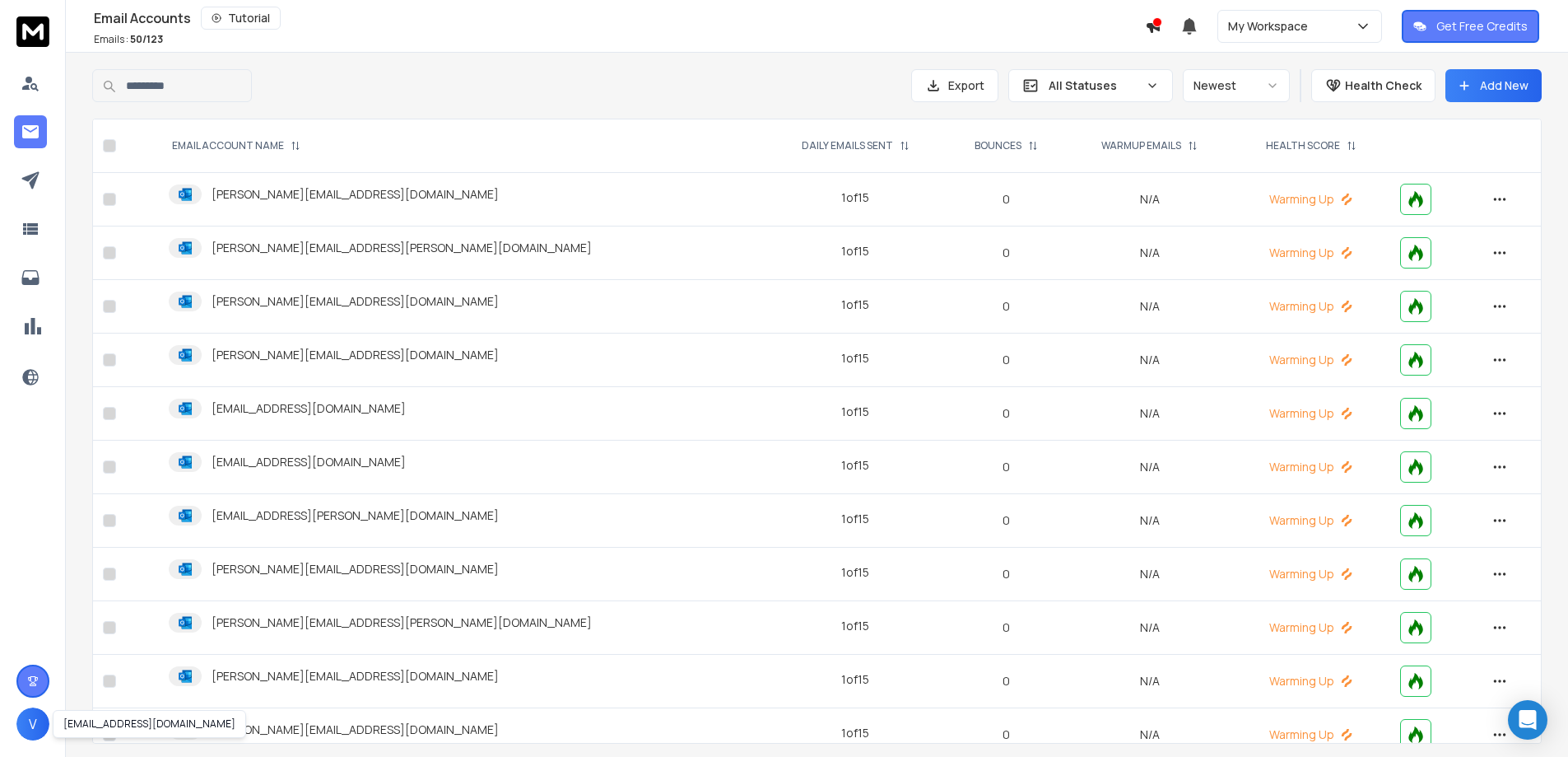
click at [31, 714] on span "V" at bounding box center [33, 724] width 33 height 33
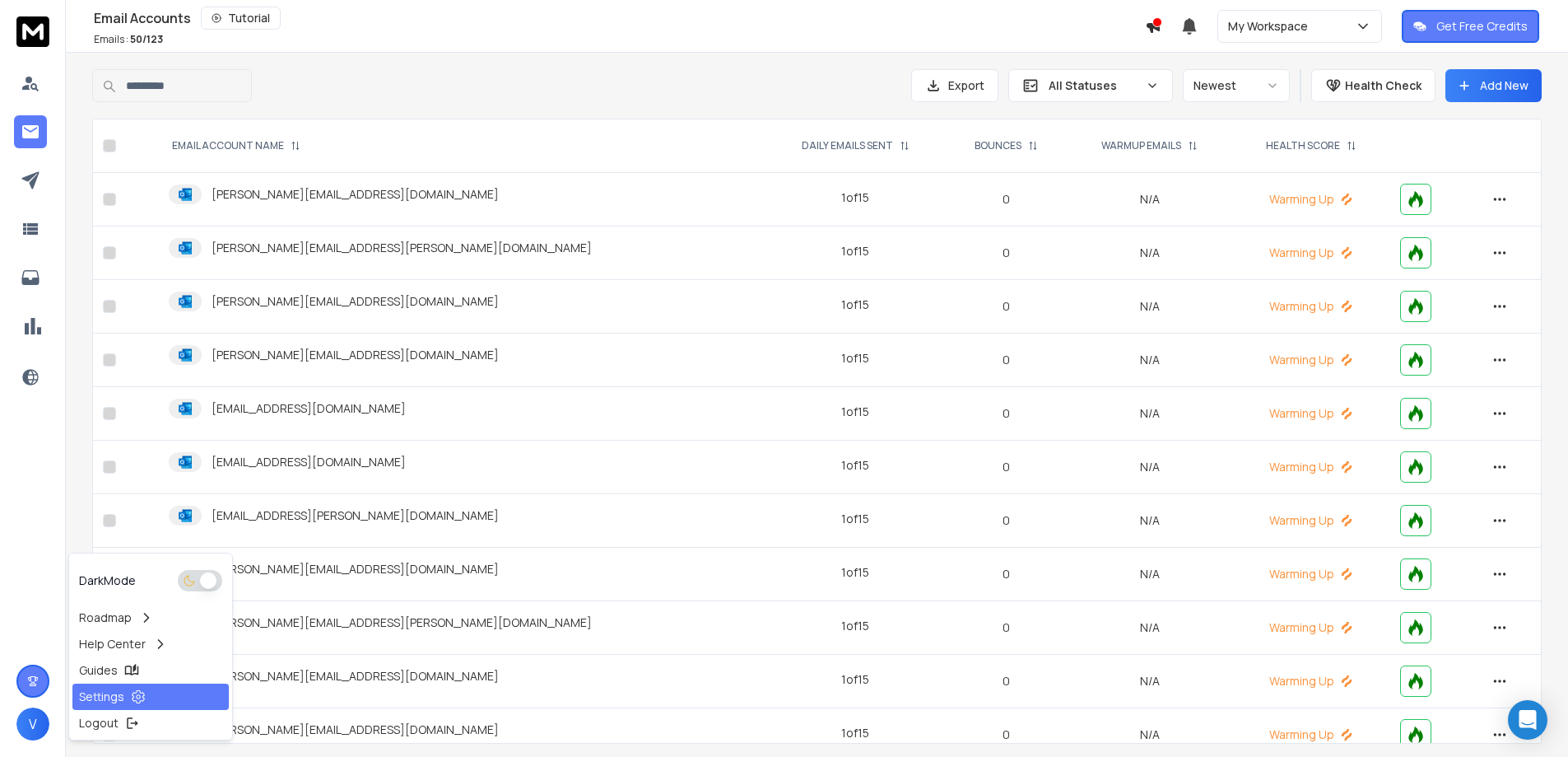
click at [84, 693] on p "Settings" at bounding box center [102, 697] width 45 height 17
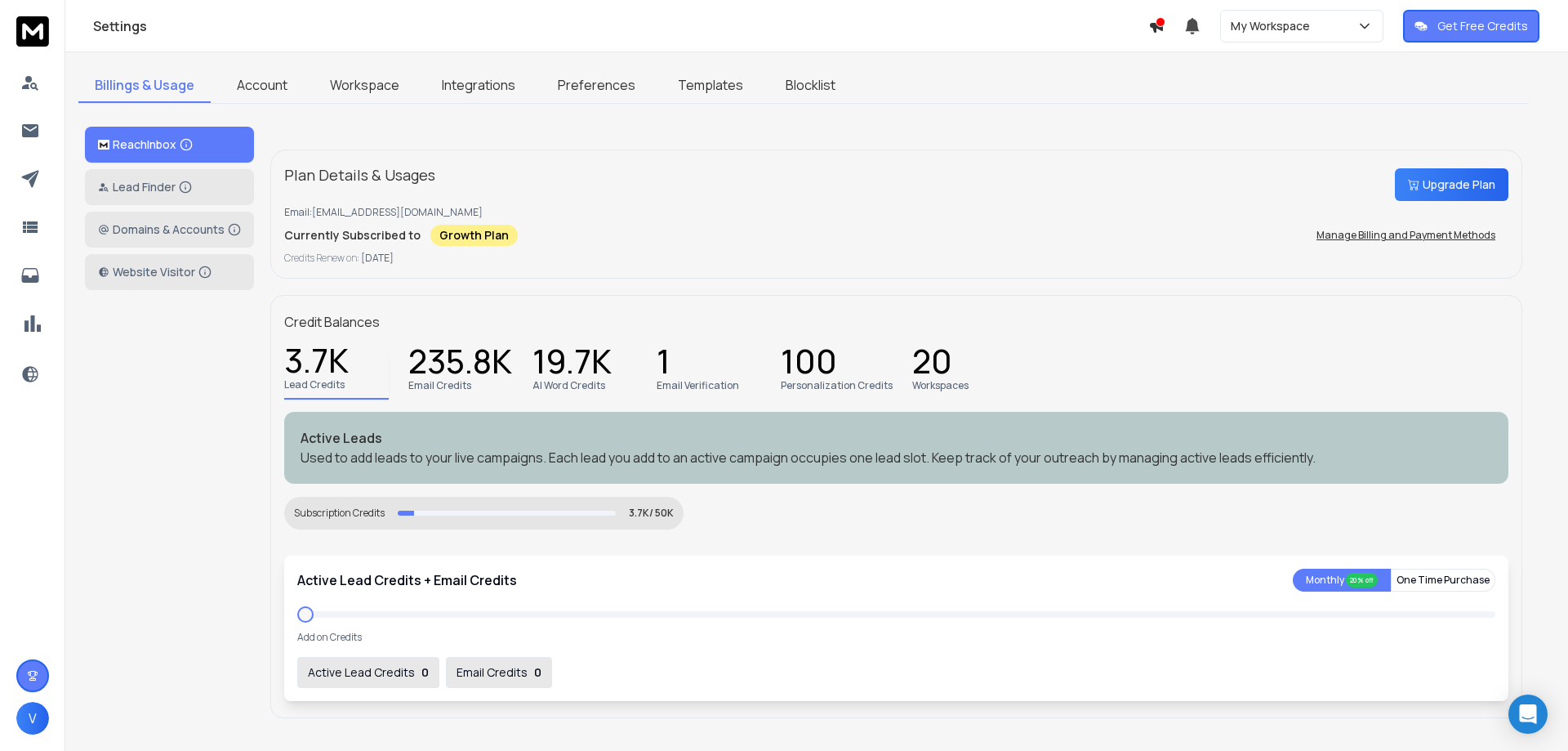
click at [159, 190] on button "Lead Finder" at bounding box center [169, 187] width 169 height 36
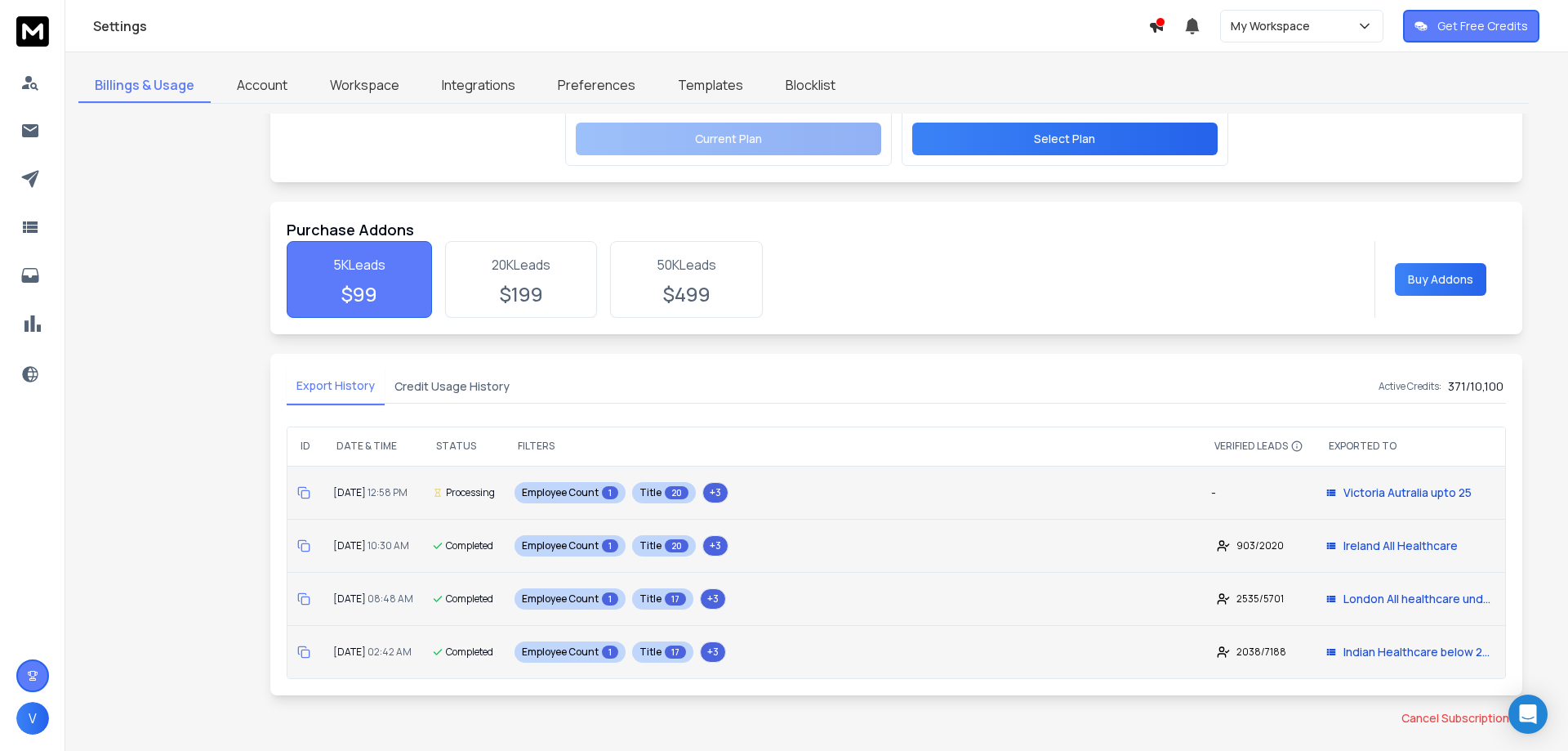
scroll to position [520, 0]
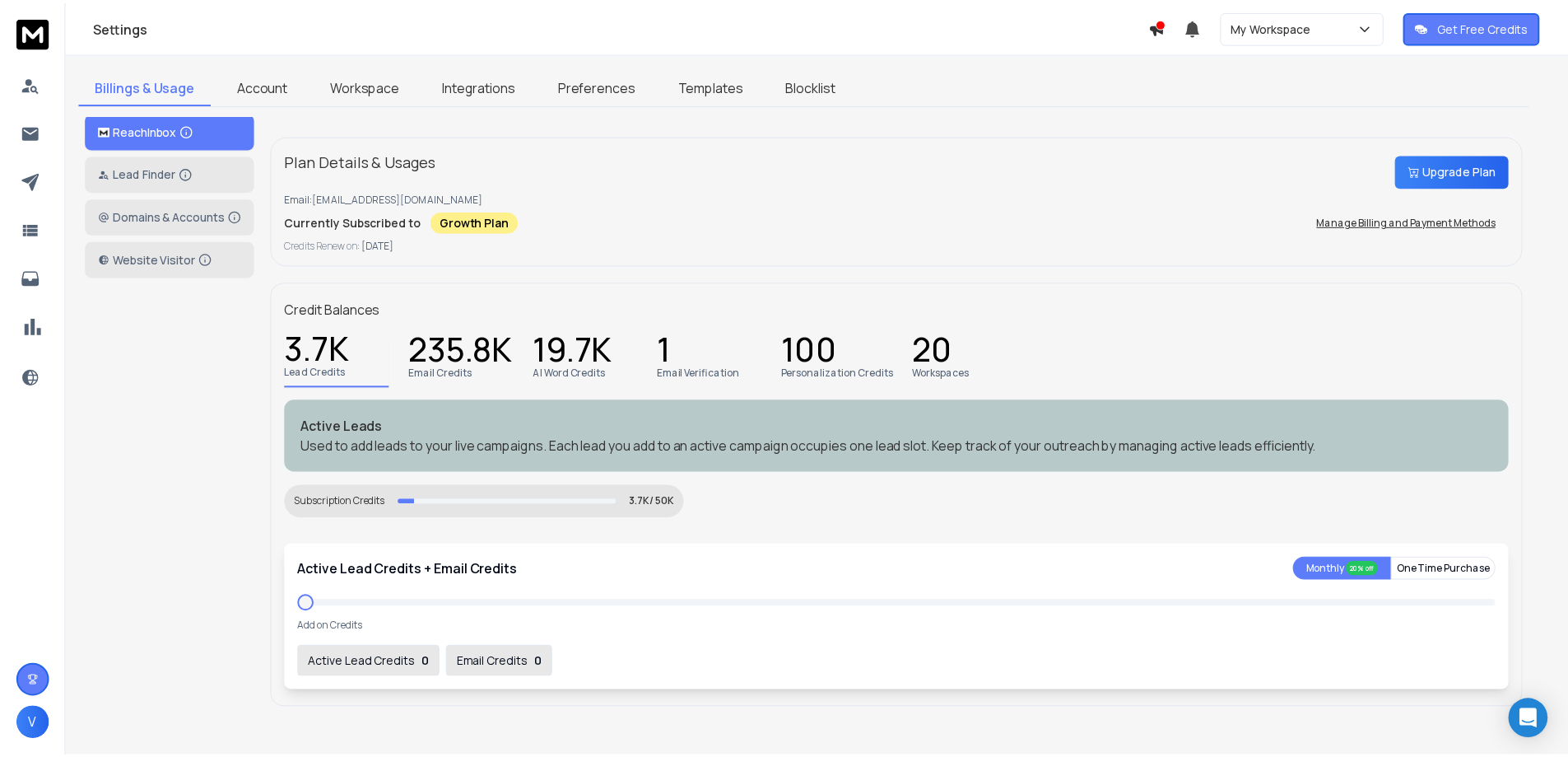
scroll to position [20, 0]
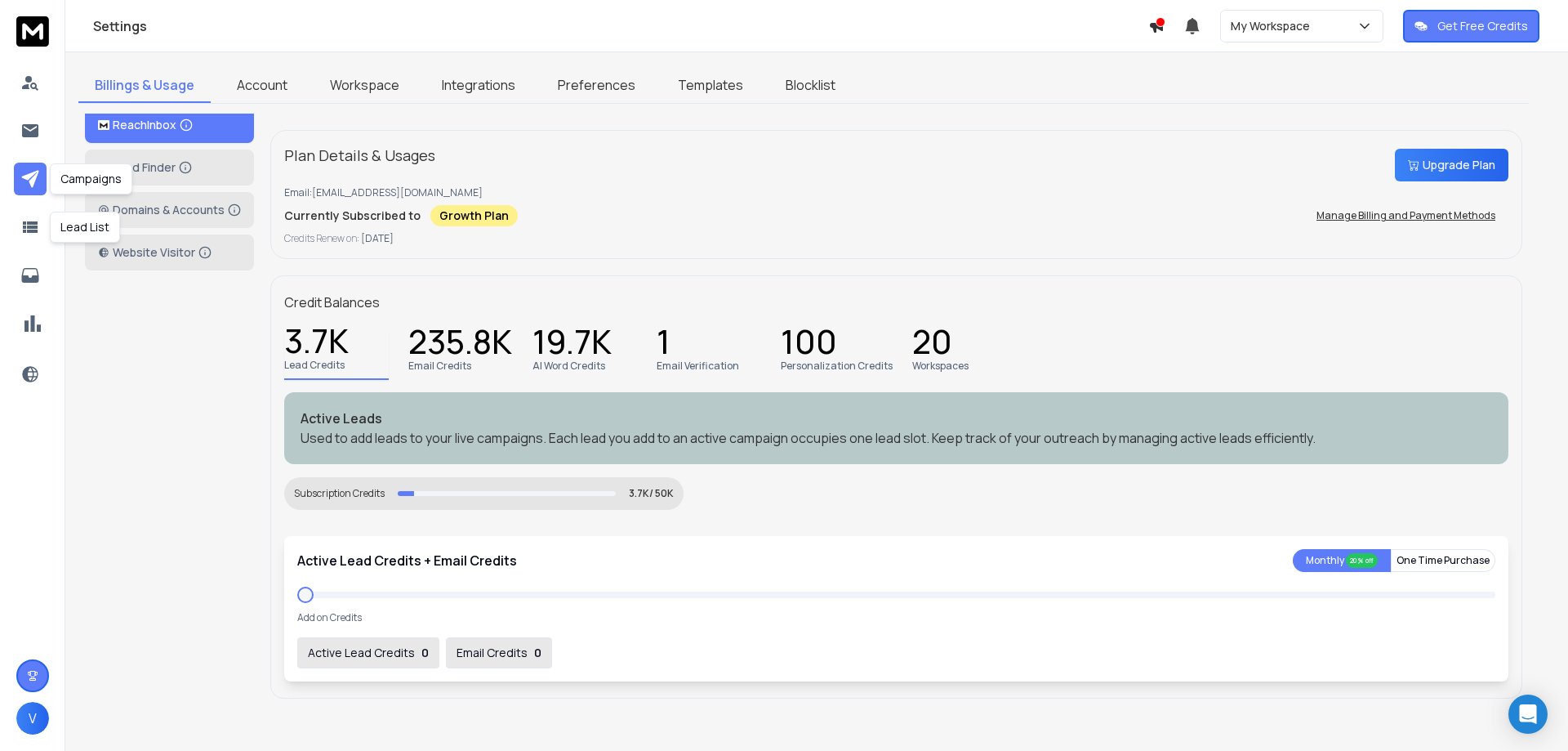
click at [34, 174] on icon at bounding box center [29, 179] width 17 height 17
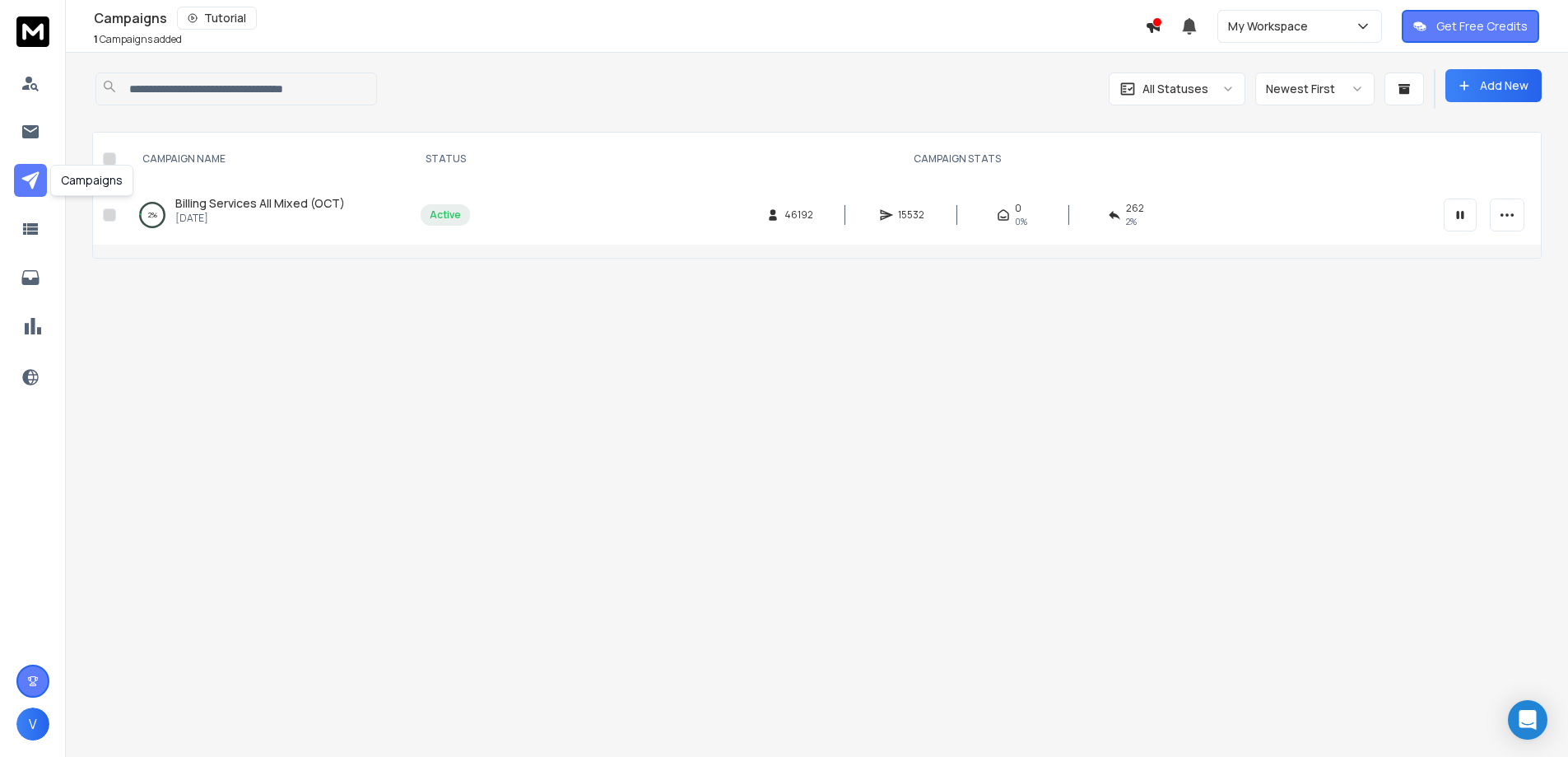
click at [673, 316] on div "Campaigns 1 Campaigns Added All Statuses Newest First Add New CAMPAIGN NAME STA…" at bounding box center [817, 447] width 1449 height 757
